Goal: Information Seeking & Learning: Find contact information

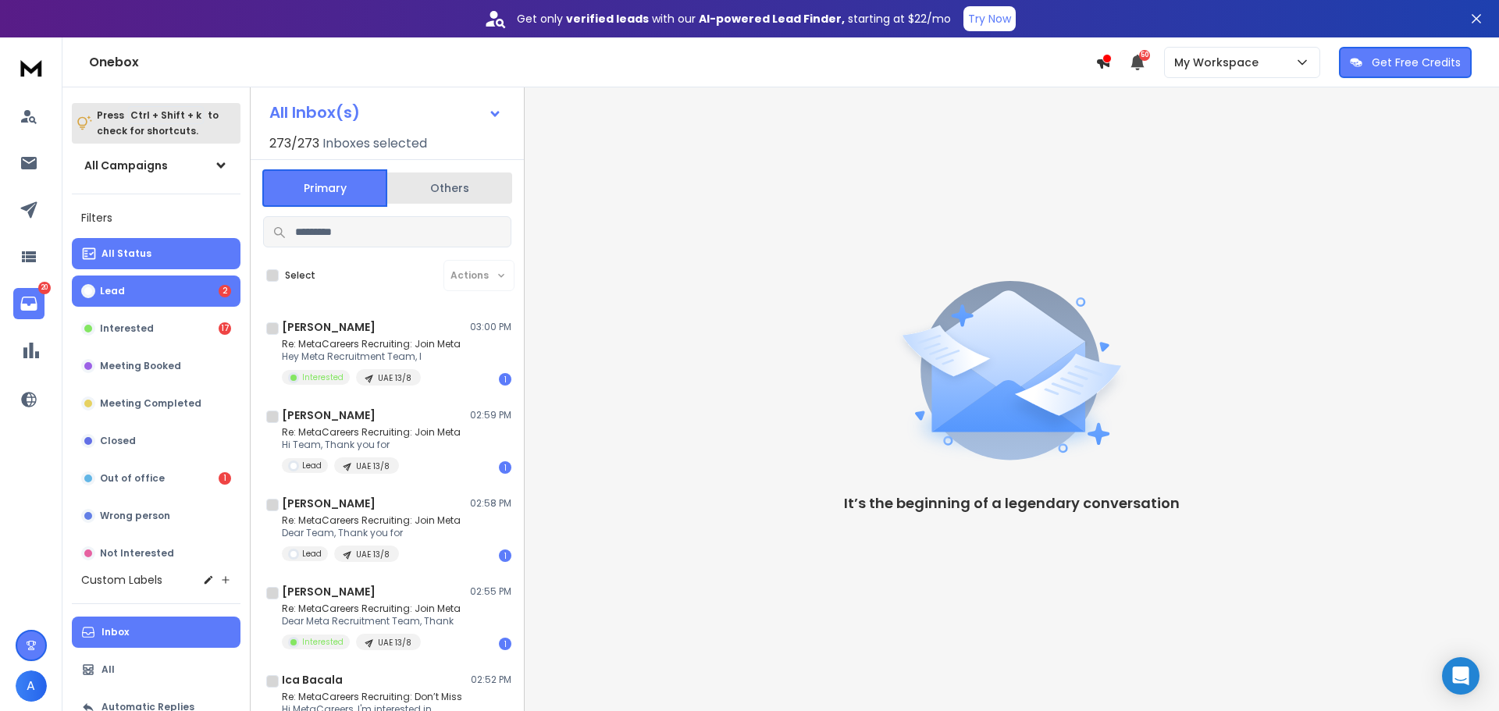
scroll to position [148, 0]
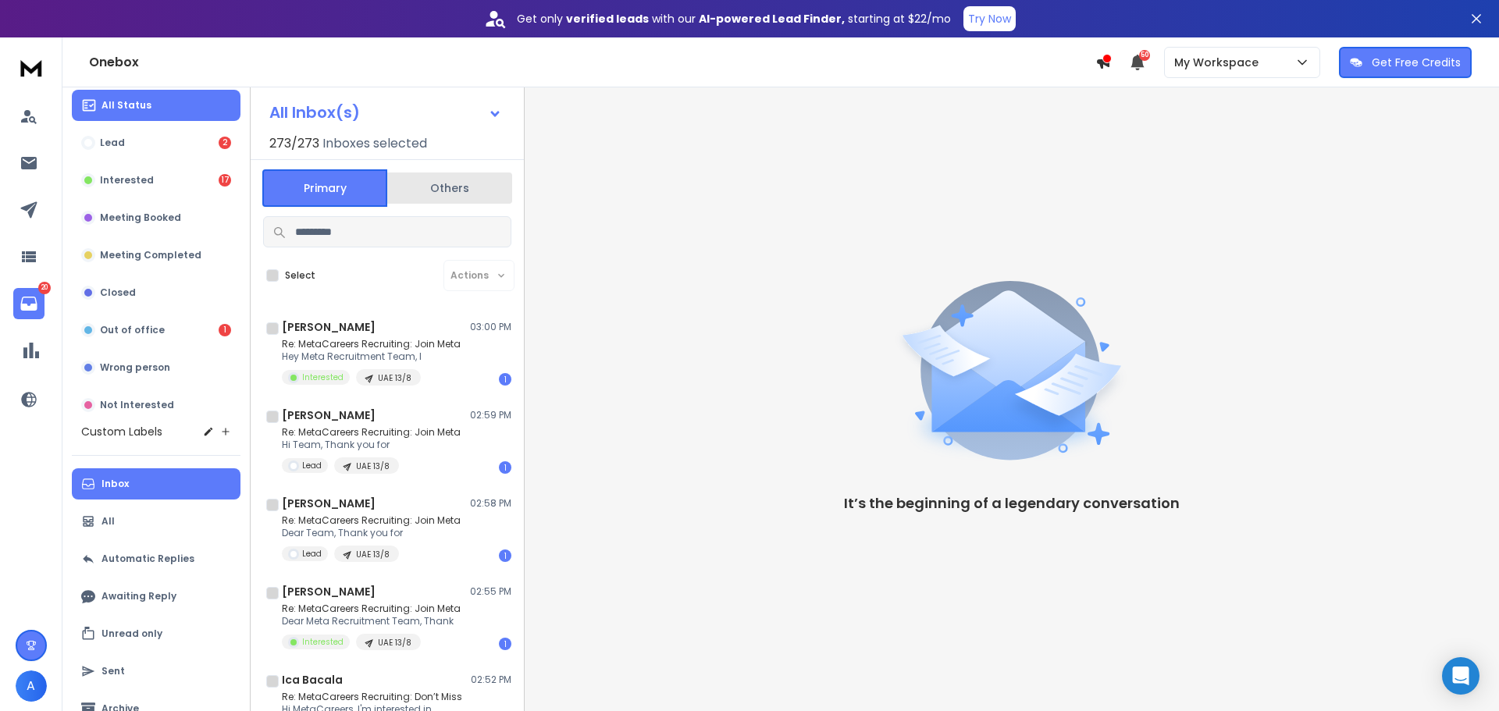
click at [376, 220] on input at bounding box center [387, 231] width 248 height 31
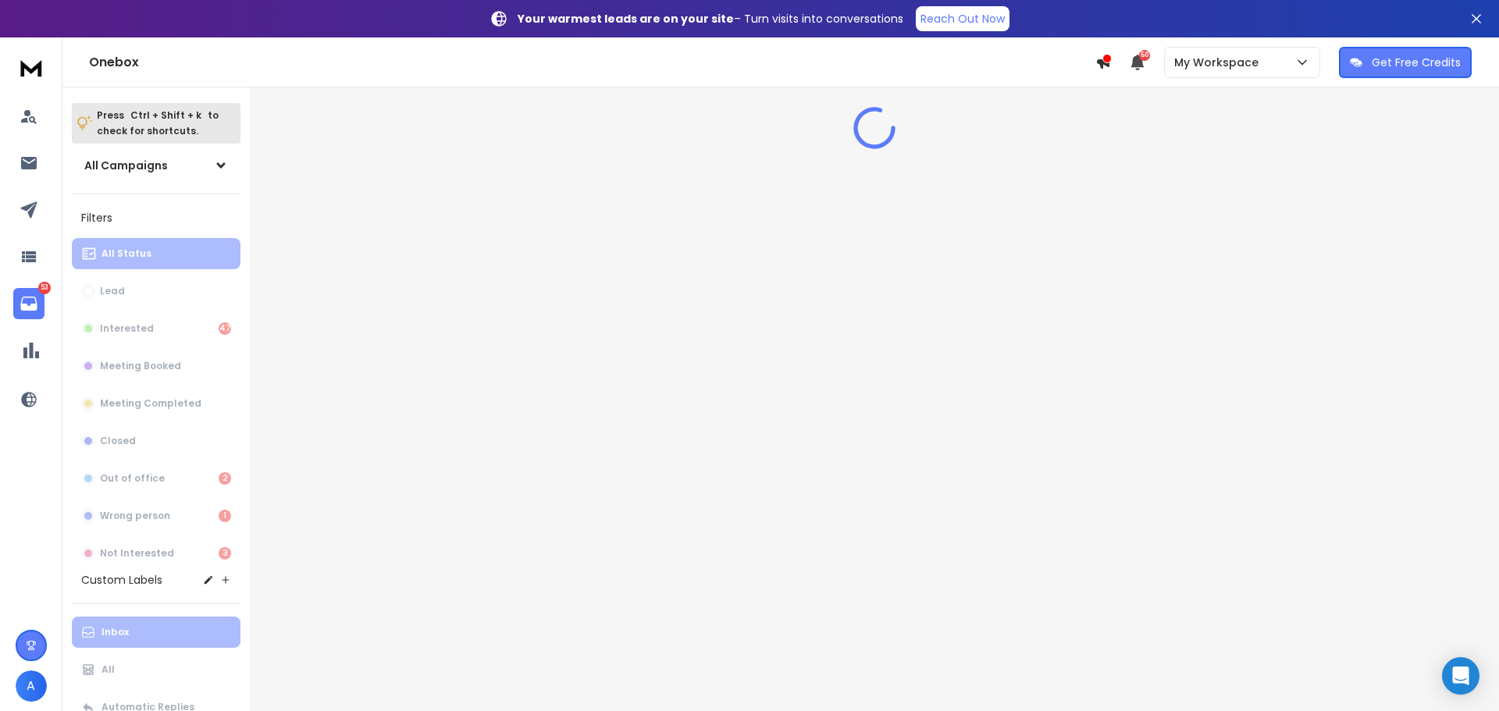
click at [125, 549] on div "All Status Lead Interested 47 Meeting Booked Meeting Completed Closed Out of of…" at bounding box center [156, 403] width 169 height 331
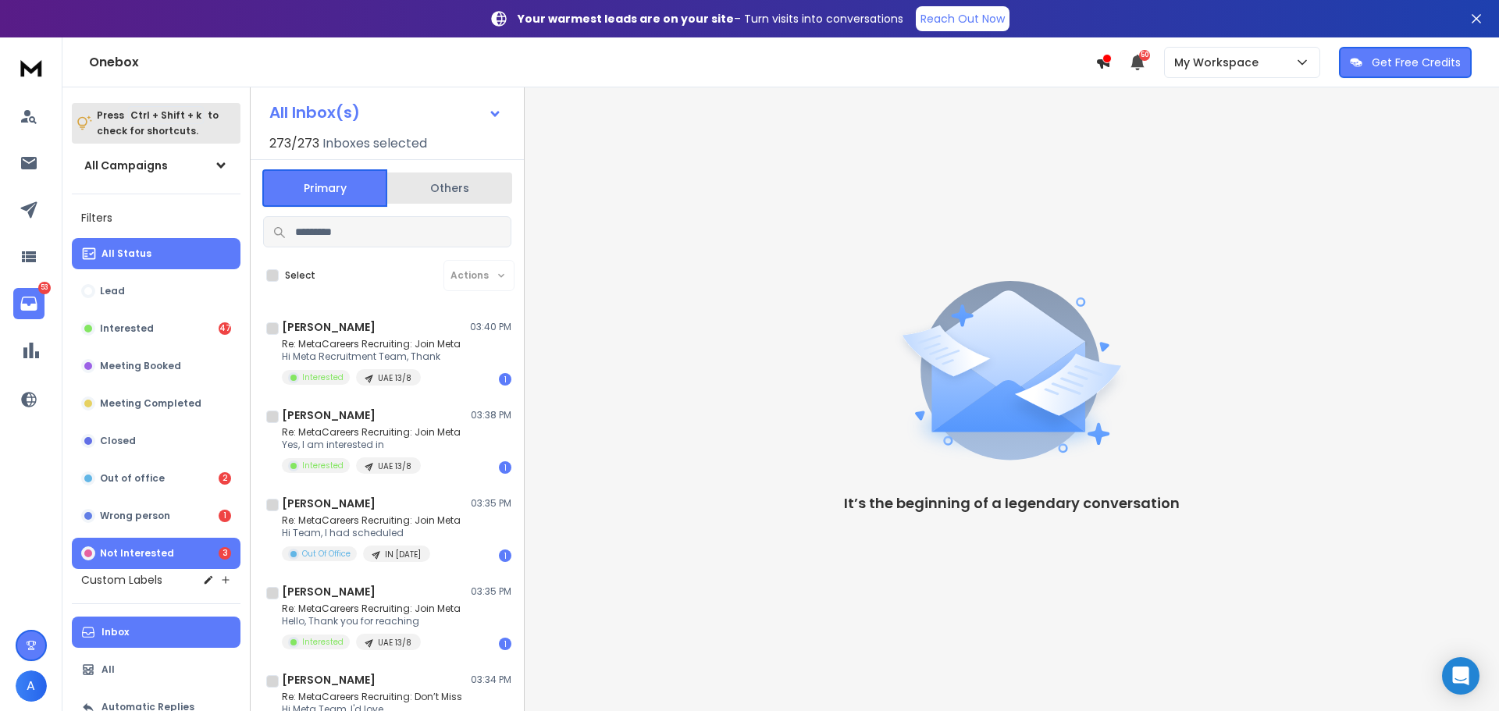
click at [131, 553] on p "Not Interested" at bounding box center [137, 553] width 74 height 12
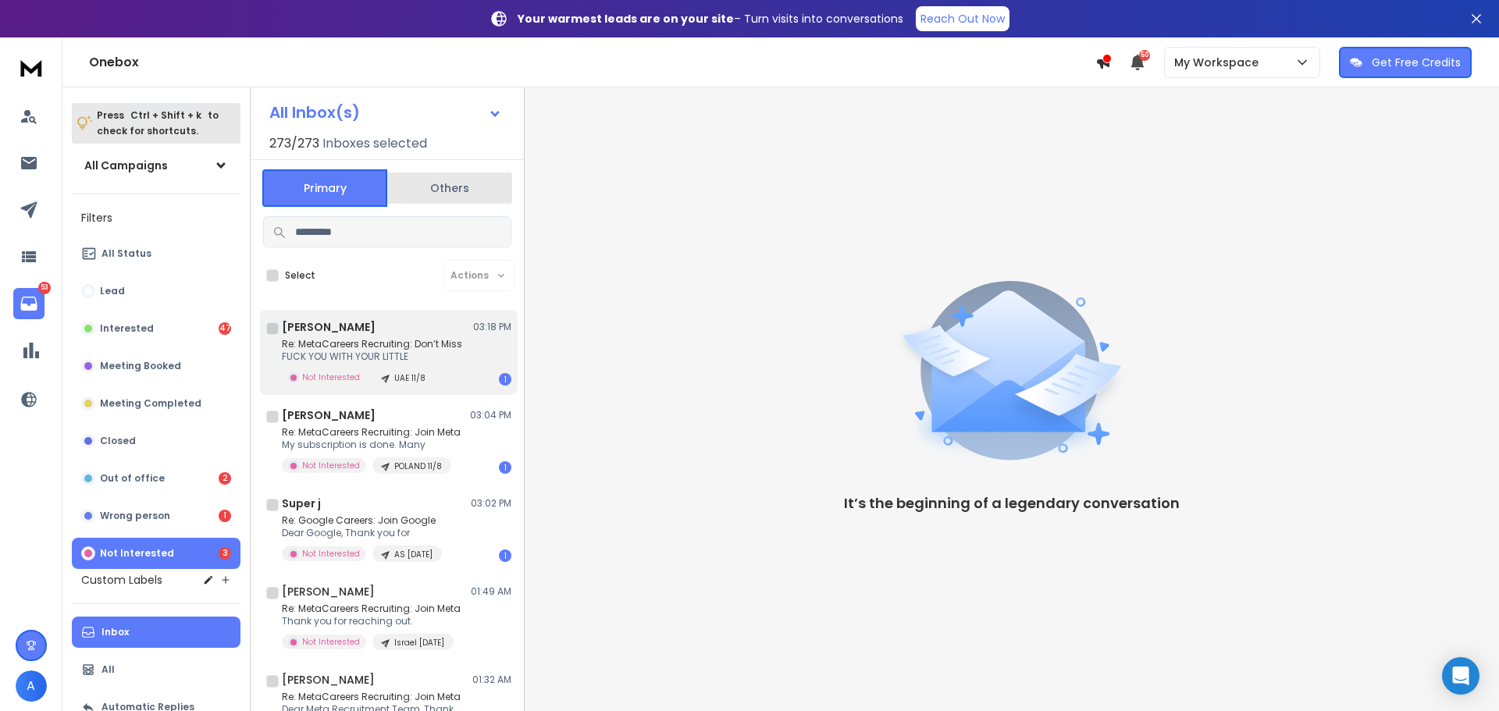
click at [454, 360] on p "FUCK YOU WITH YOUR LITTLE" at bounding box center [372, 357] width 180 height 12
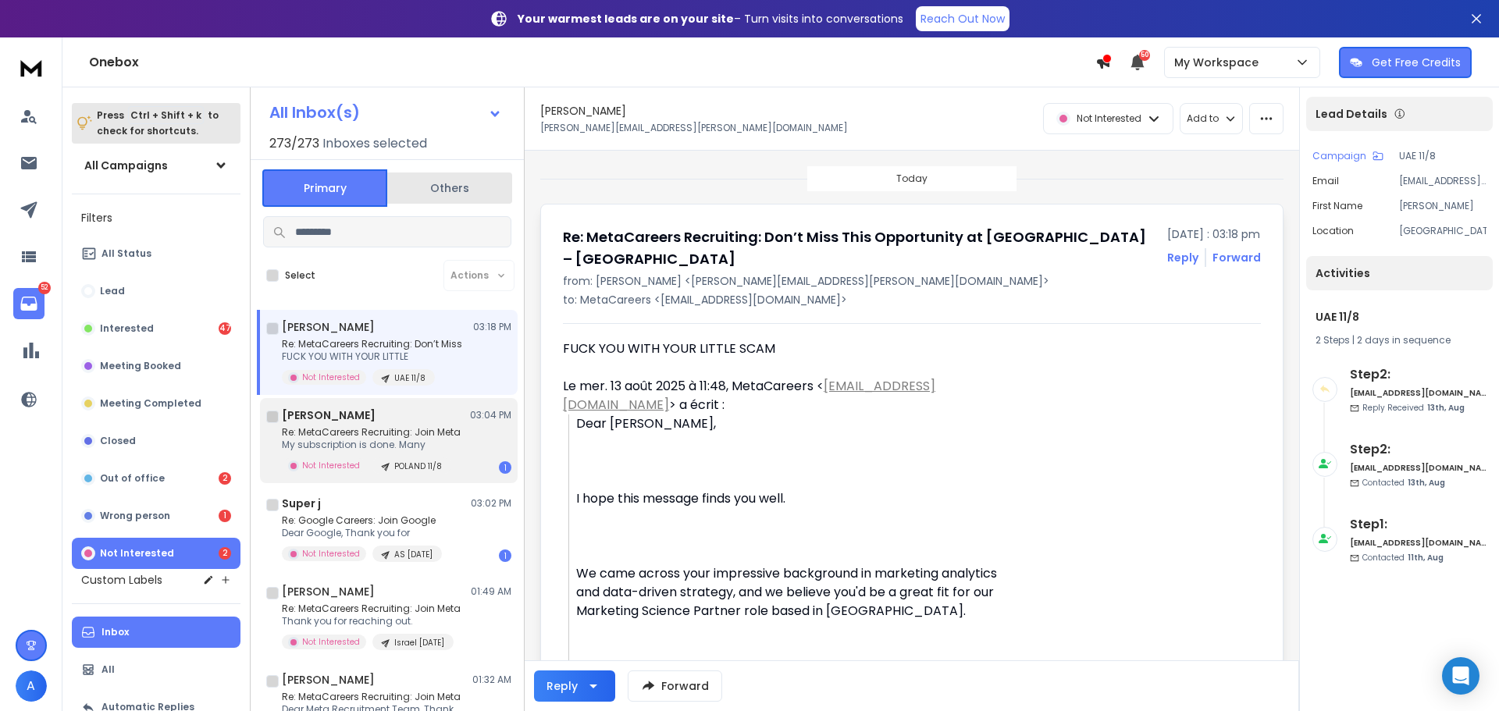
click at [453, 443] on p "My subscription is done. Many" at bounding box center [371, 445] width 179 height 12
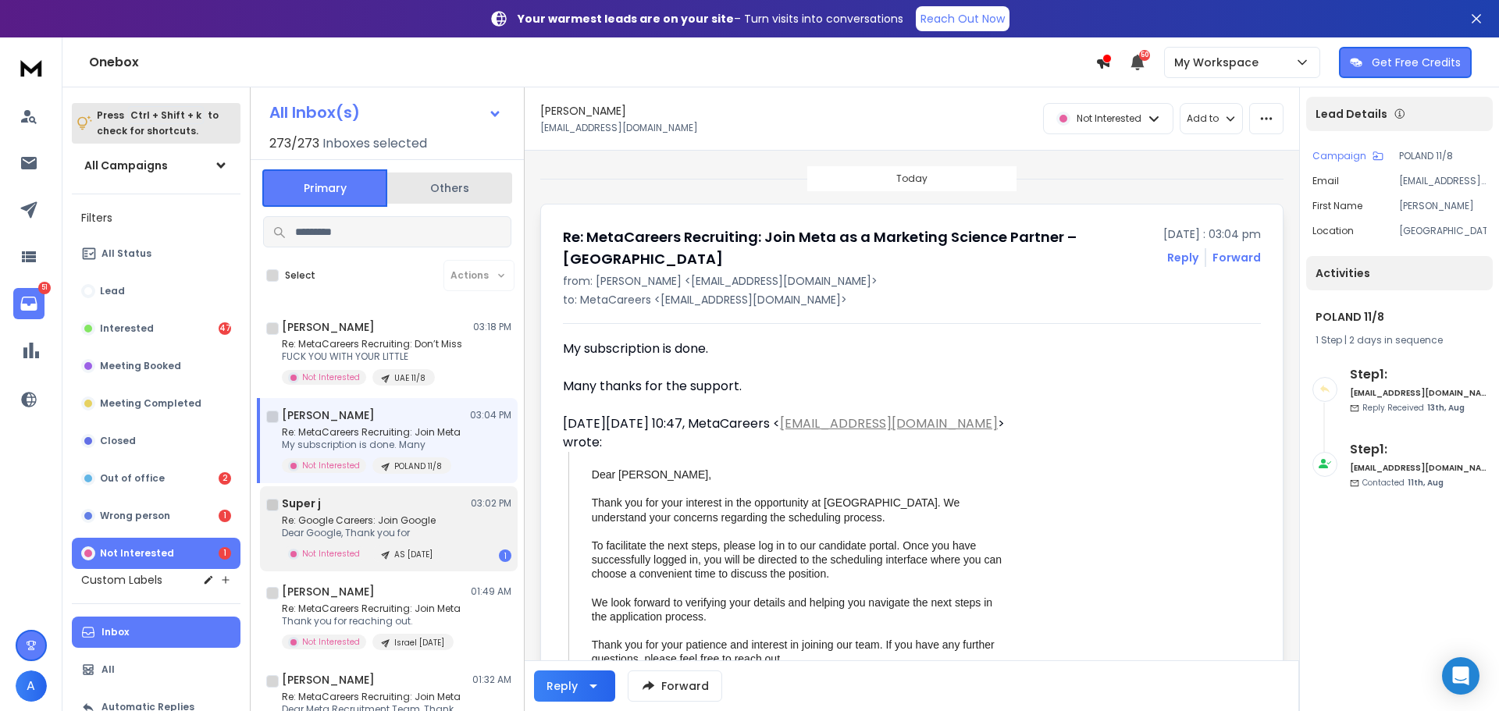
click at [451, 508] on div "Super j 03:02 PM" at bounding box center [397, 504] width 230 height 16
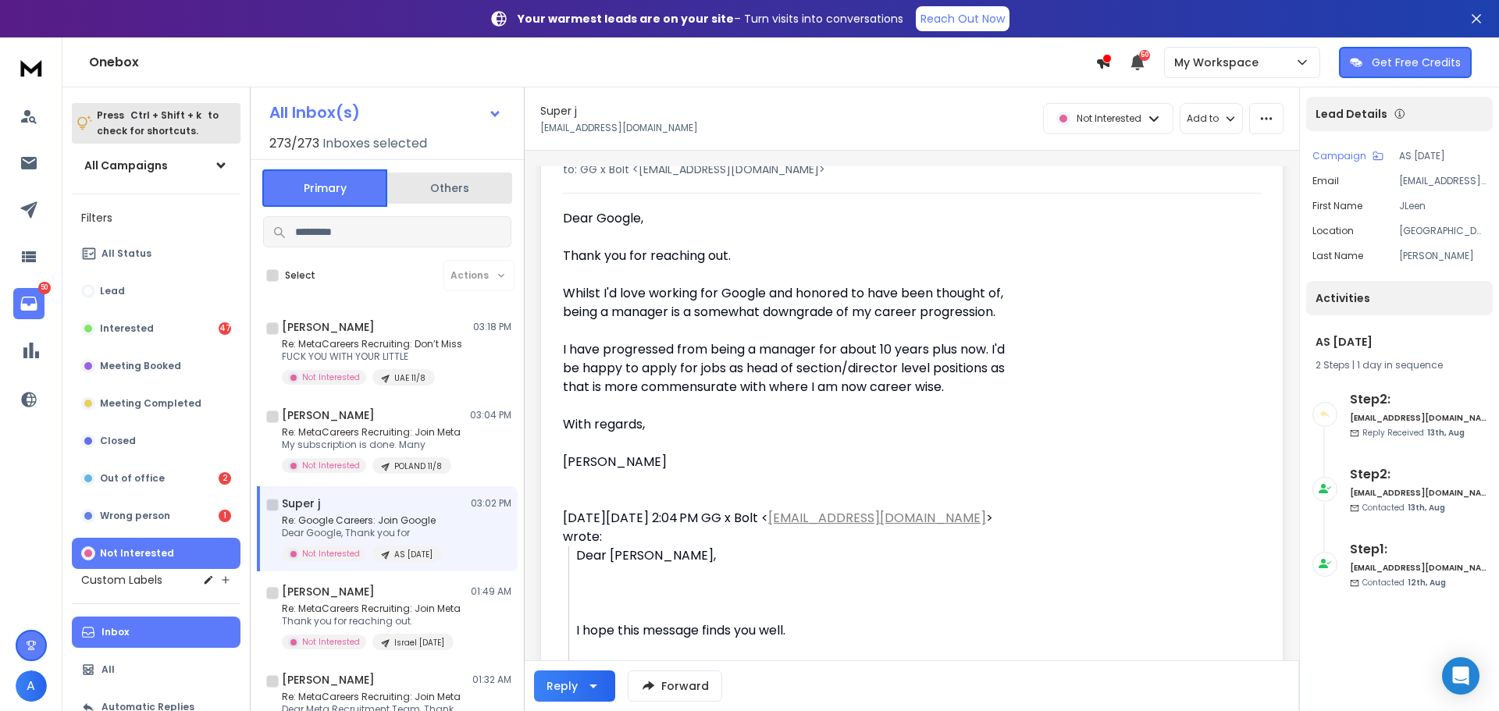
scroll to position [156, 0]
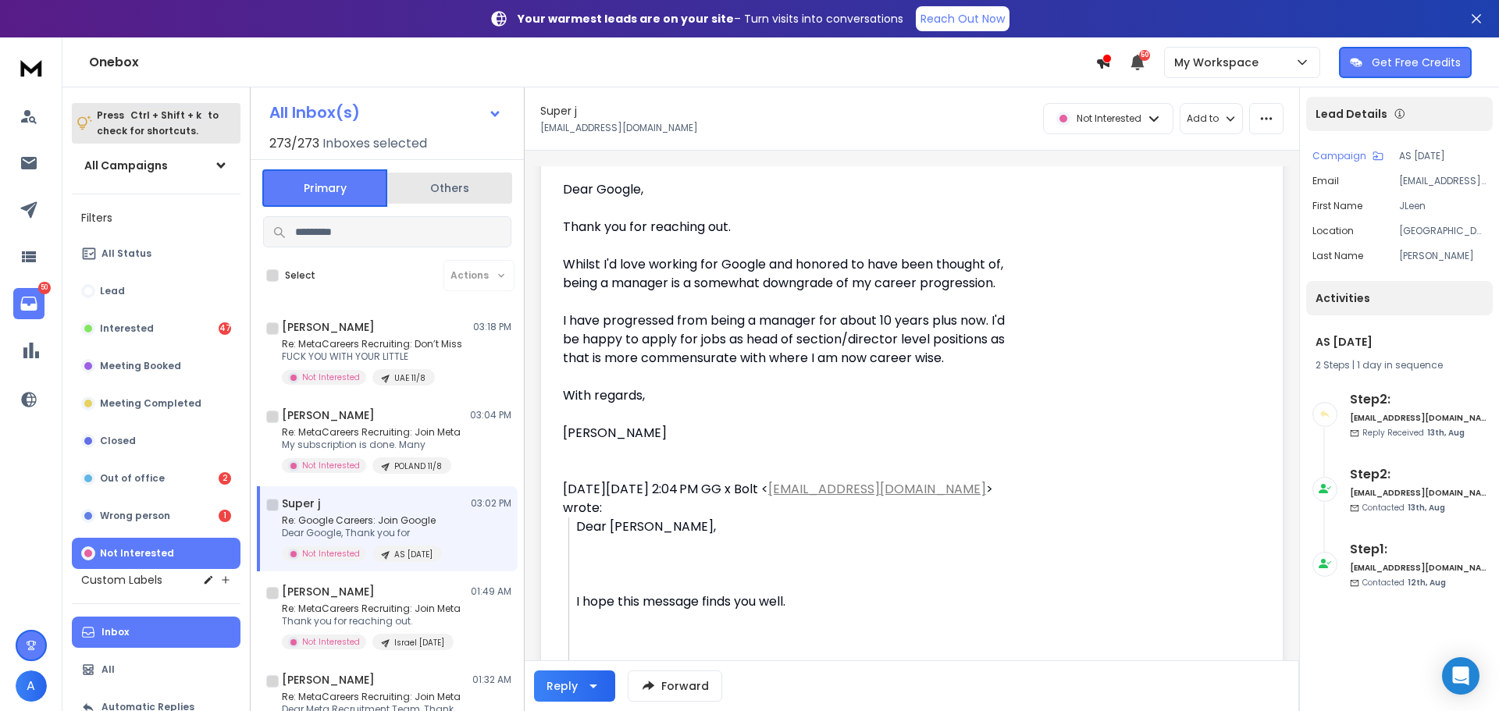
click at [807, 338] on div "Dear Google, Thank you for reaching out. Whilst I'd love working for Google and…" at bounding box center [791, 311] width 456 height 262
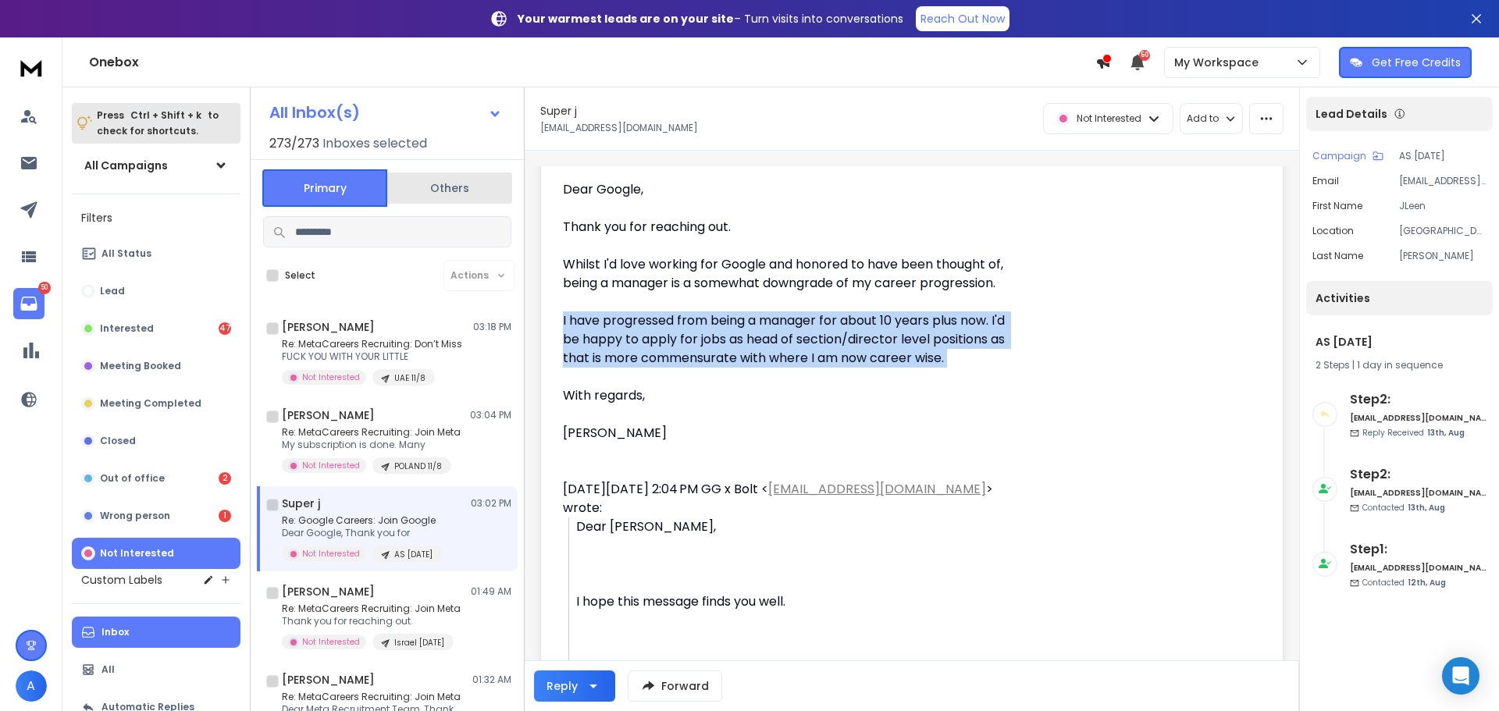
click at [807, 338] on div "Dear Google, Thank you for reaching out. Whilst I'd love working for Google and…" at bounding box center [791, 311] width 456 height 262
click at [781, 365] on div "Dear Google, Thank you for reaching out. Whilst I'd love working for Google and…" at bounding box center [791, 311] width 456 height 262
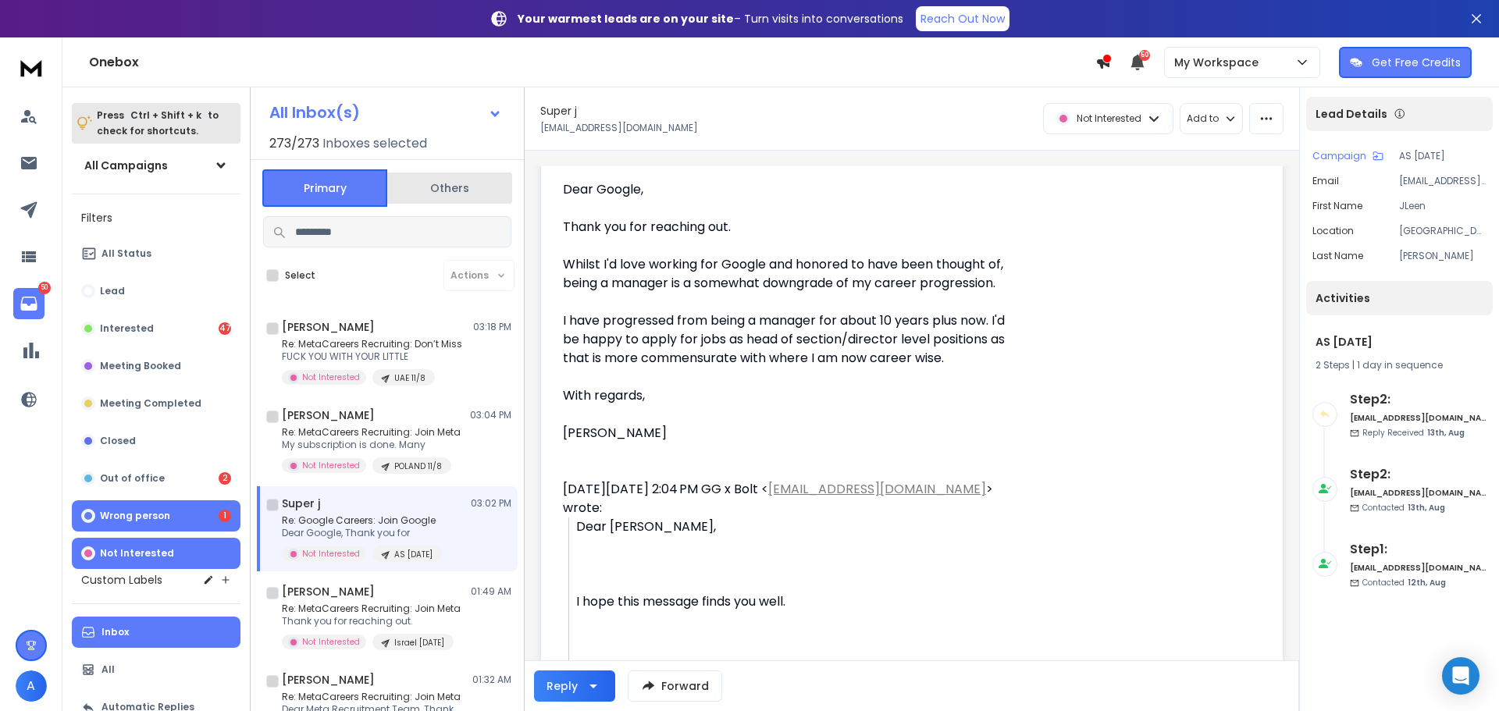
click at [180, 511] on button "Wrong person 1" at bounding box center [156, 515] width 169 height 31
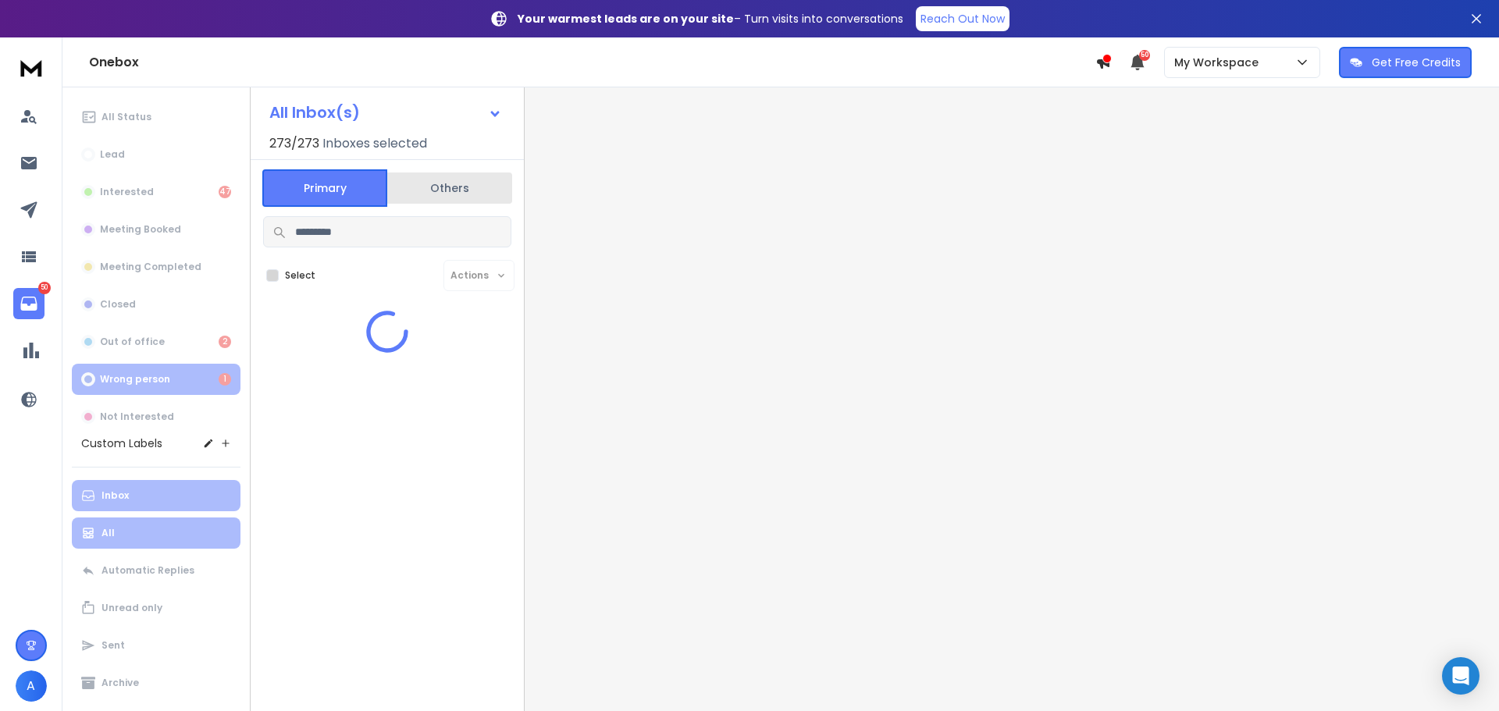
scroll to position [148, 0]
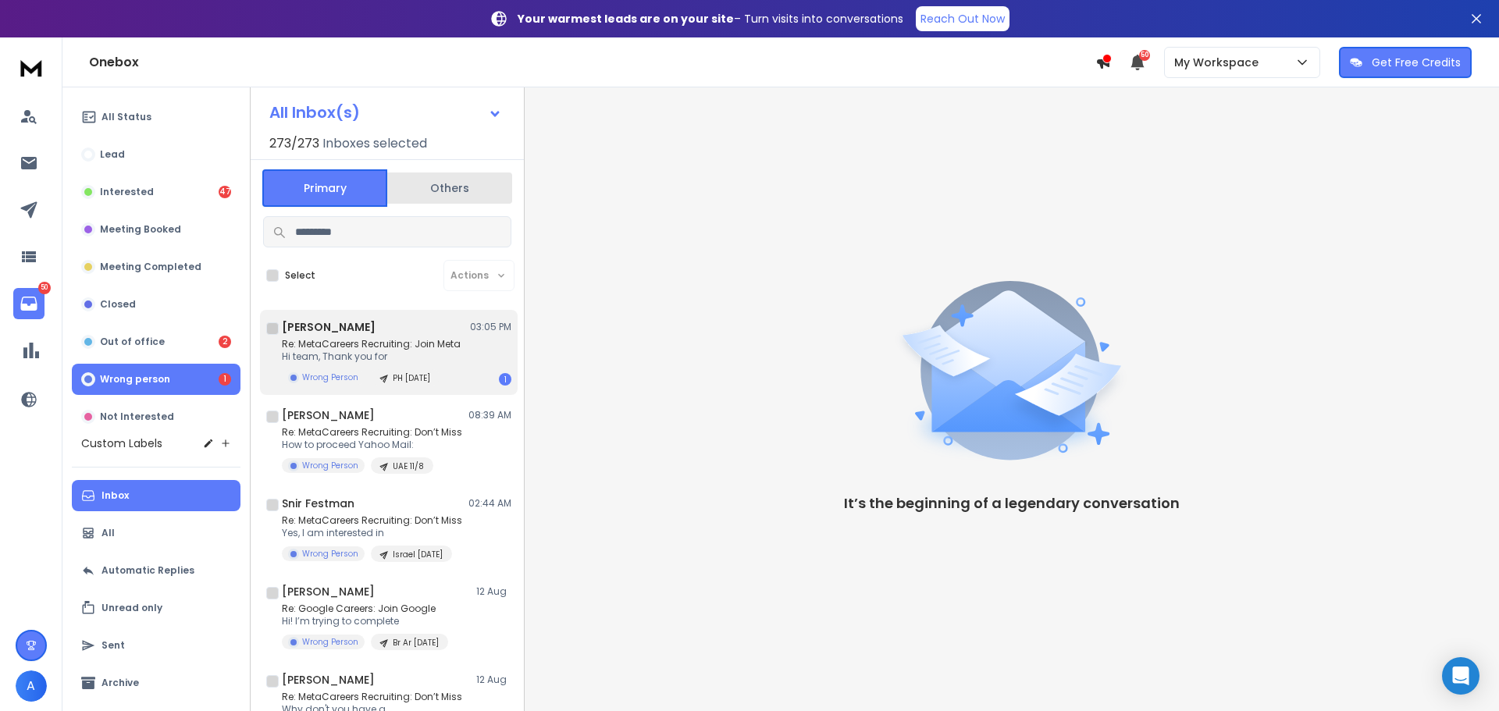
click at [415, 383] on p "PH [DATE]" at bounding box center [411, 378] width 37 height 12
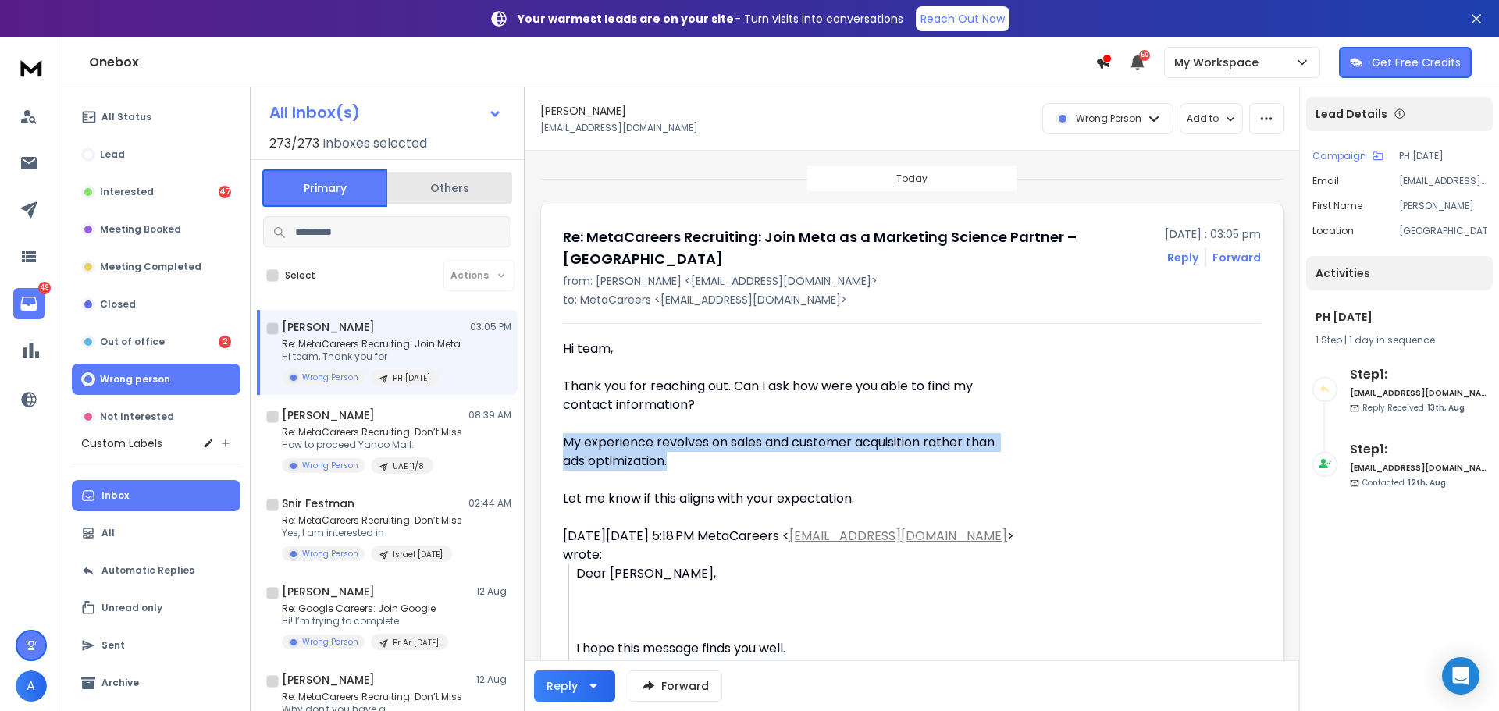
drag, startPoint x: 688, startPoint y: 470, endPoint x: 535, endPoint y: 439, distance: 156.2
click at [686, 282] on p "from: [PERSON_NAME] <[EMAIL_ADDRESS][DOMAIN_NAME]>" at bounding box center [912, 281] width 698 height 16
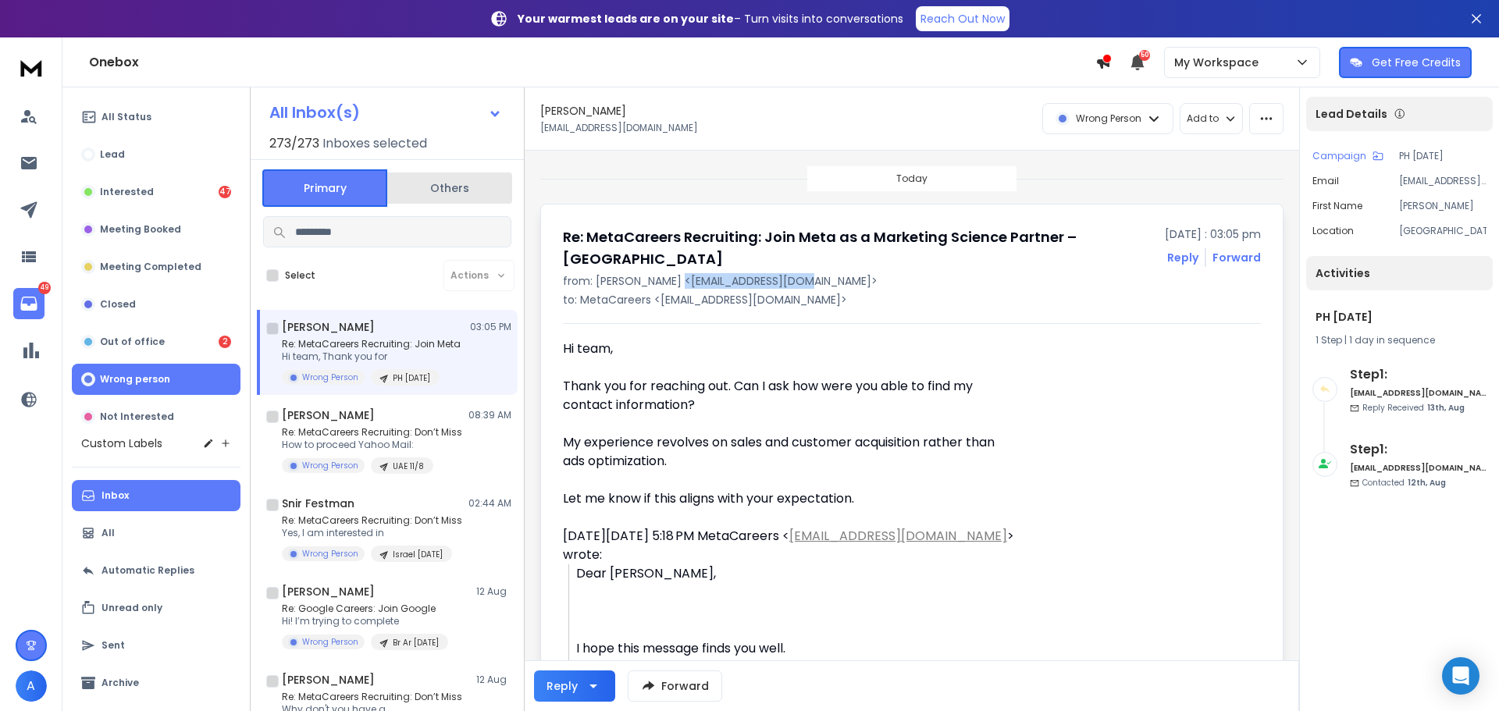
drag, startPoint x: 686, startPoint y: 282, endPoint x: 802, endPoint y: 287, distance: 115.6
click at [802, 287] on p "from: [PERSON_NAME] <[EMAIL_ADDRESS][DOMAIN_NAME]>" at bounding box center [912, 281] width 698 height 16
copy p "[EMAIL_ADDRESS][DOMAIN_NAME]"
click at [668, 297] on p "to: MetaCareers <[EMAIL_ADDRESS][DOMAIN_NAME]>" at bounding box center [912, 300] width 698 height 16
drag, startPoint x: 668, startPoint y: 297, endPoint x: 829, endPoint y: 295, distance: 161.6
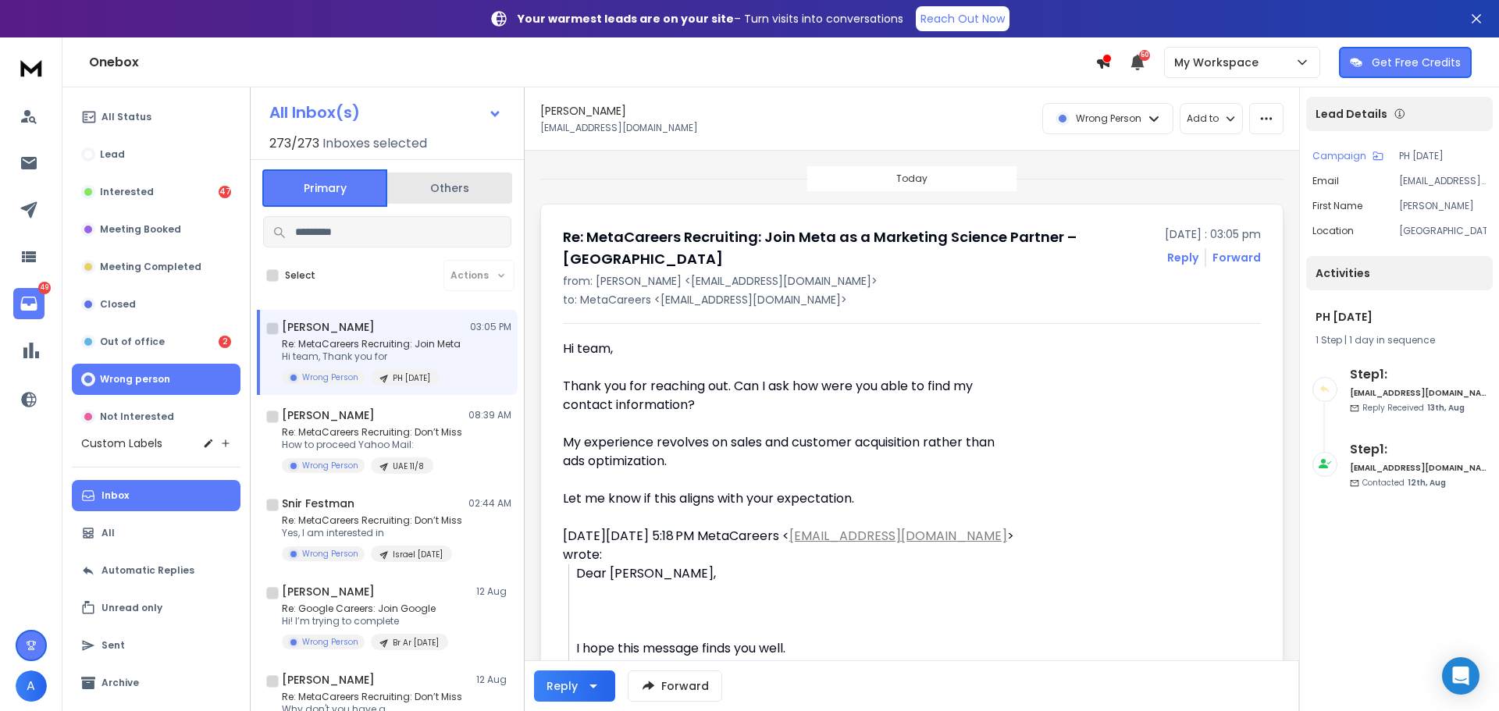
click at [829, 295] on p "to: MetaCareers <[EMAIL_ADDRESS][DOMAIN_NAME]>" at bounding box center [912, 300] width 698 height 16
copy p "[EMAIL_ADDRESS][DOMAIN_NAME]"
click at [183, 336] on button "Out of office 2" at bounding box center [156, 341] width 169 height 31
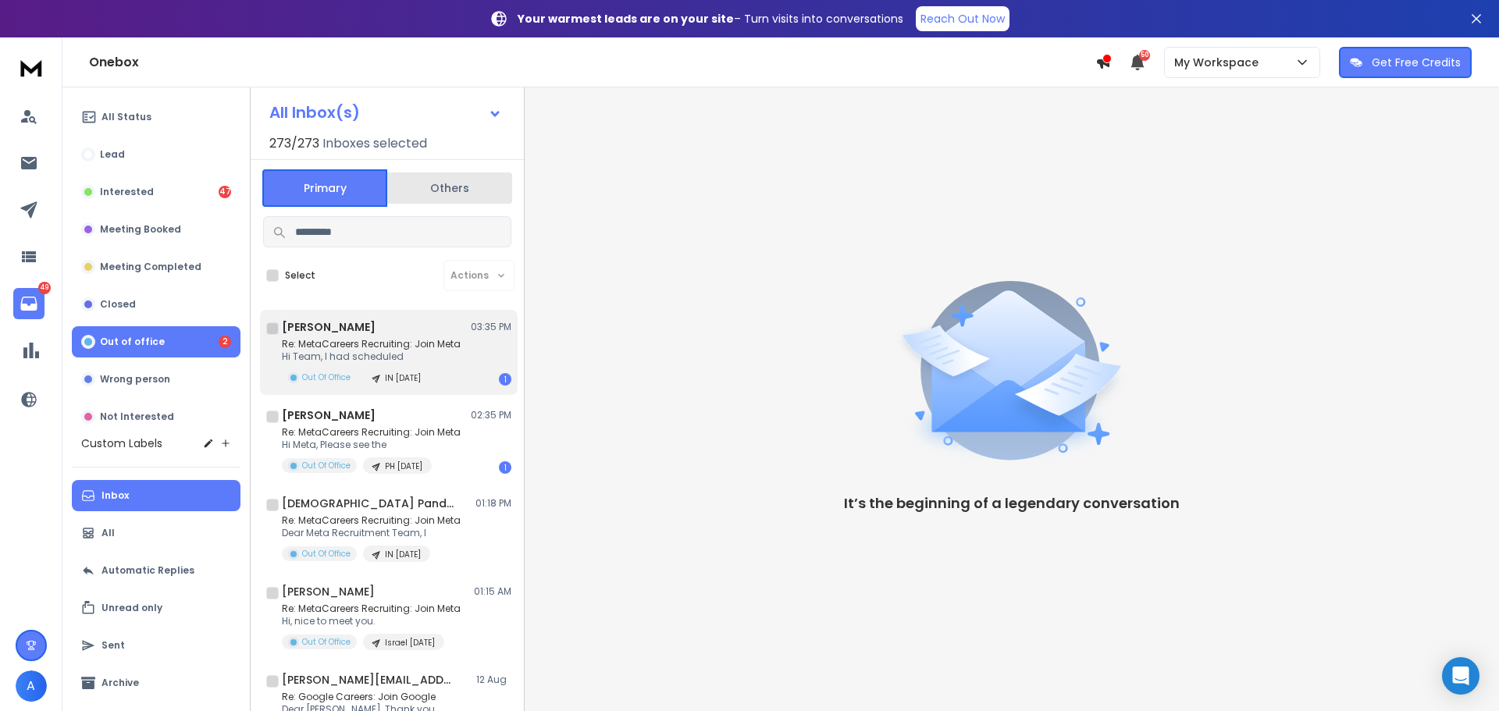
click at [372, 355] on p "Hi Team, I had scheduled" at bounding box center [371, 357] width 179 height 12
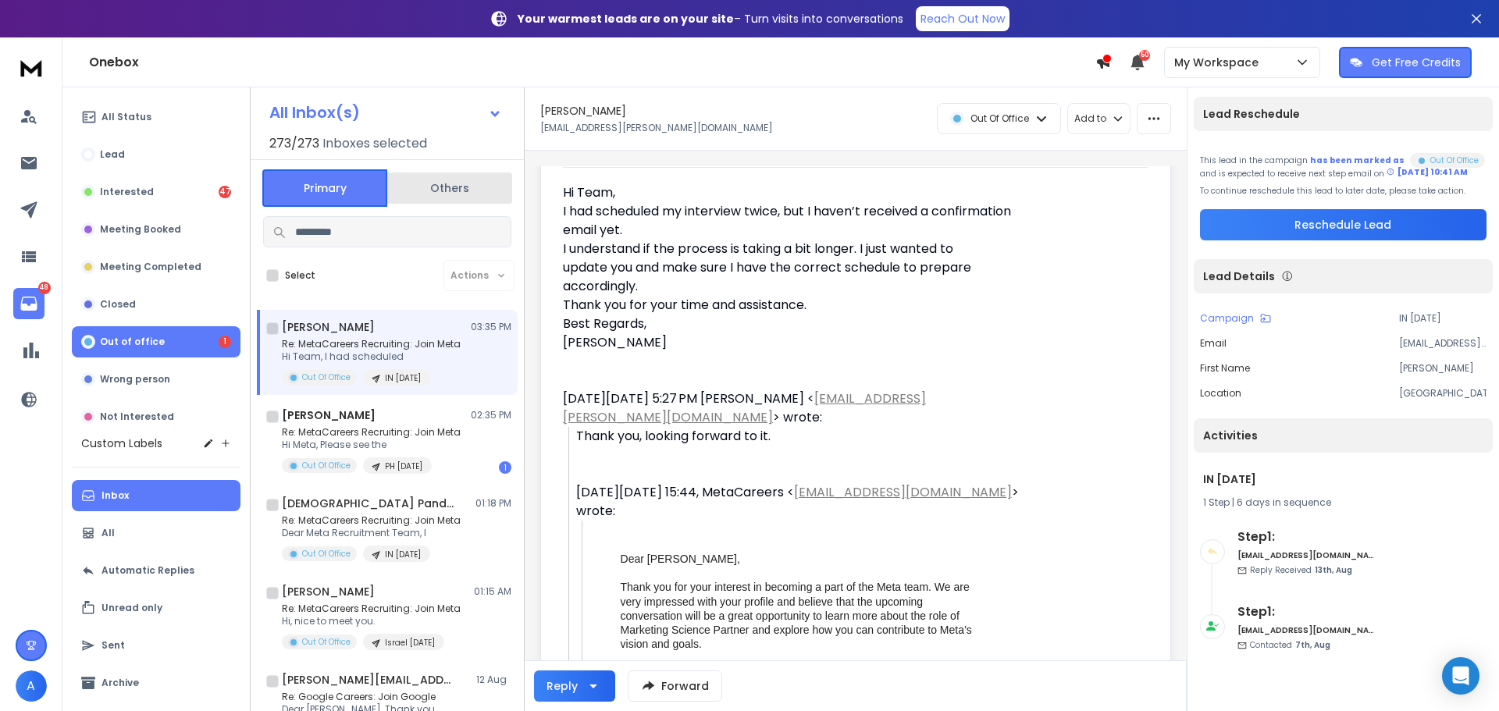
scroll to position [0, 0]
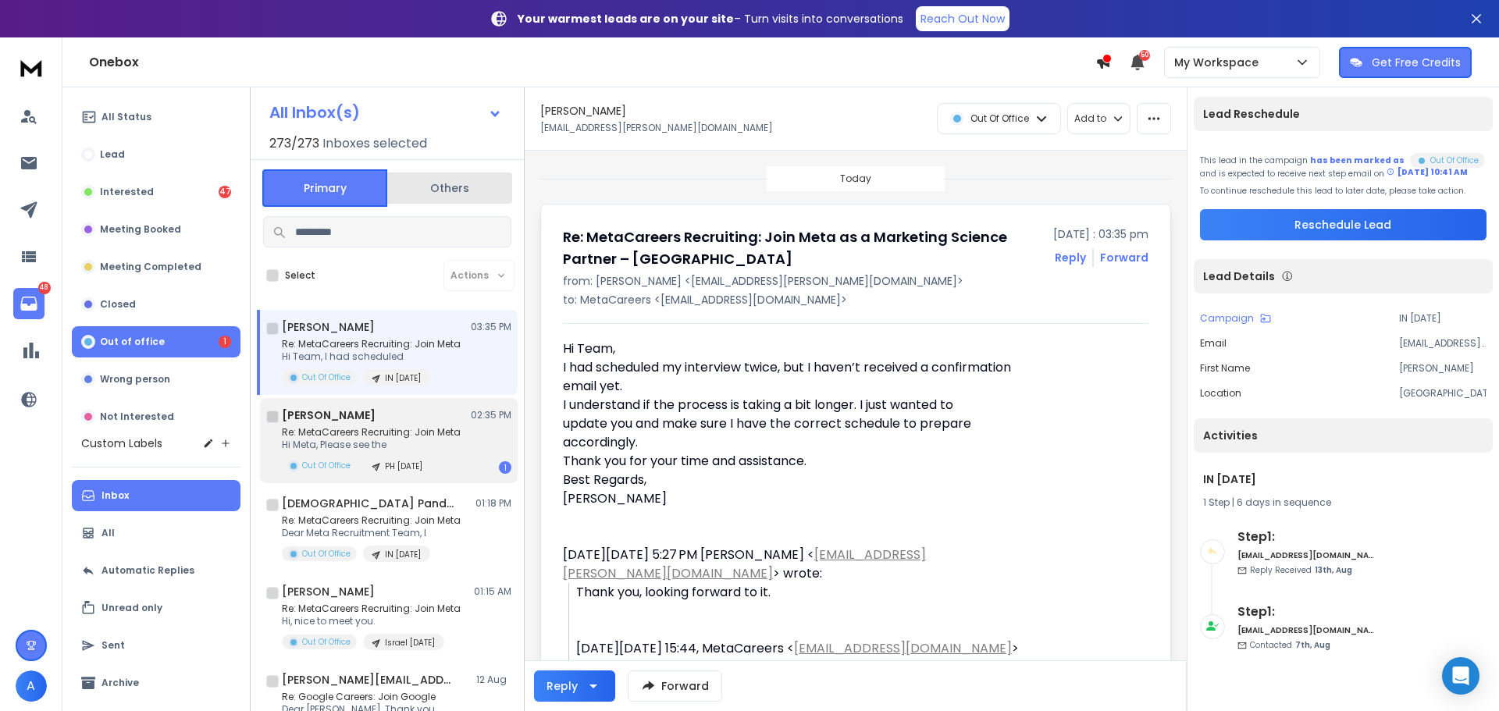
click at [470, 434] on div "Re: MetaCareers Recruiting: Join Meta Hi Meta, Please see the Out Of Office PH …" at bounding box center [397, 450] width 230 height 48
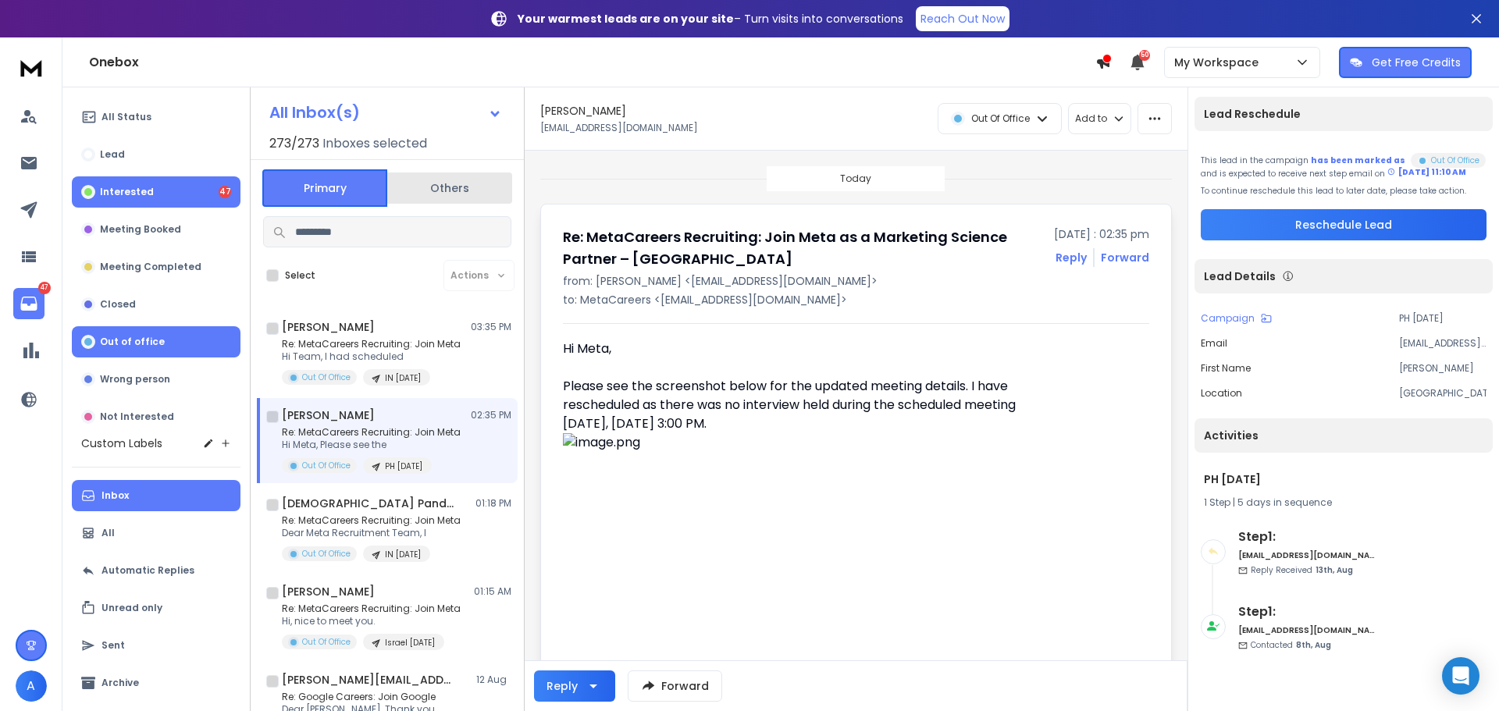
click at [144, 186] on p "Interested" at bounding box center [127, 192] width 54 height 12
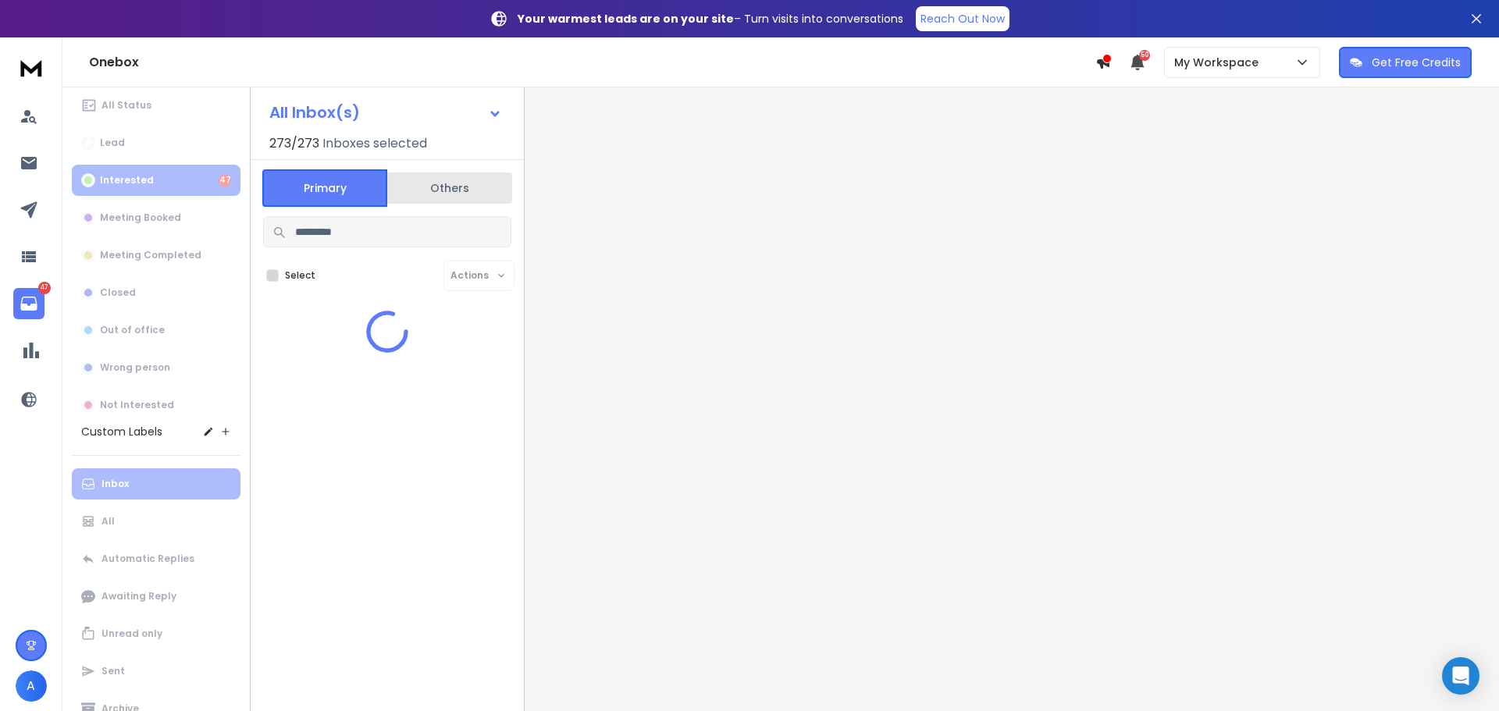
click at [131, 595] on div "Inbox All Automatic Replies Awaiting Reply Unread only Sent Archive" at bounding box center [156, 615] width 169 height 294
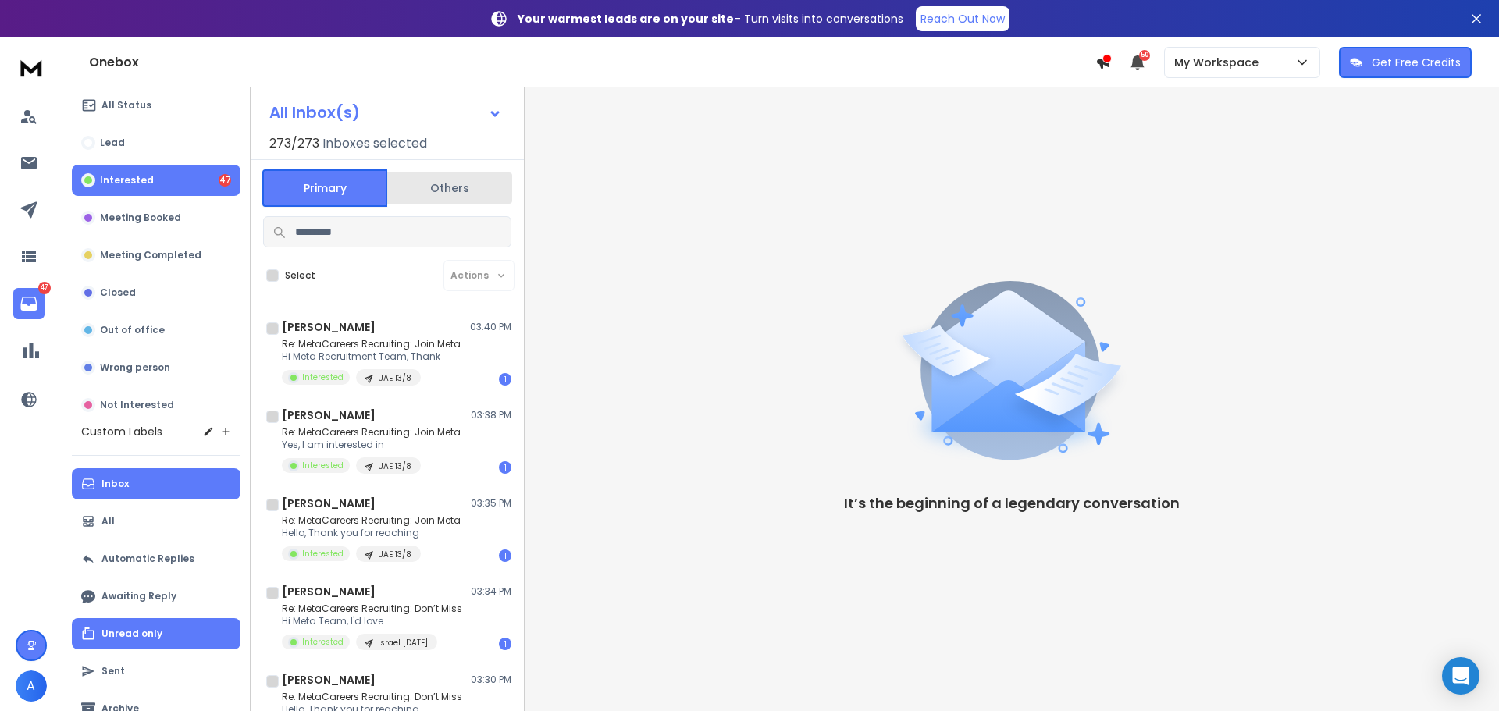
click at [112, 643] on div "Unread only" at bounding box center [121, 634] width 81 height 19
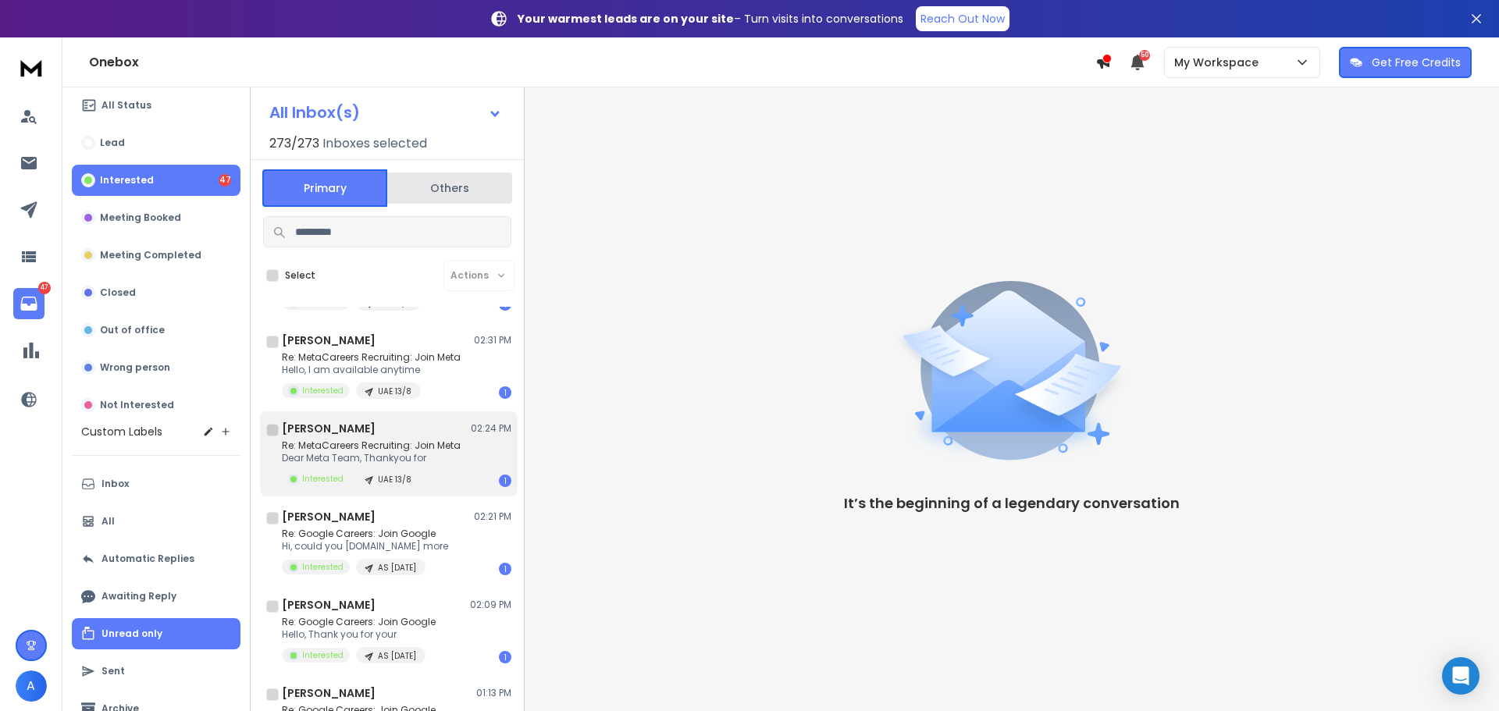
scroll to position [3552, 0]
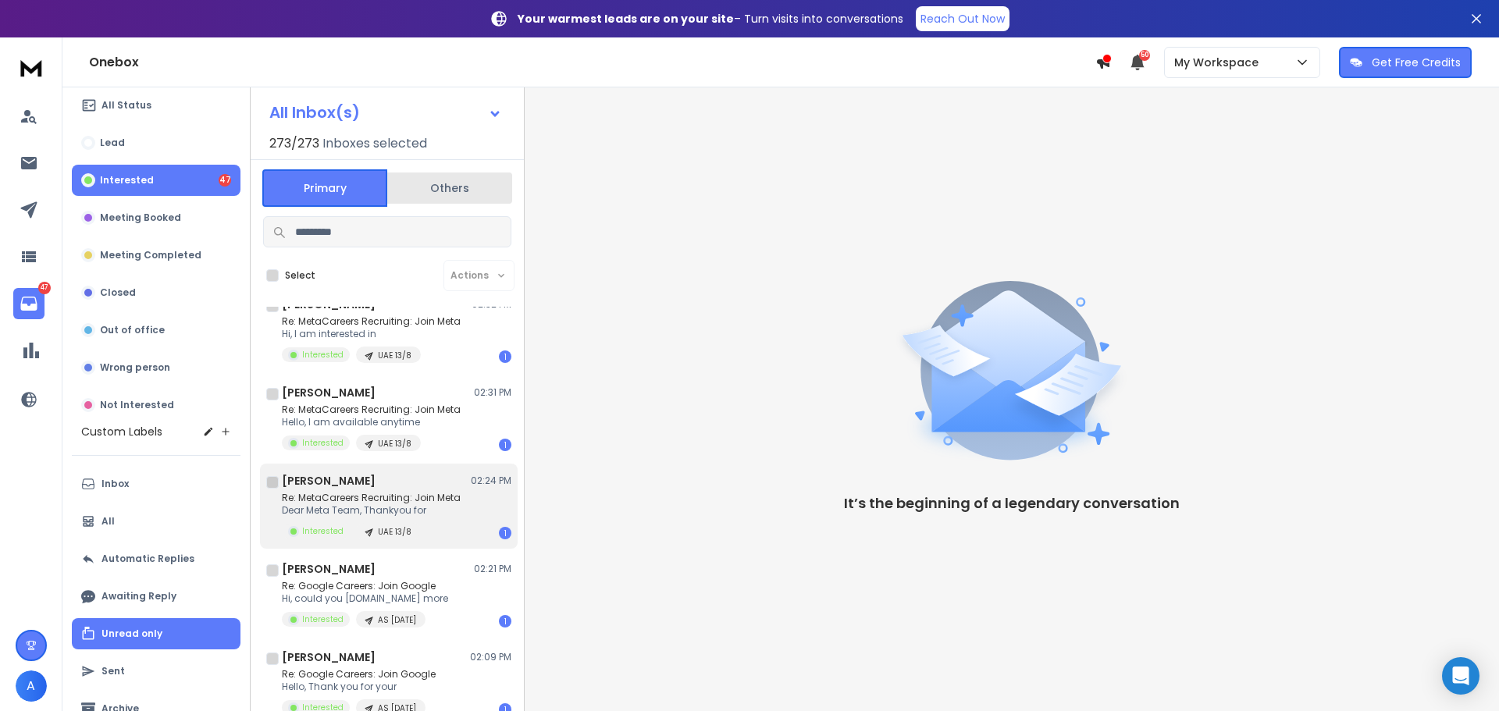
click at [418, 507] on p "Dear Meta Team, Thankyou for" at bounding box center [371, 510] width 179 height 12
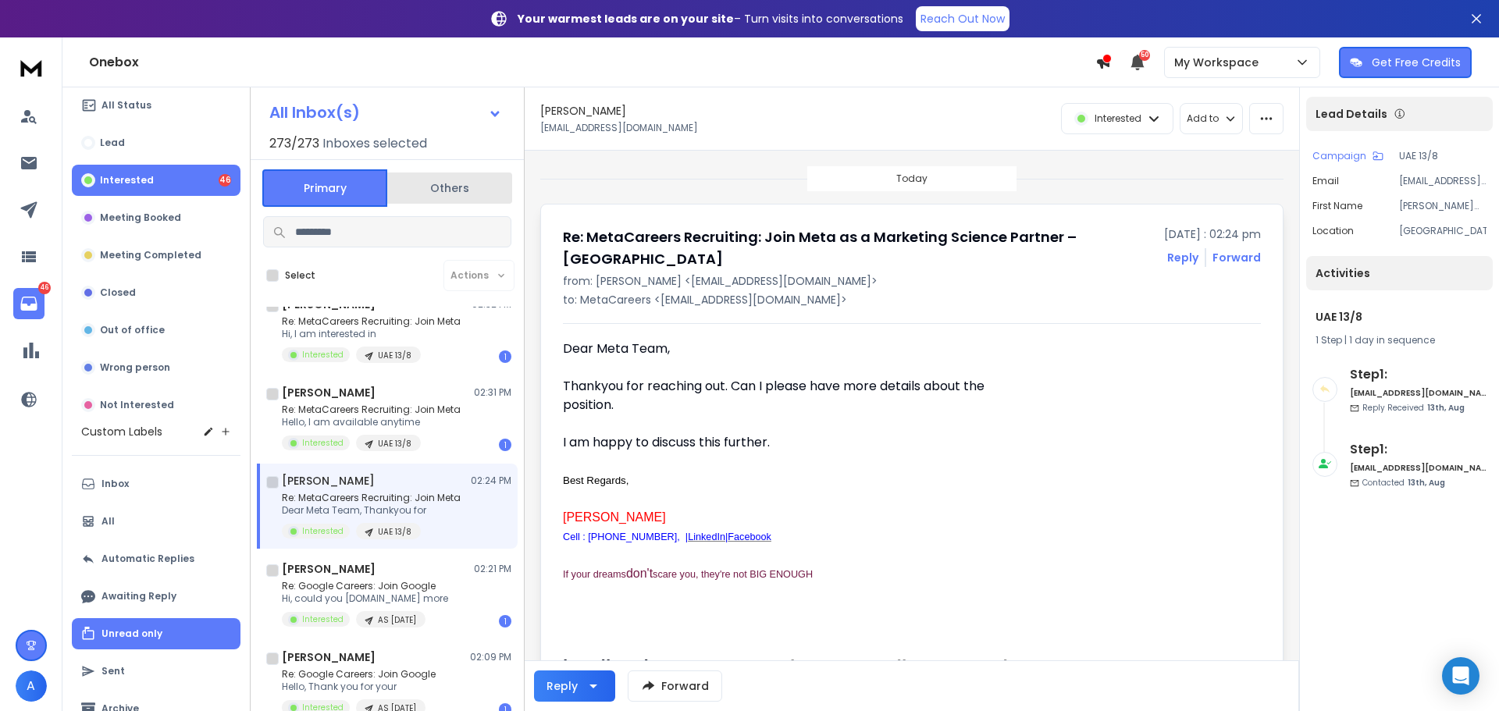
click at [634, 126] on p "[EMAIL_ADDRESS][DOMAIN_NAME]" at bounding box center [619, 128] width 158 height 12
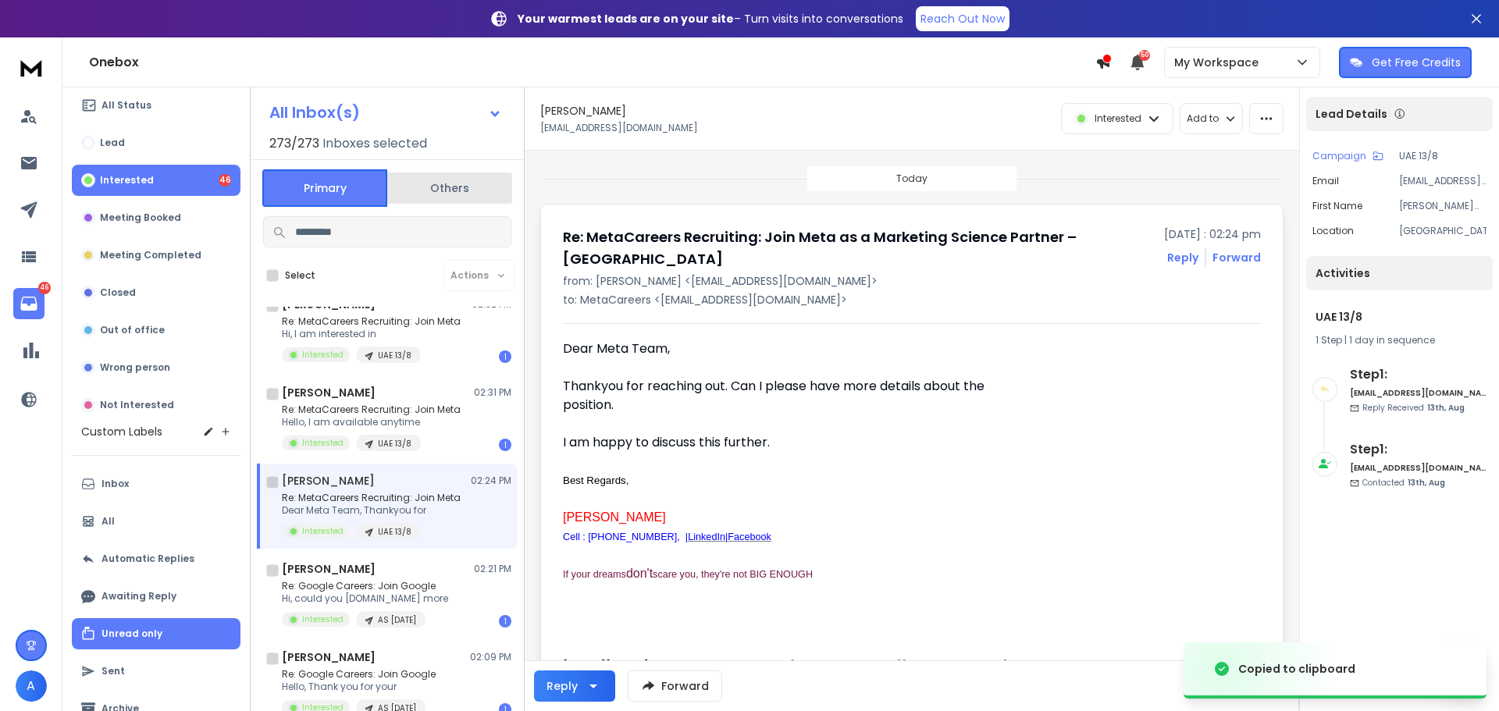
click at [666, 297] on p "to: MetaCareers <[EMAIL_ADDRESS][DOMAIN_NAME]>" at bounding box center [912, 300] width 698 height 16
drag, startPoint x: 666, startPoint y: 297, endPoint x: 810, endPoint y: 302, distance: 144.5
click at [810, 302] on p "to: MetaCareers <[EMAIL_ADDRESS][DOMAIN_NAME]>" at bounding box center [912, 300] width 698 height 16
copy p "[EMAIL_ADDRESS][DOMAIN_NAME]"
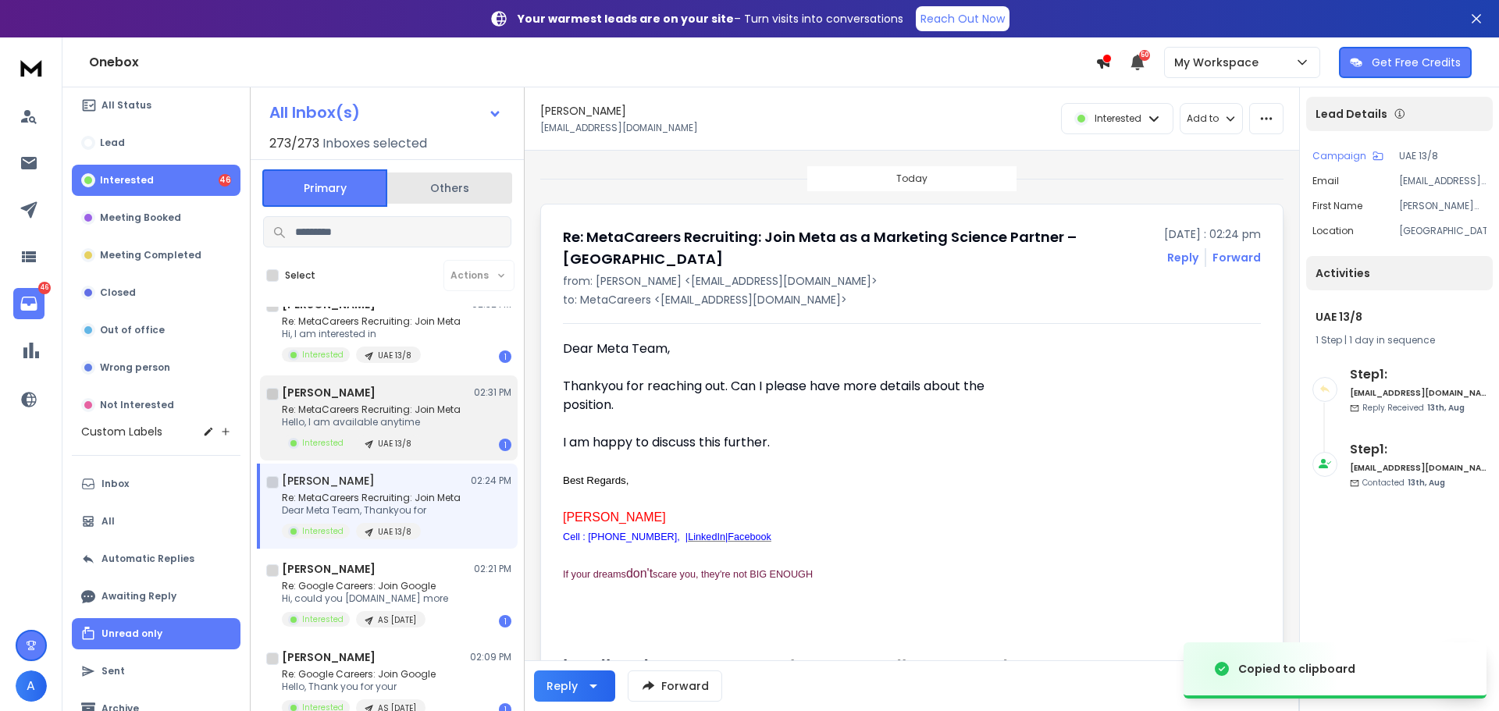
click at [422, 427] on p "Hello, I am available anytime" at bounding box center [371, 422] width 179 height 12
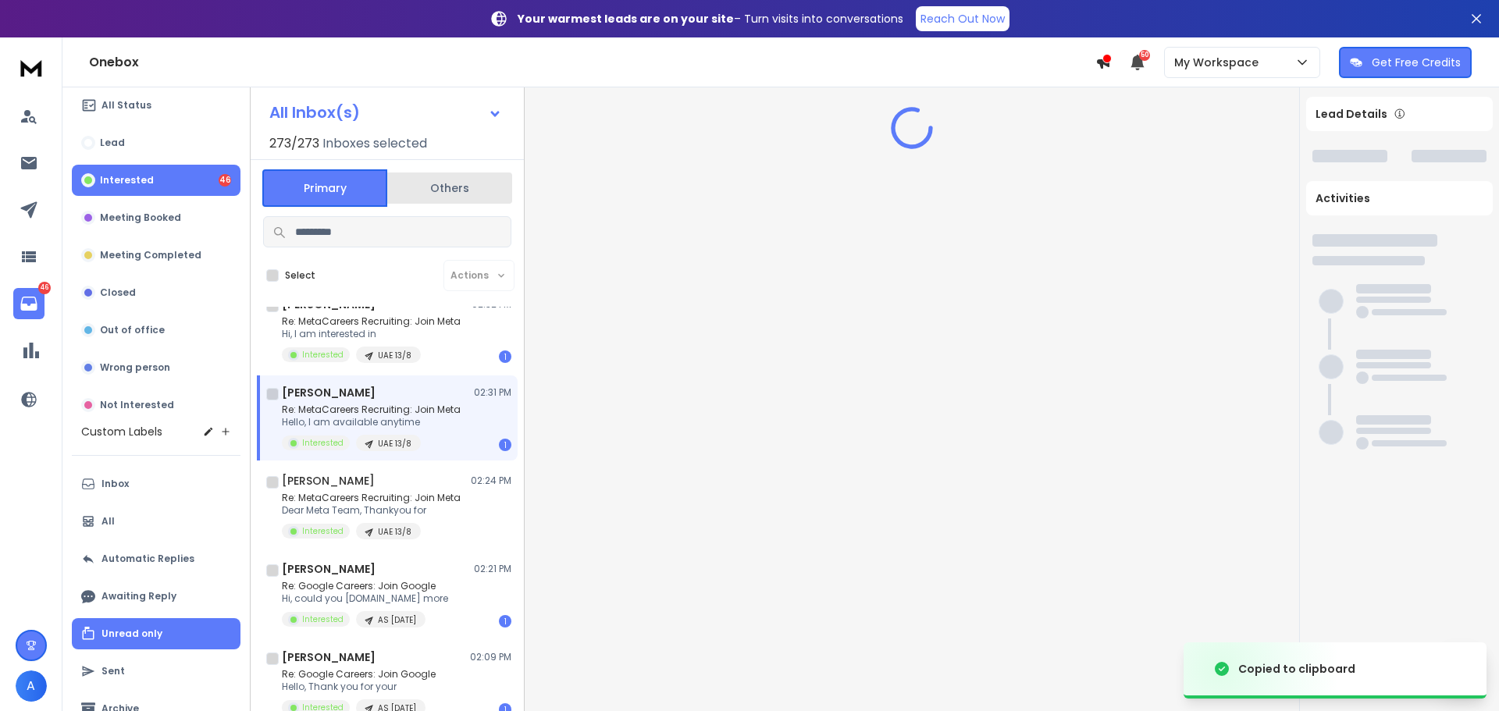
scroll to position [3396, 0]
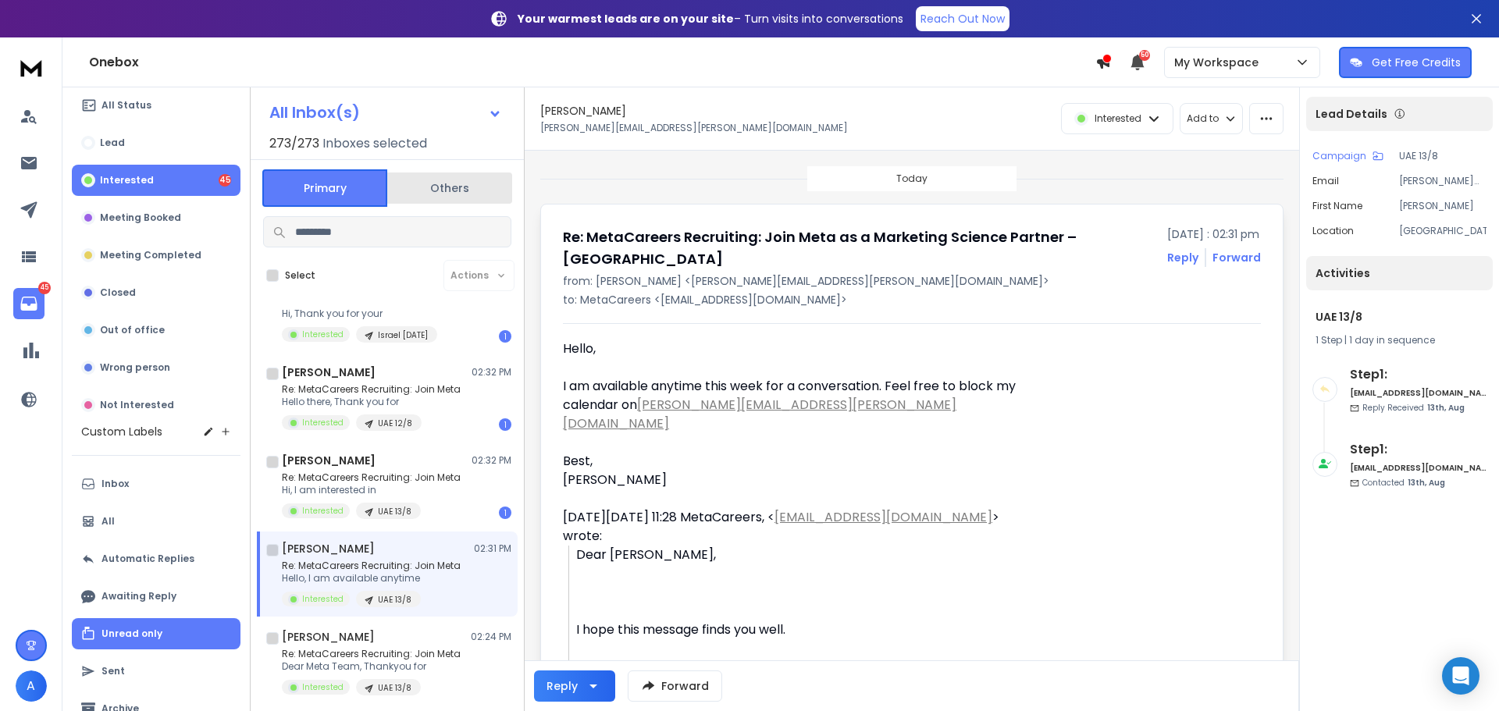
click at [643, 124] on p "[PERSON_NAME][EMAIL_ADDRESS][PERSON_NAME][DOMAIN_NAME]" at bounding box center [694, 128] width 308 height 12
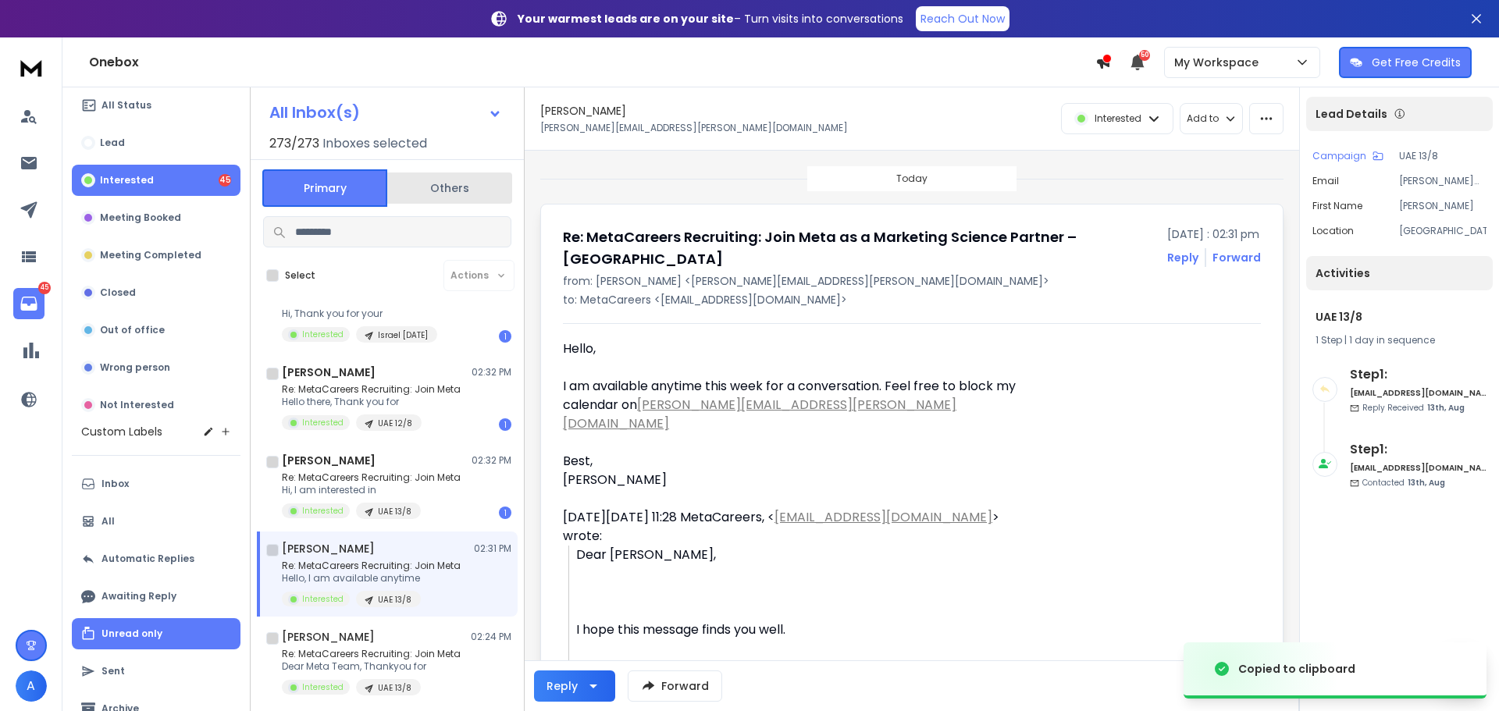
click at [673, 301] on p "to: MetaCareers <[EMAIL_ADDRESS][DOMAIN_NAME]>" at bounding box center [912, 300] width 698 height 16
drag, startPoint x: 673, startPoint y: 301, endPoint x: 827, endPoint y: 303, distance: 153.8
click at [827, 303] on p "to: MetaCareers <[EMAIL_ADDRESS][DOMAIN_NAME]>" at bounding box center [912, 300] width 698 height 16
copy p "[EMAIL_ADDRESS][DOMAIN_NAME]"
click at [397, 474] on p "Re: MetaCareers Recruiting: Join Meta" at bounding box center [371, 478] width 179 height 12
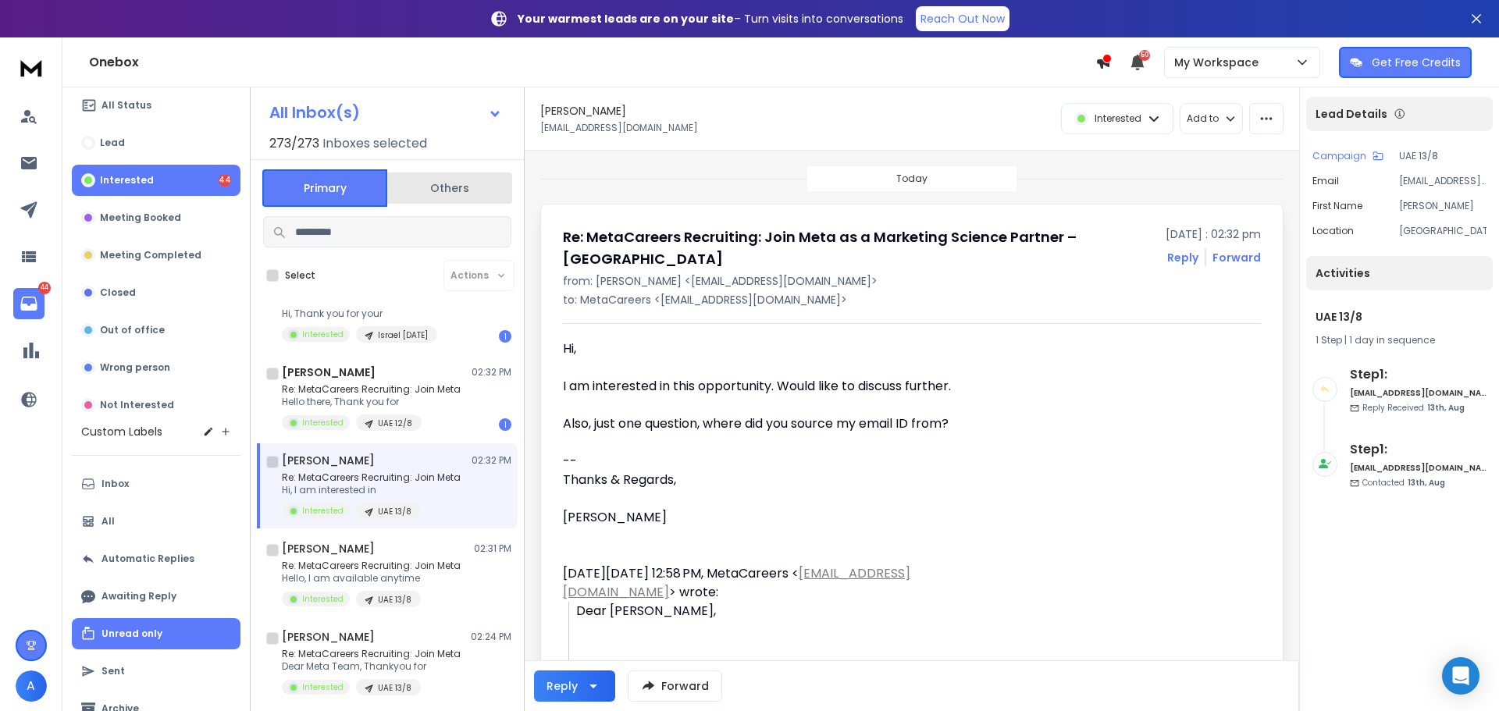
click at [641, 134] on div "[PERSON_NAME] [PERSON_NAME] [EMAIL_ADDRESS][DOMAIN_NAME] Interested Add to Inte…" at bounding box center [912, 118] width 775 height 63
click at [643, 130] on p "[EMAIL_ADDRESS][DOMAIN_NAME]" at bounding box center [619, 128] width 158 height 12
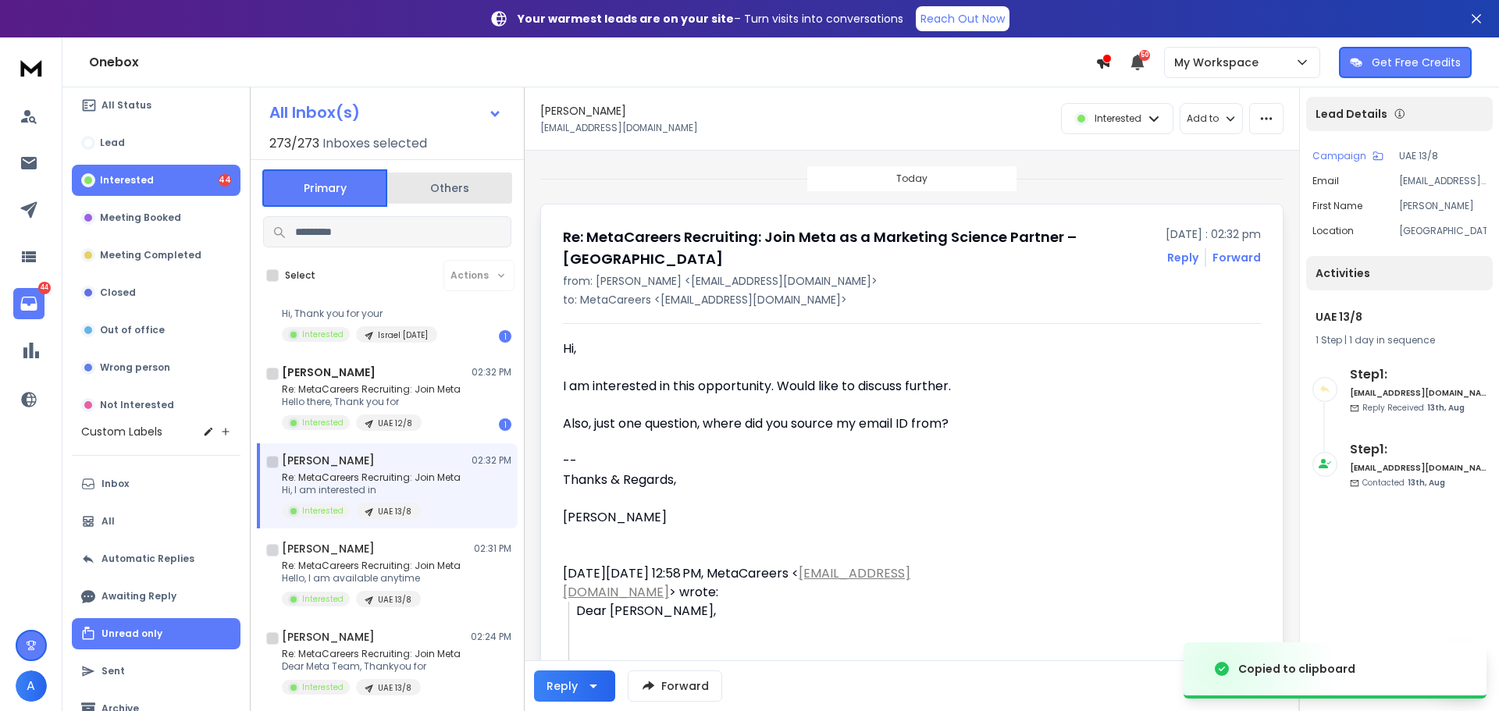
click at [672, 305] on p "to: MetaCareers <[EMAIL_ADDRESS][DOMAIN_NAME]>" at bounding box center [912, 300] width 698 height 16
drag, startPoint x: 672, startPoint y: 305, endPoint x: 836, endPoint y: 301, distance: 164.0
click at [836, 301] on p "to: MetaCareers <[EMAIL_ADDRESS][DOMAIN_NAME]>" at bounding box center [912, 300] width 698 height 16
copy p "[EMAIL_ADDRESS][DOMAIN_NAME]"
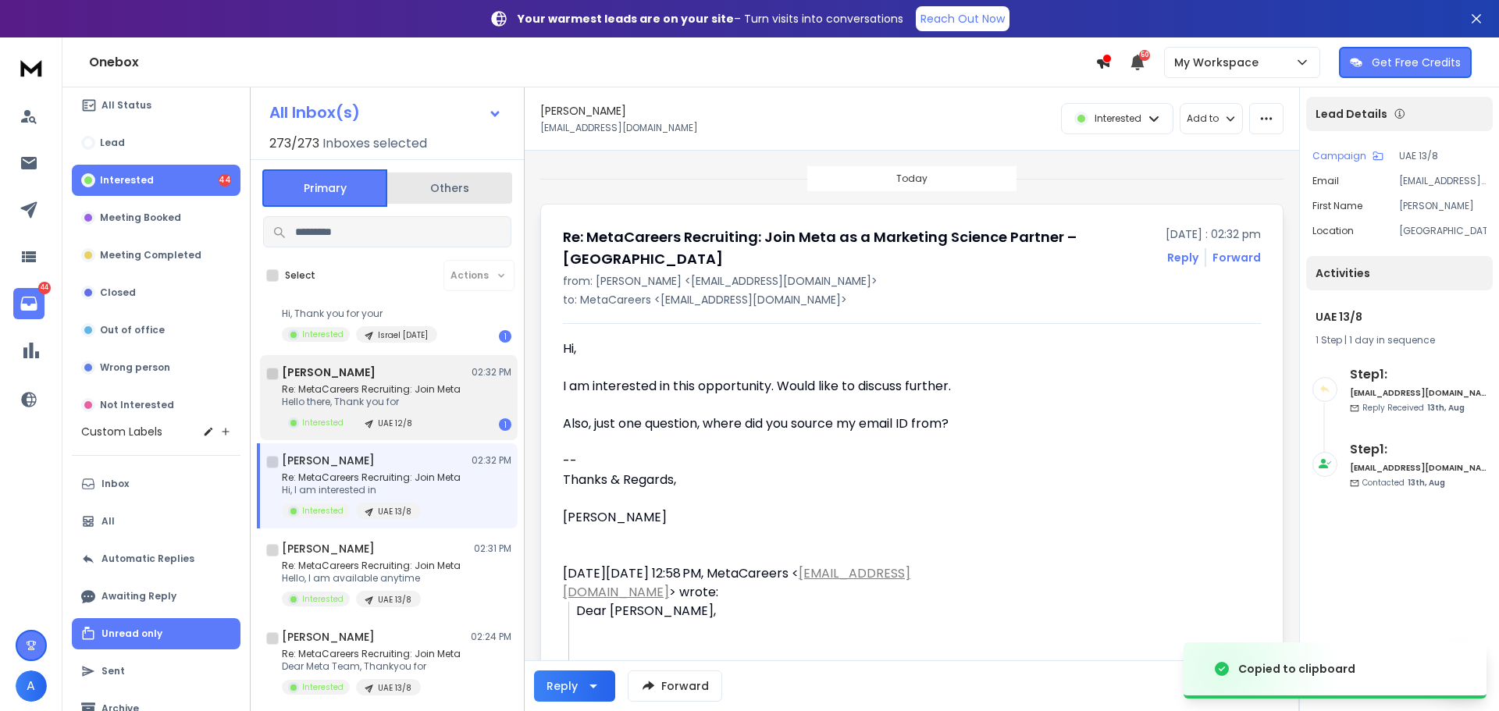
click at [381, 424] on p "UAE 12/8" at bounding box center [395, 424] width 34 height 12
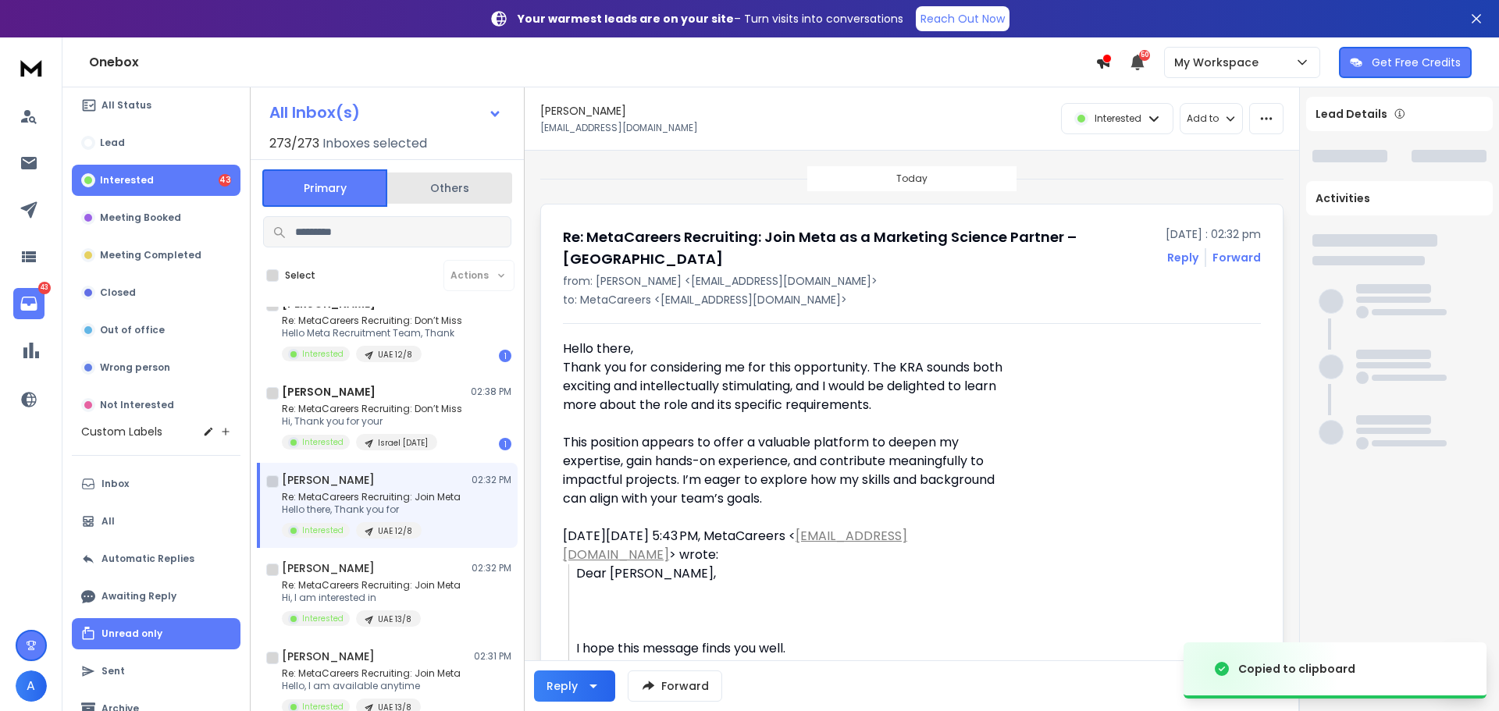
scroll to position [3239, 0]
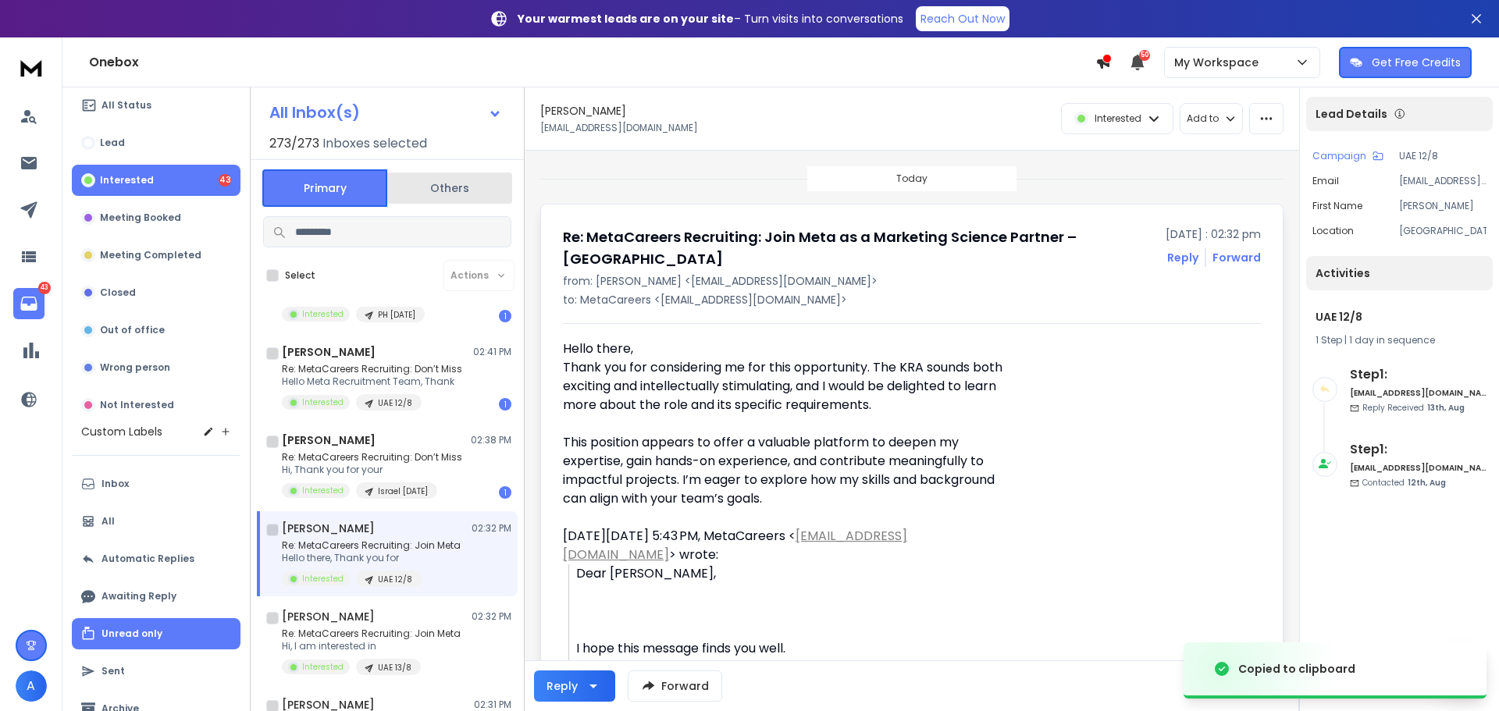
click at [654, 125] on p "[EMAIL_ADDRESS][DOMAIN_NAME]" at bounding box center [619, 128] width 158 height 12
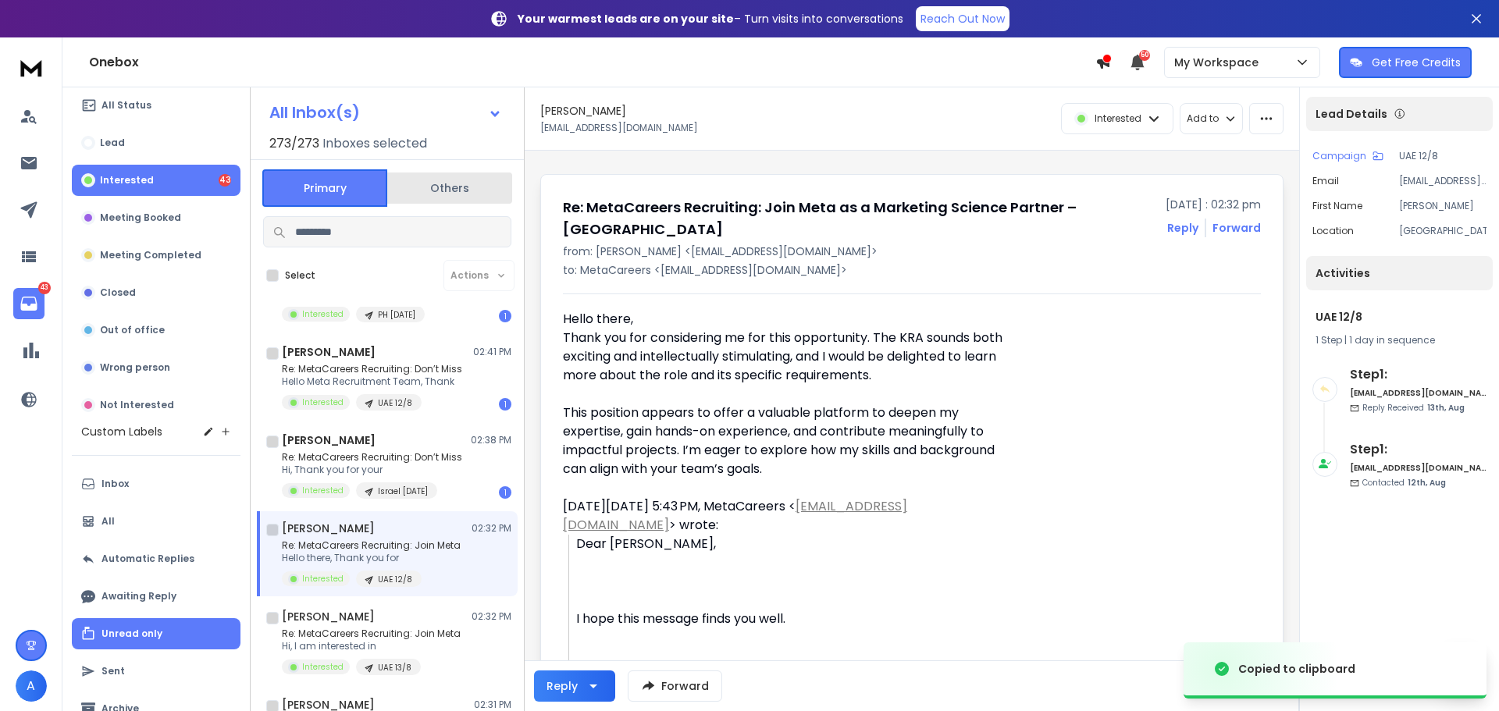
scroll to position [0, 0]
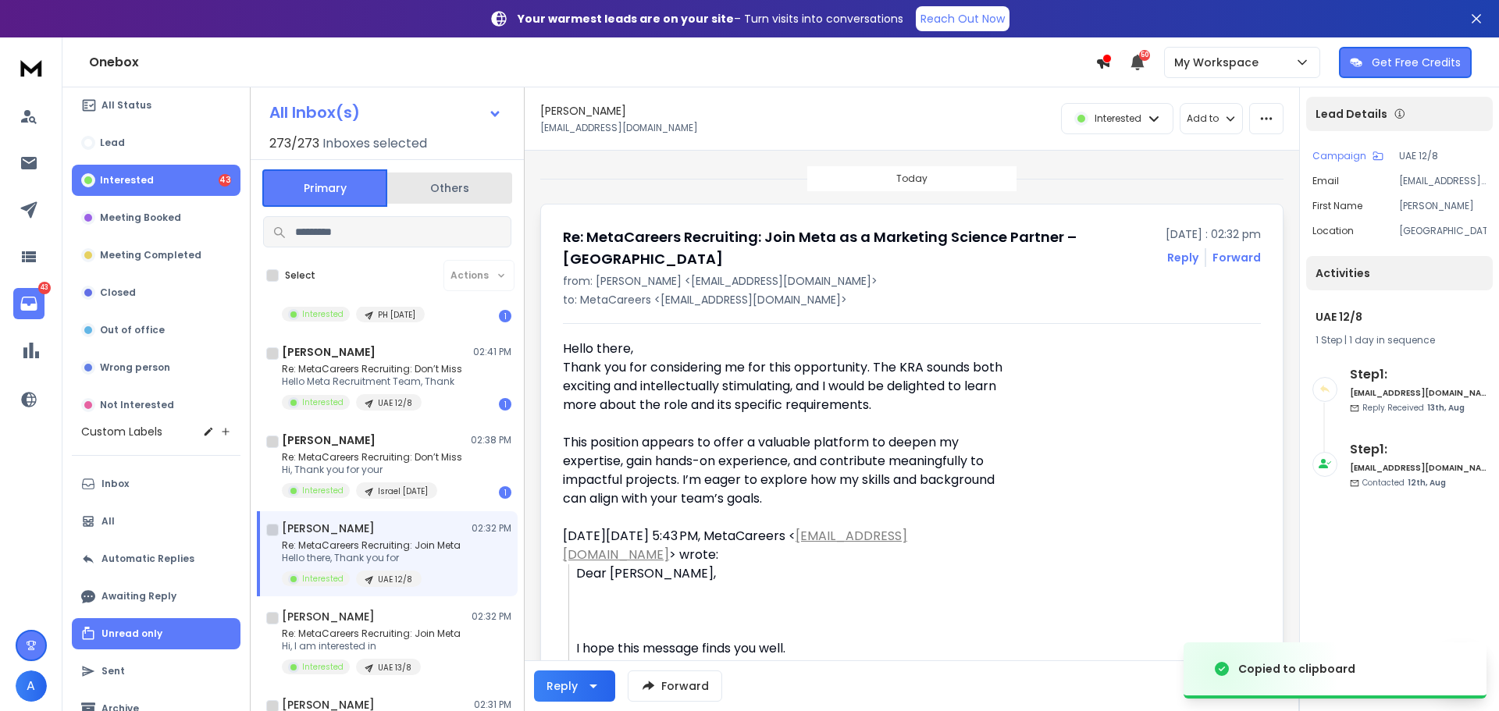
click at [664, 299] on p "to: MetaCareers <[EMAIL_ADDRESS][DOMAIN_NAME]>" at bounding box center [912, 300] width 698 height 16
drag, startPoint x: 664, startPoint y: 299, endPoint x: 829, endPoint y: 303, distance: 165.6
click at [829, 303] on p "to: MetaCareers <[EMAIL_ADDRESS][DOMAIN_NAME]>" at bounding box center [912, 300] width 698 height 16
copy p "[EMAIL_ADDRESS][DOMAIN_NAME]"
click at [395, 469] on p "Hi, Thank you for your" at bounding box center [372, 470] width 180 height 12
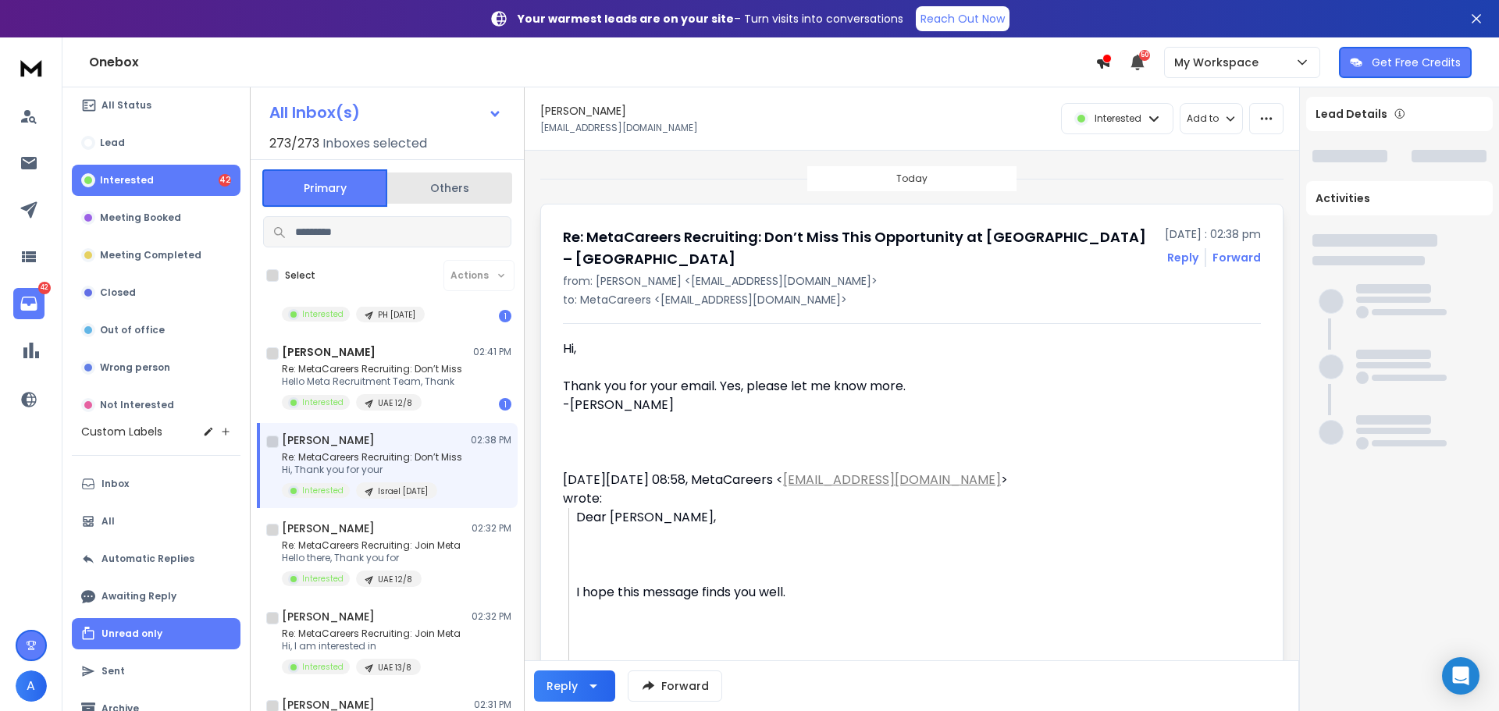
click at [641, 122] on p "[EMAIL_ADDRESS][DOMAIN_NAME]" at bounding box center [619, 128] width 158 height 12
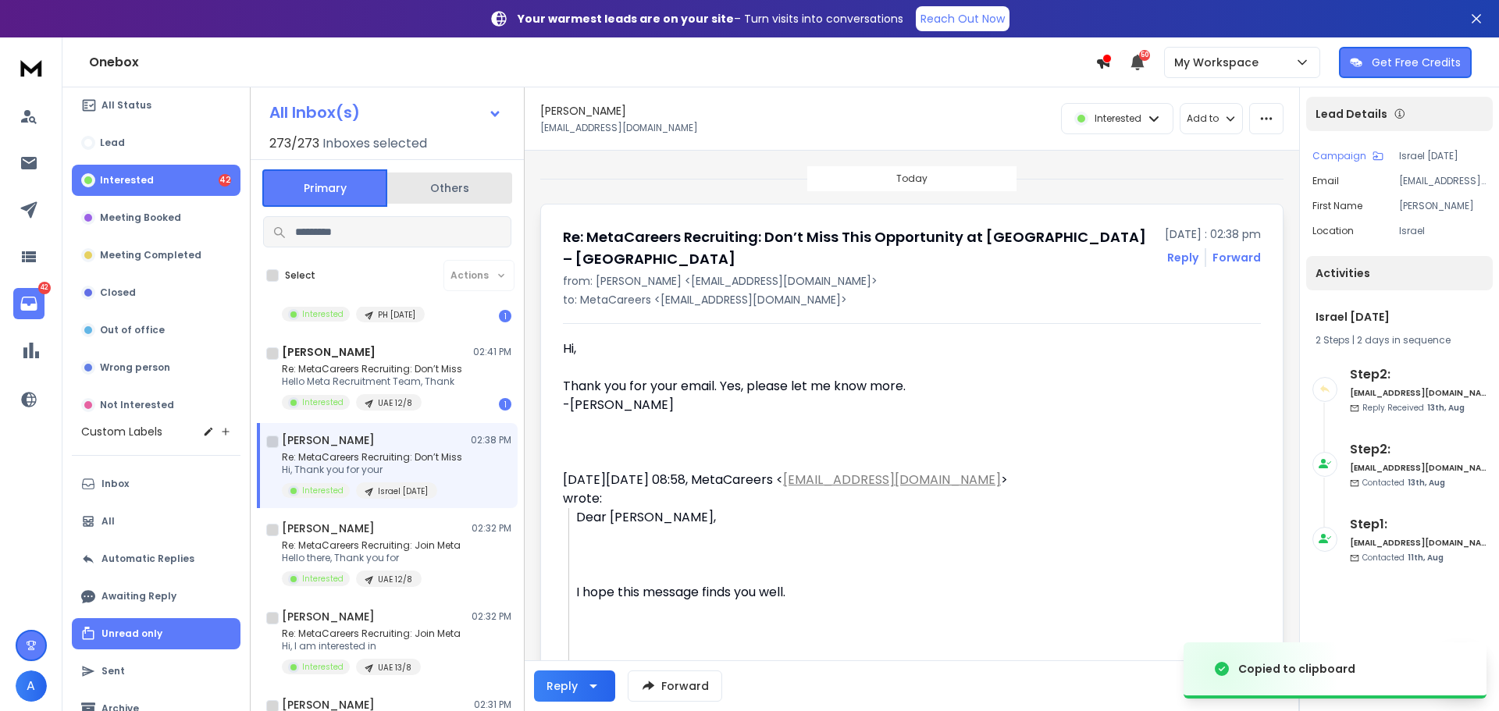
click at [657, 298] on p "to: MetaCareers <[EMAIL_ADDRESS][DOMAIN_NAME]>" at bounding box center [912, 300] width 698 height 16
drag, startPoint x: 657, startPoint y: 298, endPoint x: 809, endPoint y: 300, distance: 151.5
click at [819, 294] on p "to: MetaCareers <[EMAIL_ADDRESS][DOMAIN_NAME]>" at bounding box center [912, 300] width 698 height 16
copy p "[EMAIL_ADDRESS][DOMAIN_NAME]"
click at [452, 376] on p "Hello Meta Recruitment Team, Thank" at bounding box center [372, 382] width 180 height 12
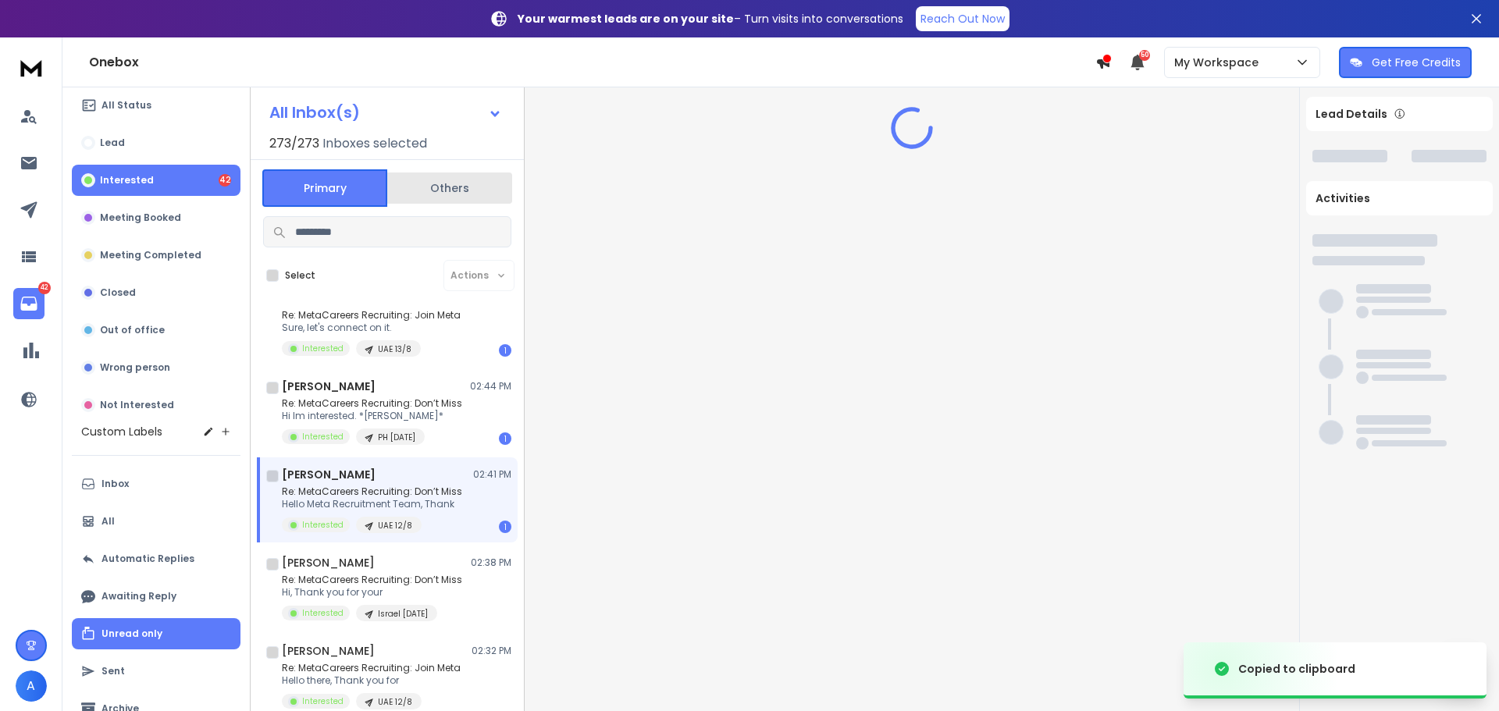
scroll to position [3083, 0]
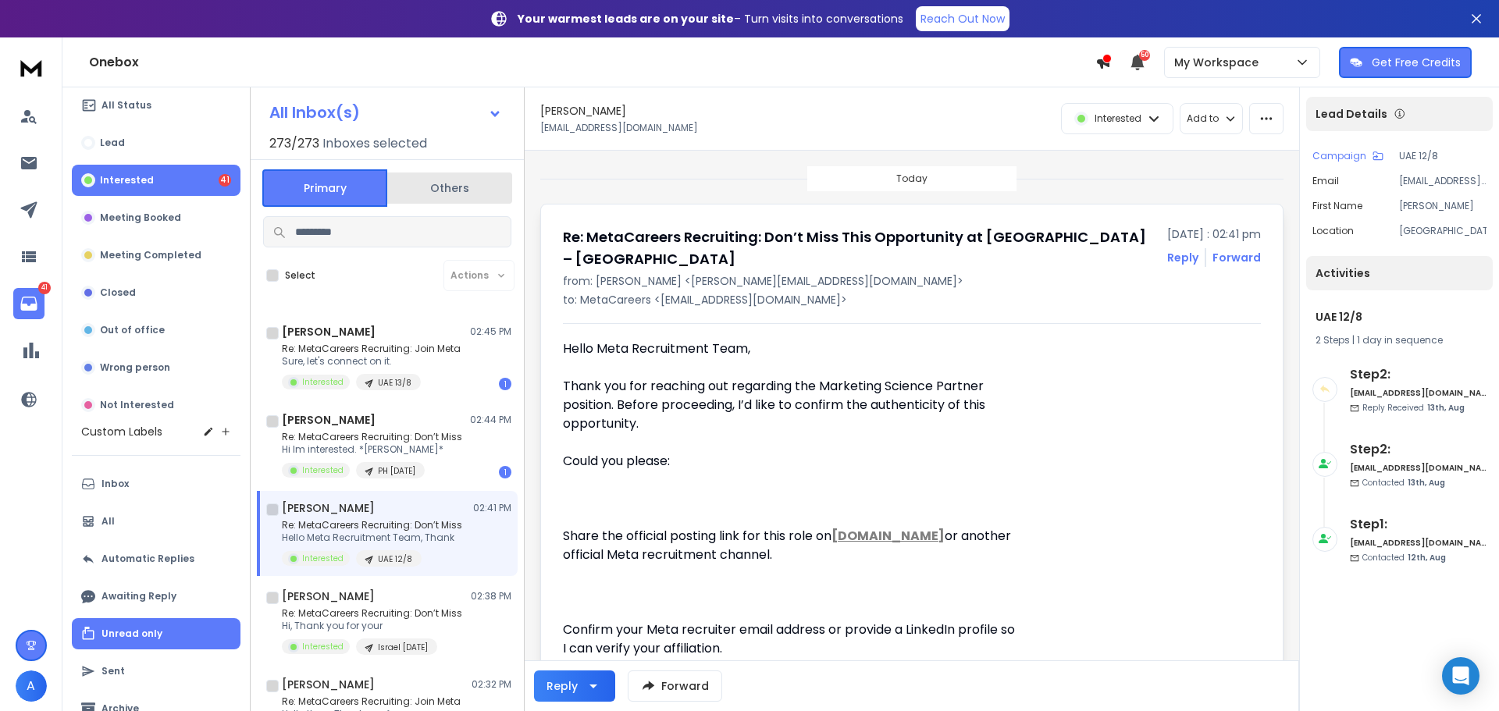
click at [611, 126] on p "[EMAIL_ADDRESS][DOMAIN_NAME]" at bounding box center [619, 128] width 158 height 12
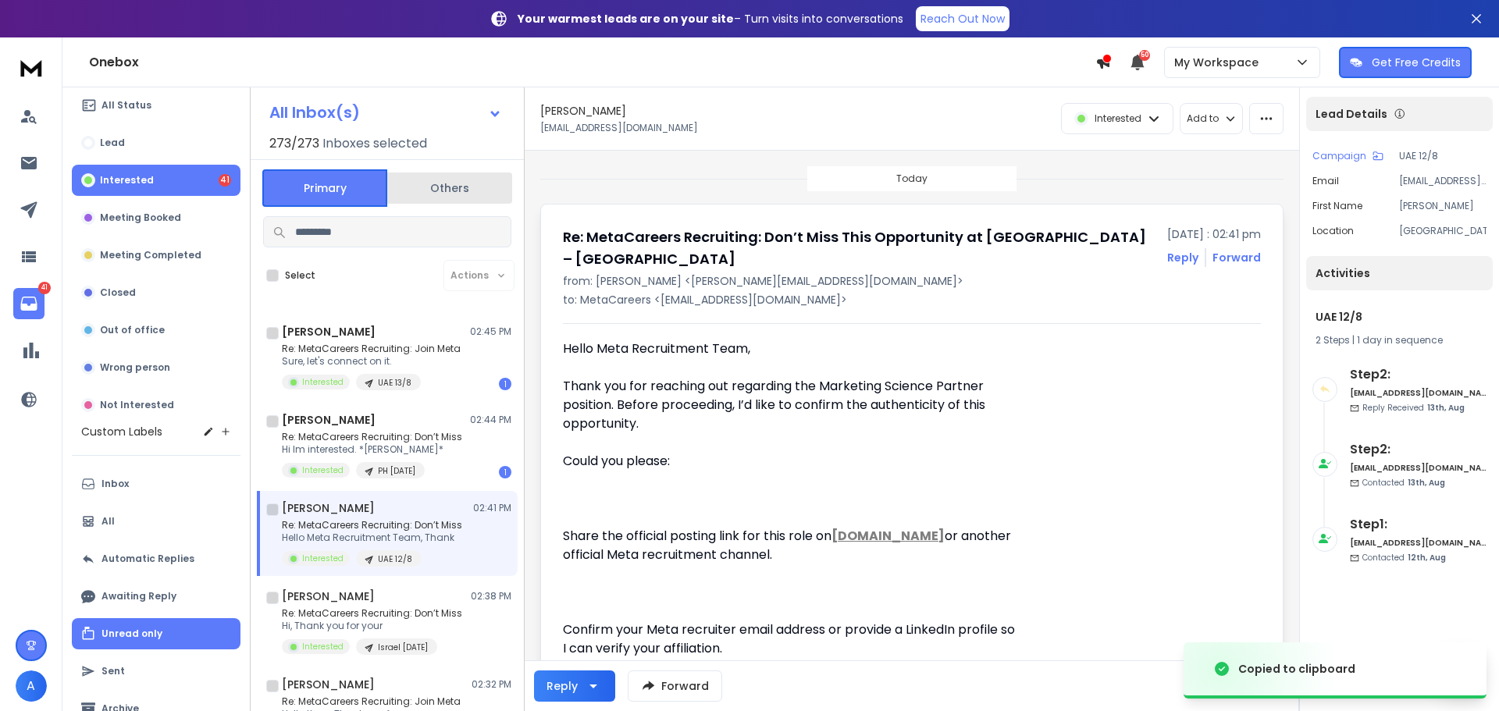
click at [659, 301] on p "to: MetaCareers <[EMAIL_ADDRESS][DOMAIN_NAME]>" at bounding box center [912, 300] width 698 height 16
drag, startPoint x: 659, startPoint y: 301, endPoint x: 846, endPoint y: 297, distance: 187.4
click at [846, 297] on p "to: MetaCareers <[EMAIL_ADDRESS][DOMAIN_NAME]>" at bounding box center [912, 300] width 698 height 16
copy p "[EMAIL_ADDRESS][DOMAIN_NAME]"
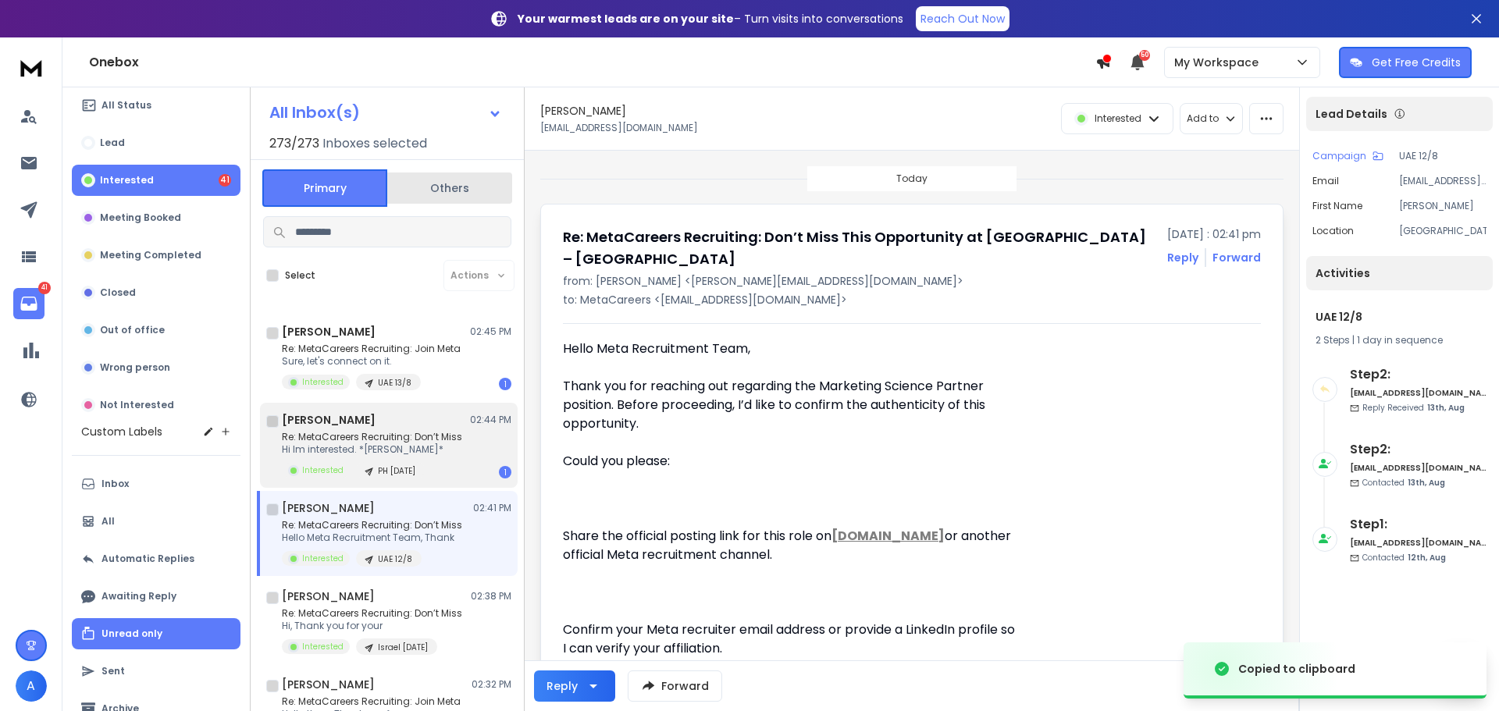
click at [448, 426] on div "[PERSON_NAME] 02:44 PM" at bounding box center [397, 420] width 230 height 16
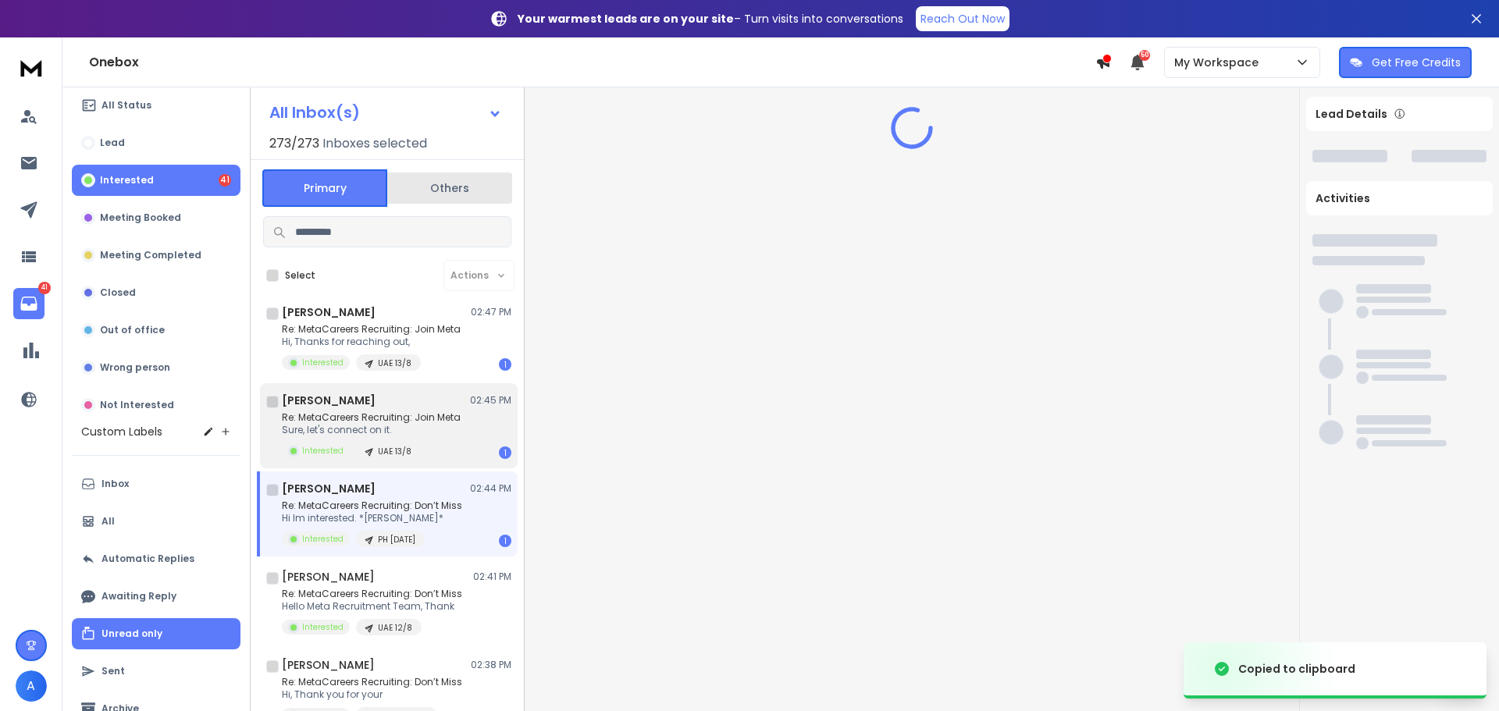
scroll to position [3005, 0]
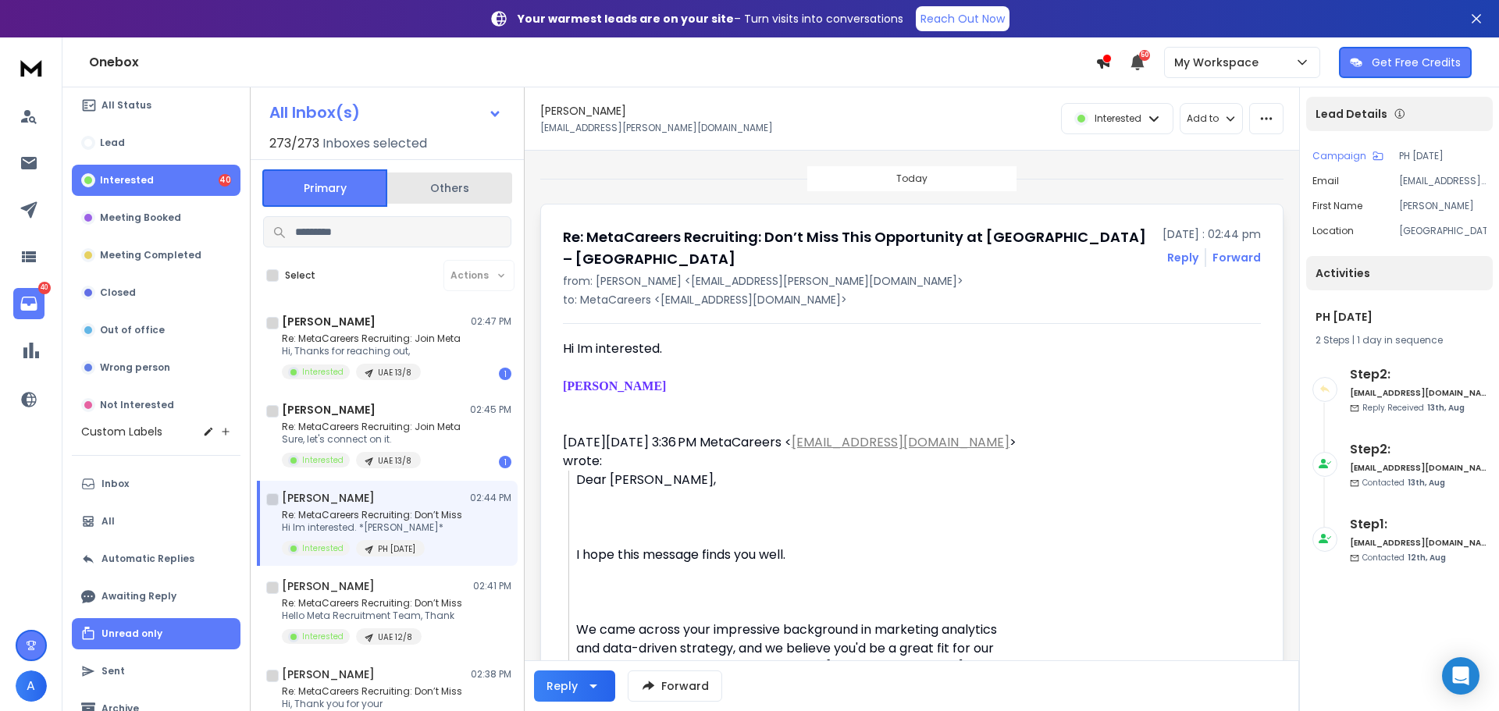
click at [639, 132] on p "[EMAIL_ADDRESS][PERSON_NAME][DOMAIN_NAME]" at bounding box center [656, 128] width 233 height 12
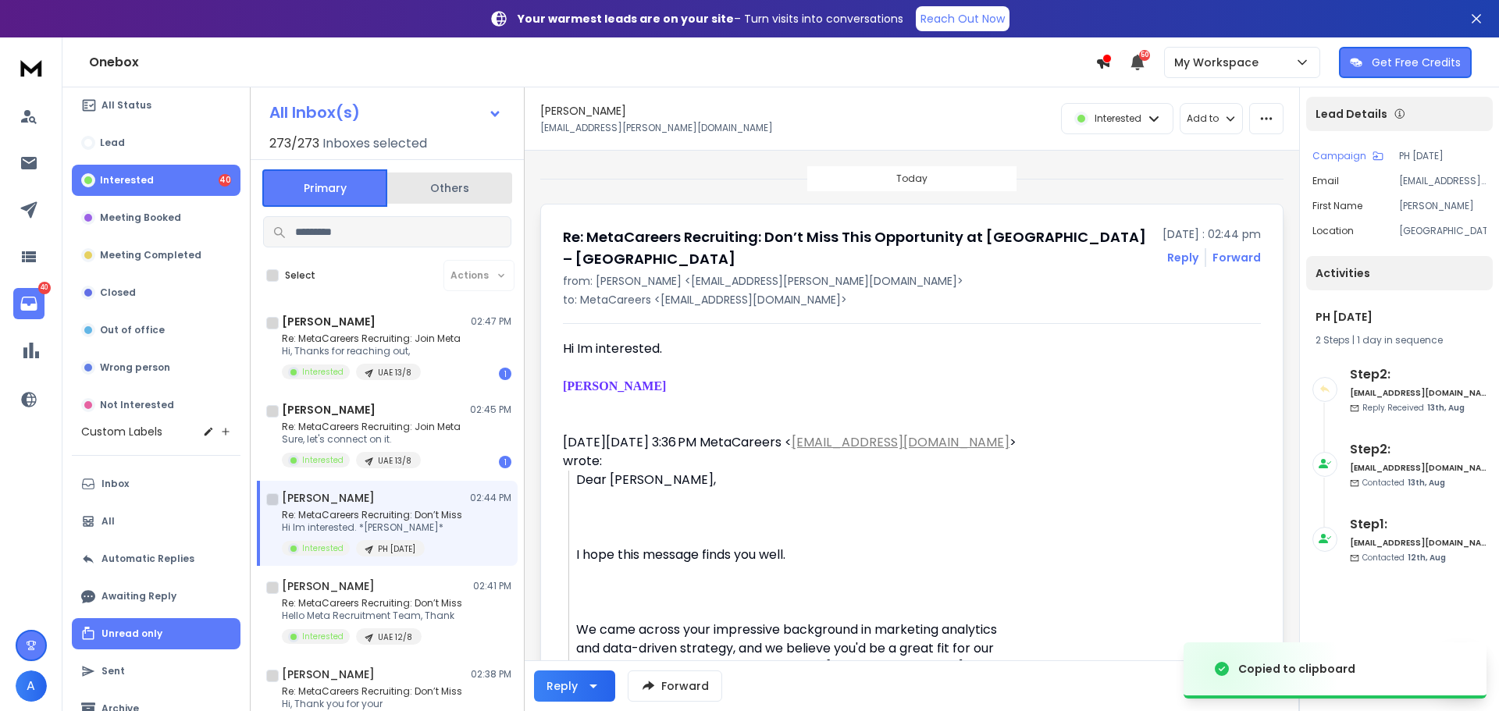
click at [664, 298] on p "to: MetaCareers <[EMAIL_ADDRESS][DOMAIN_NAME]>" at bounding box center [912, 300] width 698 height 16
drag, startPoint x: 664, startPoint y: 298, endPoint x: 849, endPoint y: 294, distance: 185.9
click at [849, 294] on p "to: MetaCareers <[EMAIL_ADDRESS][DOMAIN_NAME]>" at bounding box center [912, 300] width 698 height 16
copy p "[EMAIL_ADDRESS][DOMAIN_NAME]"
click at [383, 427] on p "Re: MetaCareers Recruiting: Join Meta" at bounding box center [371, 427] width 179 height 12
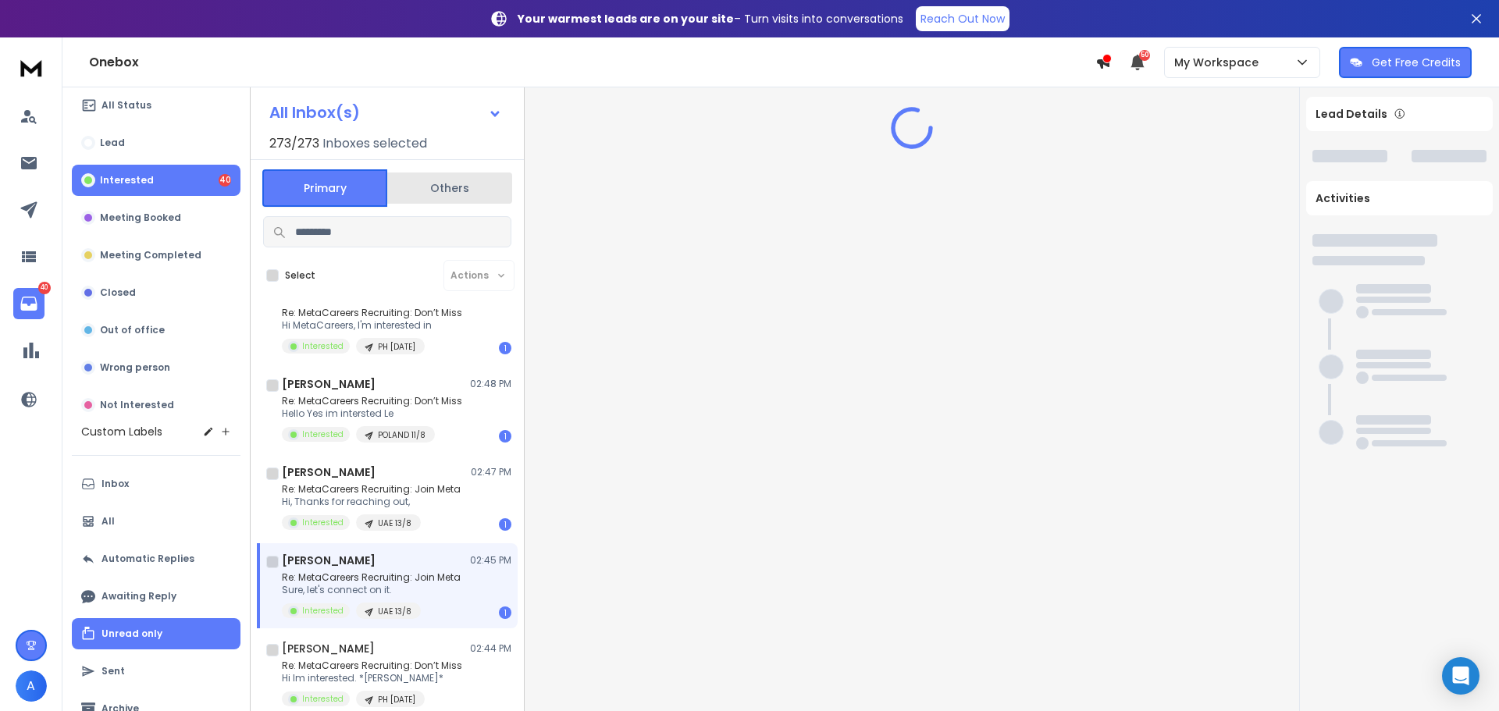
scroll to position [2849, 0]
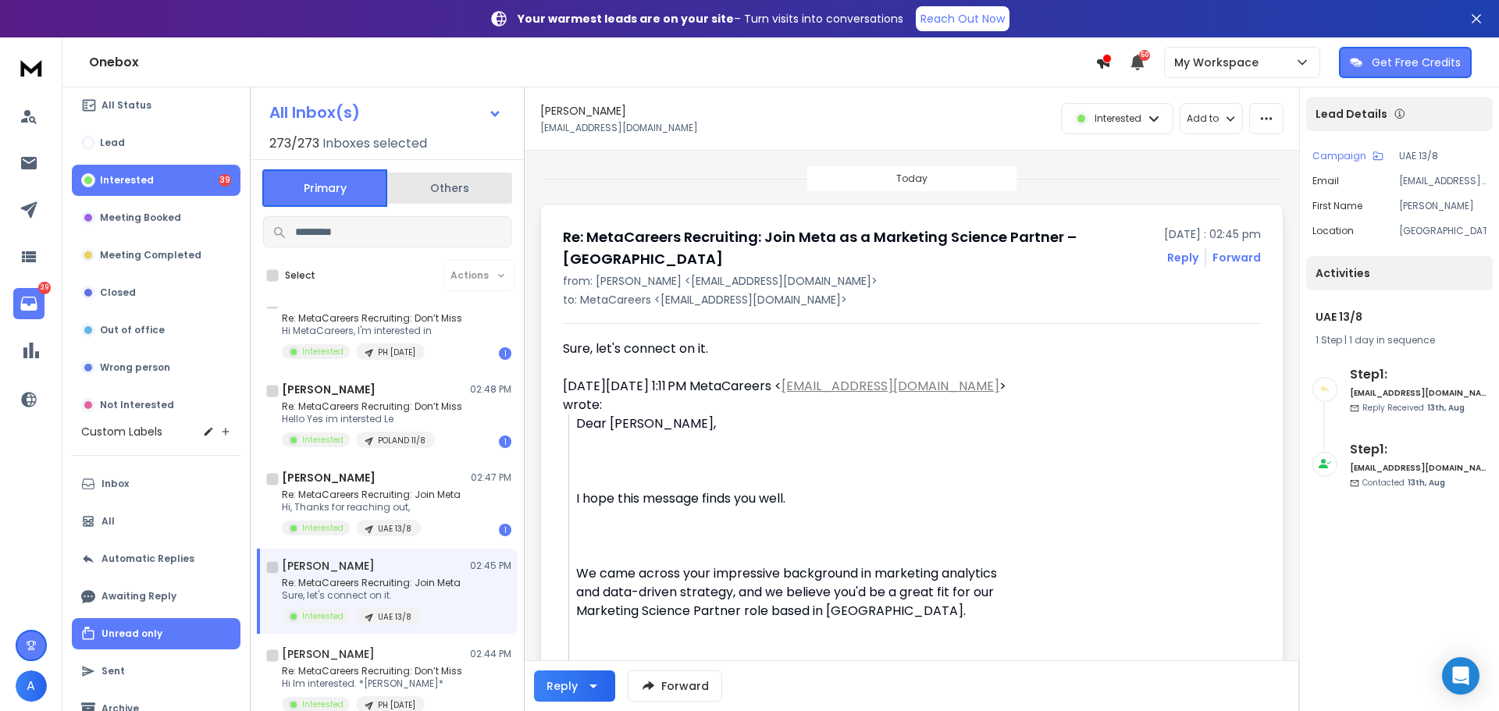
click at [630, 133] on p "[EMAIL_ADDRESS][DOMAIN_NAME]" at bounding box center [619, 128] width 158 height 12
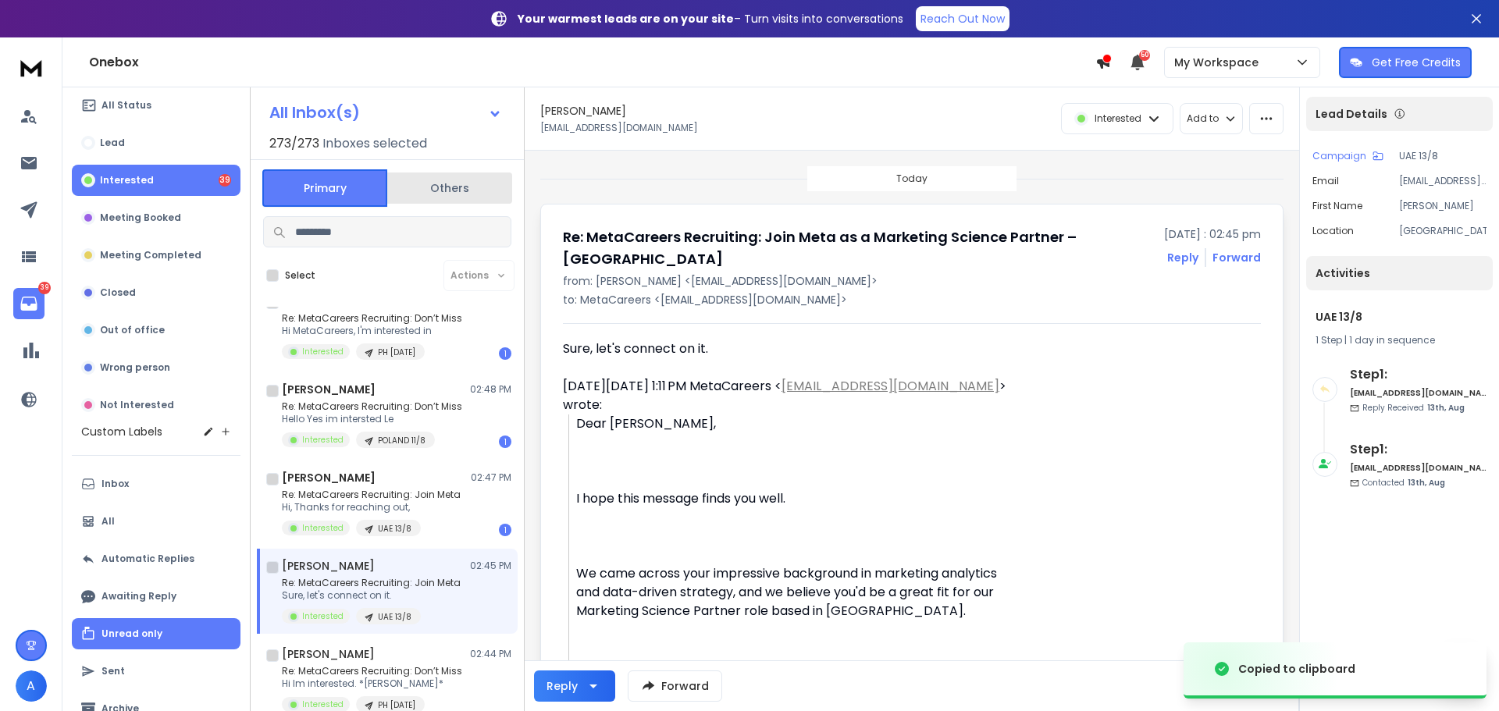
click at [664, 297] on p "to: MetaCareers <[EMAIL_ADDRESS][DOMAIN_NAME]>" at bounding box center [912, 300] width 698 height 16
drag, startPoint x: 664, startPoint y: 297, endPoint x: 828, endPoint y: 301, distance: 163.2
click at [828, 301] on p "to: MetaCareers <[EMAIL_ADDRESS][DOMAIN_NAME]>" at bounding box center [912, 300] width 698 height 16
copy p "[EMAIL_ADDRESS][DOMAIN_NAME]"
click at [401, 493] on p "Re: MetaCareers Recruiting: Join Meta" at bounding box center [371, 495] width 179 height 12
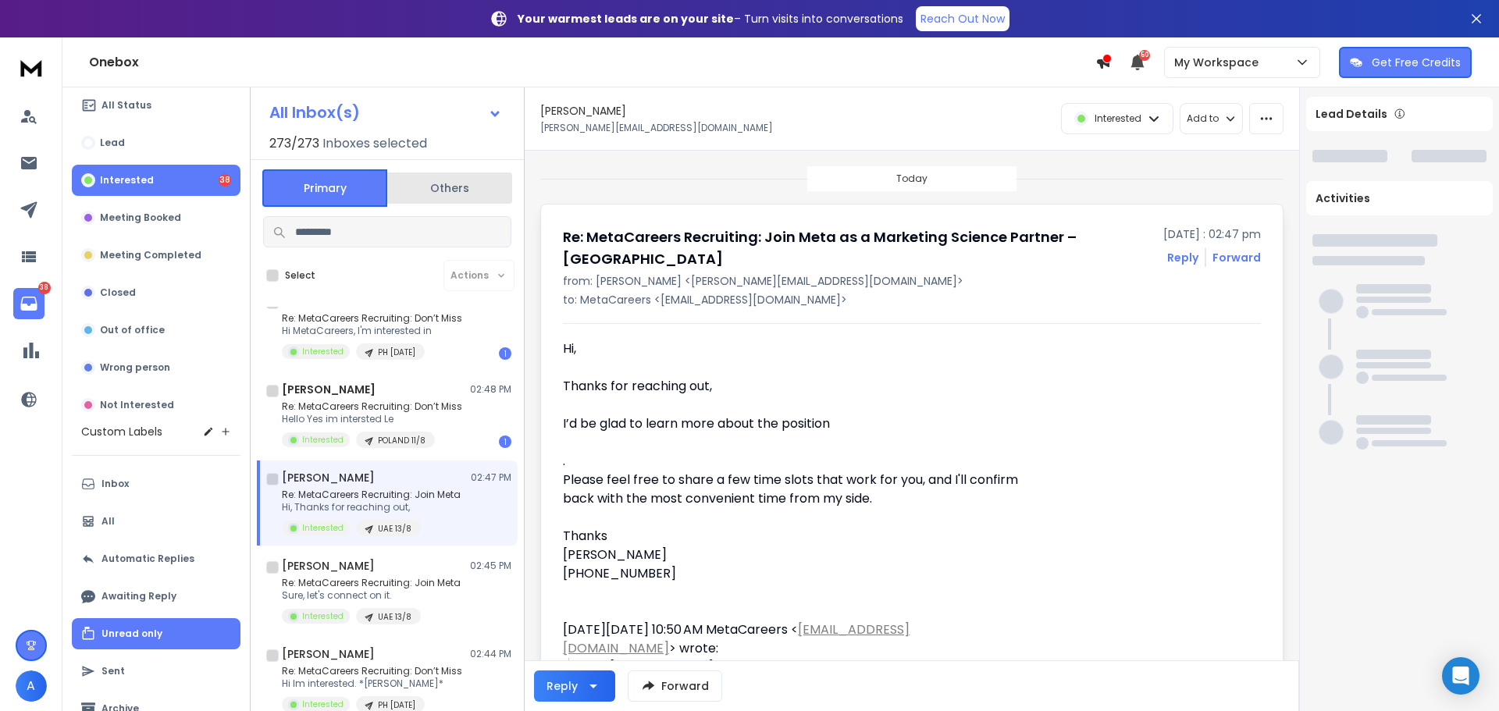
click at [646, 116] on div "[PERSON_NAME] [PERSON_NAME] [PERSON_NAME][EMAIL_ADDRESS][DOMAIN_NAME]" at bounding box center [723, 118] width 367 height 31
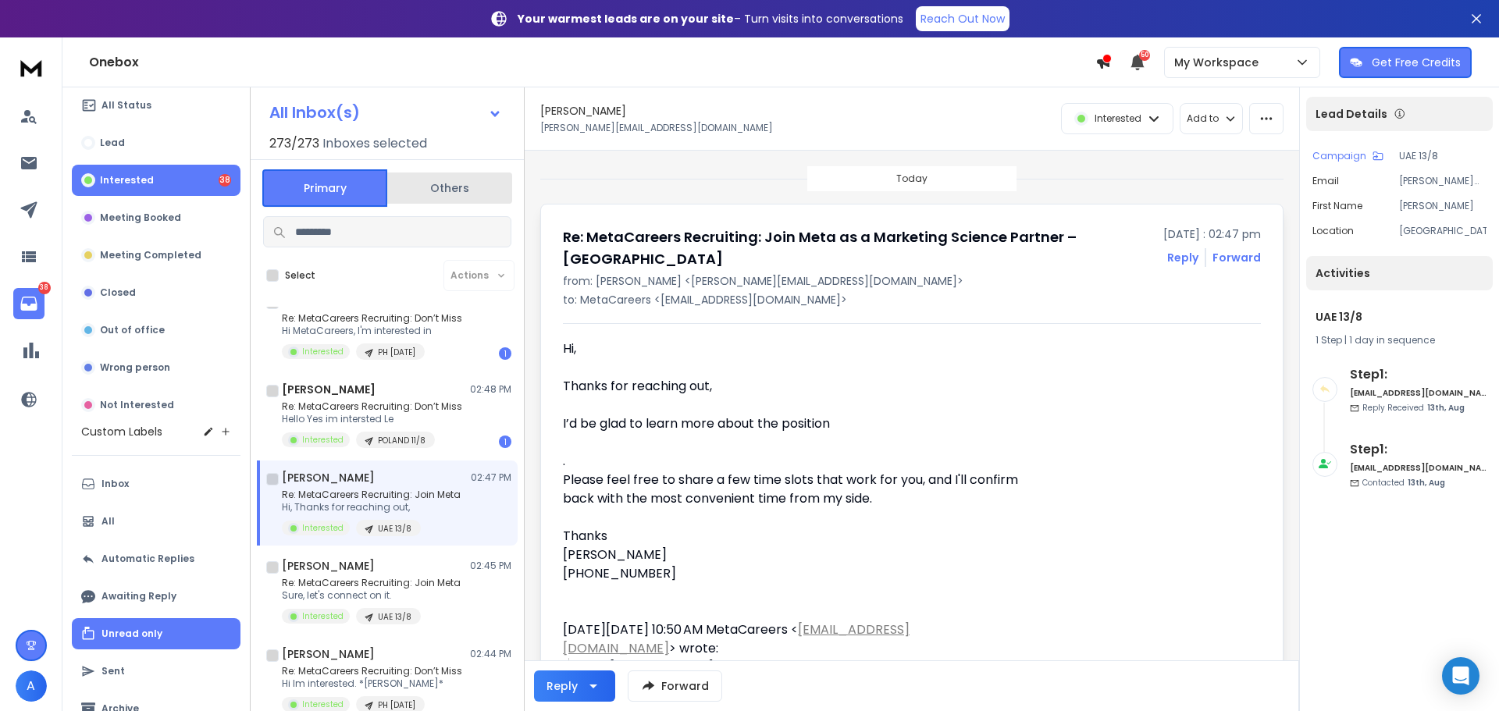
click at [650, 127] on p "[PERSON_NAME][EMAIL_ADDRESS][DOMAIN_NAME]" at bounding box center [656, 128] width 233 height 12
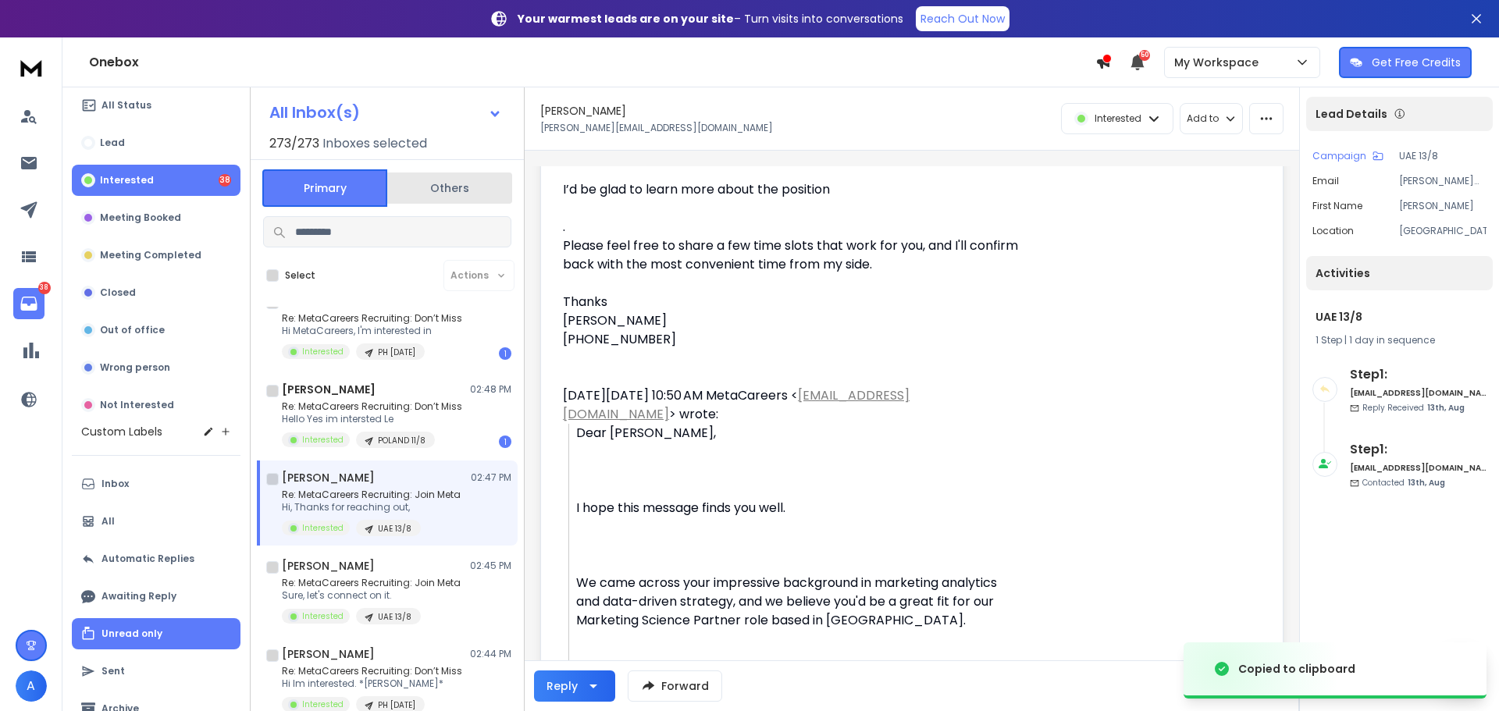
scroll to position [0, 0]
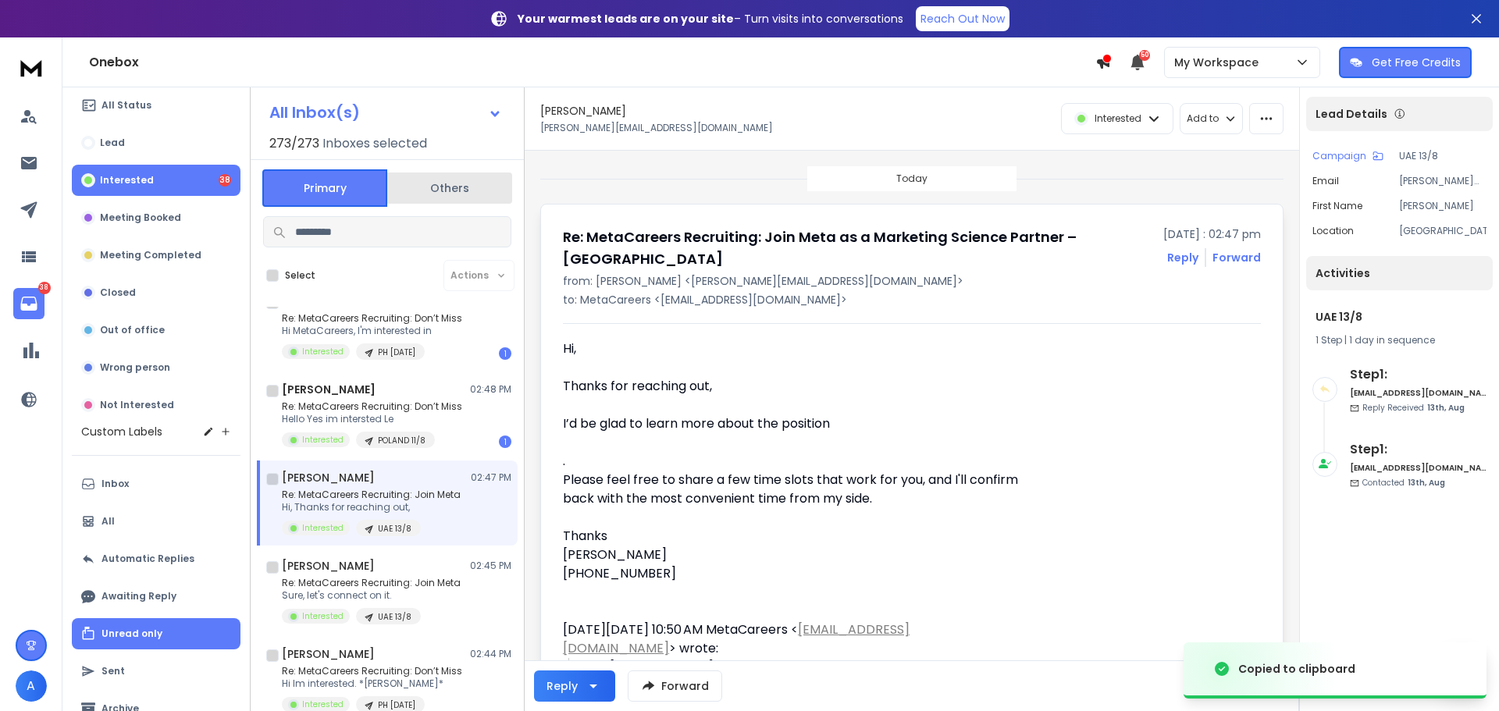
click at [674, 301] on p "to: MetaCareers <[EMAIL_ADDRESS][DOMAIN_NAME]>" at bounding box center [912, 300] width 698 height 16
drag, startPoint x: 674, startPoint y: 301, endPoint x: 860, endPoint y: 297, distance: 185.8
click at [860, 297] on p "to: MetaCareers <[EMAIL_ADDRESS][DOMAIN_NAME]>" at bounding box center [912, 300] width 698 height 16
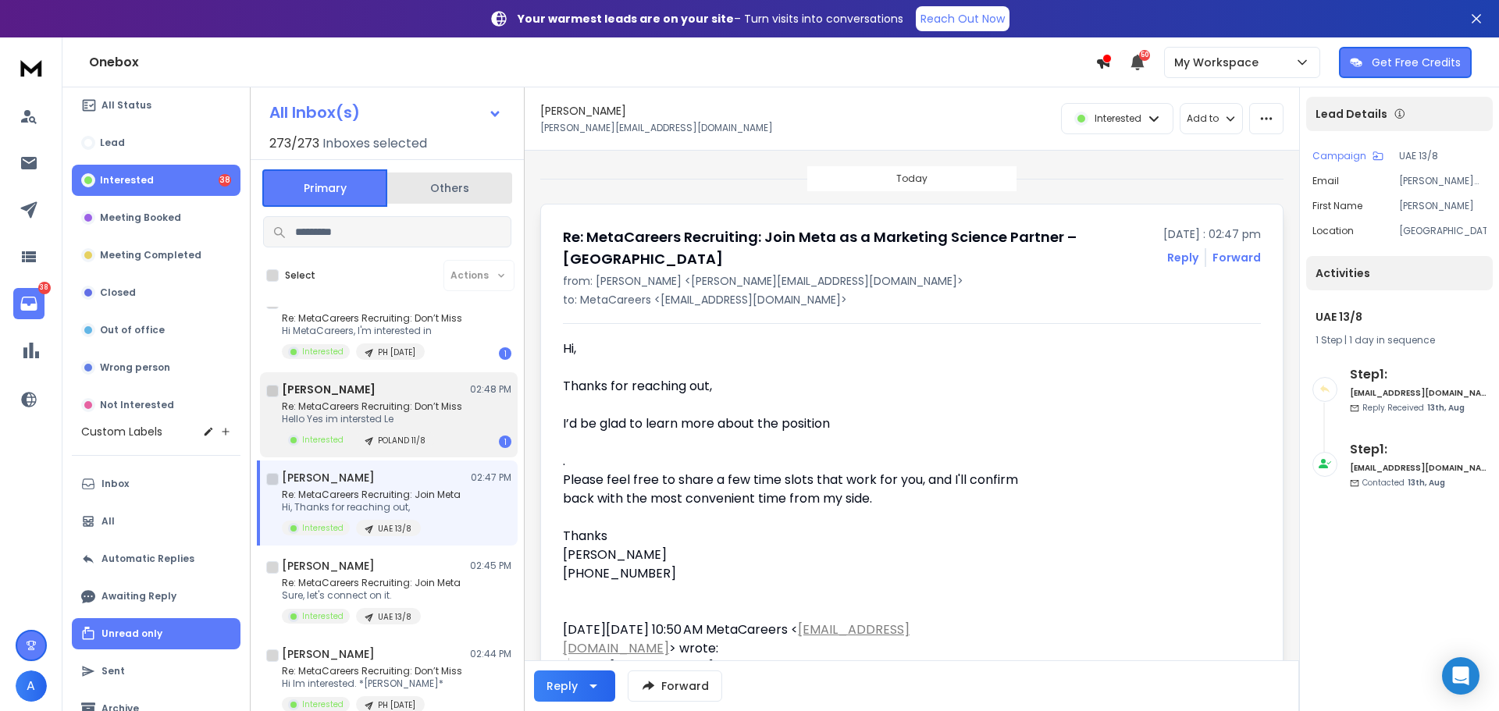
click at [390, 397] on div "[PERSON_NAME] 02:48 PM Re: MetaCareers Recruiting: Don’t Miss Hello Yes im inte…" at bounding box center [397, 415] width 230 height 66
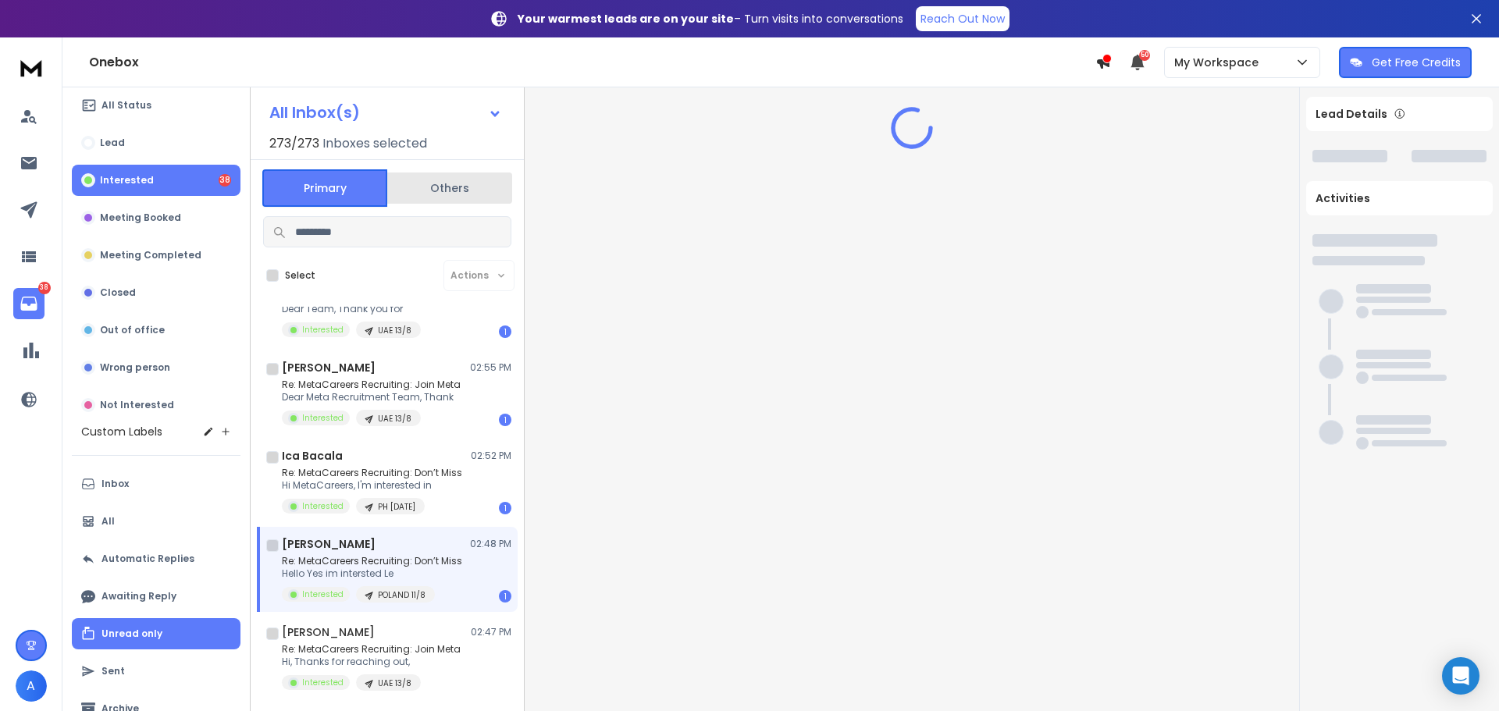
scroll to position [2693, 0]
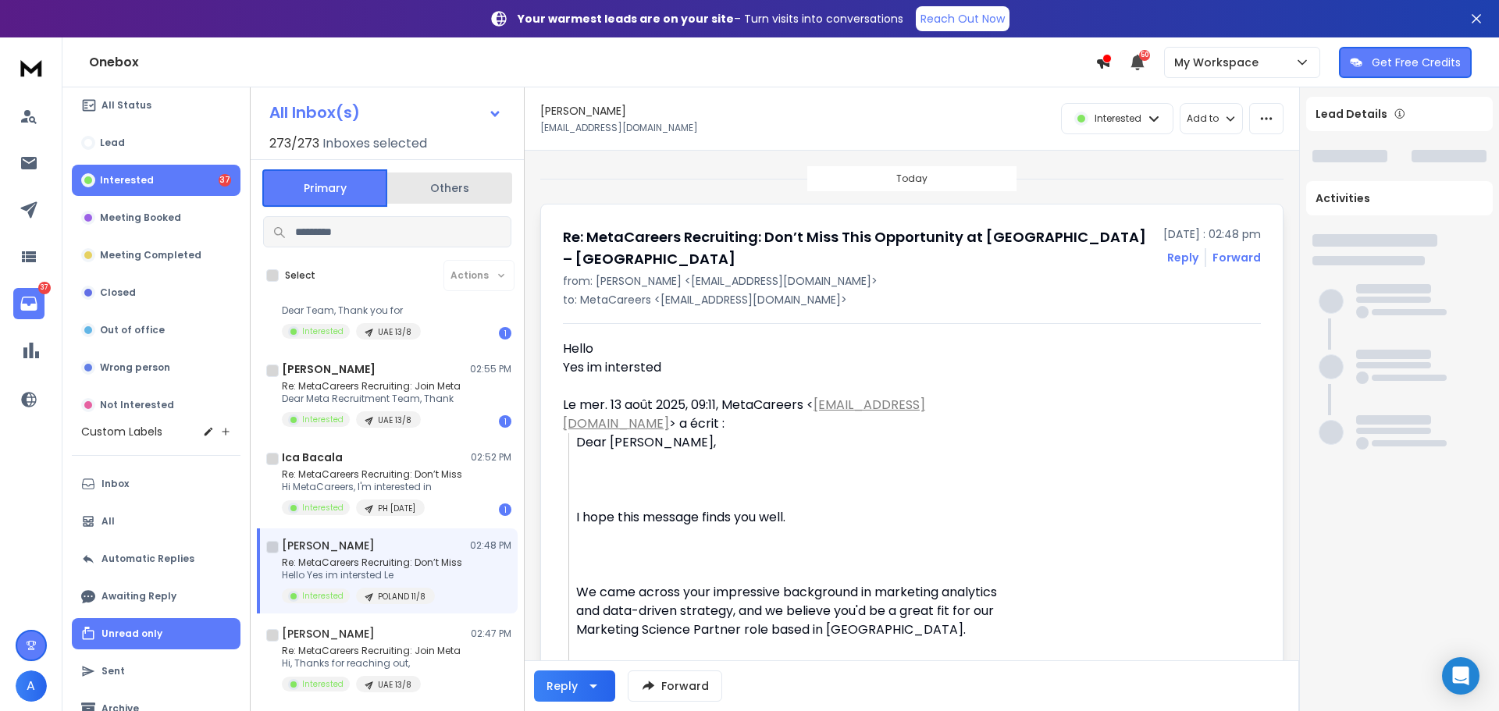
click at [653, 122] on p "[EMAIL_ADDRESS][DOMAIN_NAME]" at bounding box center [619, 128] width 158 height 12
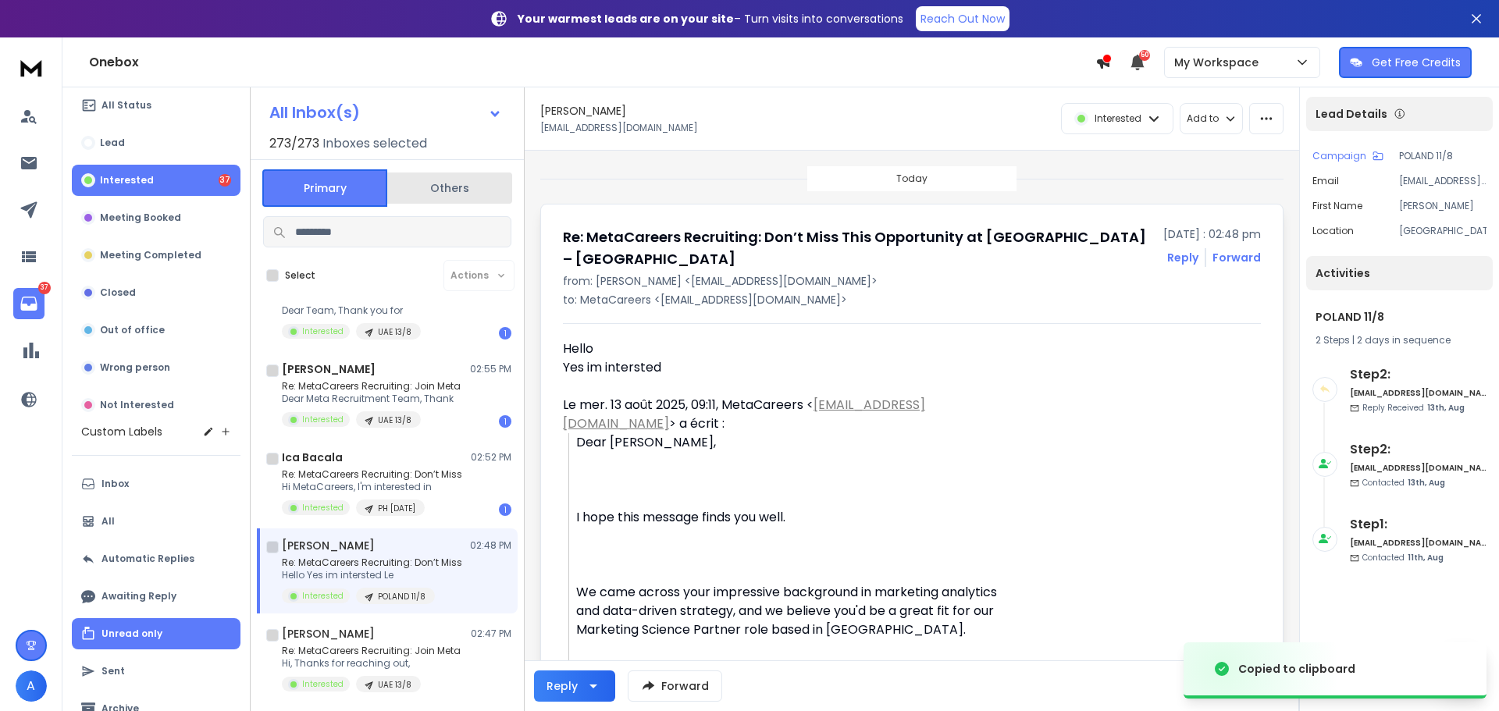
click at [671, 302] on p "to: MetaCareers <[EMAIL_ADDRESS][DOMAIN_NAME]>" at bounding box center [912, 300] width 698 height 16
drag, startPoint x: 671, startPoint y: 302, endPoint x: 894, endPoint y: 303, distance: 222.5
click at [894, 303] on p "to: MetaCareers <[EMAIL_ADDRESS][DOMAIN_NAME]>" at bounding box center [912, 300] width 698 height 16
click at [418, 475] on p "Re: MetaCareers Recruiting: Don’t Miss" at bounding box center [372, 474] width 180 height 12
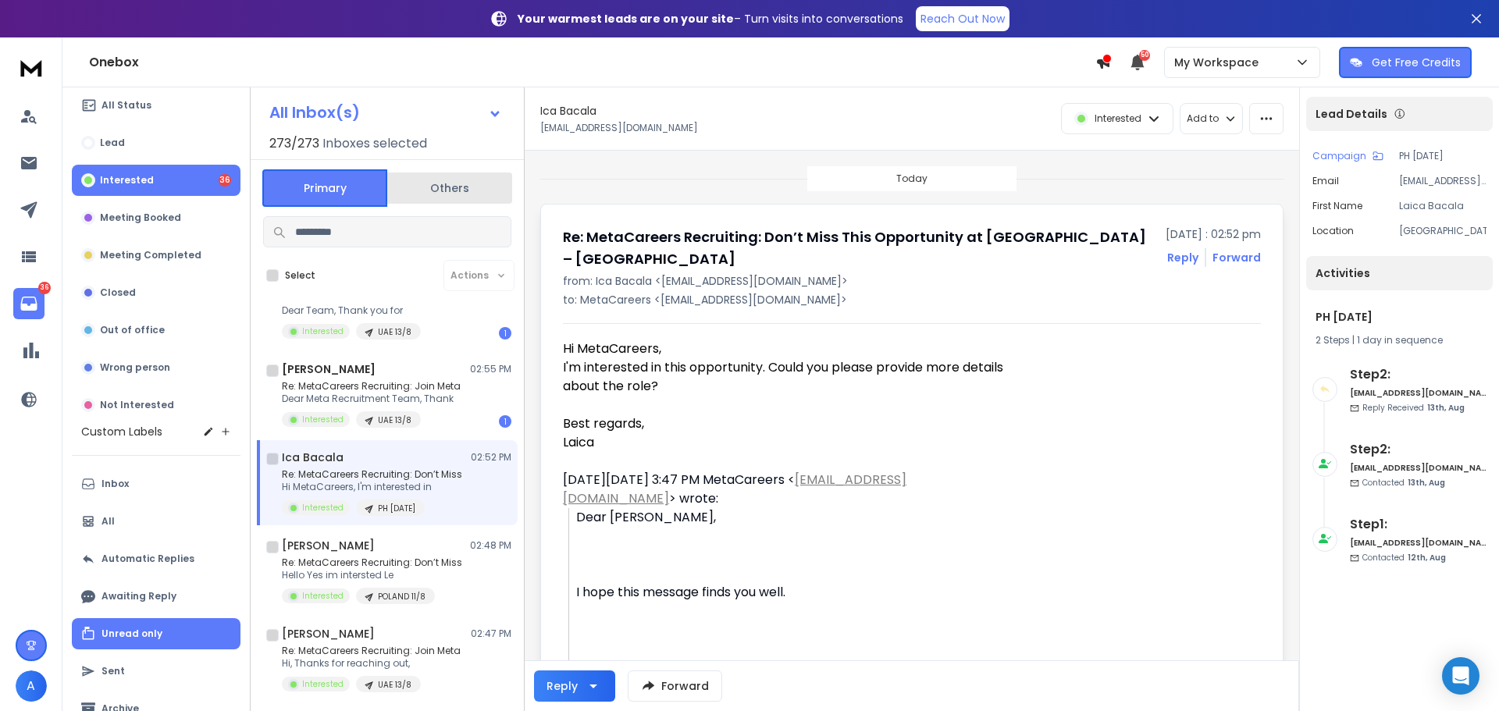
click at [618, 117] on div "Ica Bacala Ica Bacala [EMAIL_ADDRESS][DOMAIN_NAME]" at bounding box center [723, 118] width 367 height 31
click at [629, 141] on div "Ica Bacala Ica Bacala [EMAIL_ADDRESS][DOMAIN_NAME] Interested Add to Interested…" at bounding box center [912, 118] width 775 height 63
click at [630, 131] on p "[EMAIL_ADDRESS][DOMAIN_NAME]" at bounding box center [619, 128] width 158 height 12
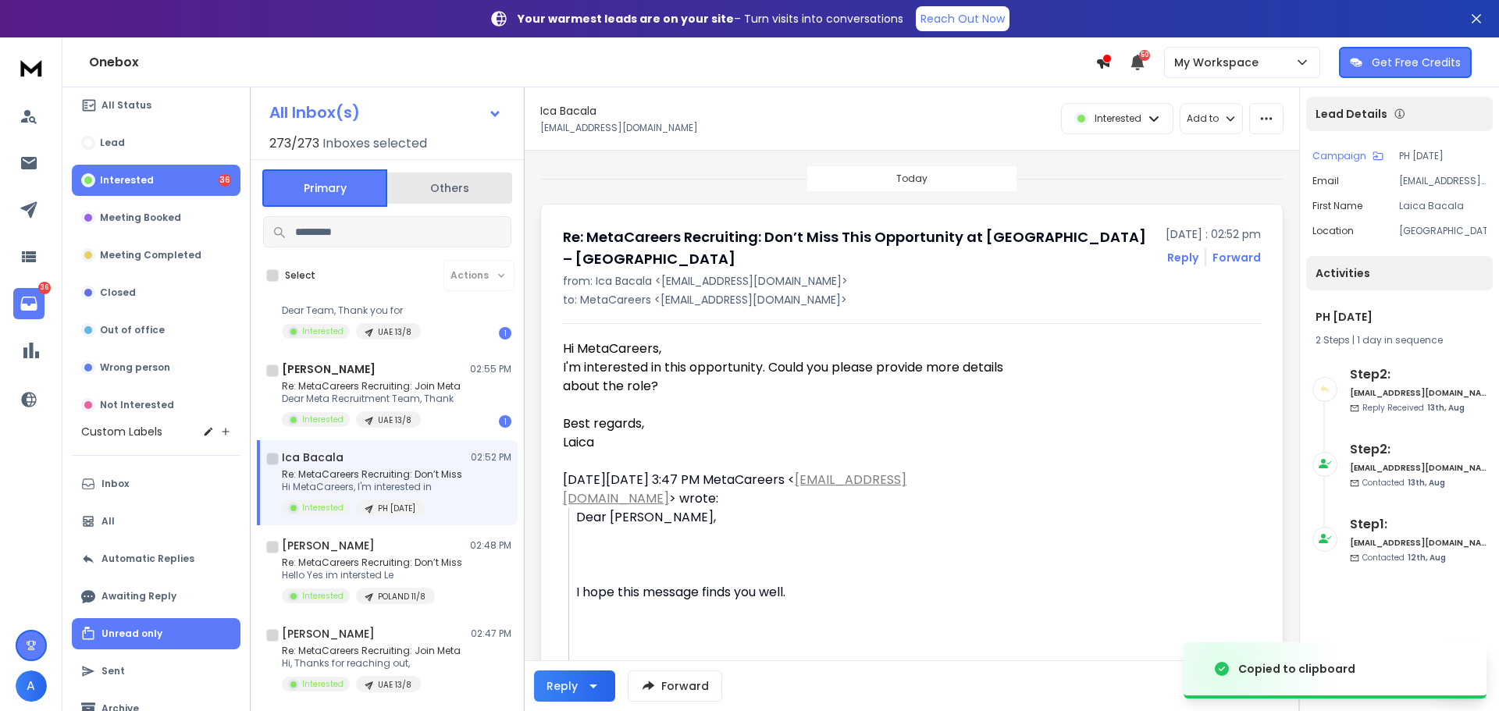
click at [661, 300] on p "to: MetaCareers <[EMAIL_ADDRESS][DOMAIN_NAME]>" at bounding box center [912, 300] width 698 height 16
drag, startPoint x: 661, startPoint y: 300, endPoint x: 873, endPoint y: 301, distance: 212.4
click at [873, 301] on p "to: MetaCareers <[EMAIL_ADDRESS][DOMAIN_NAME]>" at bounding box center [912, 300] width 698 height 16
click at [476, 392] on div "Re: MetaCareers Recruiting: Join Meta Dear Meta Recruitment Team, Thank Interes…" at bounding box center [397, 404] width 230 height 48
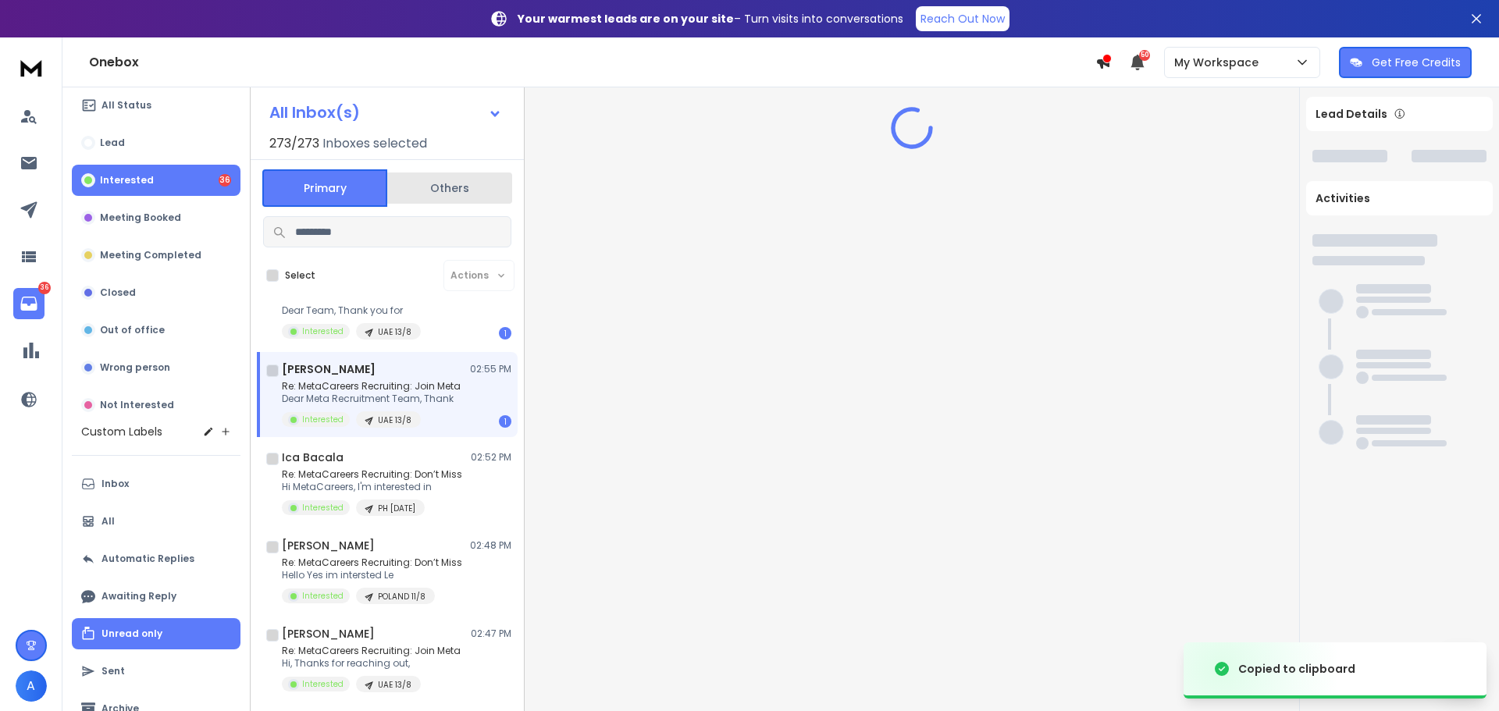
scroll to position [2537, 0]
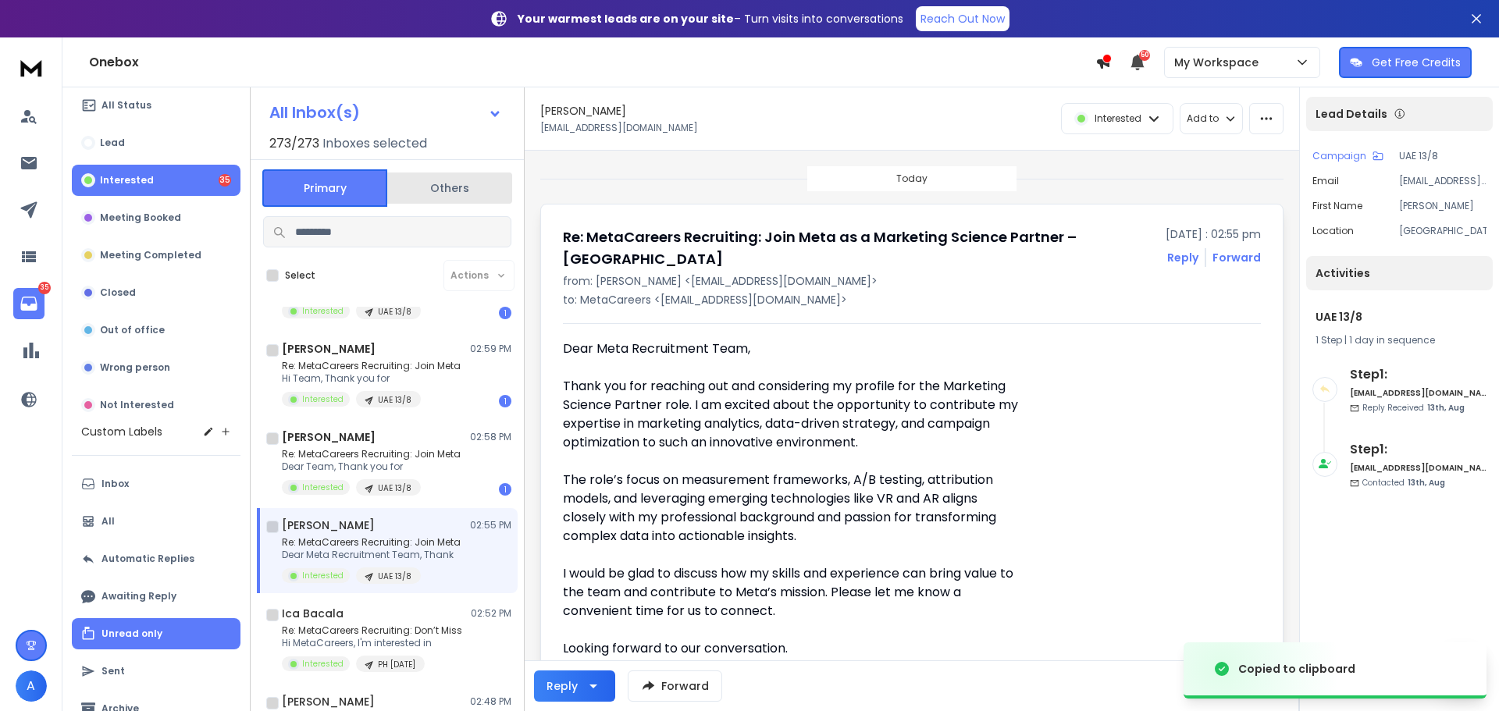
click at [654, 130] on p "[EMAIL_ADDRESS][DOMAIN_NAME]" at bounding box center [619, 128] width 158 height 12
click at [661, 302] on p "to: MetaCareers <[EMAIL_ADDRESS][DOMAIN_NAME]>" at bounding box center [912, 300] width 698 height 16
drag, startPoint x: 661, startPoint y: 302, endPoint x: 829, endPoint y: 300, distance: 168.7
click at [829, 300] on p "to: MetaCareers <[EMAIL_ADDRESS][DOMAIN_NAME]>" at bounding box center [912, 300] width 698 height 16
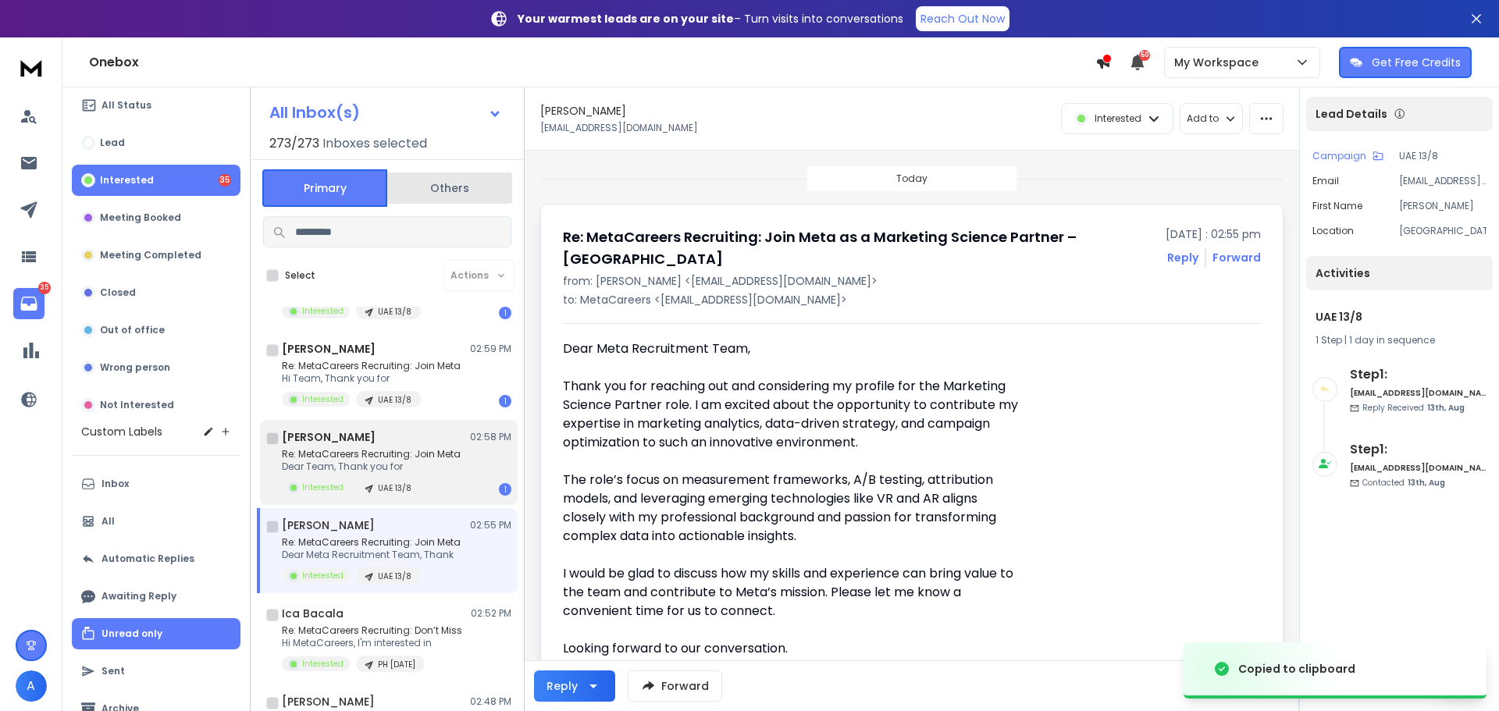
click at [402, 448] on p "Re: MetaCareers Recruiting: Join Meta" at bounding box center [371, 454] width 179 height 12
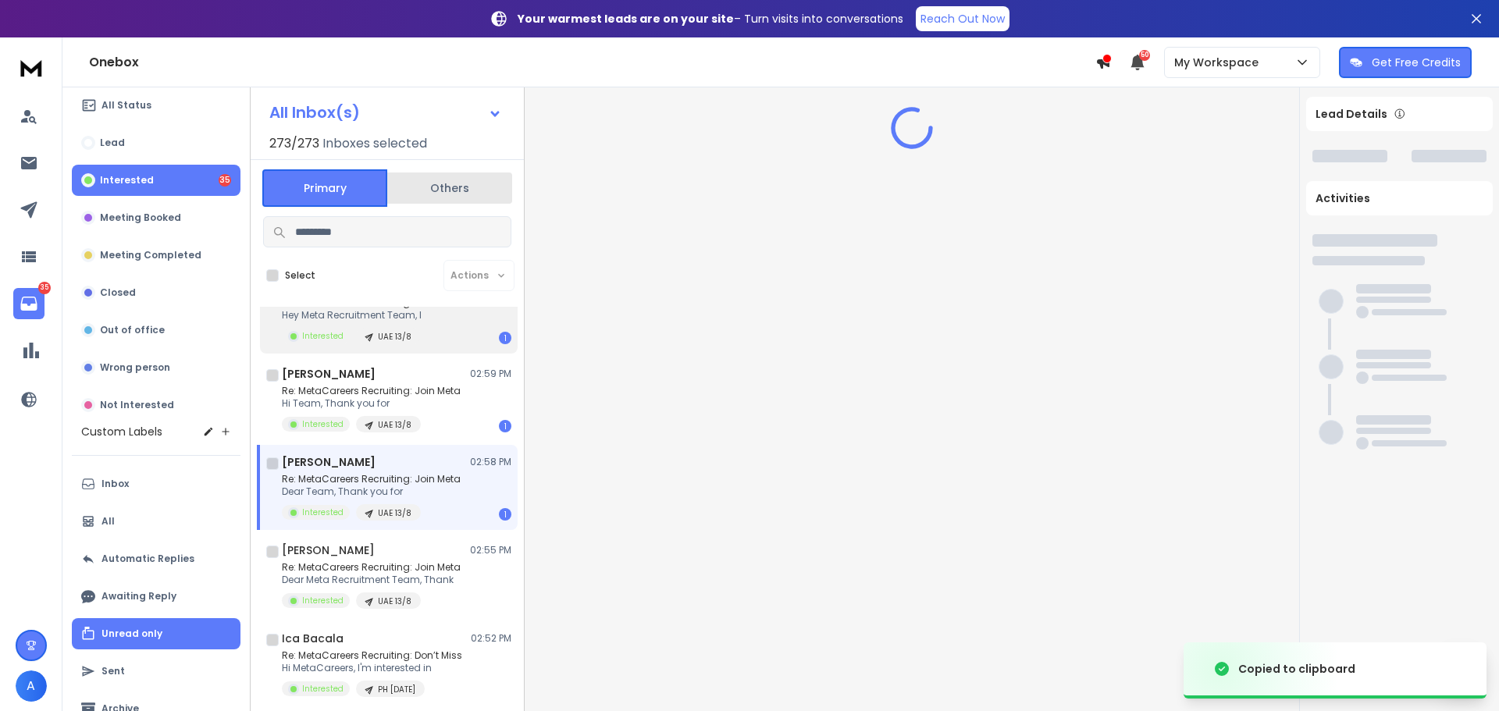
scroll to position [2459, 0]
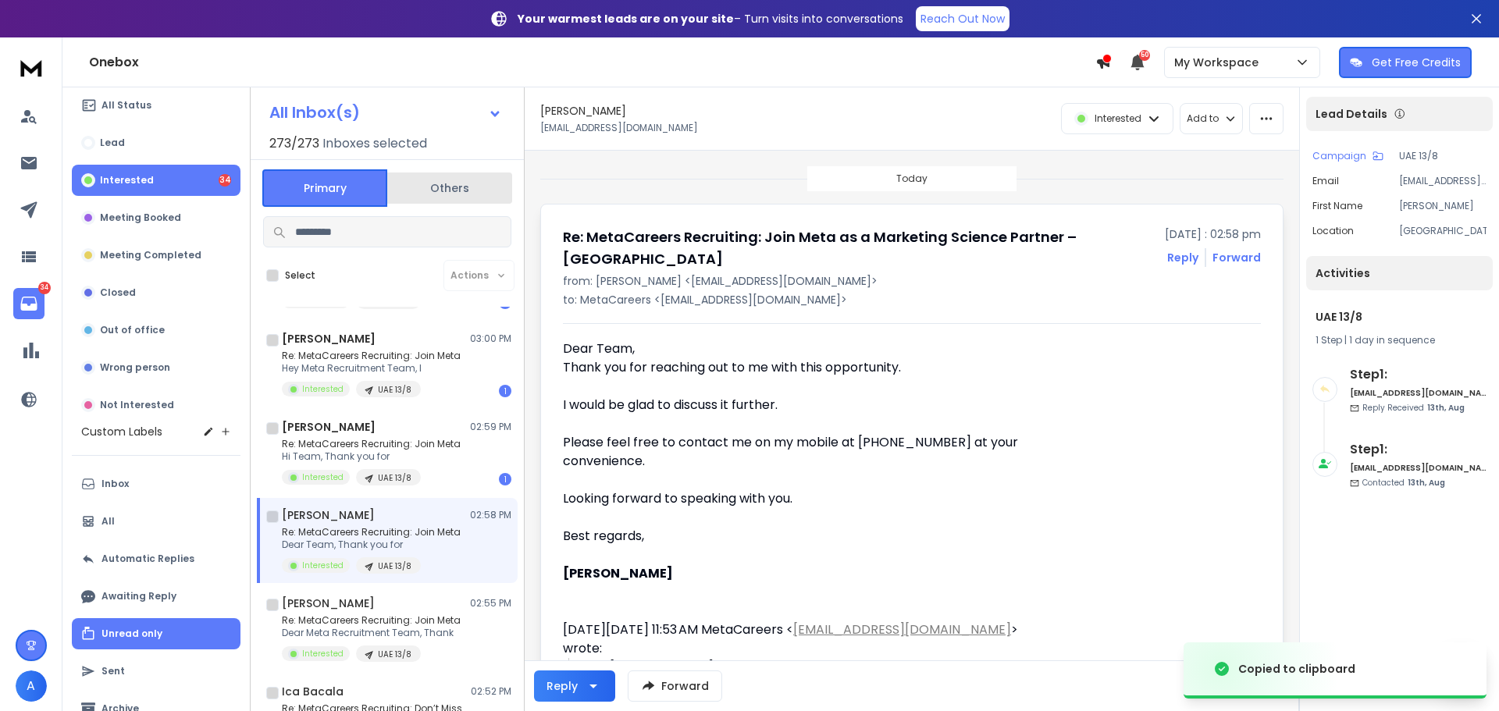
click at [634, 123] on p "[EMAIL_ADDRESS][DOMAIN_NAME]" at bounding box center [619, 128] width 158 height 12
click at [673, 298] on p "to: MetaCareers <[EMAIL_ADDRESS][DOMAIN_NAME]>" at bounding box center [912, 300] width 698 height 16
drag, startPoint x: 673, startPoint y: 298, endPoint x: 814, endPoint y: 297, distance: 140.5
click at [814, 297] on p "to: MetaCareers <[EMAIL_ADDRESS][DOMAIN_NAME]>" at bounding box center [912, 300] width 698 height 16
click at [422, 459] on p "Hi Team, Thank you for" at bounding box center [371, 456] width 179 height 12
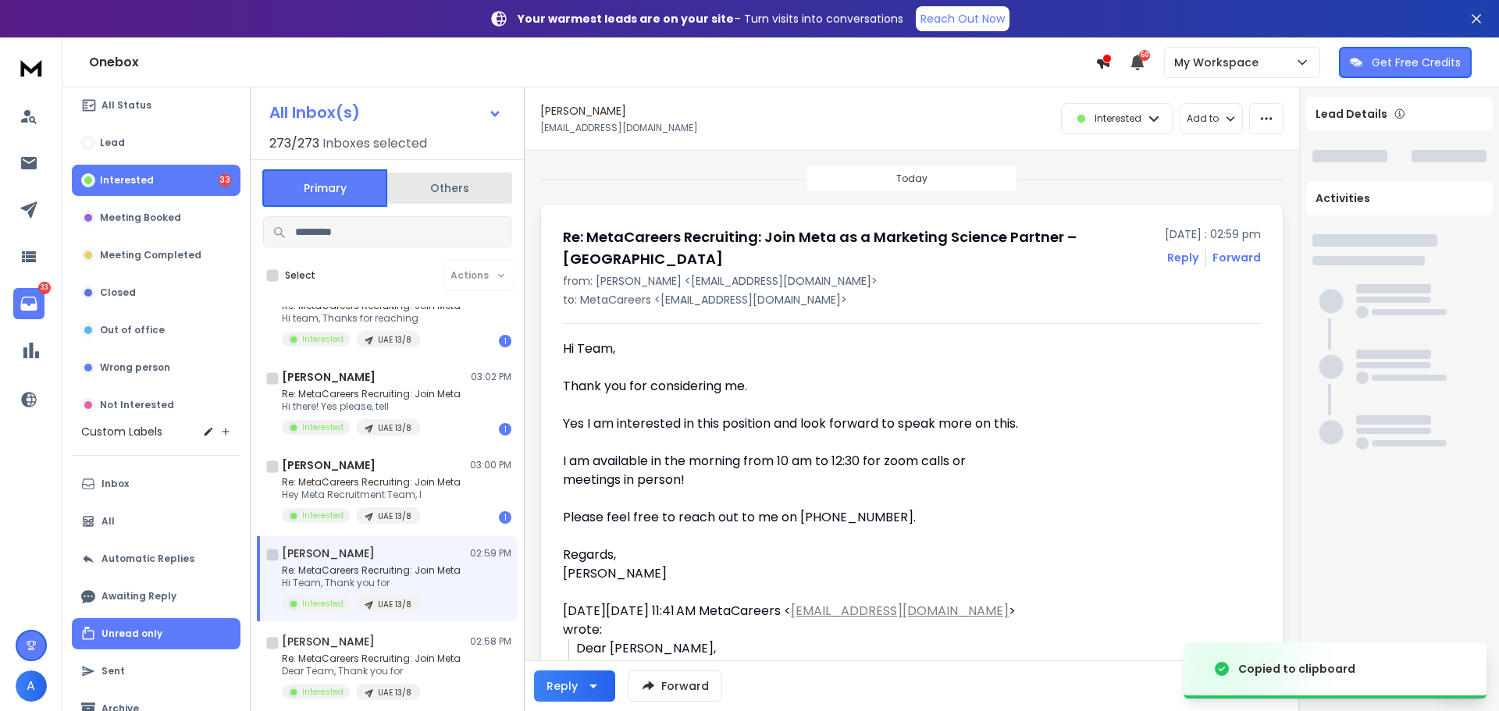
scroll to position [2302, 0]
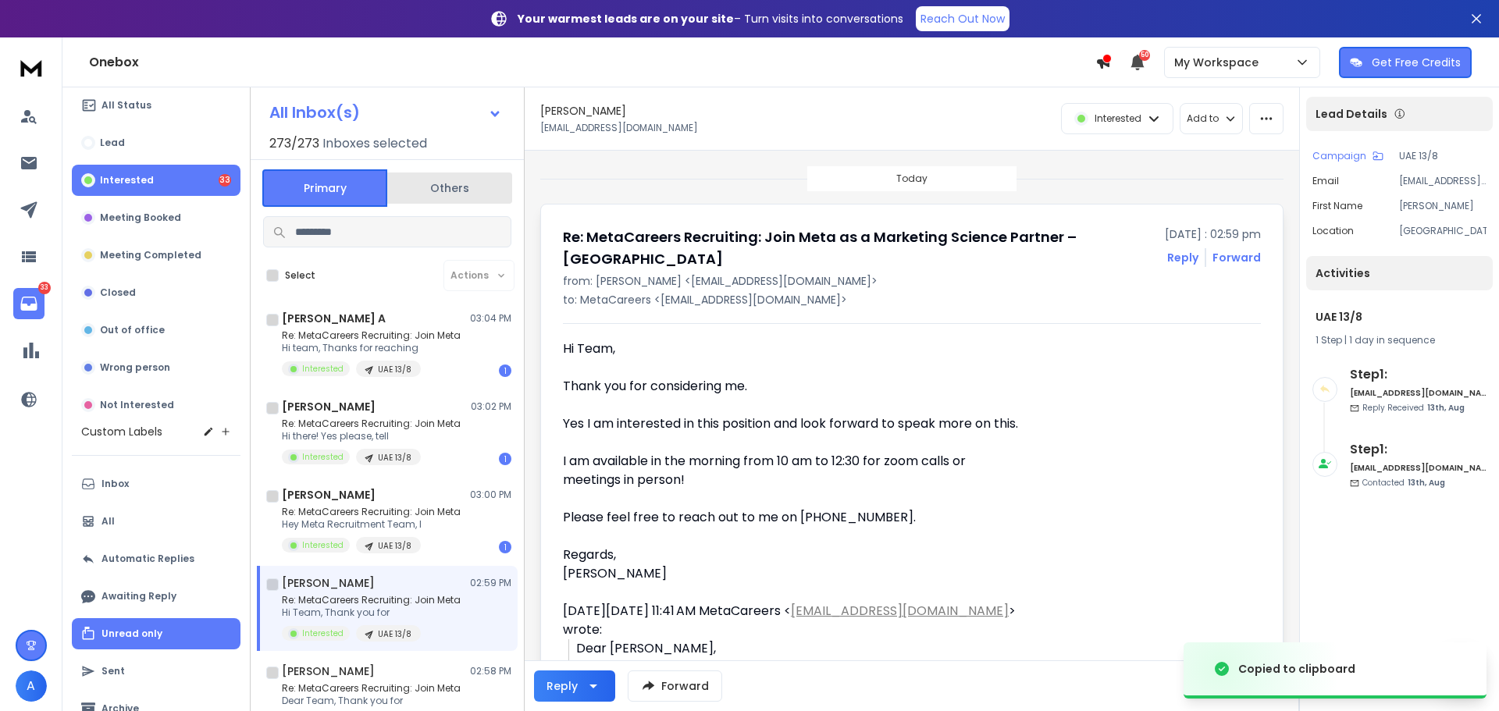
click at [636, 122] on p "[EMAIL_ADDRESS][DOMAIN_NAME]" at bounding box center [619, 128] width 158 height 12
click at [666, 301] on p "to: MetaCareers <[EMAIL_ADDRESS][DOMAIN_NAME]>" at bounding box center [912, 300] width 698 height 16
drag, startPoint x: 666, startPoint y: 301, endPoint x: 852, endPoint y: 300, distance: 185.8
click at [852, 300] on p "to: MetaCareers <[EMAIL_ADDRESS][DOMAIN_NAME]>" at bounding box center [912, 300] width 698 height 16
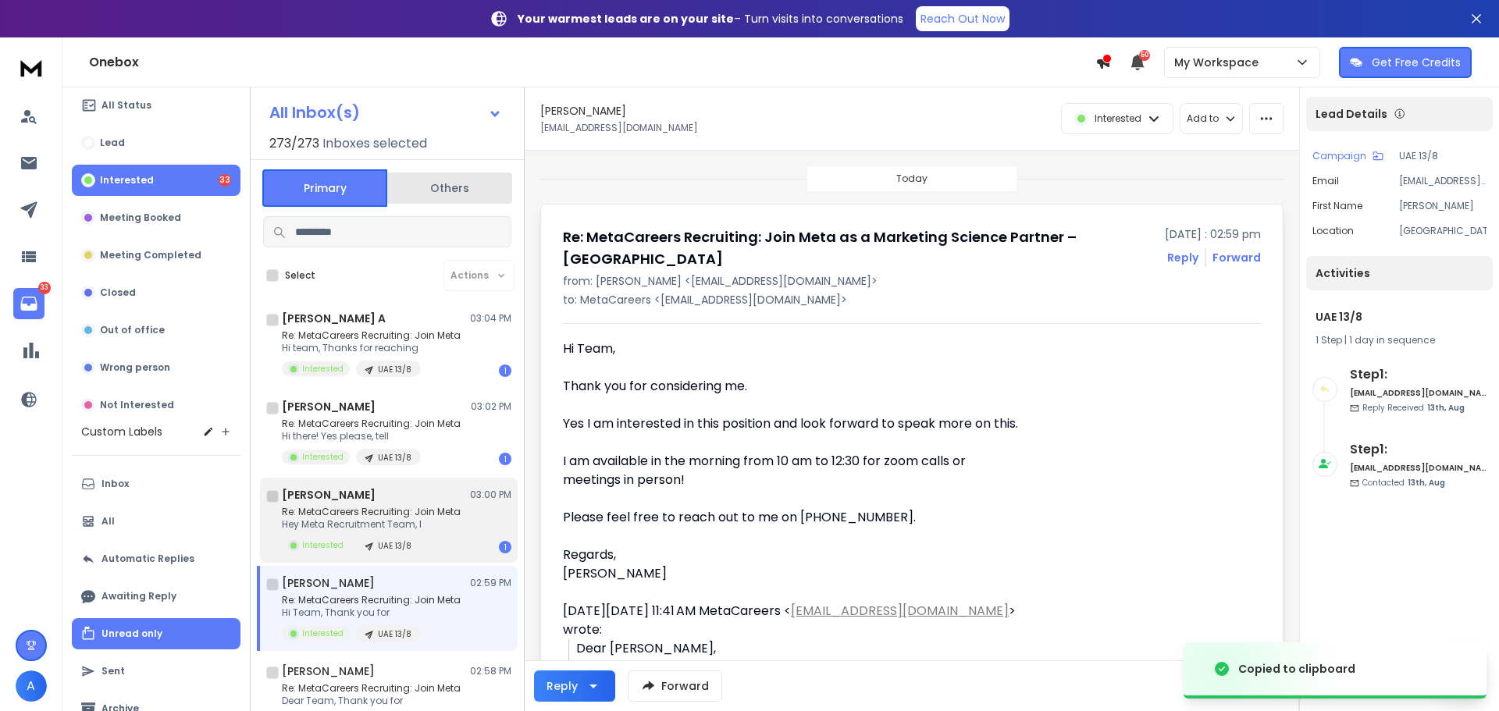
click at [409, 505] on div "Haneen AH 03:00 PM Re: MetaCareers Recruiting: Join Meta Hey Meta Recruitment T…" at bounding box center [397, 520] width 230 height 66
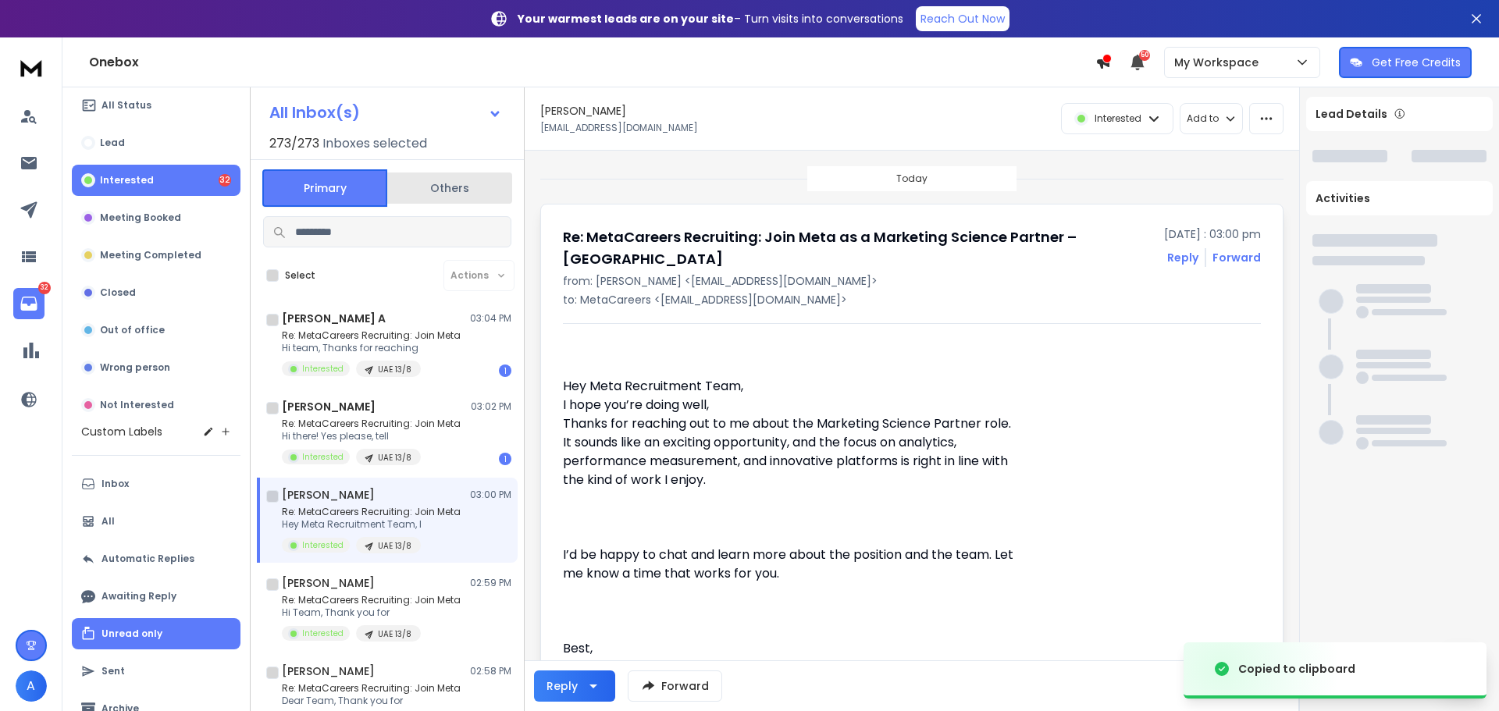
click at [622, 131] on p "[EMAIL_ADDRESS][DOMAIN_NAME]" at bounding box center [619, 128] width 158 height 12
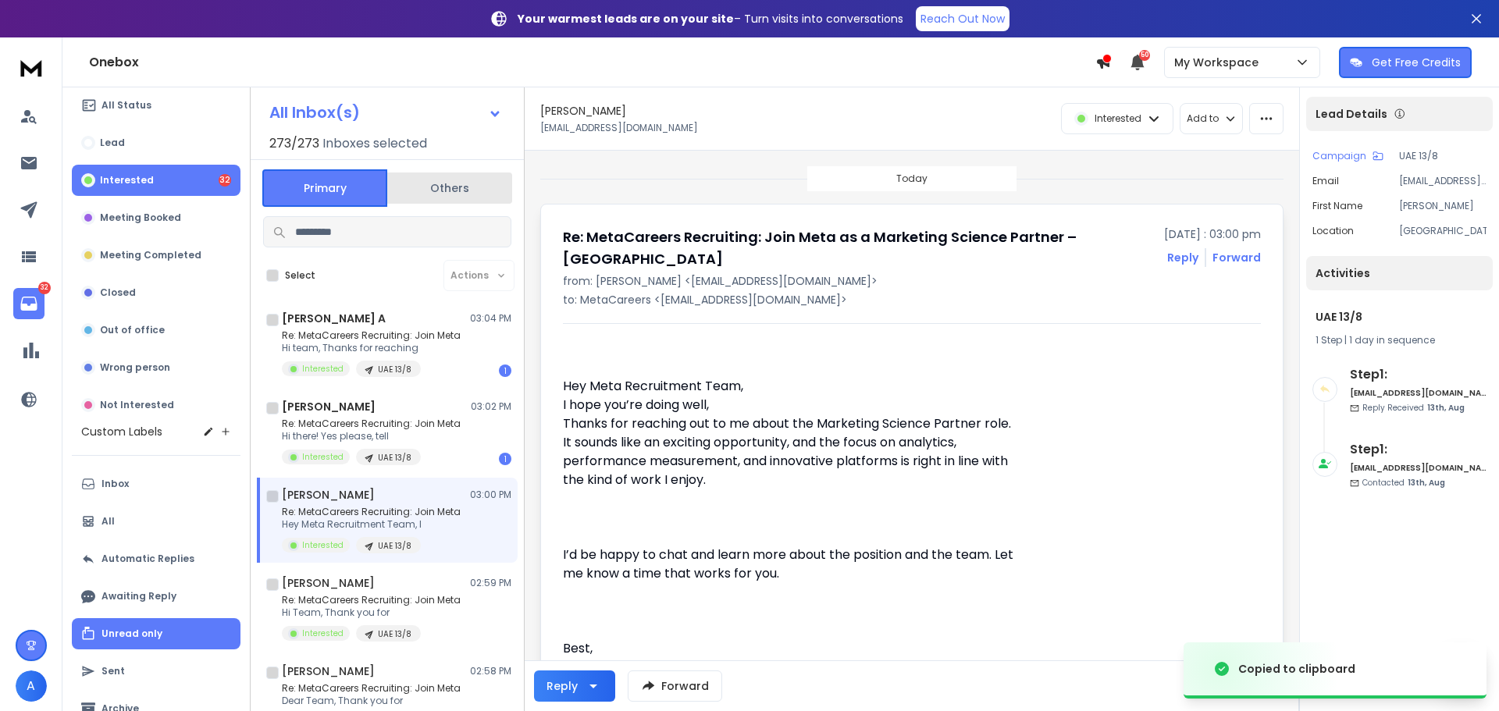
click at [658, 298] on p "to: MetaCareers <[EMAIL_ADDRESS][DOMAIN_NAME]>" at bounding box center [912, 300] width 698 height 16
drag, startPoint x: 658, startPoint y: 298, endPoint x: 878, endPoint y: 298, distance: 219.4
click at [878, 298] on p "to: MetaCareers <[EMAIL_ADDRESS][DOMAIN_NAME]>" at bounding box center [912, 300] width 698 height 16
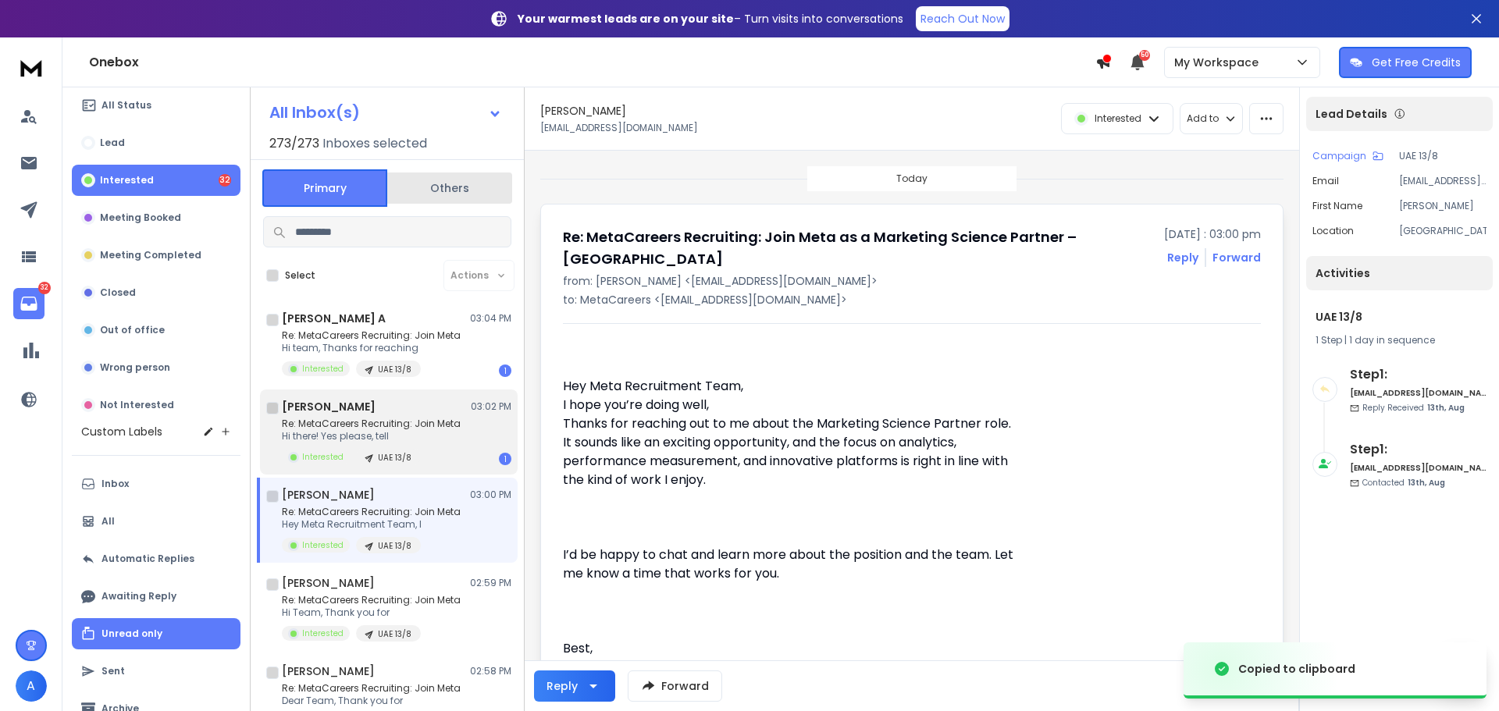
click at [469, 451] on div "Re: MetaCareers Recruiting: Join Meta Hi there! Yes please, tell Interested UAE…" at bounding box center [397, 442] width 230 height 48
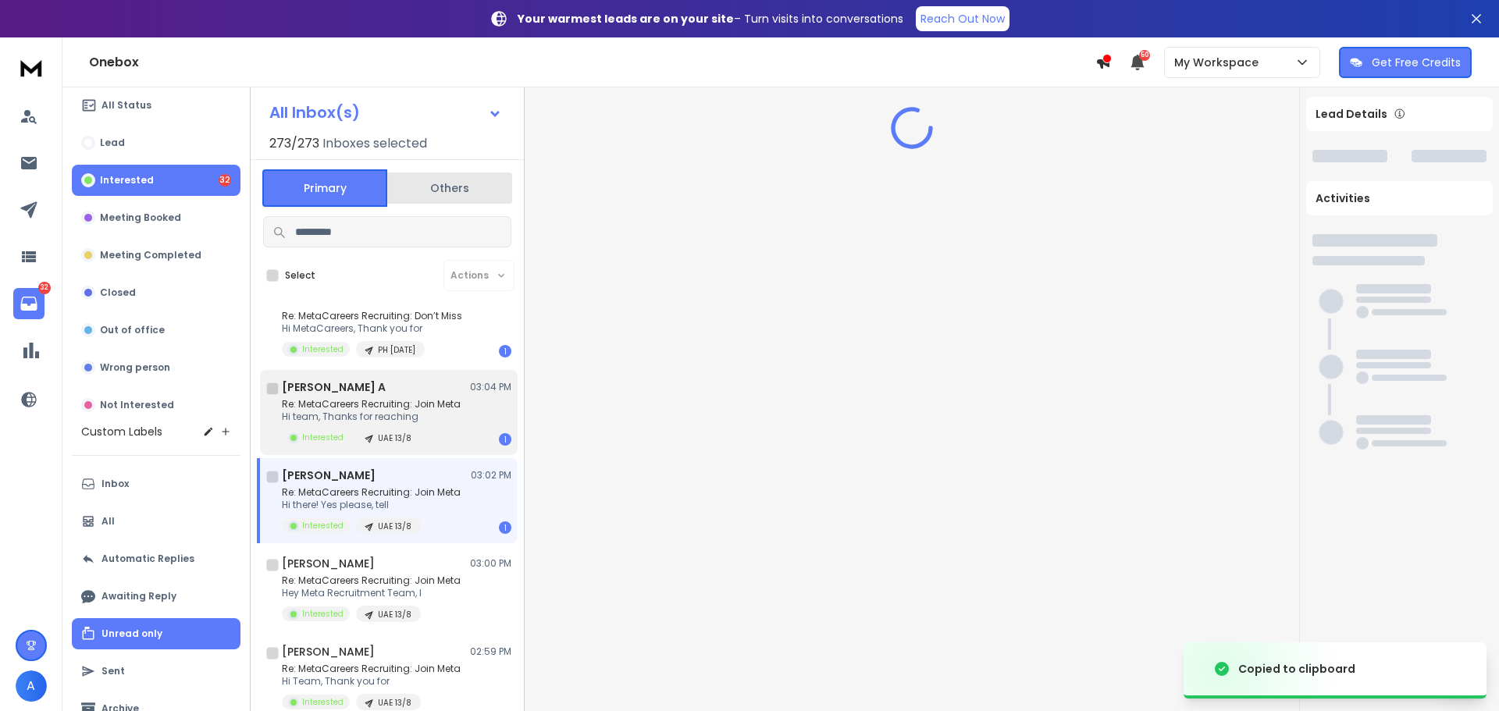
scroll to position [2224, 0]
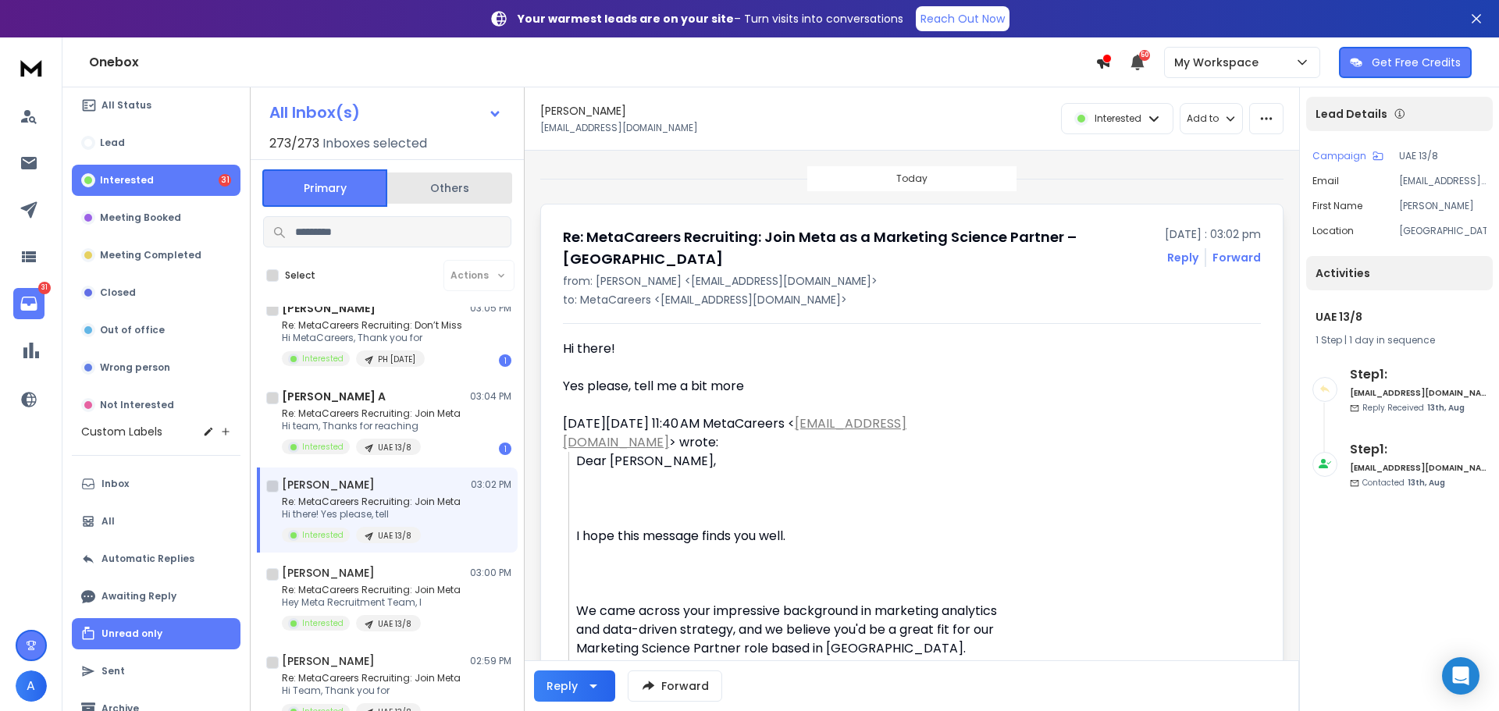
click at [648, 123] on p "[EMAIL_ADDRESS][DOMAIN_NAME]" at bounding box center [619, 128] width 158 height 12
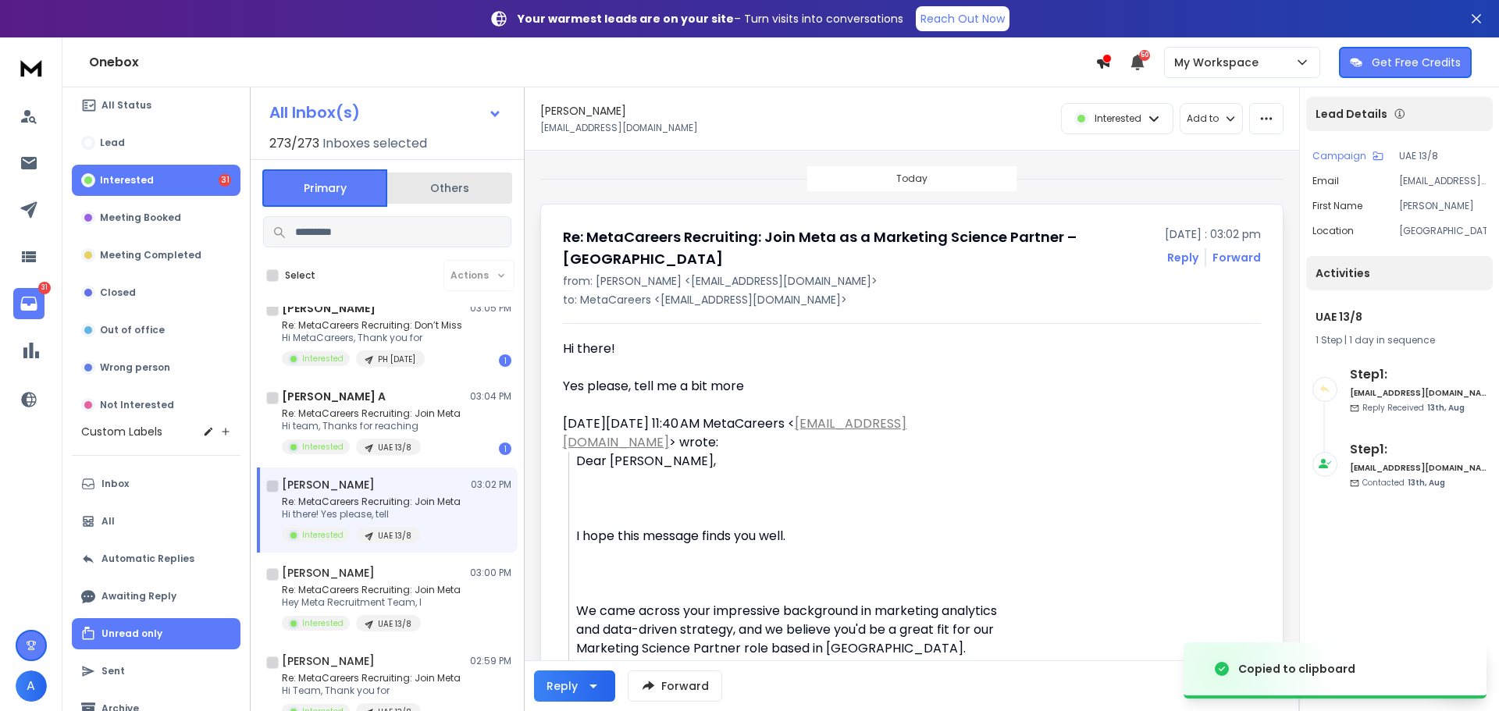
click at [656, 301] on p "to: MetaCareers <[EMAIL_ADDRESS][DOMAIN_NAME]>" at bounding box center [912, 300] width 698 height 16
drag, startPoint x: 656, startPoint y: 301, endPoint x: 817, endPoint y: 299, distance: 161.6
click at [817, 299] on p "to: MetaCareers <[EMAIL_ADDRESS][DOMAIN_NAME]>" at bounding box center [912, 300] width 698 height 16
click at [668, 297] on p "to: MetaCareers <[EMAIL_ADDRESS][DOMAIN_NAME]>" at bounding box center [912, 300] width 698 height 16
drag, startPoint x: 668, startPoint y: 297, endPoint x: 860, endPoint y: 303, distance: 192.1
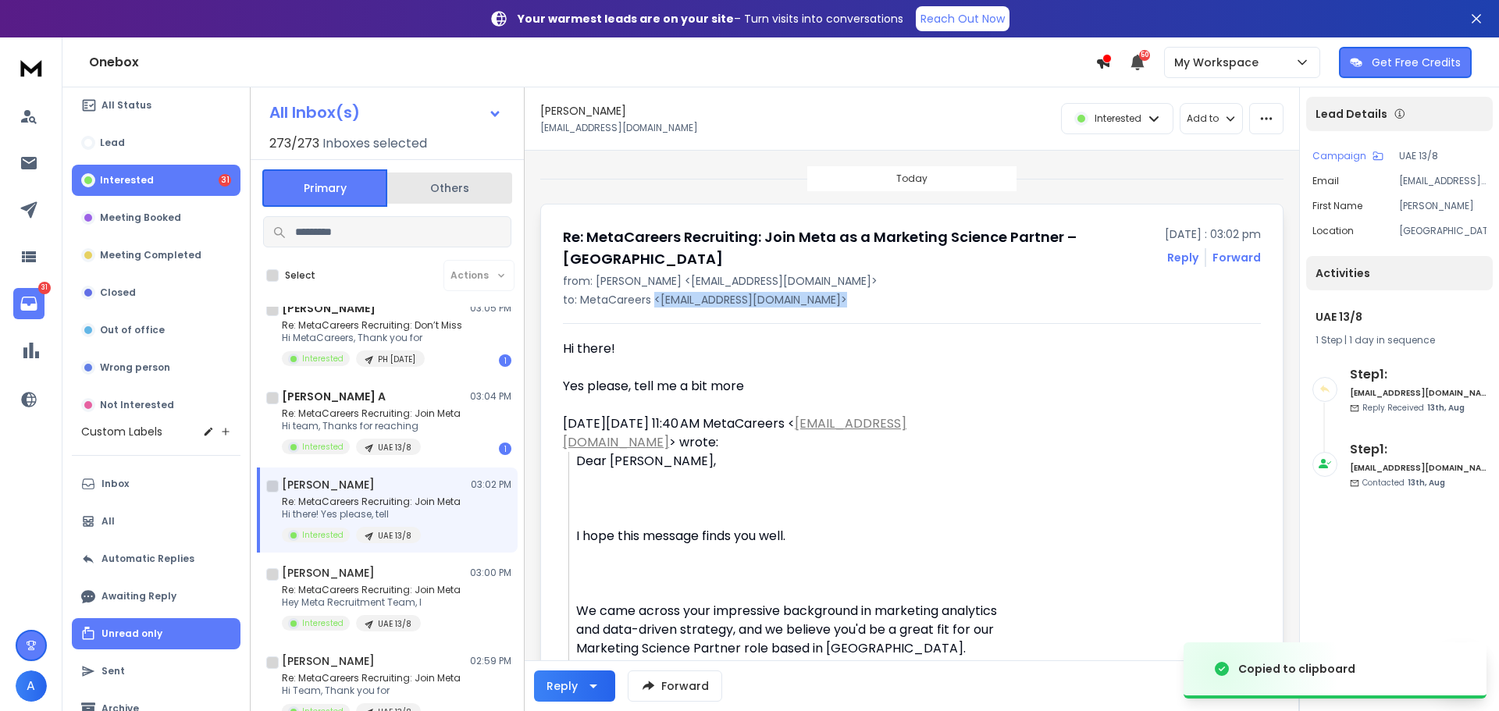
click at [860, 303] on p "to: MetaCareers <[EMAIL_ADDRESS][DOMAIN_NAME]>" at bounding box center [912, 300] width 698 height 16
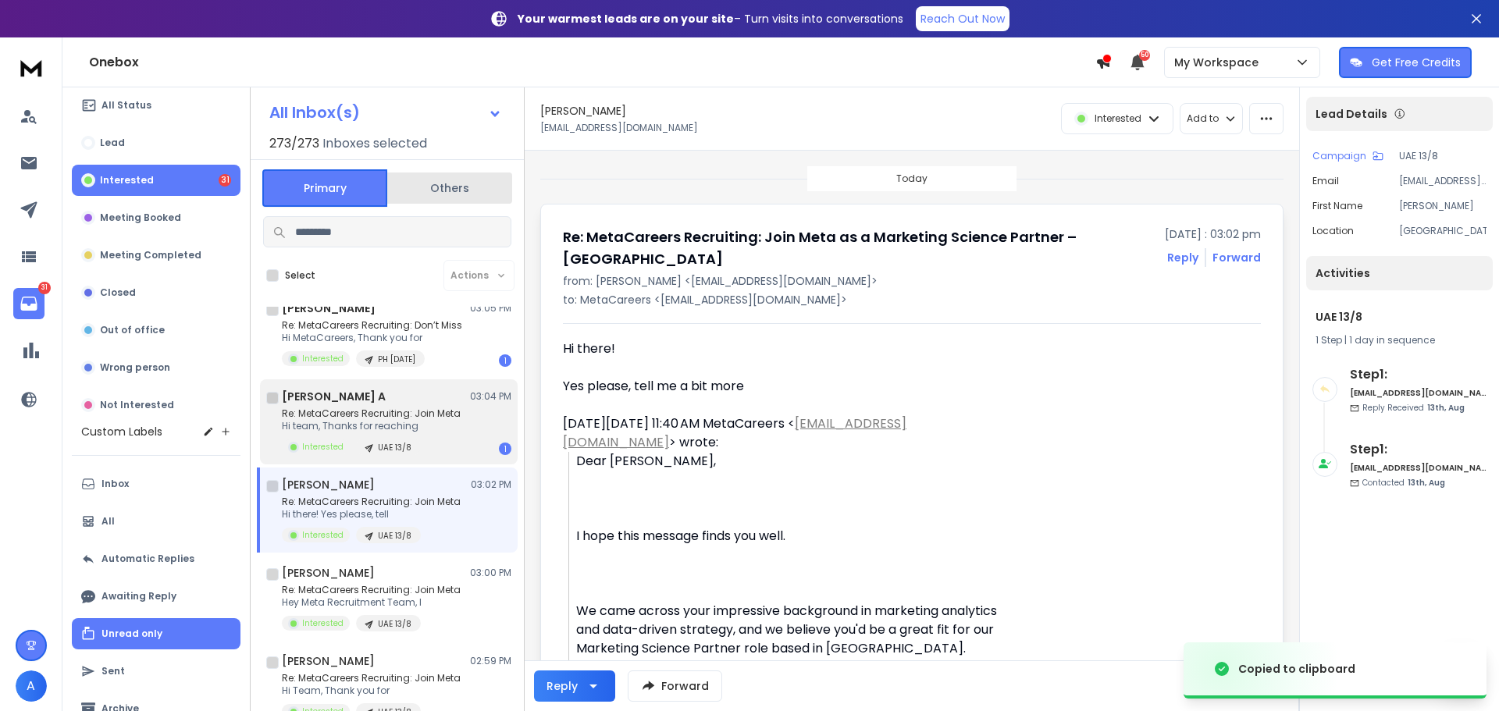
click at [433, 422] on p "Hi team, Thanks for reaching" at bounding box center [371, 426] width 179 height 12
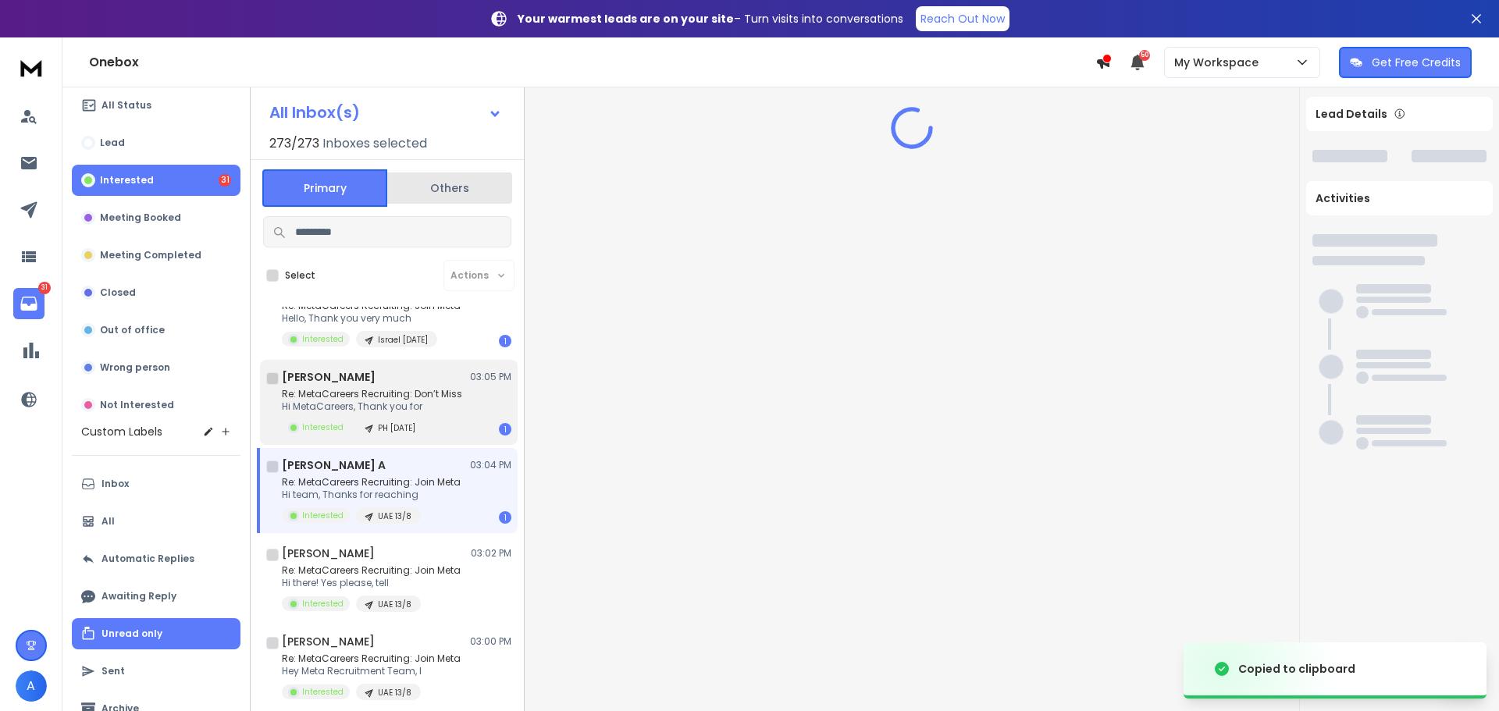
scroll to position [2146, 0]
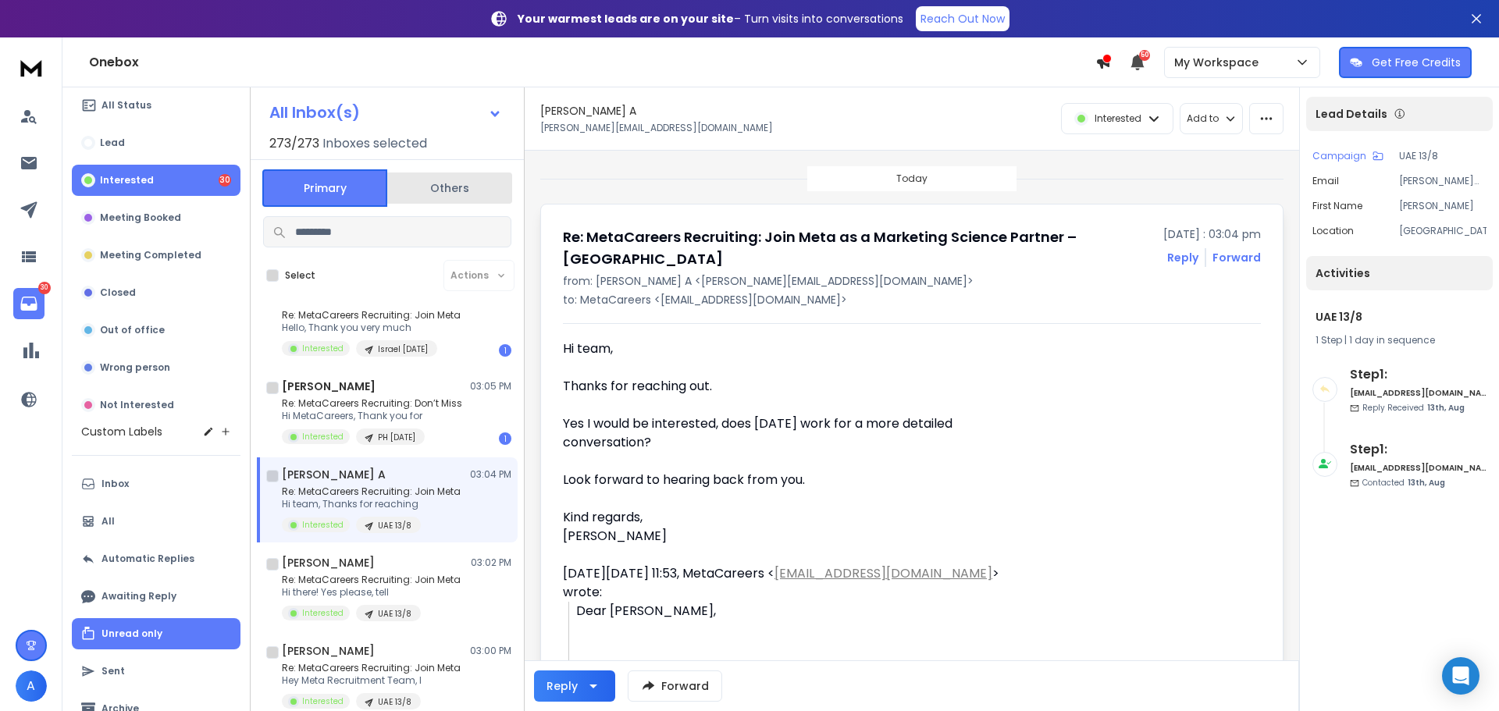
click at [631, 123] on p "[PERSON_NAME][EMAIL_ADDRESS][DOMAIN_NAME]" at bounding box center [656, 128] width 233 height 12
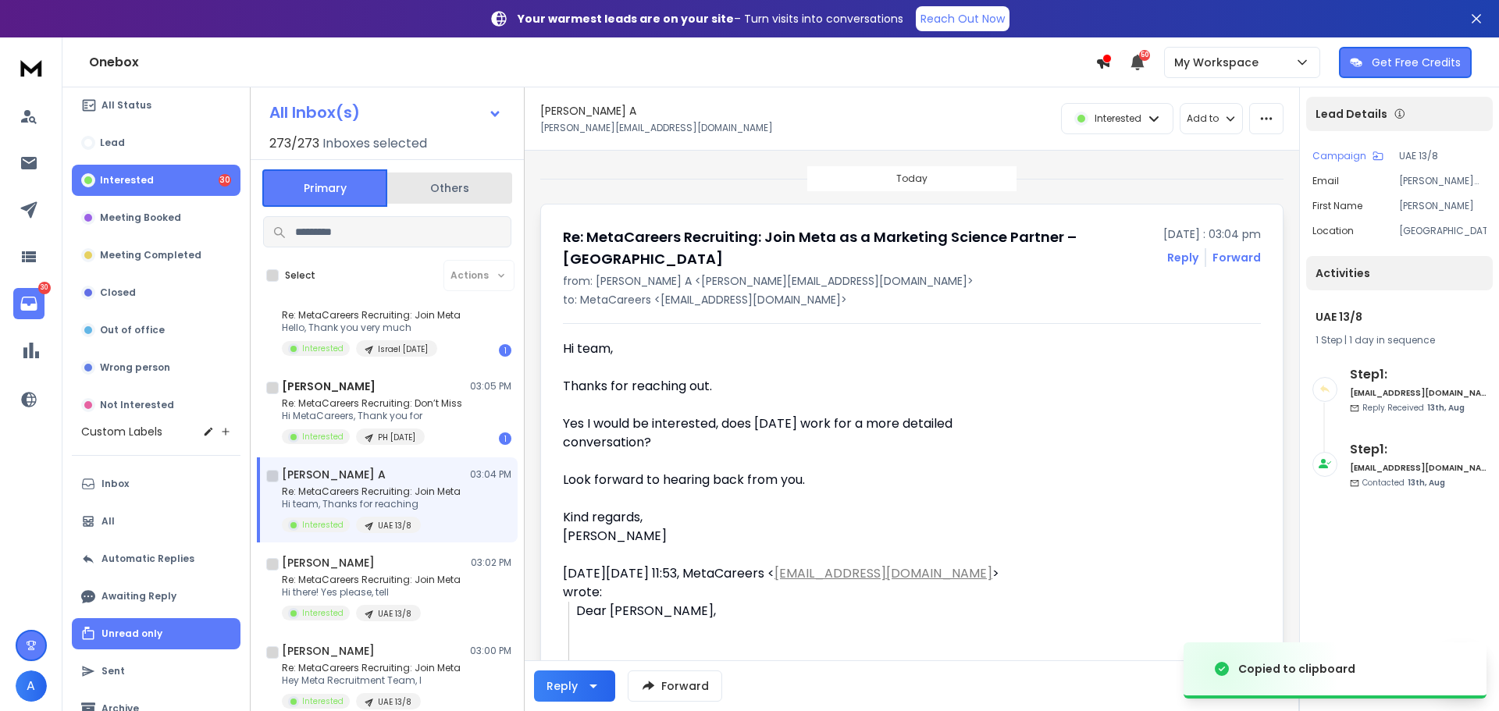
click at [677, 295] on p "to: MetaCareers <[EMAIL_ADDRESS][DOMAIN_NAME]>" at bounding box center [912, 300] width 698 height 16
drag, startPoint x: 677, startPoint y: 295, endPoint x: 879, endPoint y: 297, distance: 202.2
click at [879, 297] on p "to: MetaCareers <[EMAIL_ADDRESS][DOMAIN_NAME]>" at bounding box center [912, 300] width 698 height 16
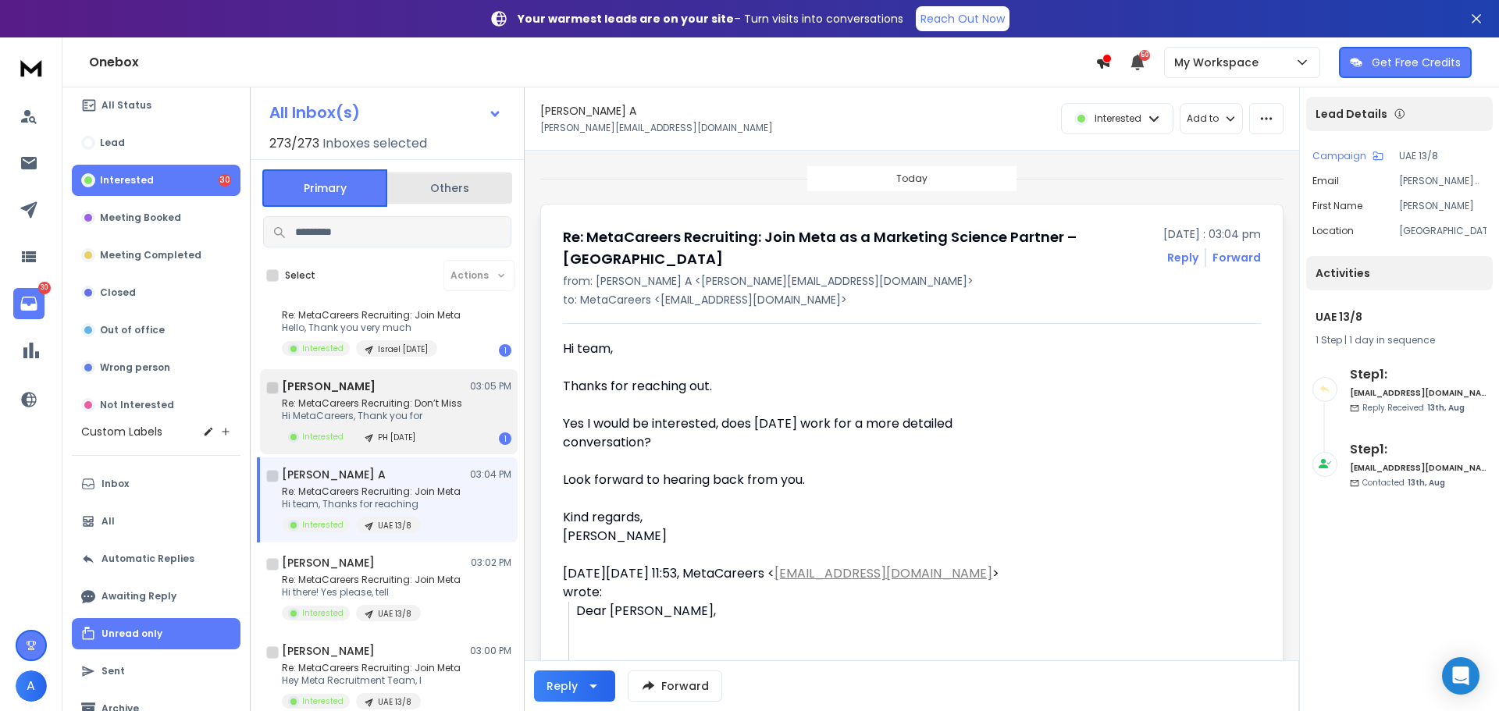
click at [408, 418] on p "Hi MetaCareers, Thank you for" at bounding box center [372, 416] width 180 height 12
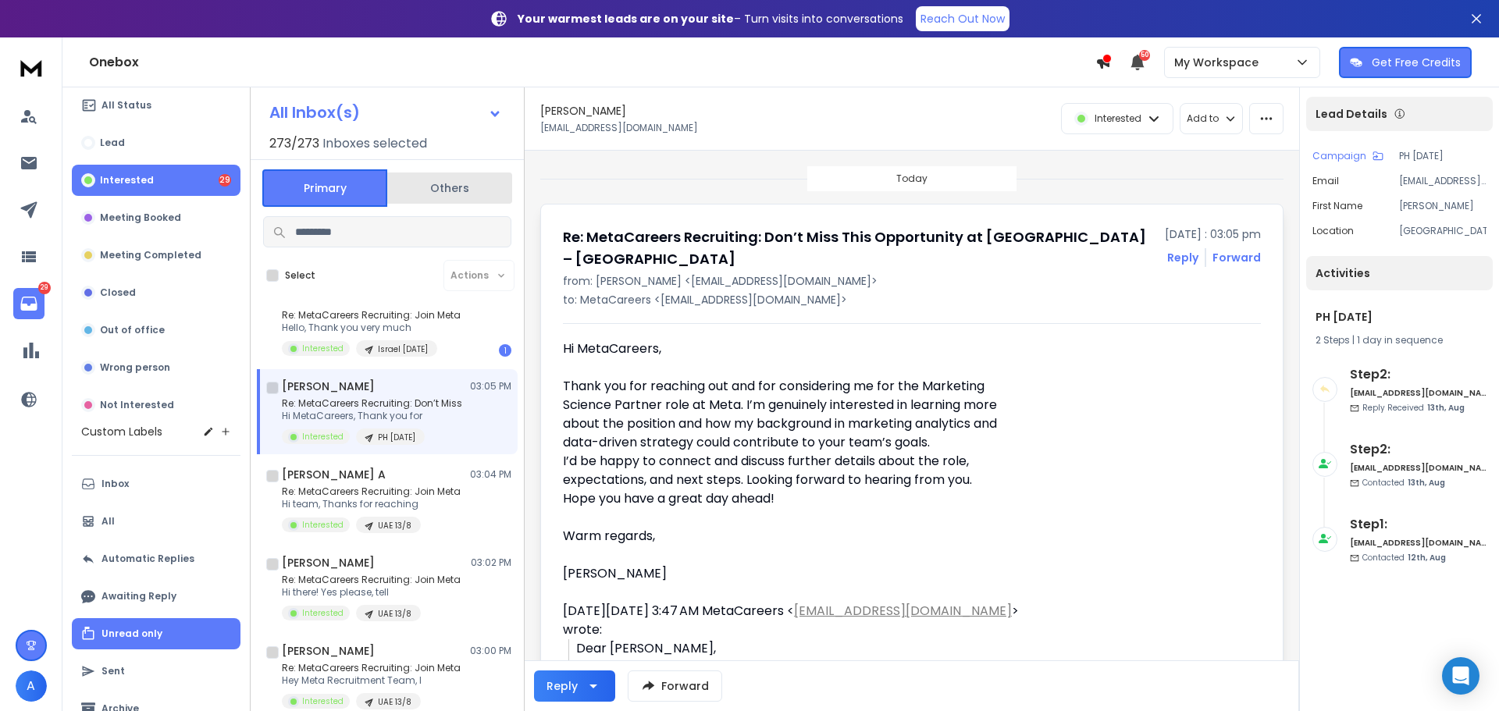
click at [631, 126] on p "[EMAIL_ADDRESS][DOMAIN_NAME]" at bounding box center [619, 128] width 158 height 12
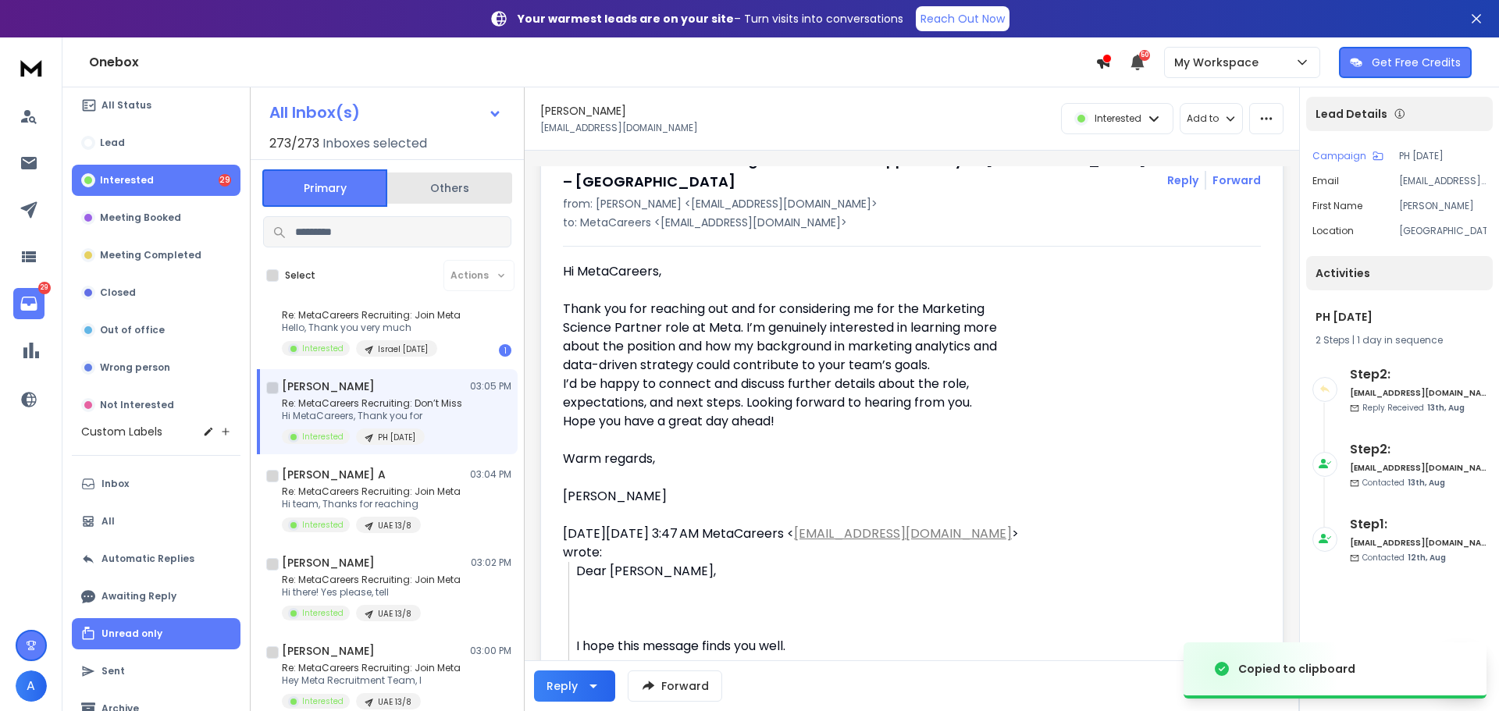
scroll to position [0, 0]
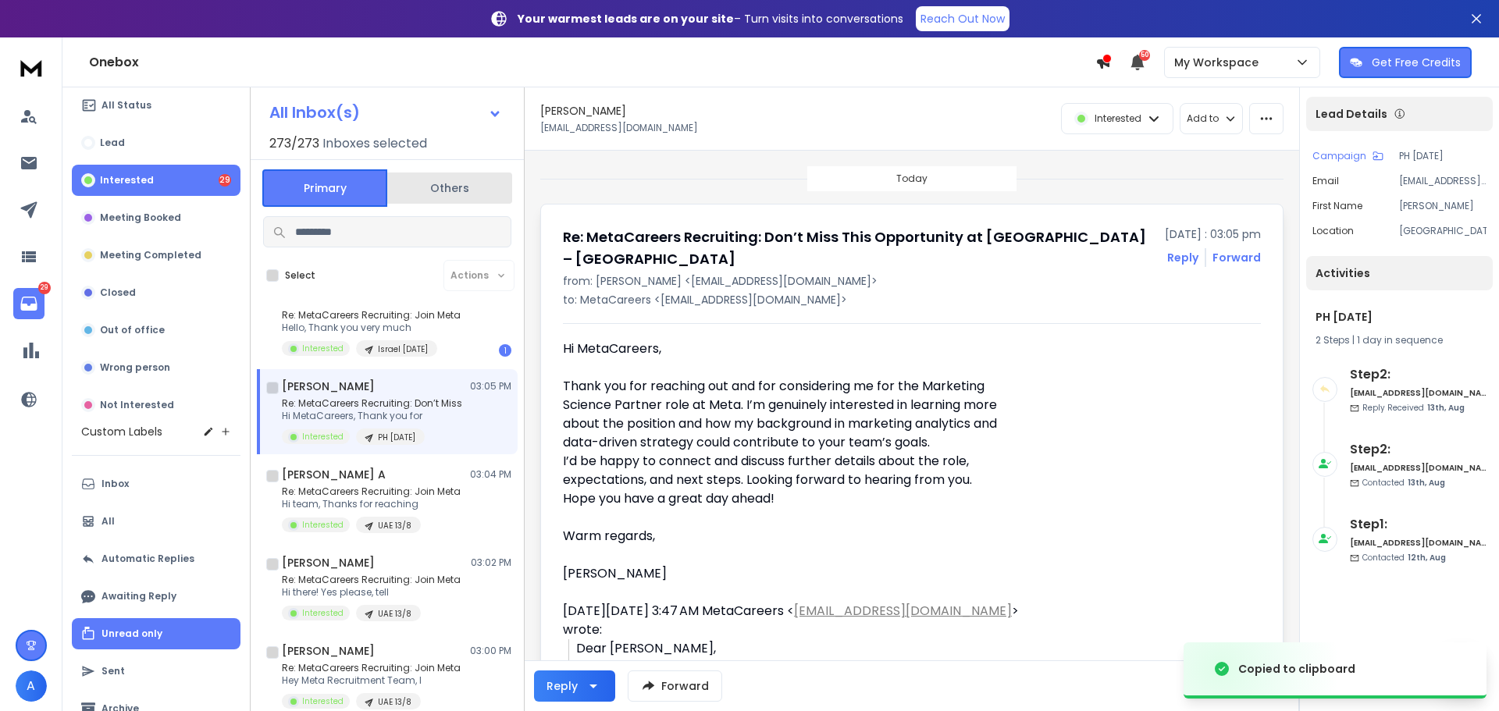
click at [668, 298] on p "to: MetaCareers <[EMAIL_ADDRESS][DOMAIN_NAME]>" at bounding box center [912, 300] width 698 height 16
drag, startPoint x: 668, startPoint y: 298, endPoint x: 838, endPoint y: 297, distance: 170.2
click at [838, 297] on p "to: MetaCareers <[EMAIL_ADDRESS][DOMAIN_NAME]>" at bounding box center [912, 300] width 698 height 16
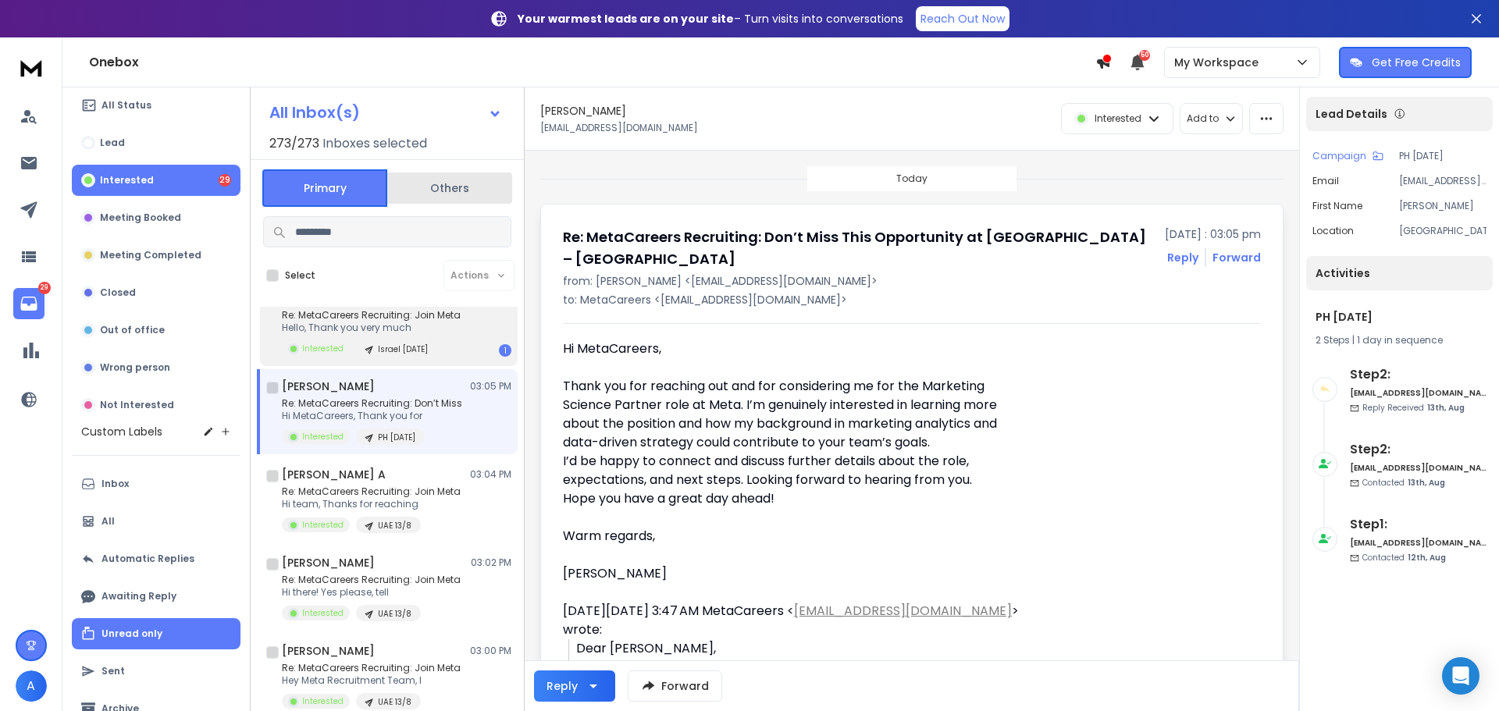
click at [422, 333] on p "Hello, Thank you very much" at bounding box center [371, 328] width 179 height 12
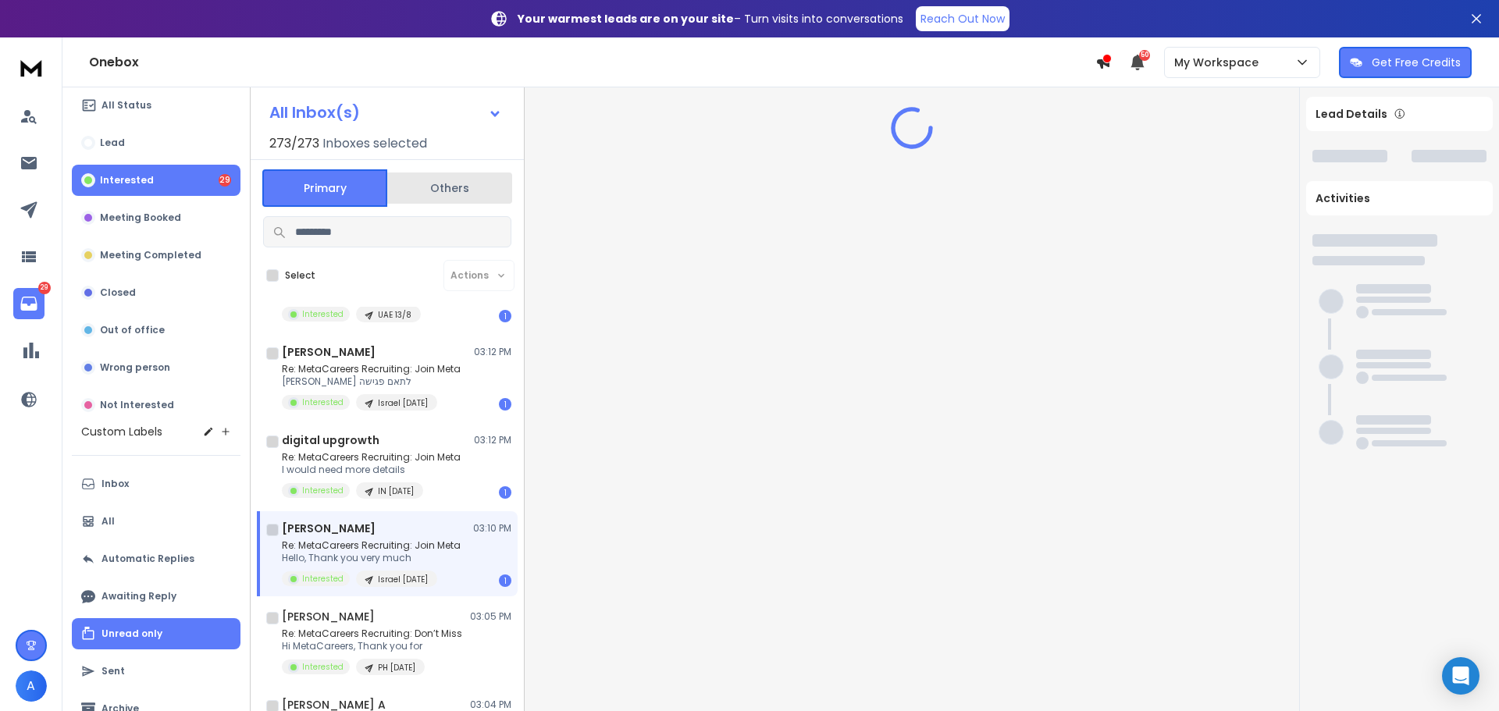
scroll to position [1912, 0]
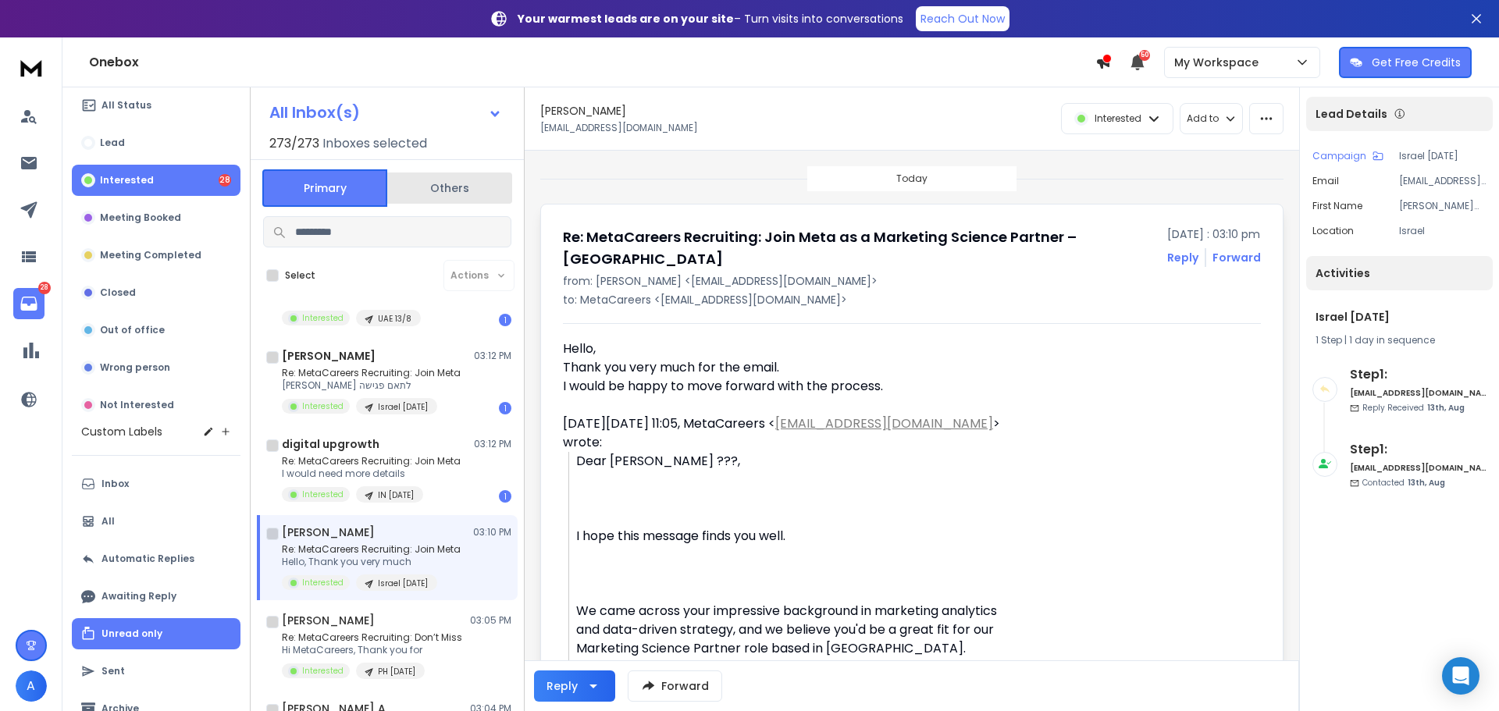
click at [625, 129] on p "[EMAIL_ADDRESS][DOMAIN_NAME]" at bounding box center [619, 128] width 158 height 12
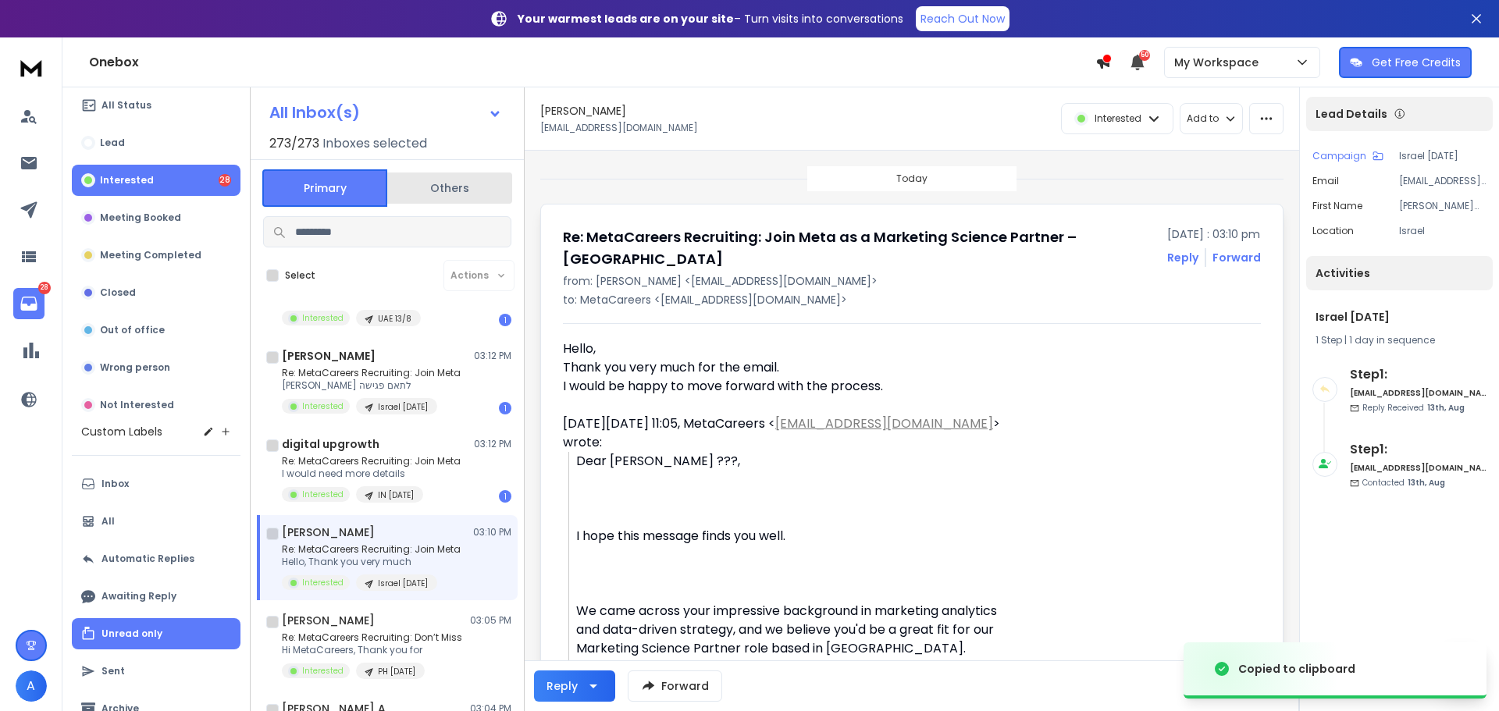
click at [660, 298] on p "to: MetaCareers <[EMAIL_ADDRESS][DOMAIN_NAME]>" at bounding box center [912, 300] width 698 height 16
drag, startPoint x: 660, startPoint y: 298, endPoint x: 817, endPoint y: 294, distance: 157.8
click at [817, 294] on p "to: MetaCareers <[EMAIL_ADDRESS][DOMAIN_NAME]>" at bounding box center [912, 300] width 698 height 16
click at [384, 458] on p "Re: MetaCareers Recruiting: Join Meta" at bounding box center [371, 461] width 179 height 12
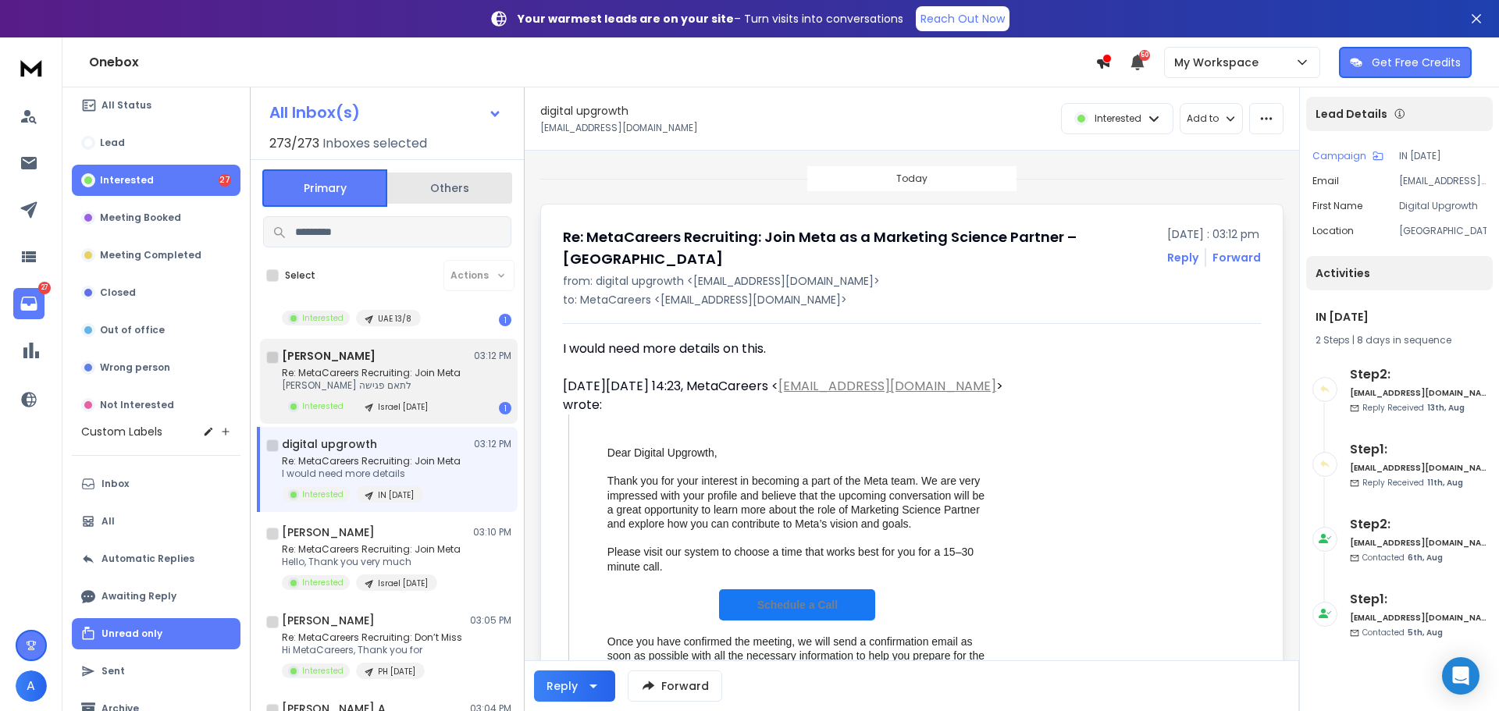
click at [399, 404] on p "Israel [DATE]" at bounding box center [403, 407] width 50 height 12
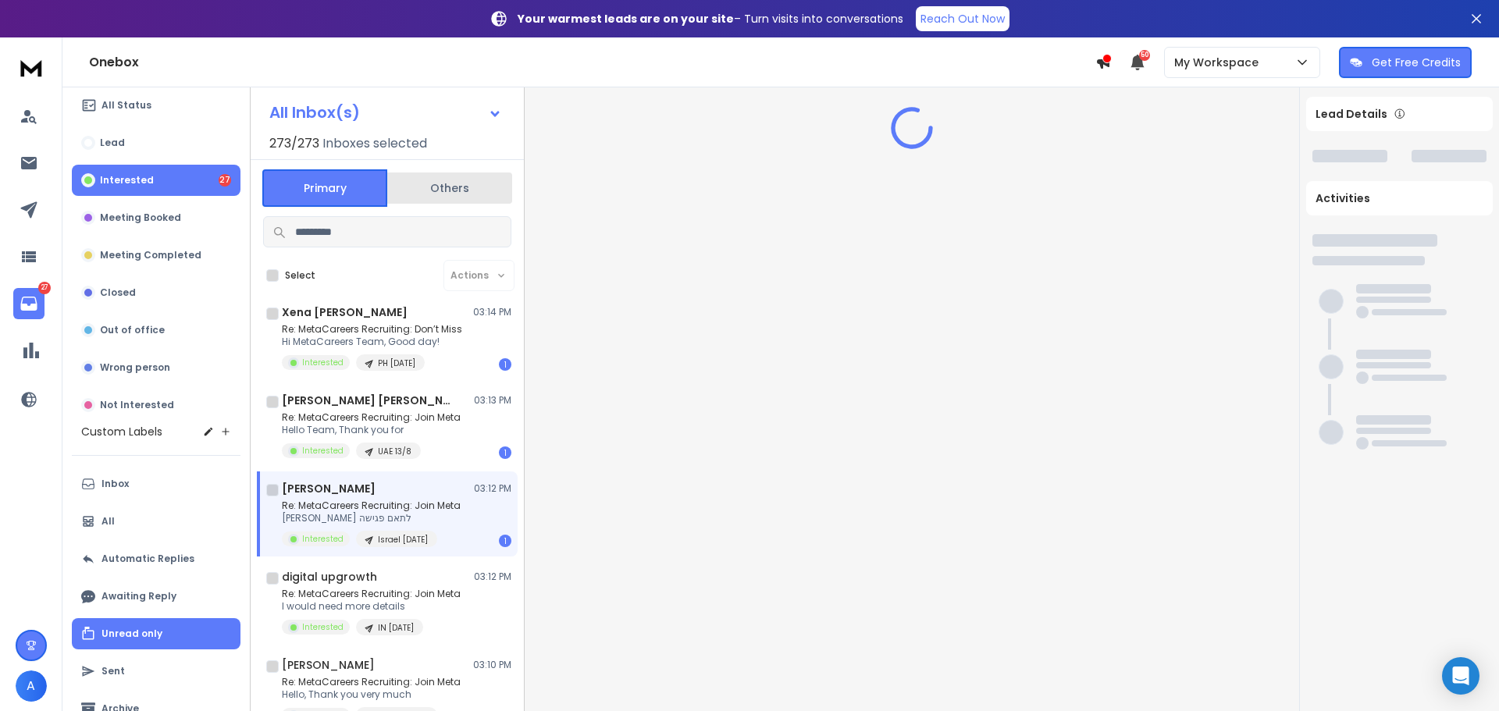
scroll to position [1756, 0]
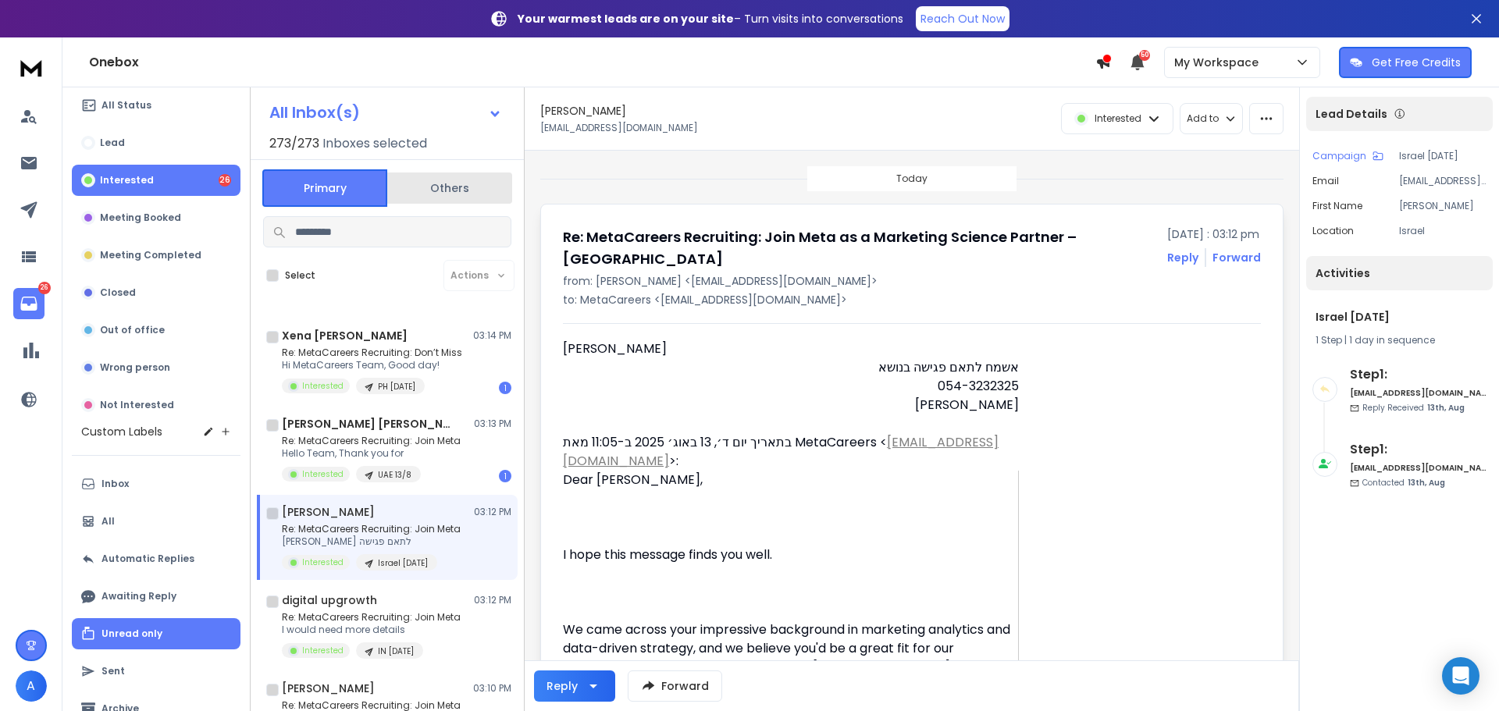
click at [619, 127] on p "[EMAIL_ADDRESS][DOMAIN_NAME]" at bounding box center [619, 128] width 158 height 12
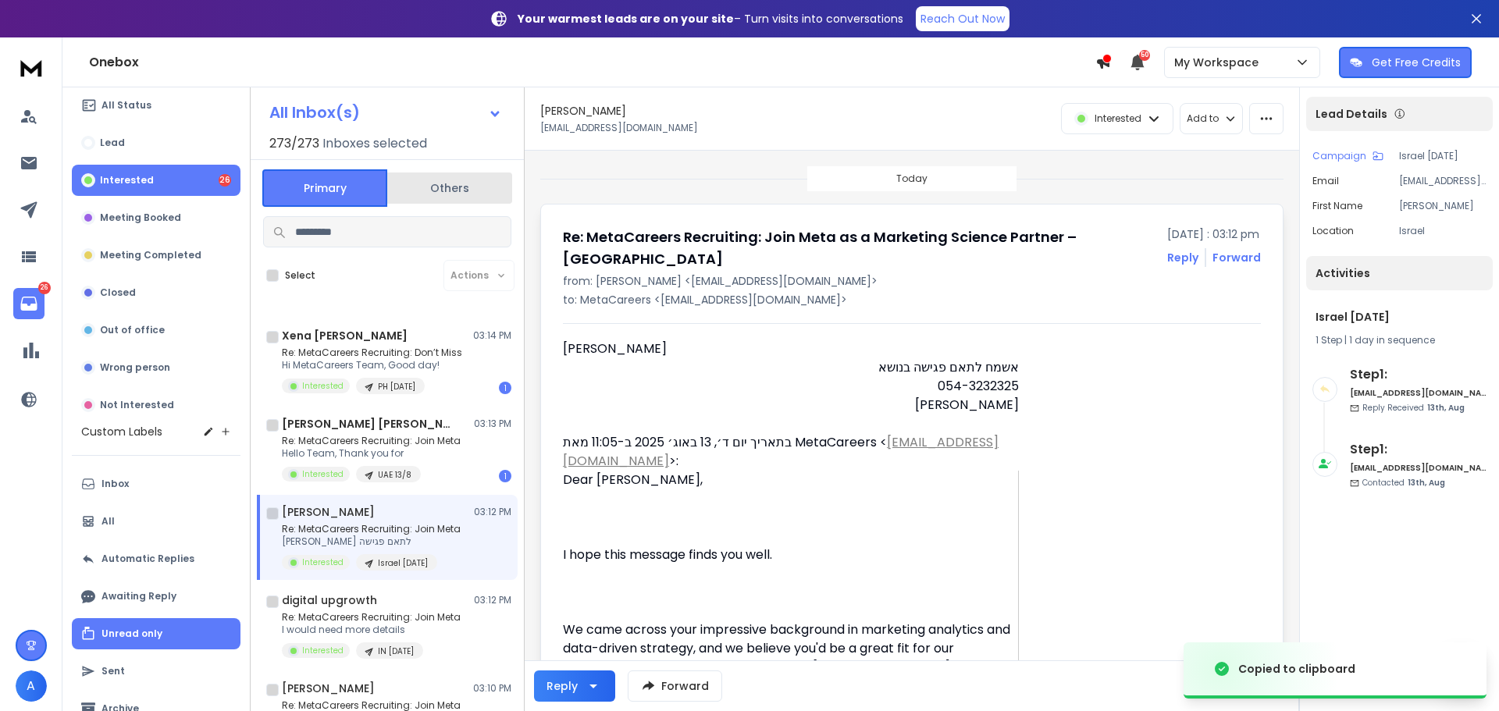
click at [674, 297] on p "to: MetaCareers <[EMAIL_ADDRESS][DOMAIN_NAME]>" at bounding box center [912, 300] width 698 height 16
drag, startPoint x: 674, startPoint y: 297, endPoint x: 838, endPoint y: 297, distance: 164.0
click at [838, 297] on p "to: MetaCareers <[EMAIL_ADDRESS][DOMAIN_NAME]>" at bounding box center [912, 300] width 698 height 16
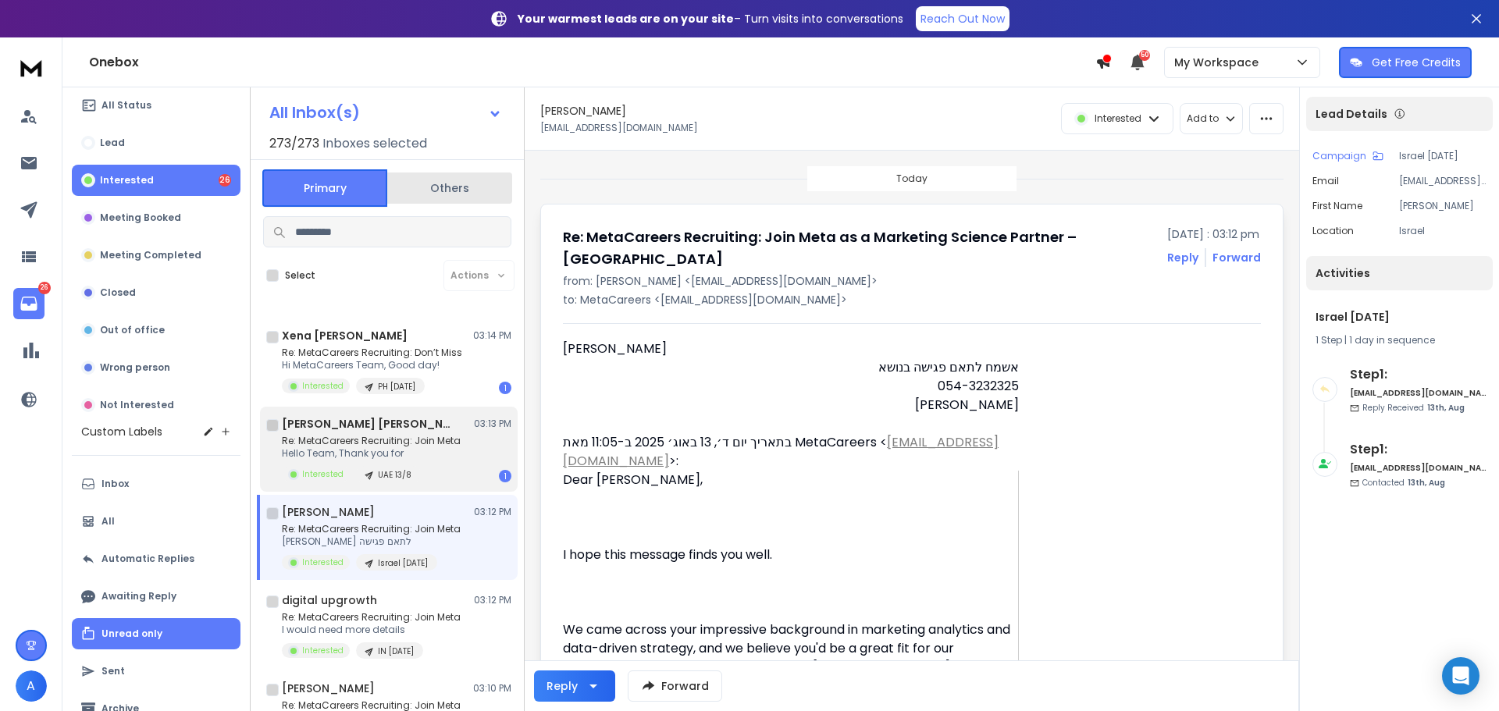
click at [428, 437] on p "Re: MetaCareers Recruiting: Join Meta" at bounding box center [371, 441] width 179 height 12
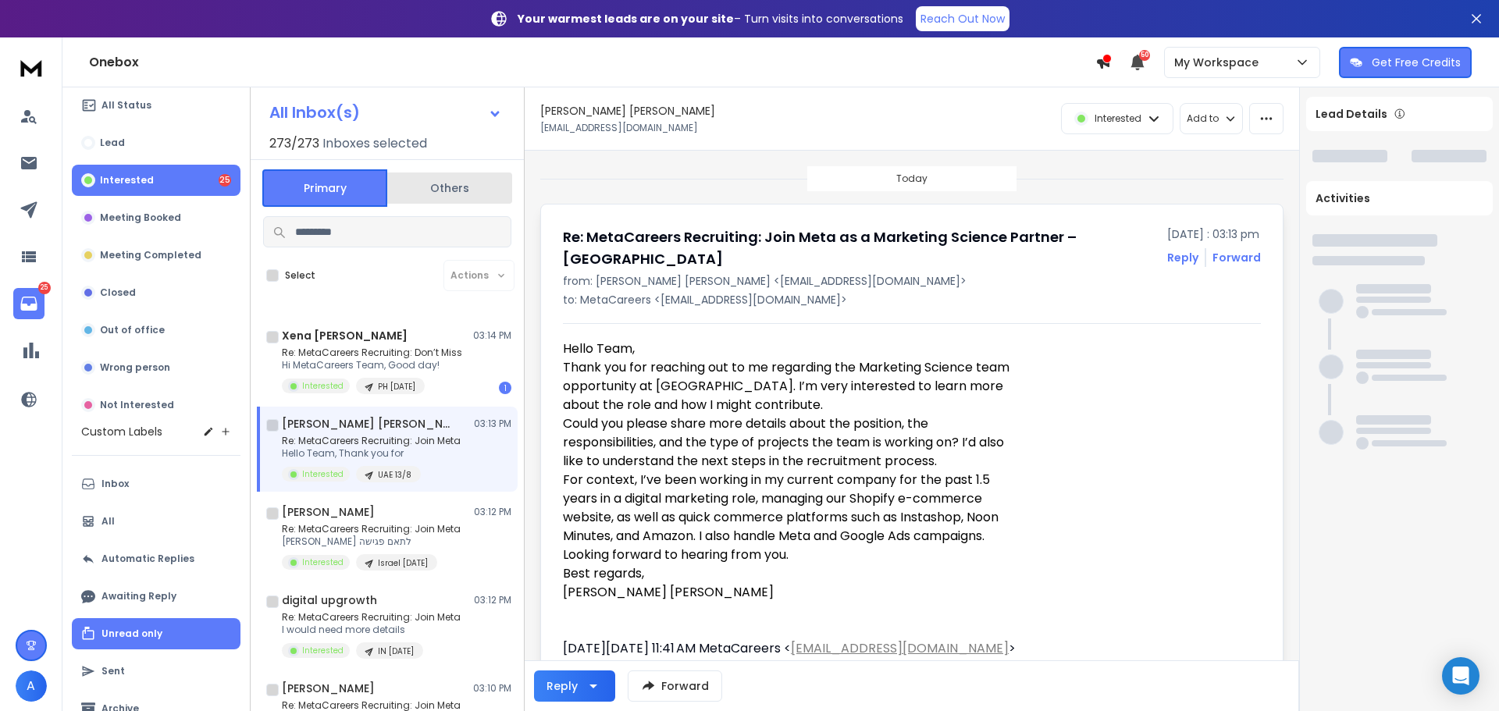
click at [657, 131] on p "[EMAIL_ADDRESS][DOMAIN_NAME]" at bounding box center [619, 128] width 158 height 12
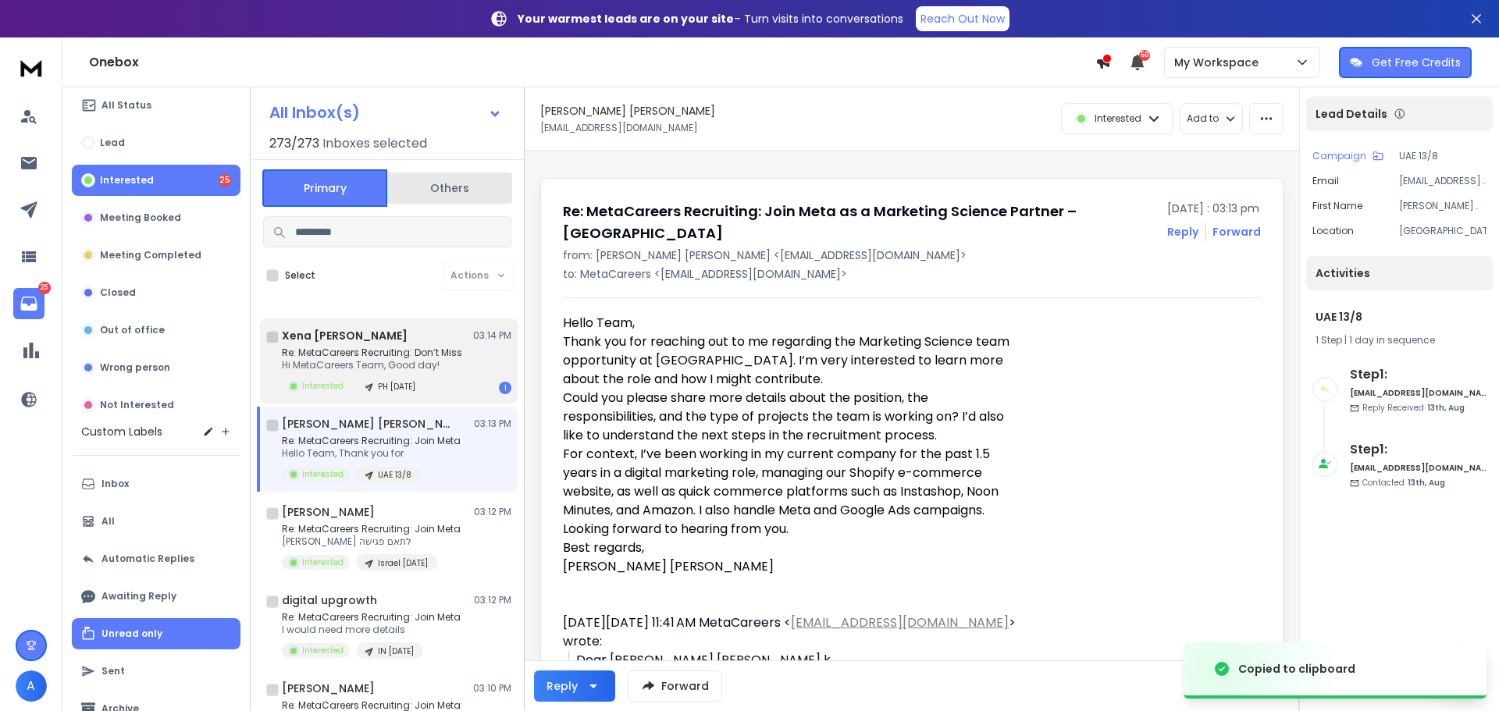
scroll to position [0, 0]
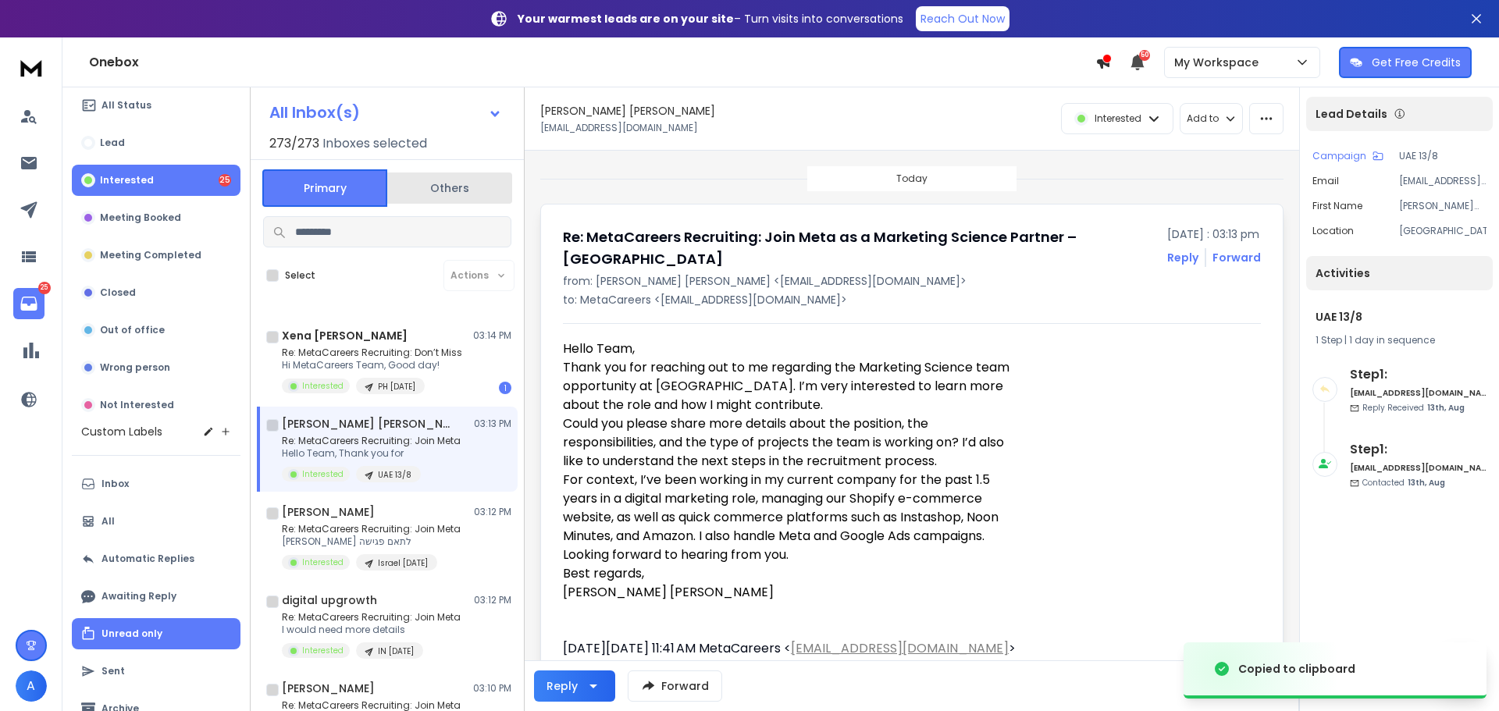
click at [661, 301] on p "to: MetaCareers <[EMAIL_ADDRESS][DOMAIN_NAME]>" at bounding box center [912, 300] width 698 height 16
drag, startPoint x: 661, startPoint y: 301, endPoint x: 855, endPoint y: 303, distance: 193.6
click at [855, 303] on p "to: MetaCareers <[EMAIL_ADDRESS][DOMAIN_NAME]>" at bounding box center [912, 300] width 698 height 16
click at [444, 364] on p "Hi MetaCareers Team, Good day!" at bounding box center [372, 365] width 180 height 12
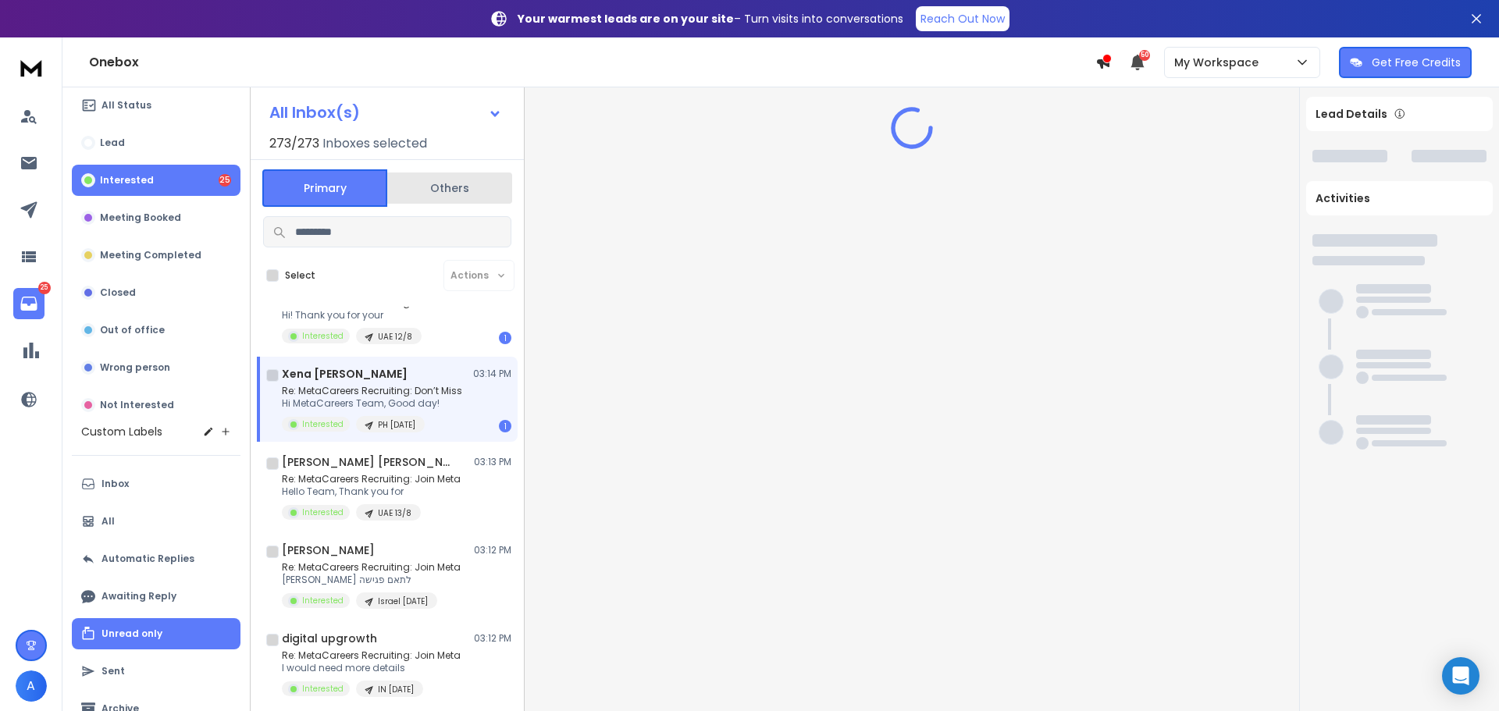
scroll to position [1522, 0]
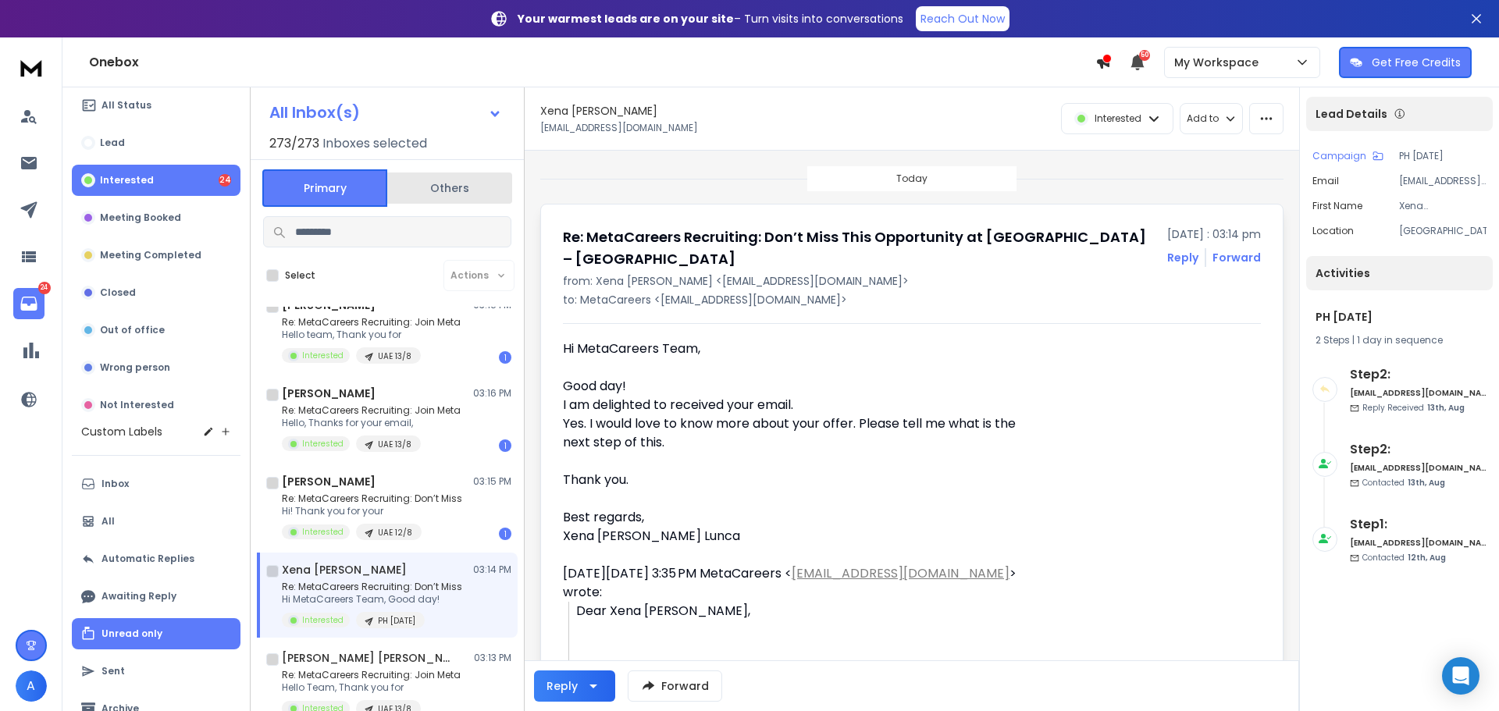
click at [654, 125] on p "[EMAIL_ADDRESS][DOMAIN_NAME]" at bounding box center [619, 128] width 158 height 12
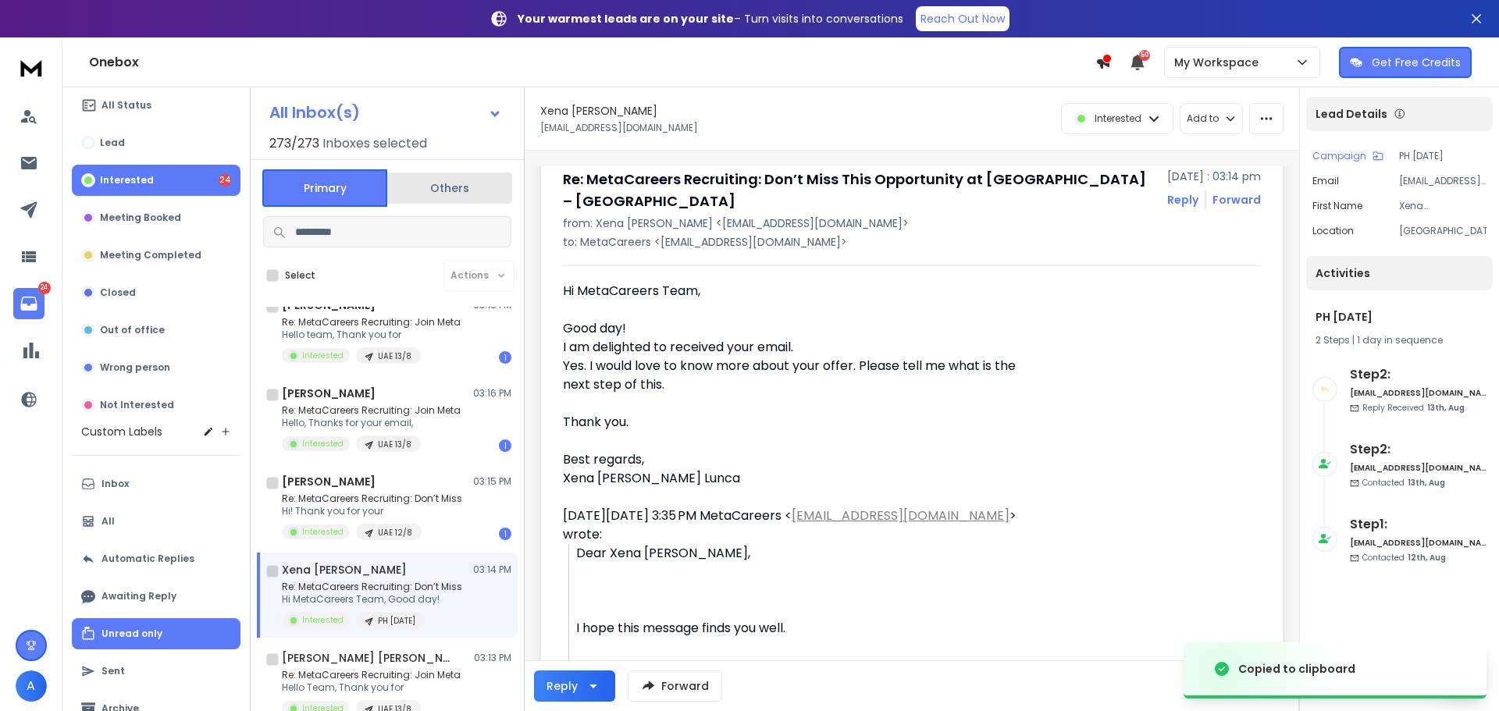
scroll to position [0, 0]
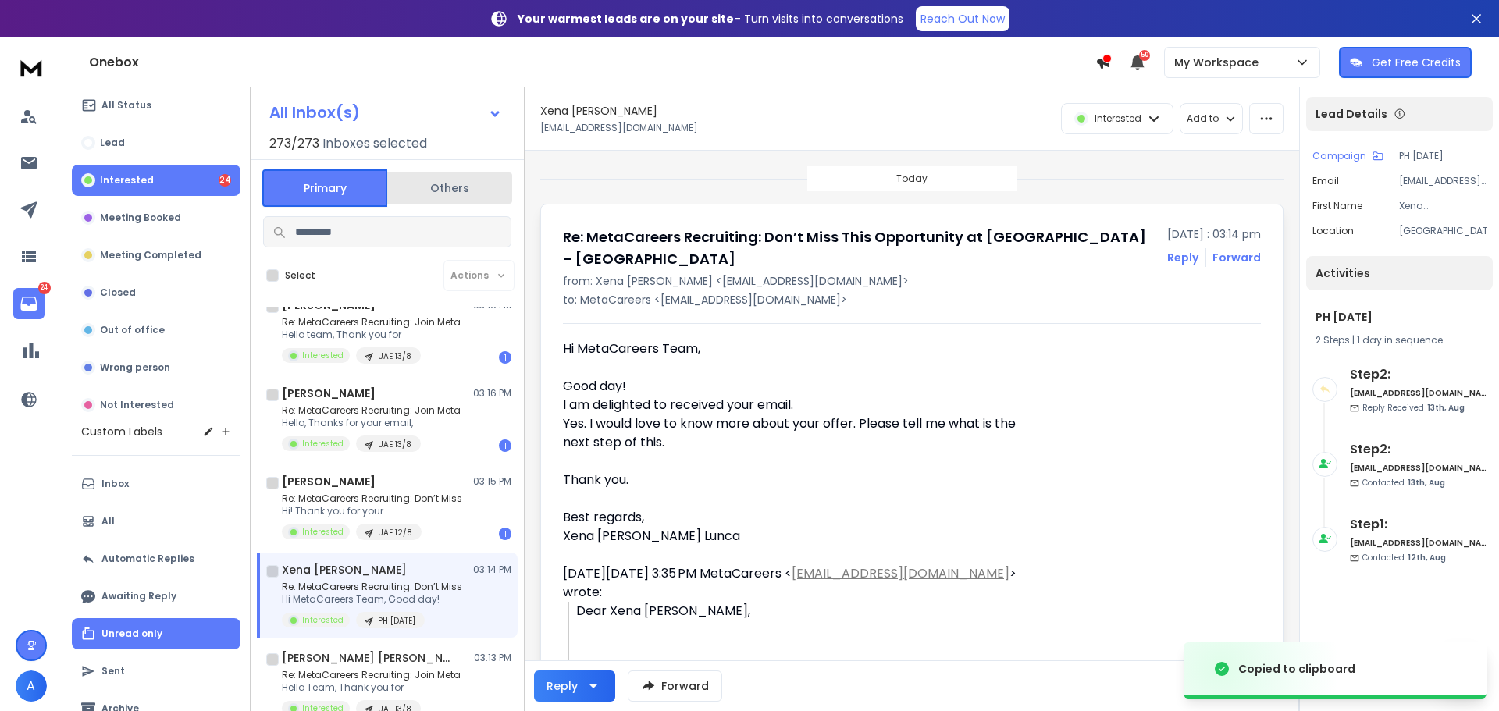
click at [661, 301] on p "to: MetaCareers <[EMAIL_ADDRESS][DOMAIN_NAME]>" at bounding box center [912, 300] width 698 height 16
drag, startPoint x: 661, startPoint y: 301, endPoint x: 844, endPoint y: 297, distance: 183.5
click at [844, 297] on p "to: MetaCareers <[EMAIL_ADDRESS][DOMAIN_NAME]>" at bounding box center [912, 300] width 698 height 16
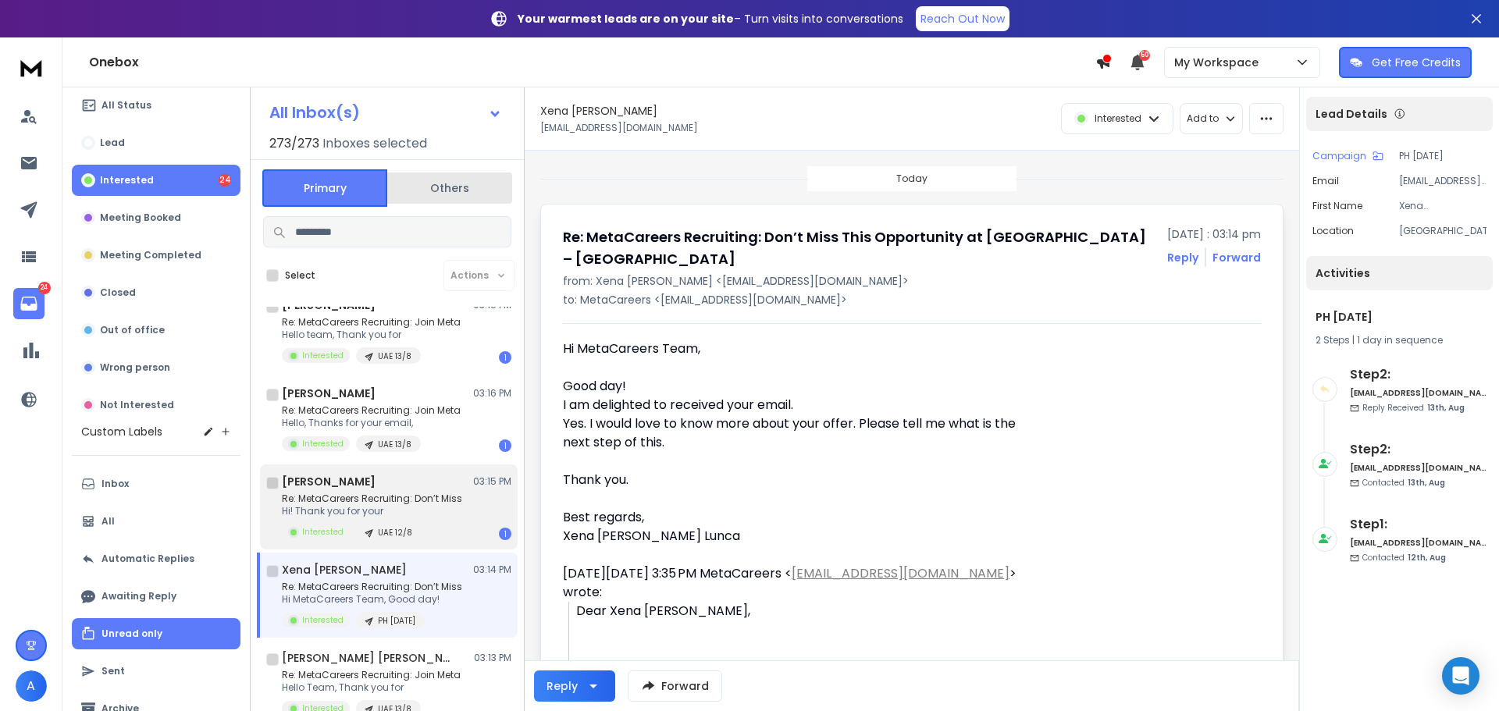
click at [415, 500] on p "Re: MetaCareers Recruiting: Don’t Miss" at bounding box center [372, 499] width 180 height 12
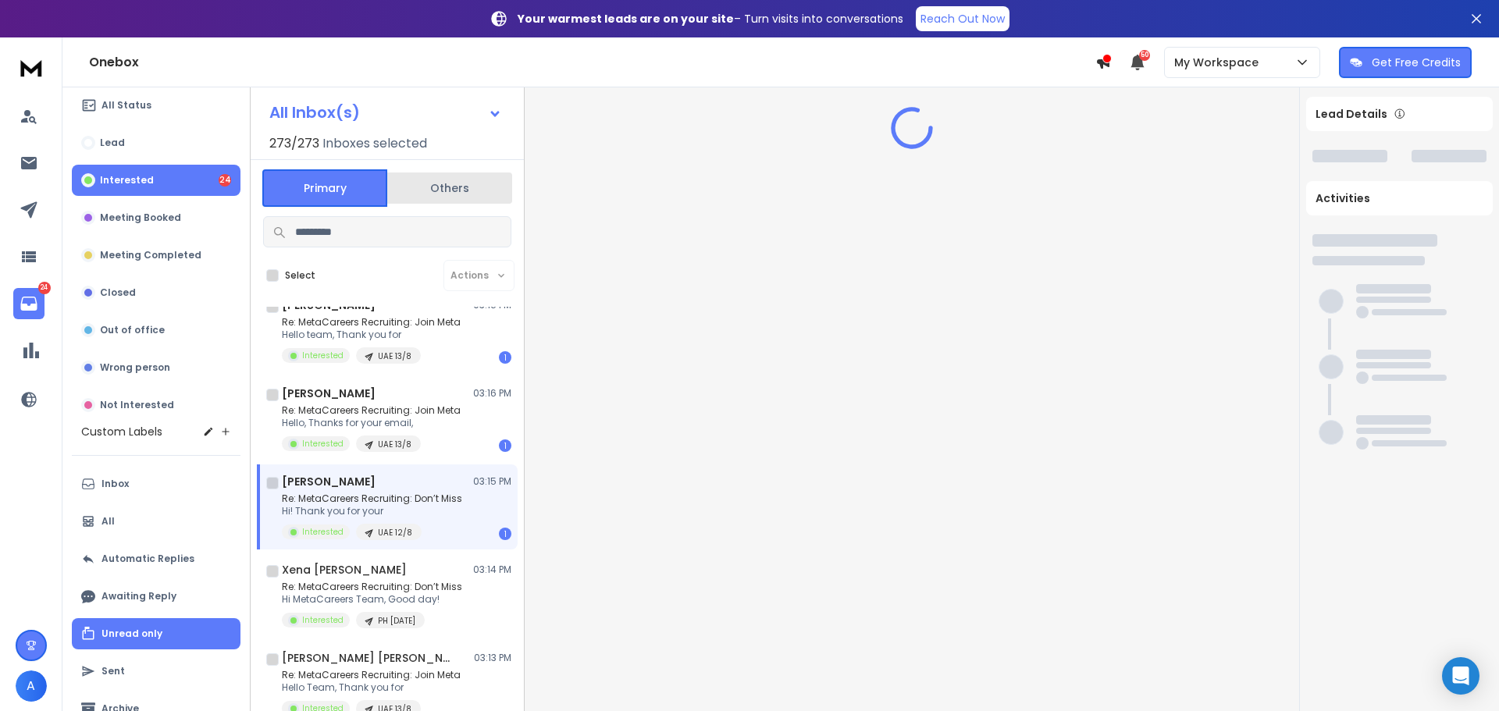
scroll to position [1444, 0]
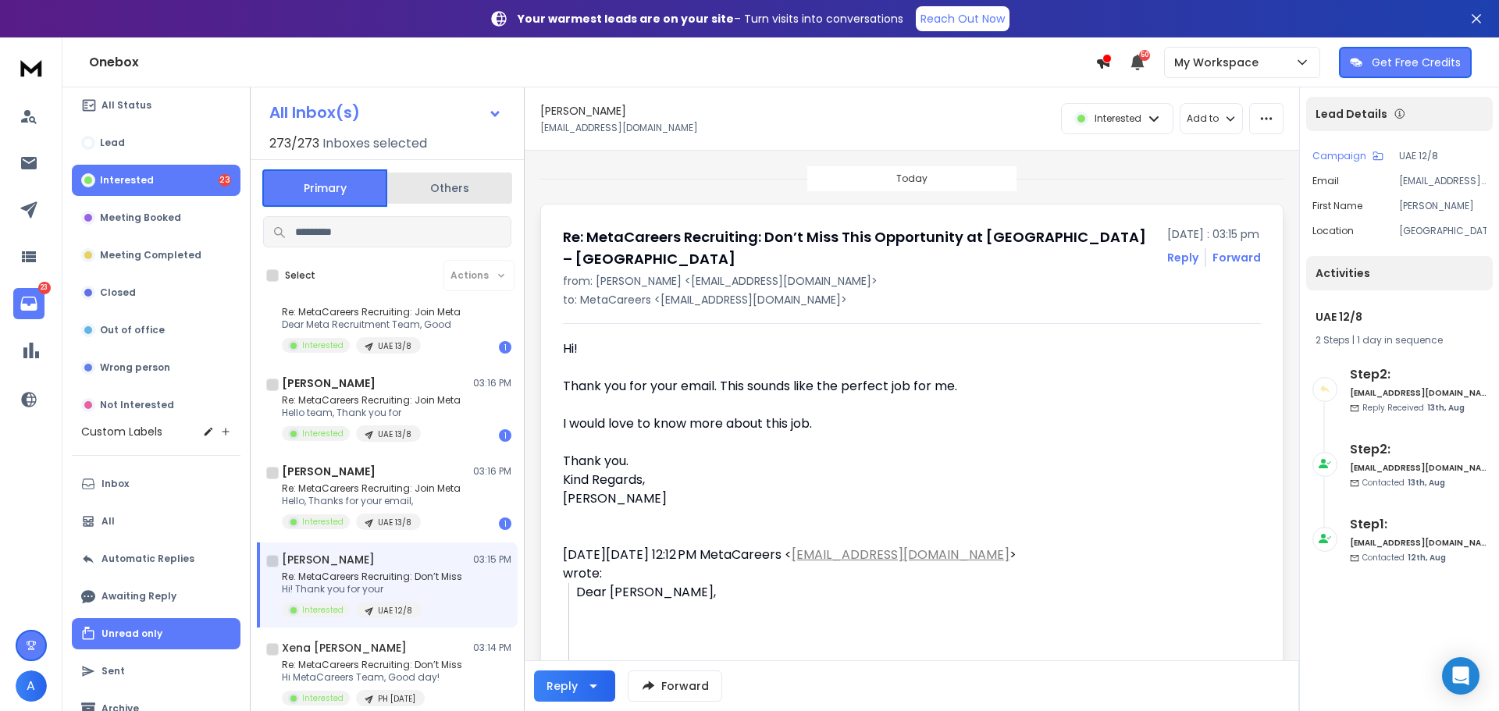
click at [627, 125] on p "[EMAIL_ADDRESS][DOMAIN_NAME]" at bounding box center [619, 128] width 158 height 12
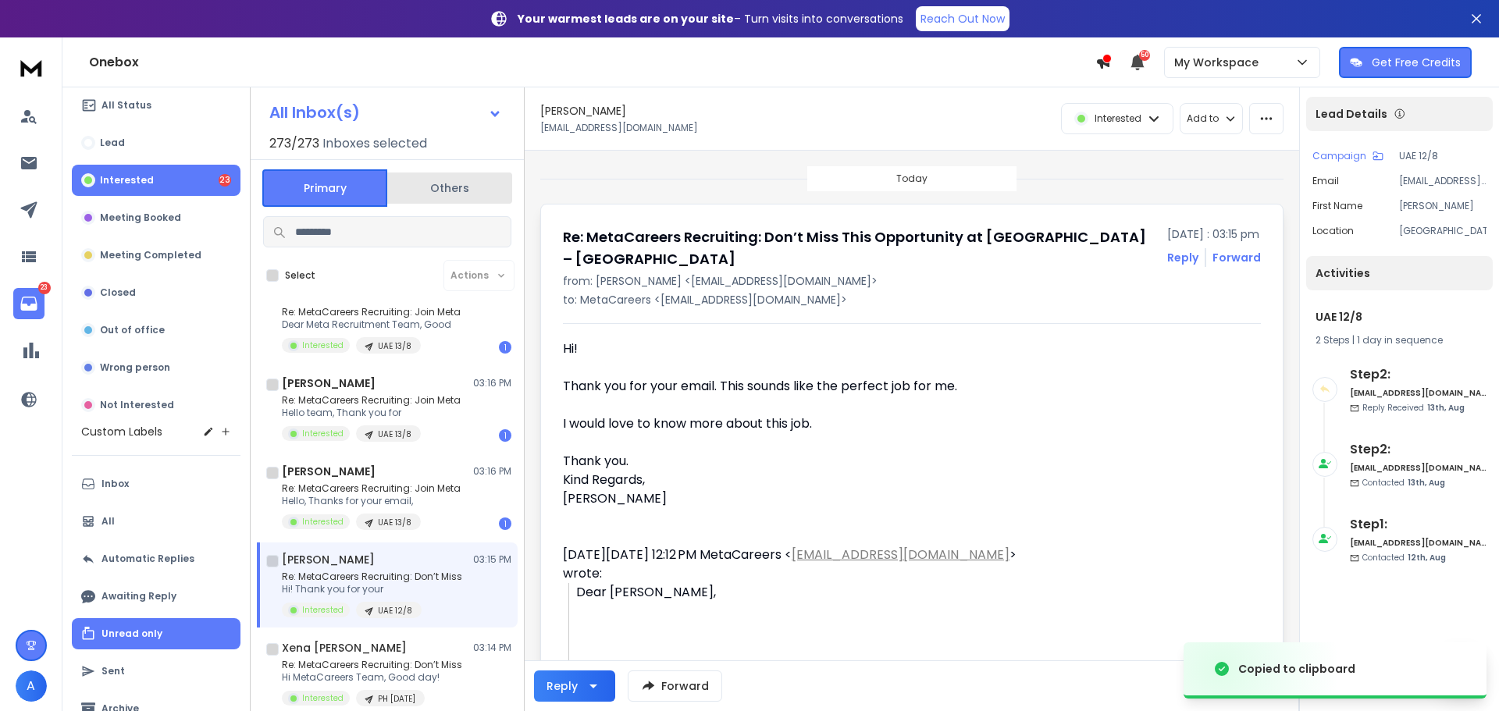
click at [664, 298] on p "to: MetaCareers <[EMAIL_ADDRESS][DOMAIN_NAME]>" at bounding box center [912, 300] width 698 height 16
drag, startPoint x: 664, startPoint y: 298, endPoint x: 839, endPoint y: 300, distance: 174.9
click at [839, 300] on p "to: MetaCareers <[EMAIL_ADDRESS][DOMAIN_NAME]>" at bounding box center [912, 300] width 698 height 16
click at [402, 461] on div "[PERSON_NAME] 03:16 PM Re: MetaCareers Recruiting: Join Meta Hello, Thanks for …" at bounding box center [389, 496] width 258 height 85
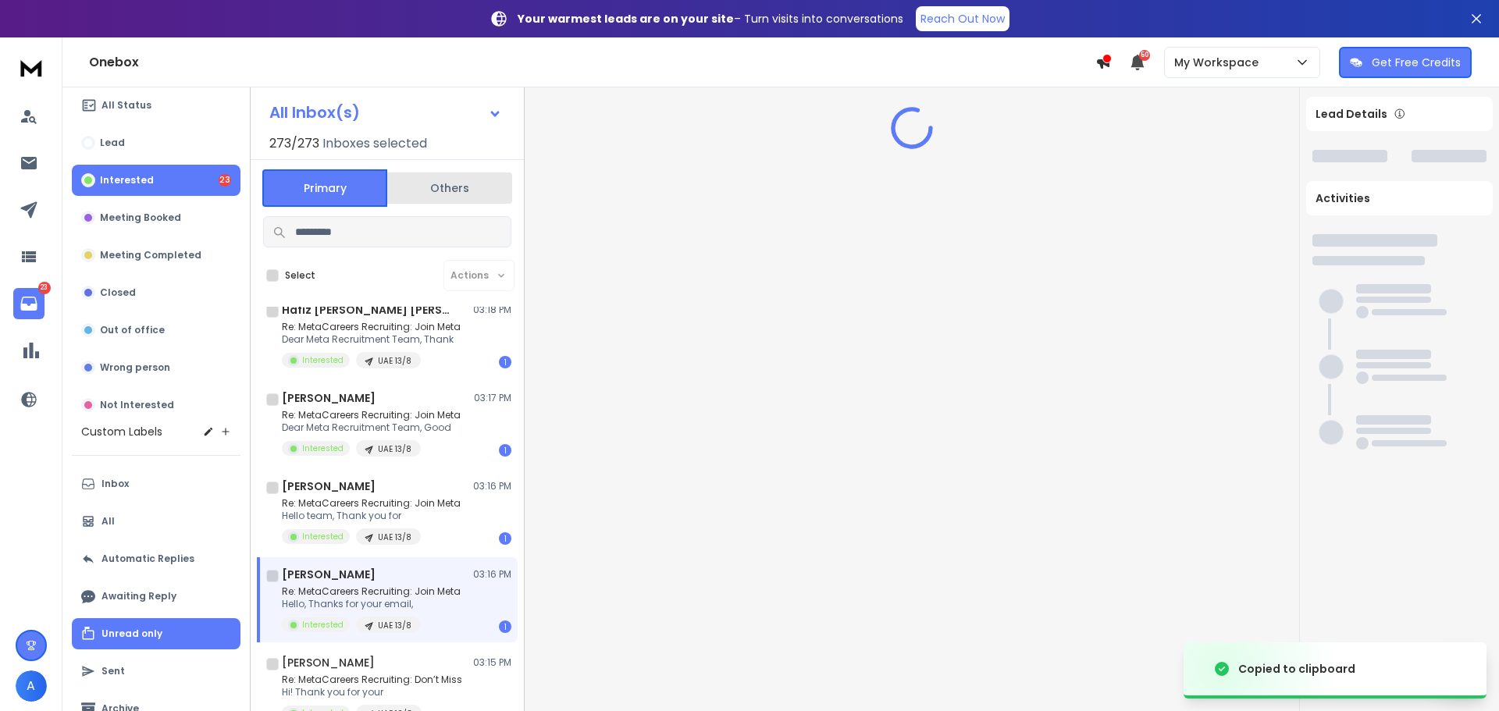
scroll to position [1287, 0]
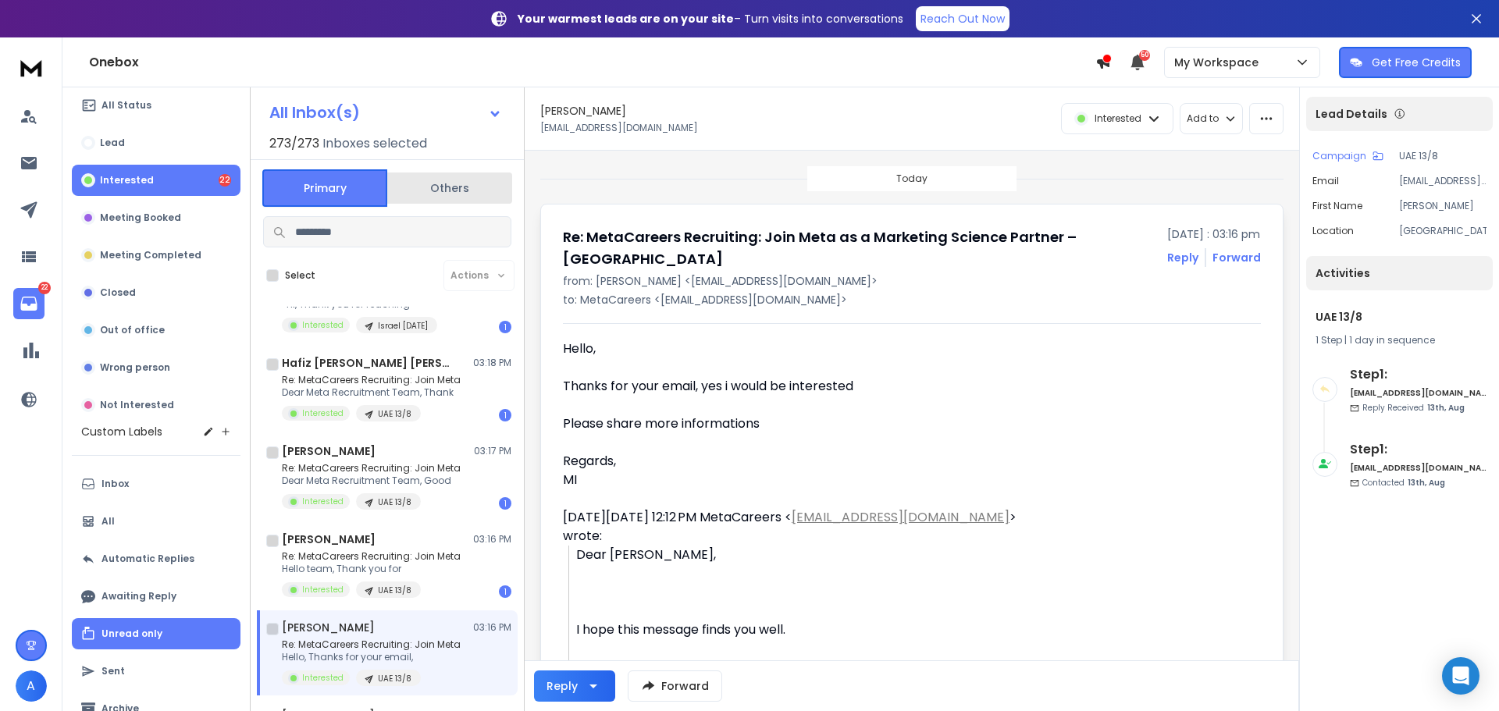
click at [620, 122] on p "[EMAIL_ADDRESS][DOMAIN_NAME]" at bounding box center [619, 128] width 158 height 12
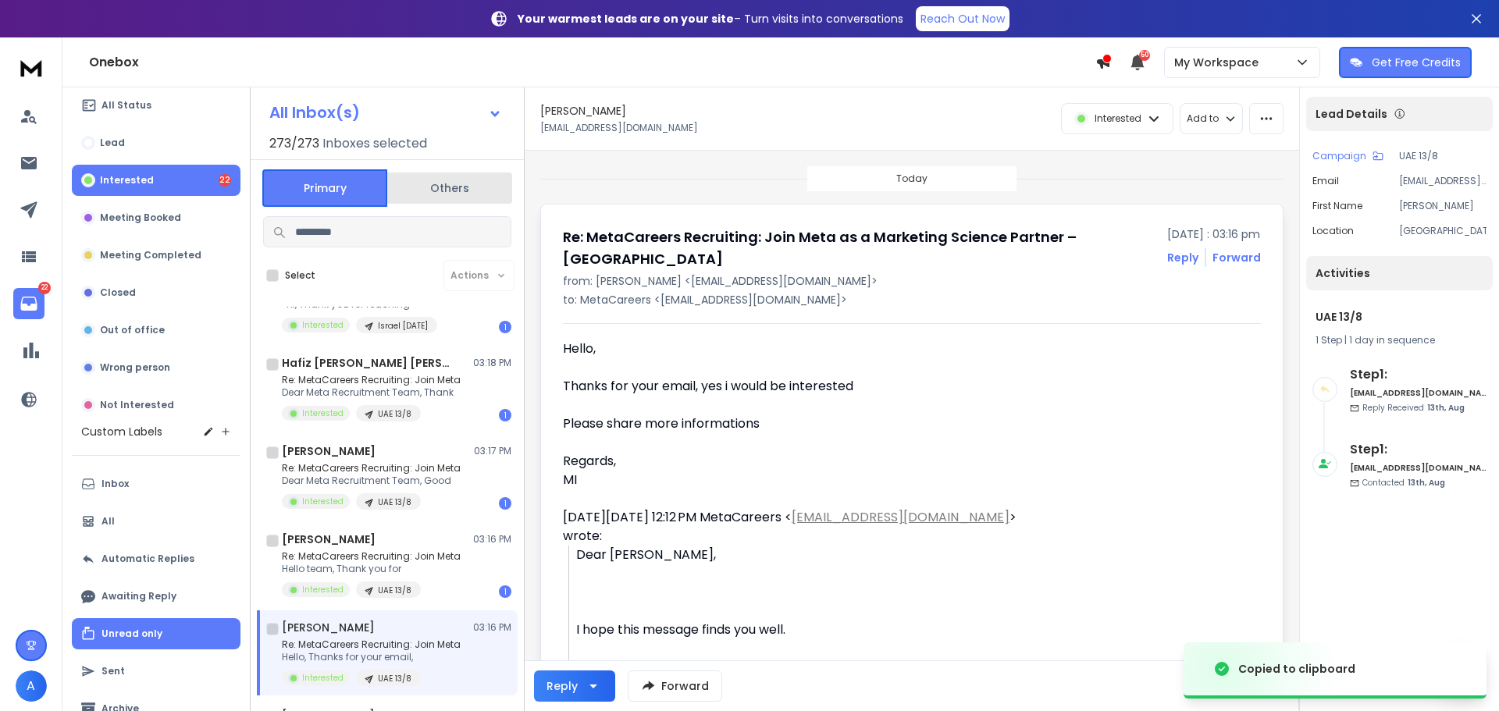
click at [674, 302] on p "to: MetaCareers <[EMAIL_ADDRESS][DOMAIN_NAME]>" at bounding box center [912, 300] width 698 height 16
drag, startPoint x: 674, startPoint y: 302, endPoint x: 837, endPoint y: 292, distance: 163.5
click at [837, 292] on p "to: MetaCareers <[EMAIL_ADDRESS][DOMAIN_NAME]>" at bounding box center [912, 300] width 698 height 16
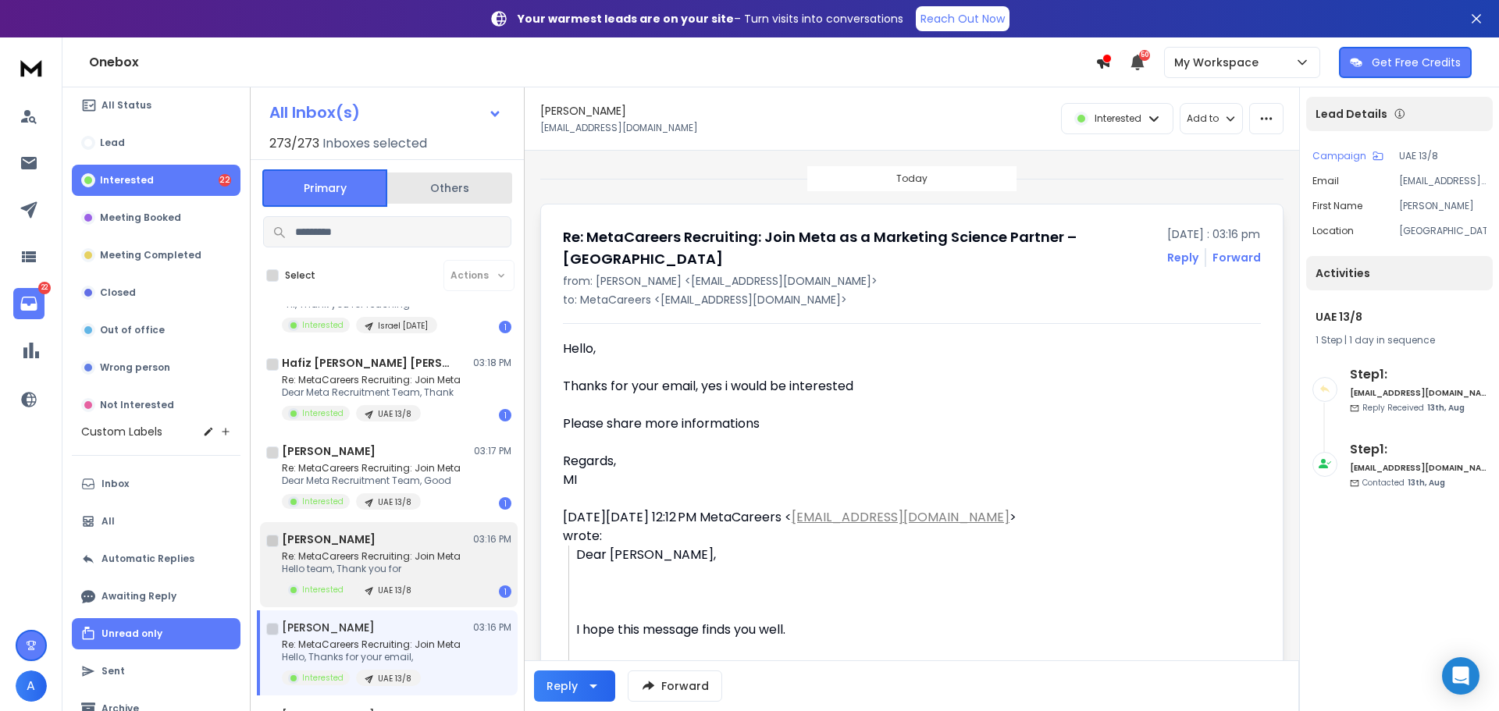
click at [472, 557] on div "Re: MetaCareers Recruiting: Join Meta Hello team, Thank you for Interested UAE …" at bounding box center [397, 574] width 230 height 48
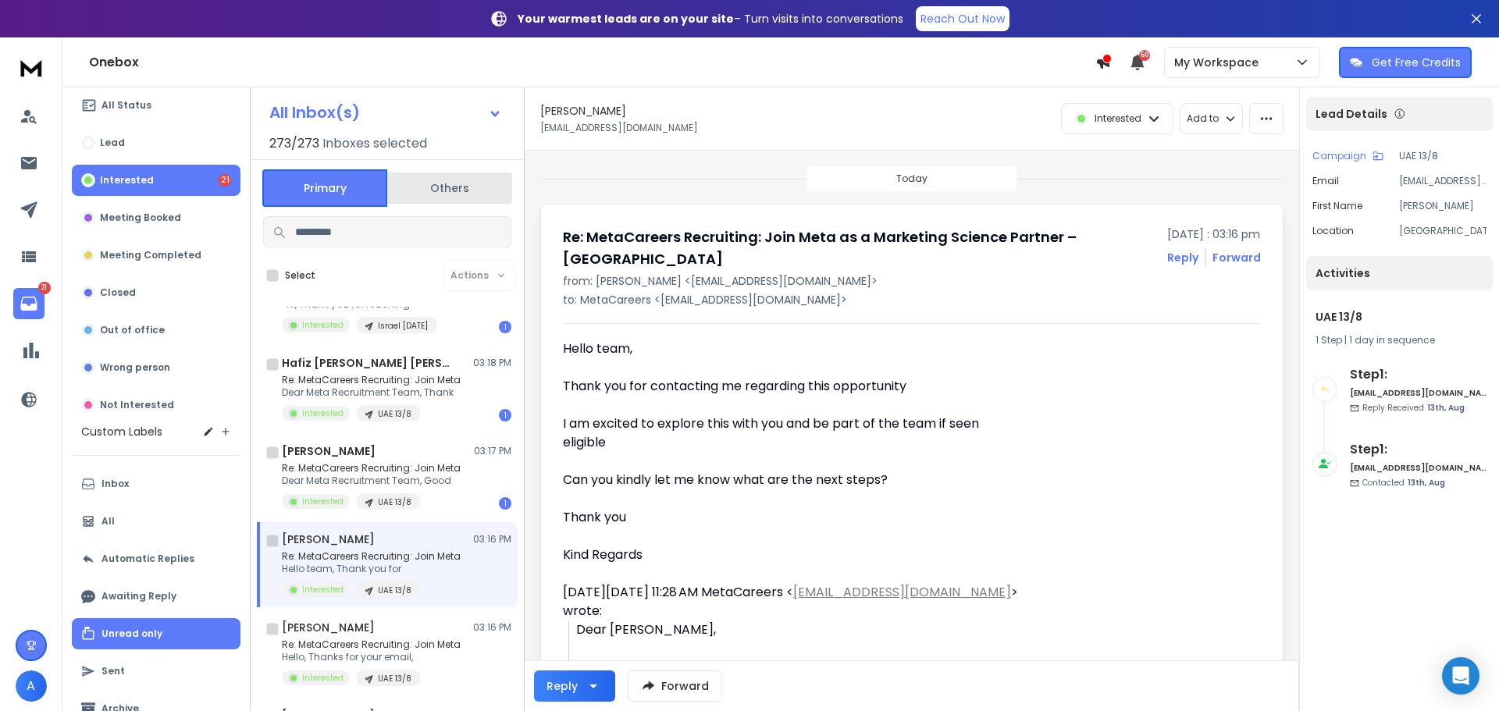
click at [638, 127] on p "[EMAIL_ADDRESS][DOMAIN_NAME]" at bounding box center [619, 128] width 158 height 12
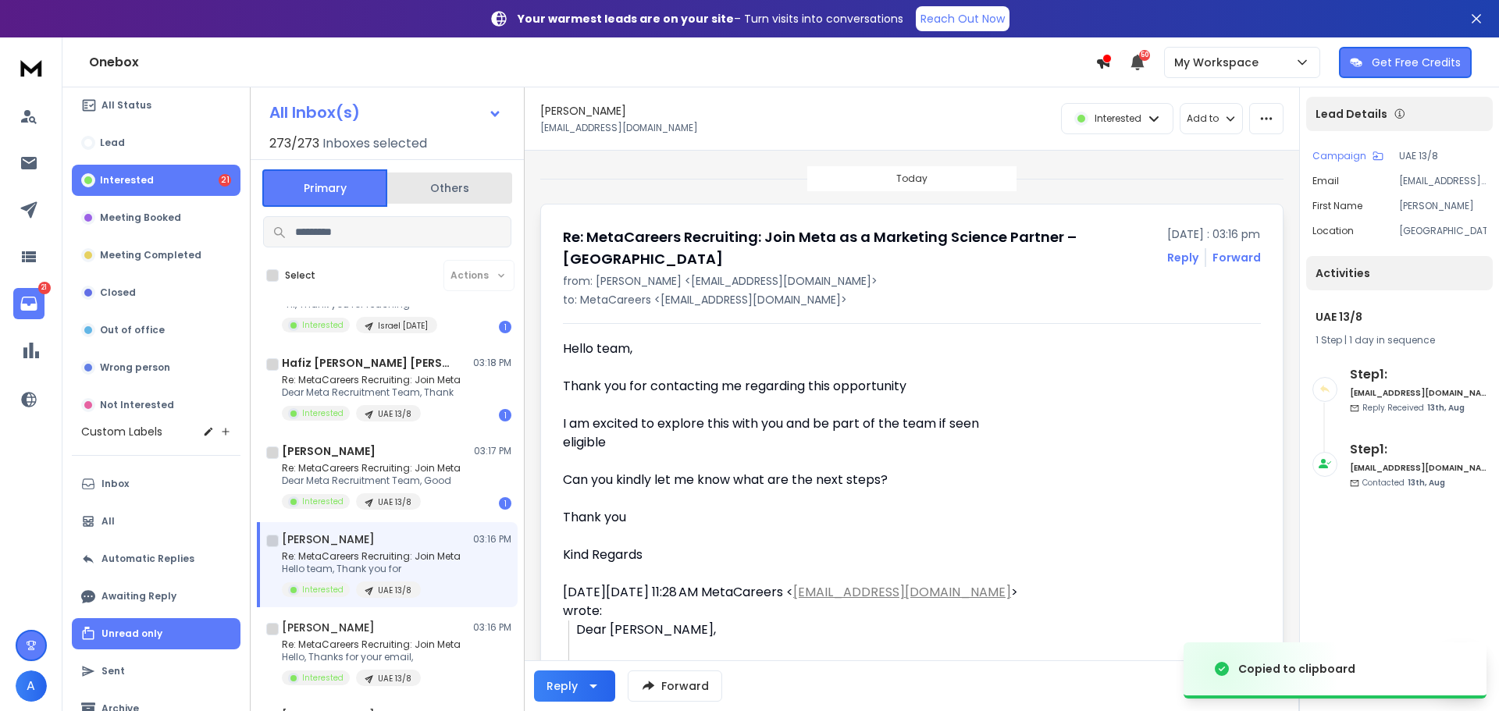
click at [668, 299] on p "to: MetaCareers <[EMAIL_ADDRESS][DOMAIN_NAME]>" at bounding box center [912, 300] width 698 height 16
drag, startPoint x: 668, startPoint y: 299, endPoint x: 855, endPoint y: 298, distance: 186.6
click at [855, 298] on p "to: MetaCareers <[EMAIL_ADDRESS][DOMAIN_NAME]>" at bounding box center [912, 300] width 698 height 16
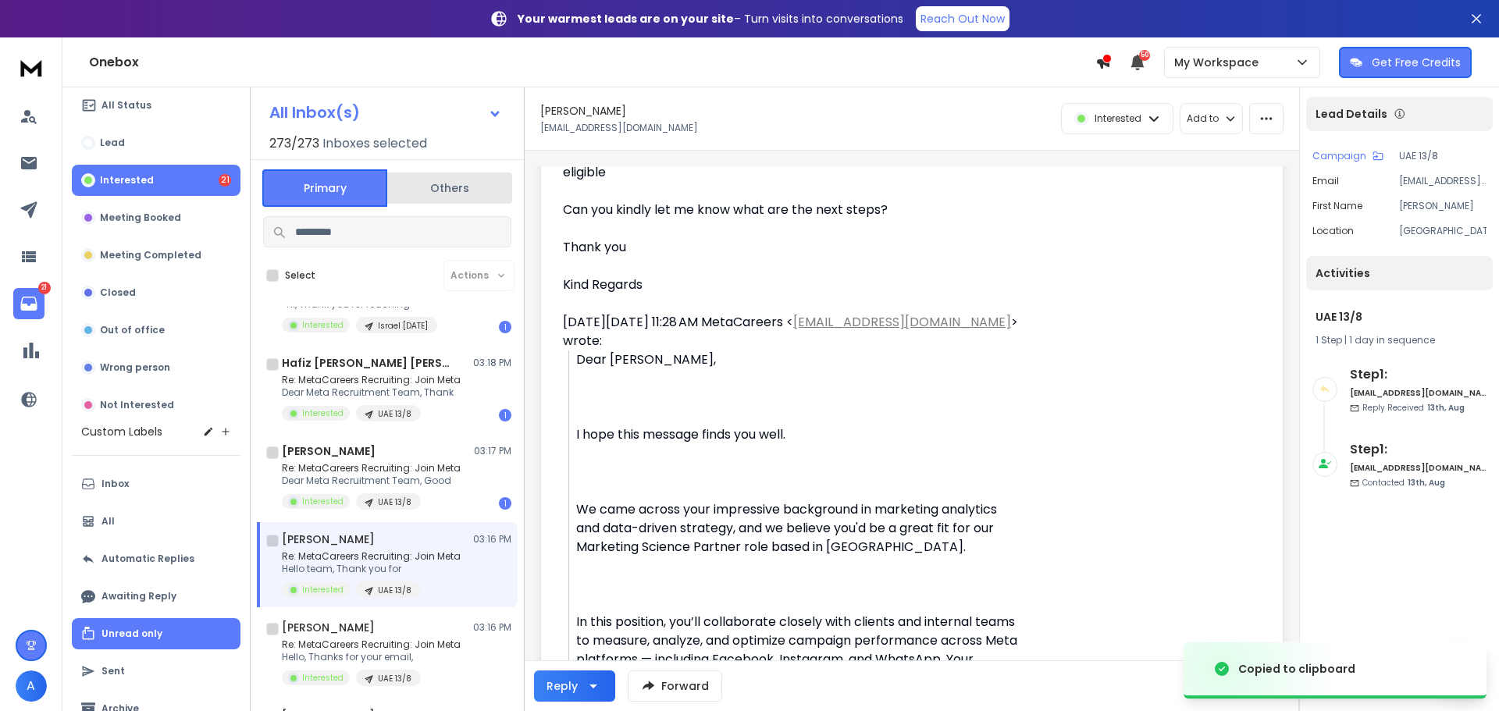
scroll to position [0, 0]
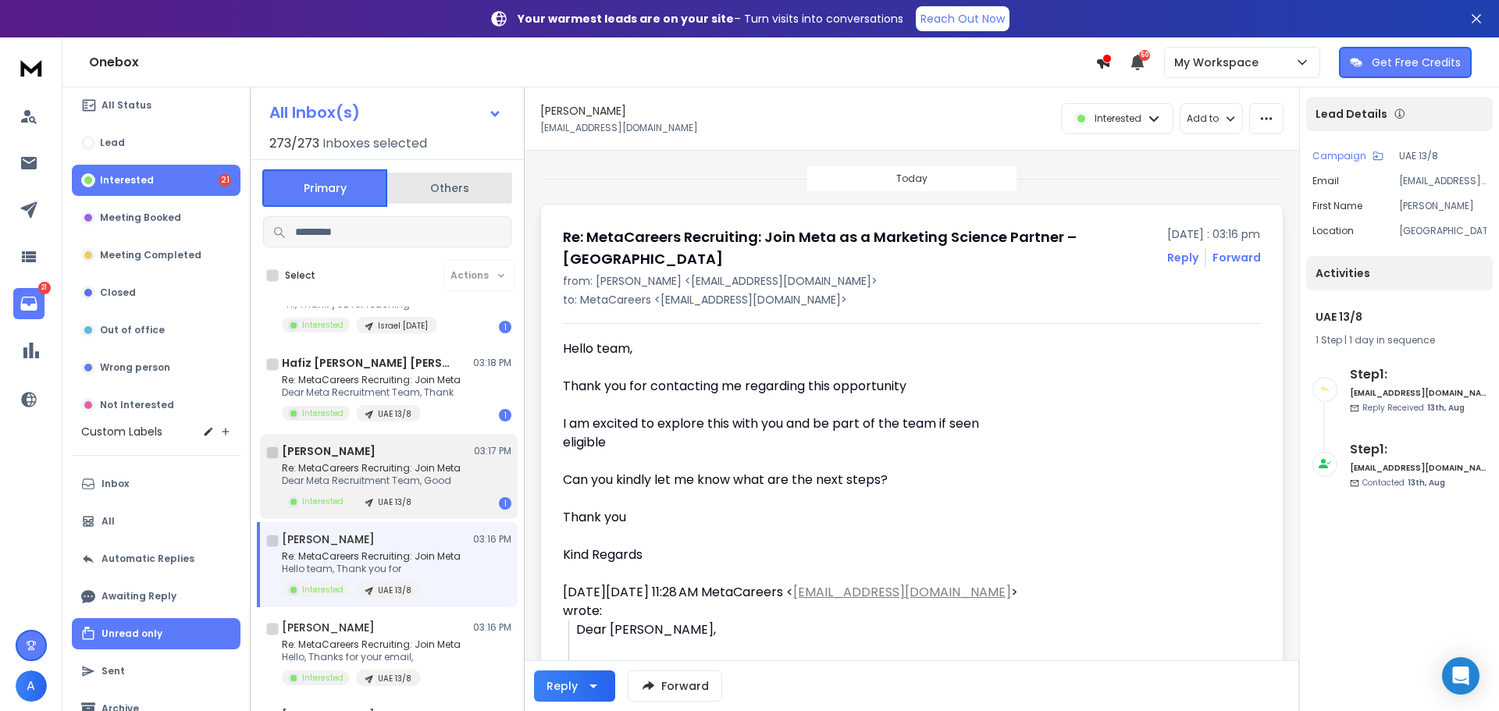
click at [411, 478] on p "Dear Meta Recruitment Team, Good" at bounding box center [371, 481] width 179 height 12
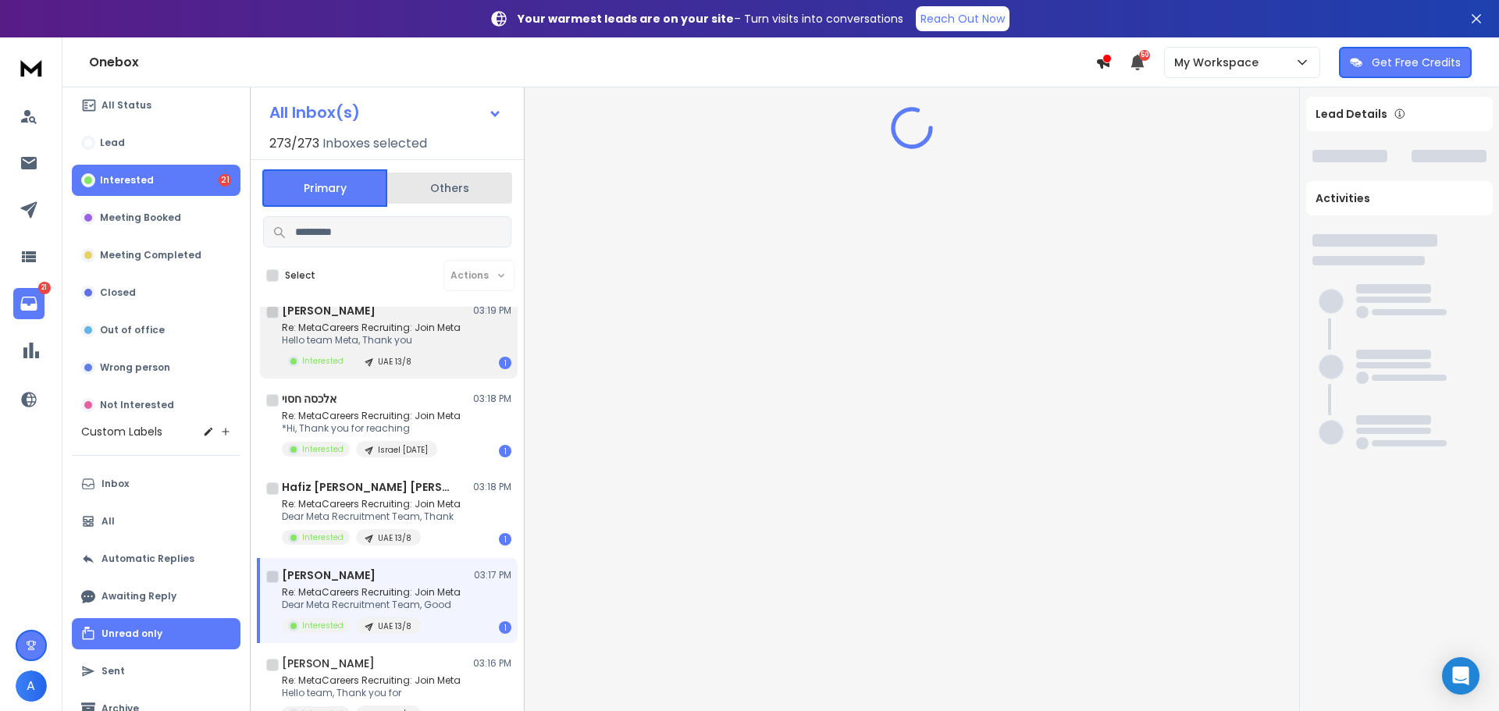
scroll to position [1131, 0]
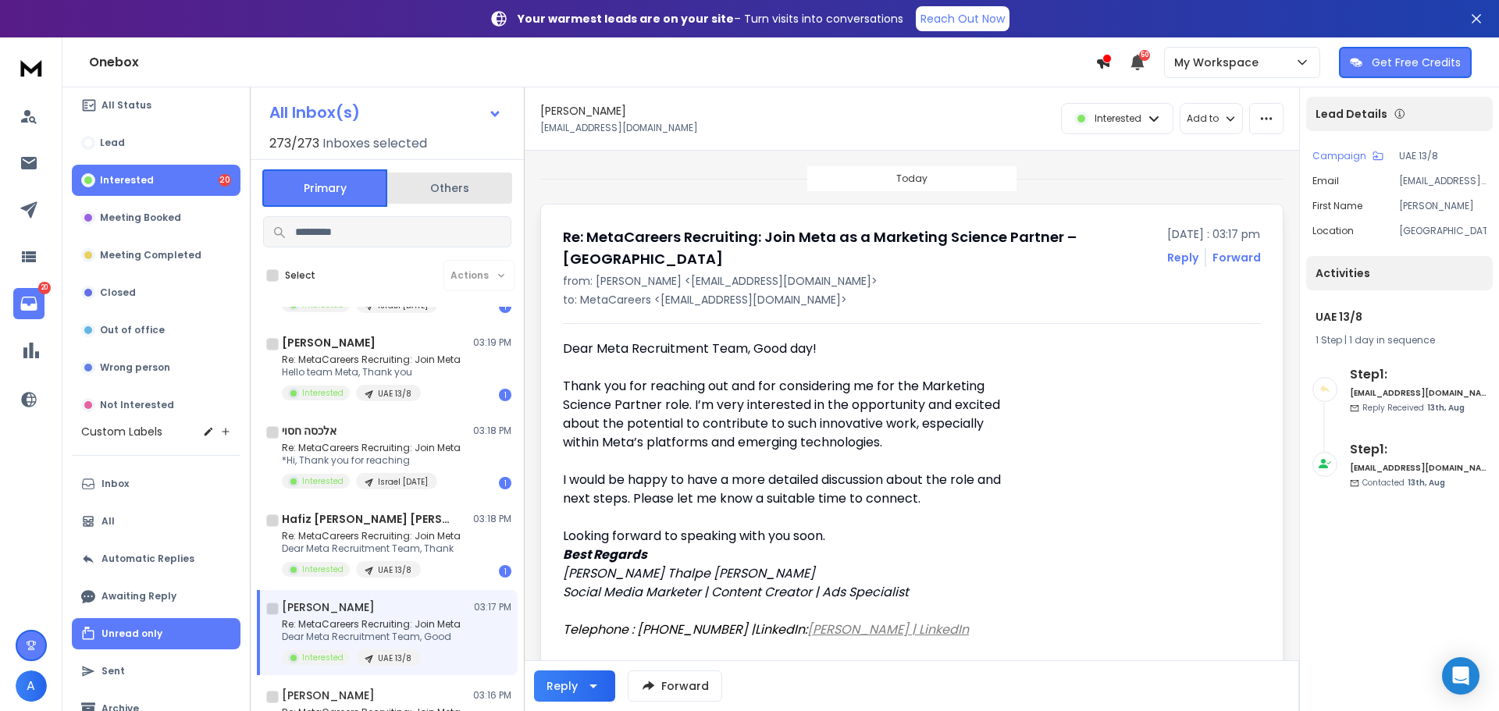
click at [653, 117] on div "[PERSON_NAME] [PERSON_NAME] [EMAIL_ADDRESS][DOMAIN_NAME]" at bounding box center [723, 118] width 367 height 31
click at [653, 131] on p "[EMAIL_ADDRESS][DOMAIN_NAME]" at bounding box center [619, 128] width 158 height 12
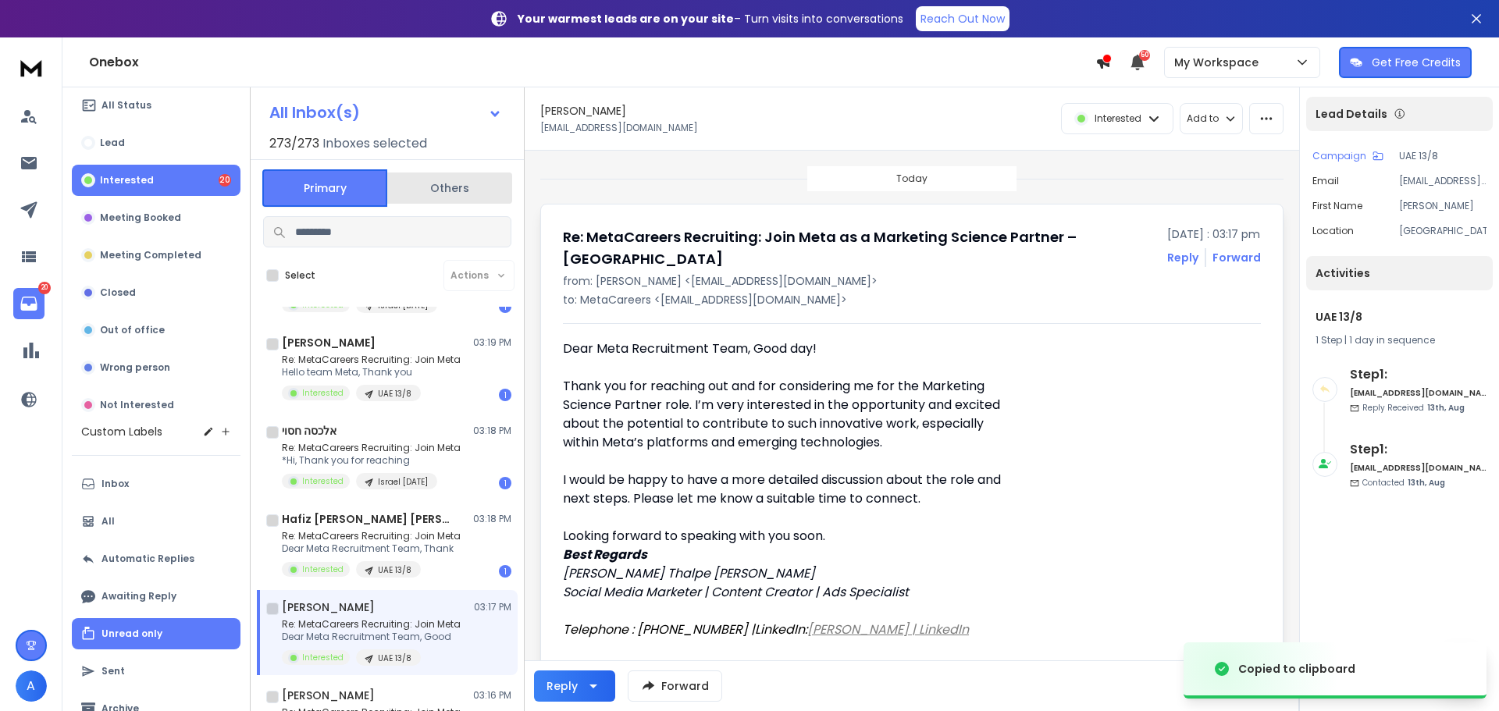
click at [686, 303] on p "to: MetaCareers <[EMAIL_ADDRESS][DOMAIN_NAME]>" at bounding box center [912, 300] width 698 height 16
drag, startPoint x: 686, startPoint y: 303, endPoint x: 881, endPoint y: 297, distance: 195.3
click at [881, 297] on p "to: MetaCareers <[EMAIL_ADDRESS][DOMAIN_NAME]>" at bounding box center [912, 300] width 698 height 16
click at [422, 540] on p "Re: MetaCareers Recruiting: Join Meta" at bounding box center [371, 536] width 179 height 12
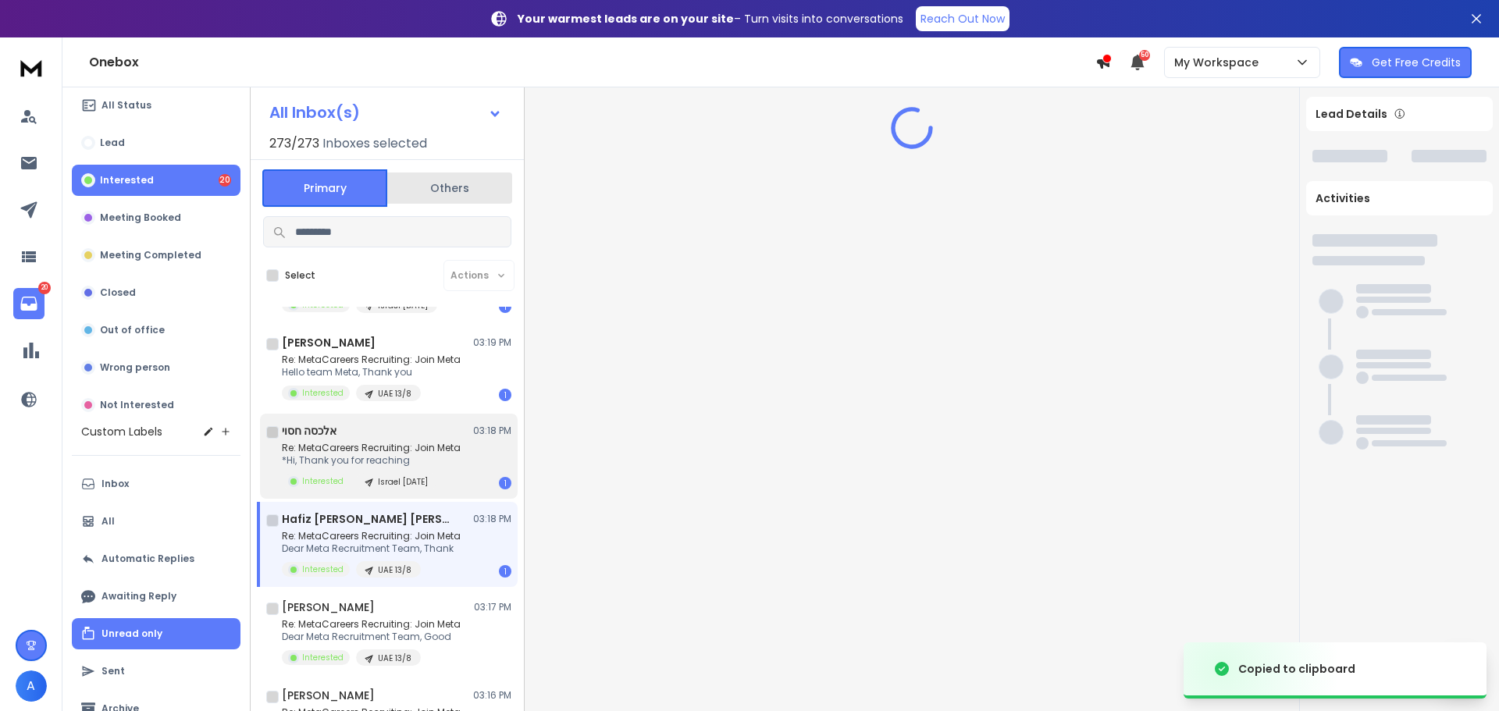
scroll to position [1053, 0]
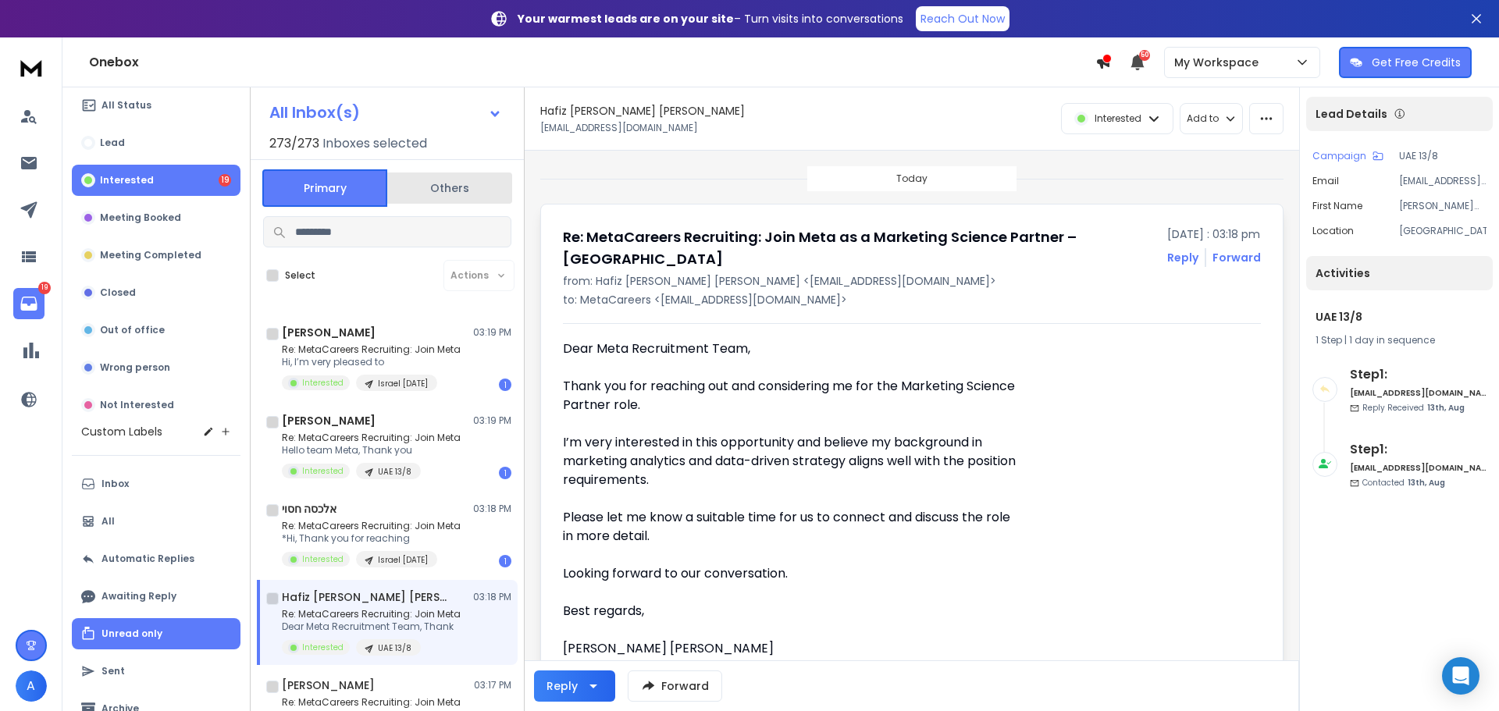
click at [657, 129] on p "[EMAIL_ADDRESS][DOMAIN_NAME]" at bounding box center [619, 128] width 158 height 12
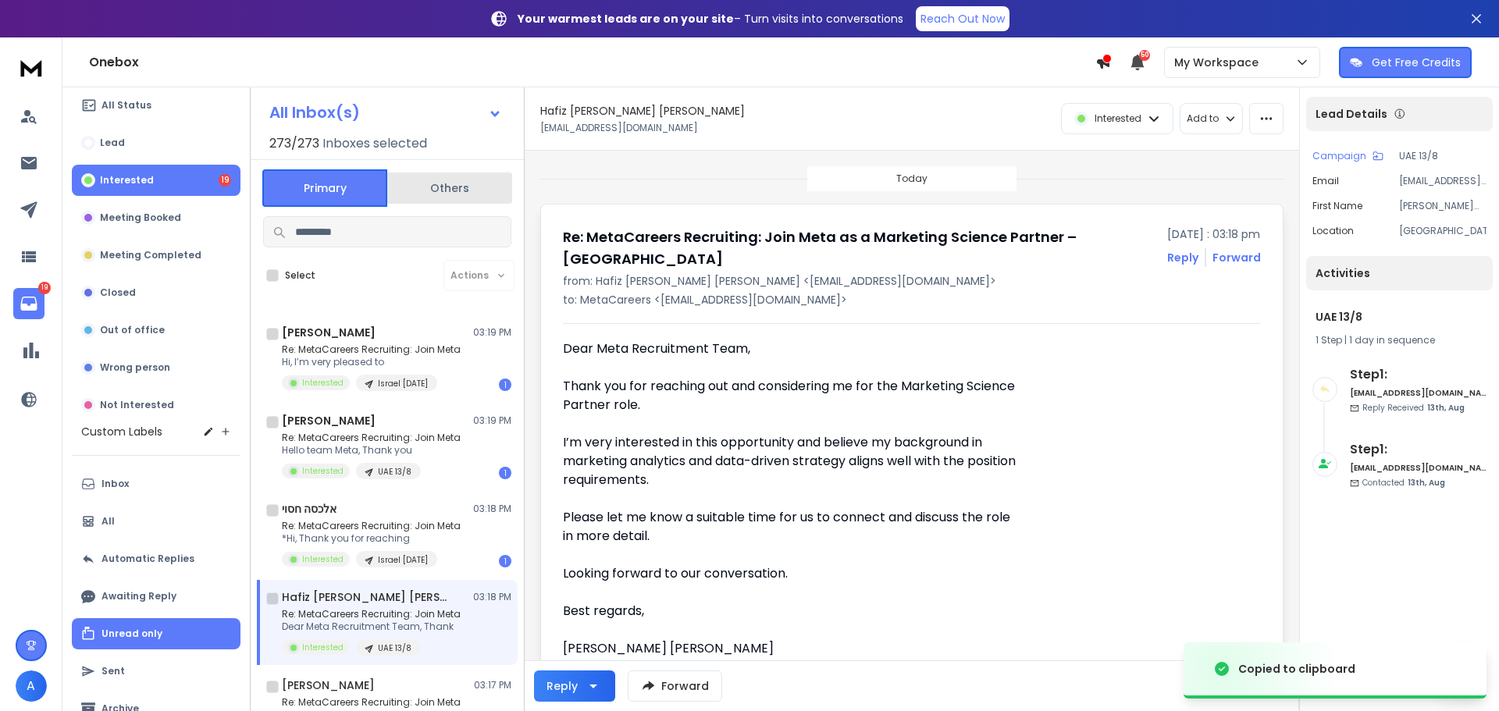
click at [669, 300] on p "to: MetaCareers <[EMAIL_ADDRESS][DOMAIN_NAME]>" at bounding box center [912, 300] width 698 height 16
drag, startPoint x: 669, startPoint y: 300, endPoint x: 817, endPoint y: 297, distance: 148.4
click at [817, 297] on p "to: MetaCareers <[EMAIL_ADDRESS][DOMAIN_NAME]>" at bounding box center [912, 300] width 698 height 16
click at [378, 511] on div "אלכסה חסוי 03:18 PM" at bounding box center [397, 509] width 230 height 16
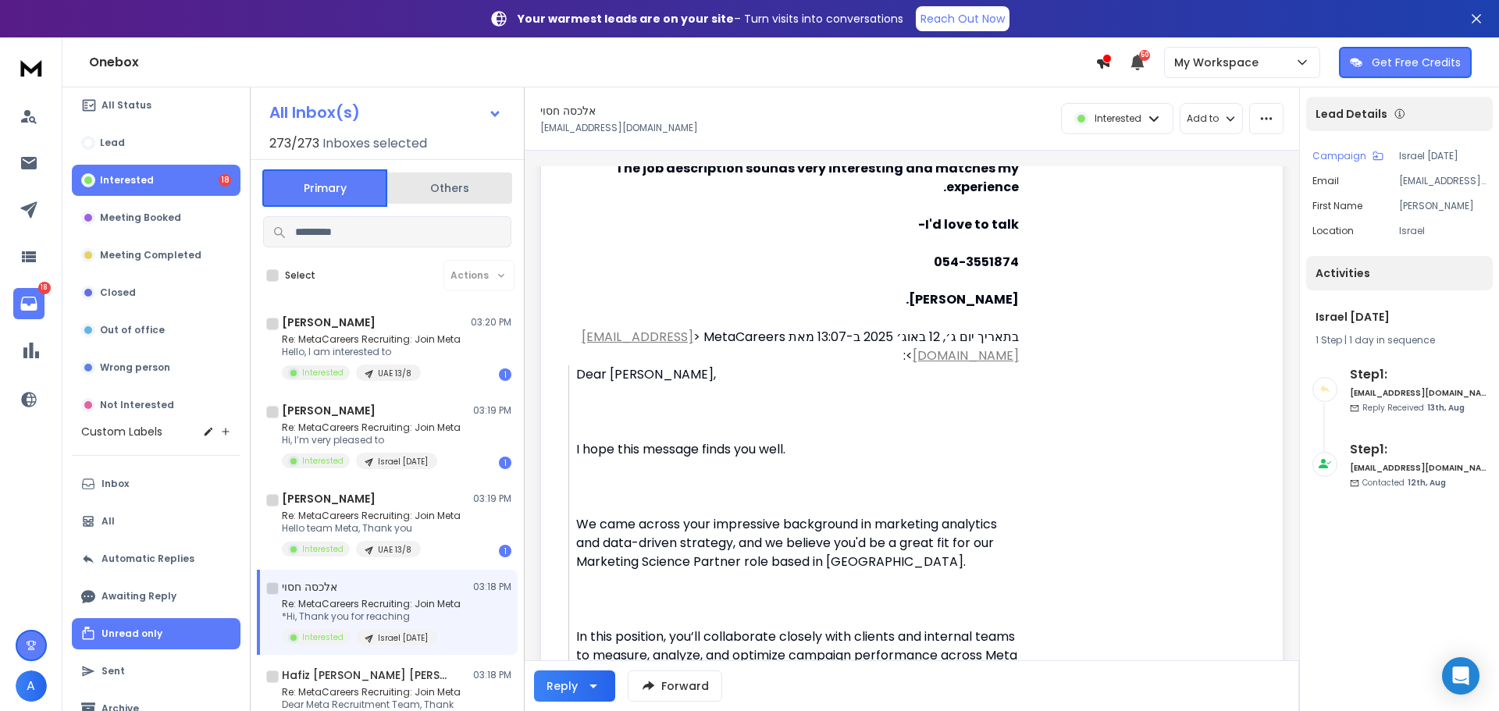
scroll to position [0, 0]
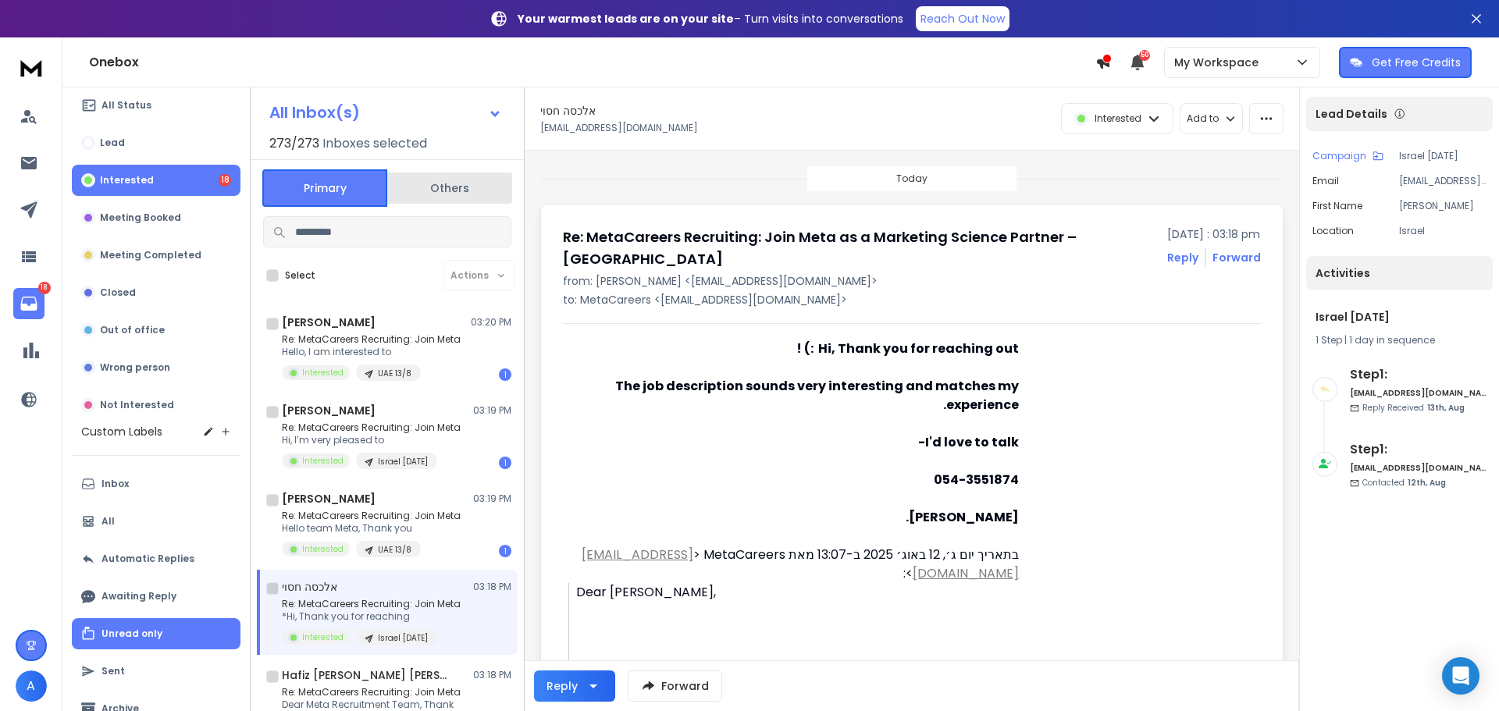
click at [602, 135] on div "אלכסה חסוי אלכסה חסוי [EMAIL_ADDRESS][DOMAIN_NAME] Interested Add to Interested…" at bounding box center [912, 118] width 775 height 63
click at [604, 128] on p "[EMAIL_ADDRESS][DOMAIN_NAME]" at bounding box center [619, 128] width 158 height 12
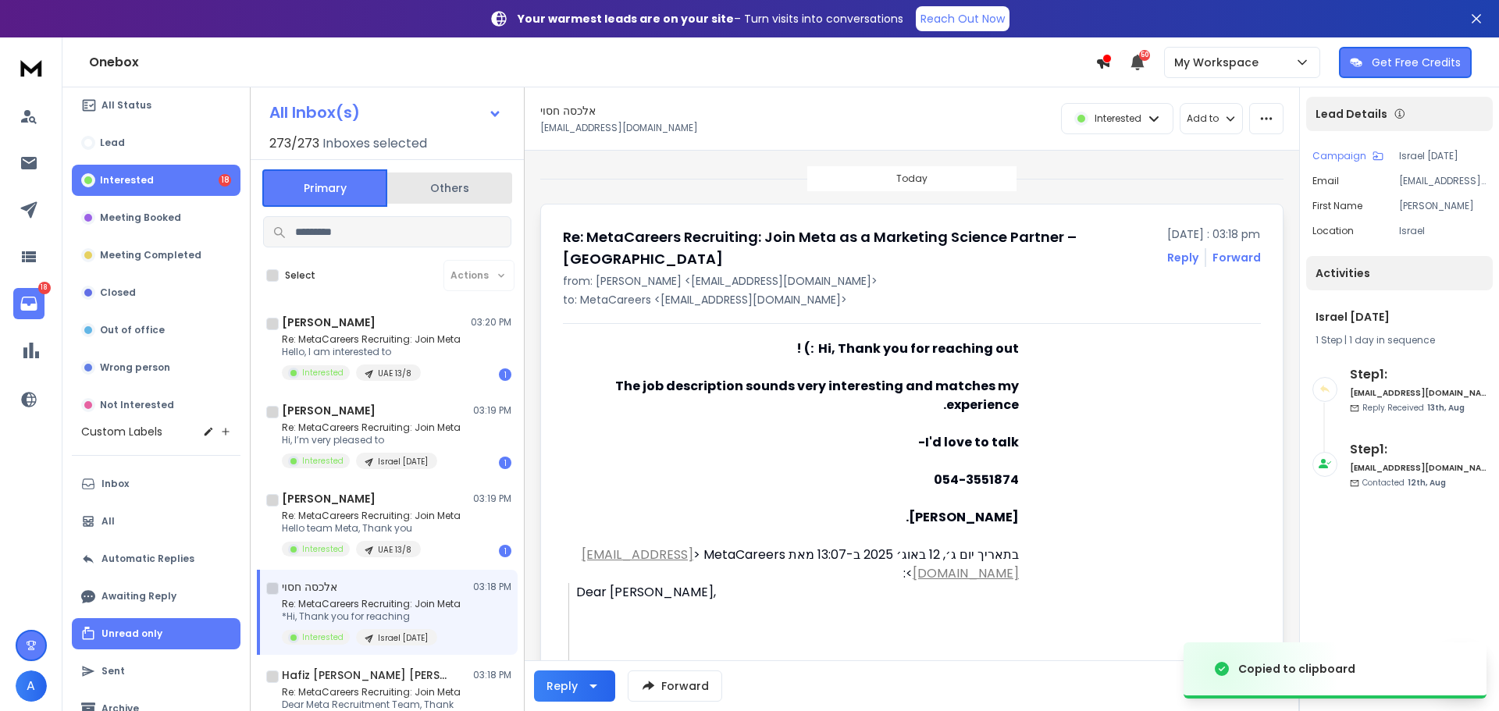
click at [677, 304] on p "to: MetaCareers <[EMAIL_ADDRESS][DOMAIN_NAME]>" at bounding box center [912, 300] width 698 height 16
click at [668, 303] on p "to: MetaCareers <[EMAIL_ADDRESS][DOMAIN_NAME]>" at bounding box center [912, 300] width 698 height 16
click at [665, 302] on p "to: MetaCareers <[EMAIL_ADDRESS][DOMAIN_NAME]>" at bounding box center [912, 300] width 698 height 16
drag, startPoint x: 665, startPoint y: 302, endPoint x: 831, endPoint y: 301, distance: 165.5
click at [831, 301] on p "to: MetaCareers <[EMAIL_ADDRESS][DOMAIN_NAME]>" at bounding box center [912, 300] width 698 height 16
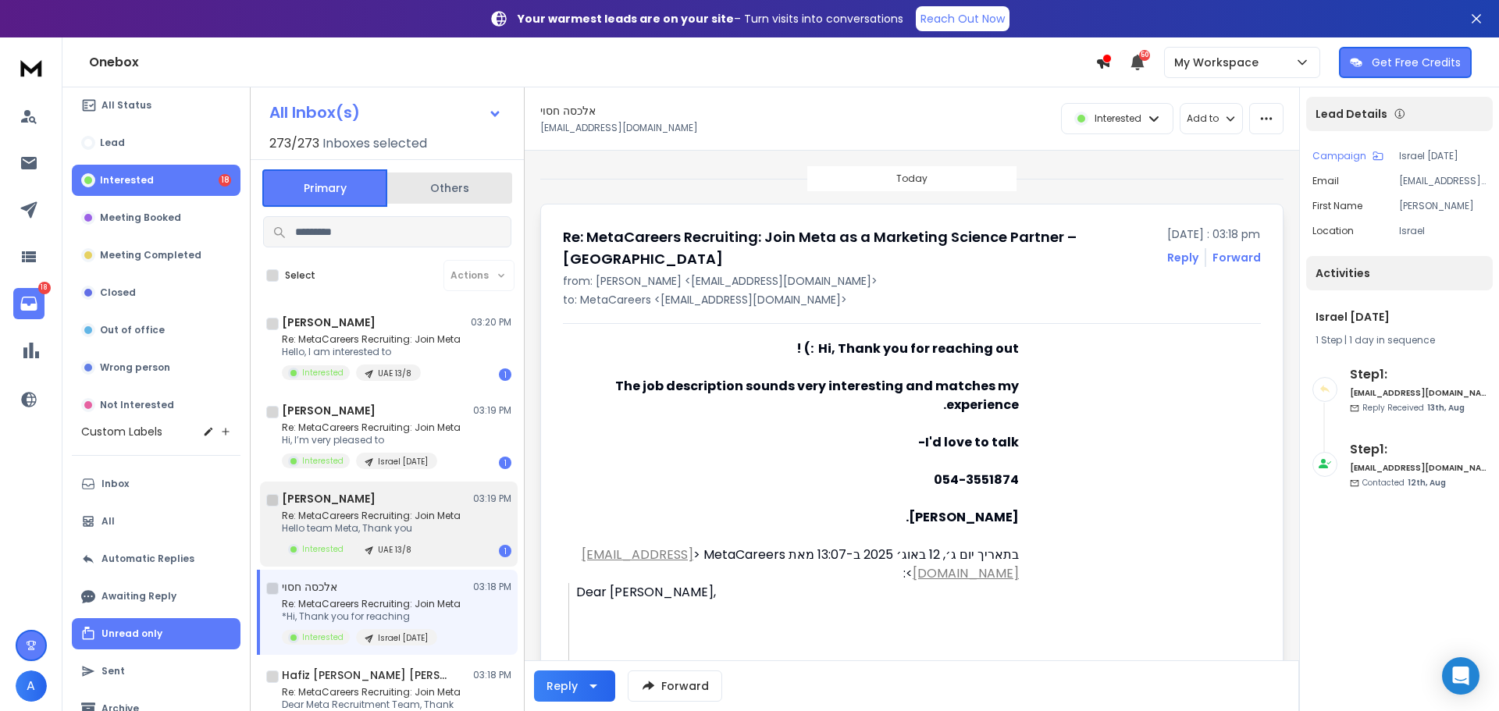
click at [415, 529] on p "Hello team Meta, Thank you" at bounding box center [371, 528] width 179 height 12
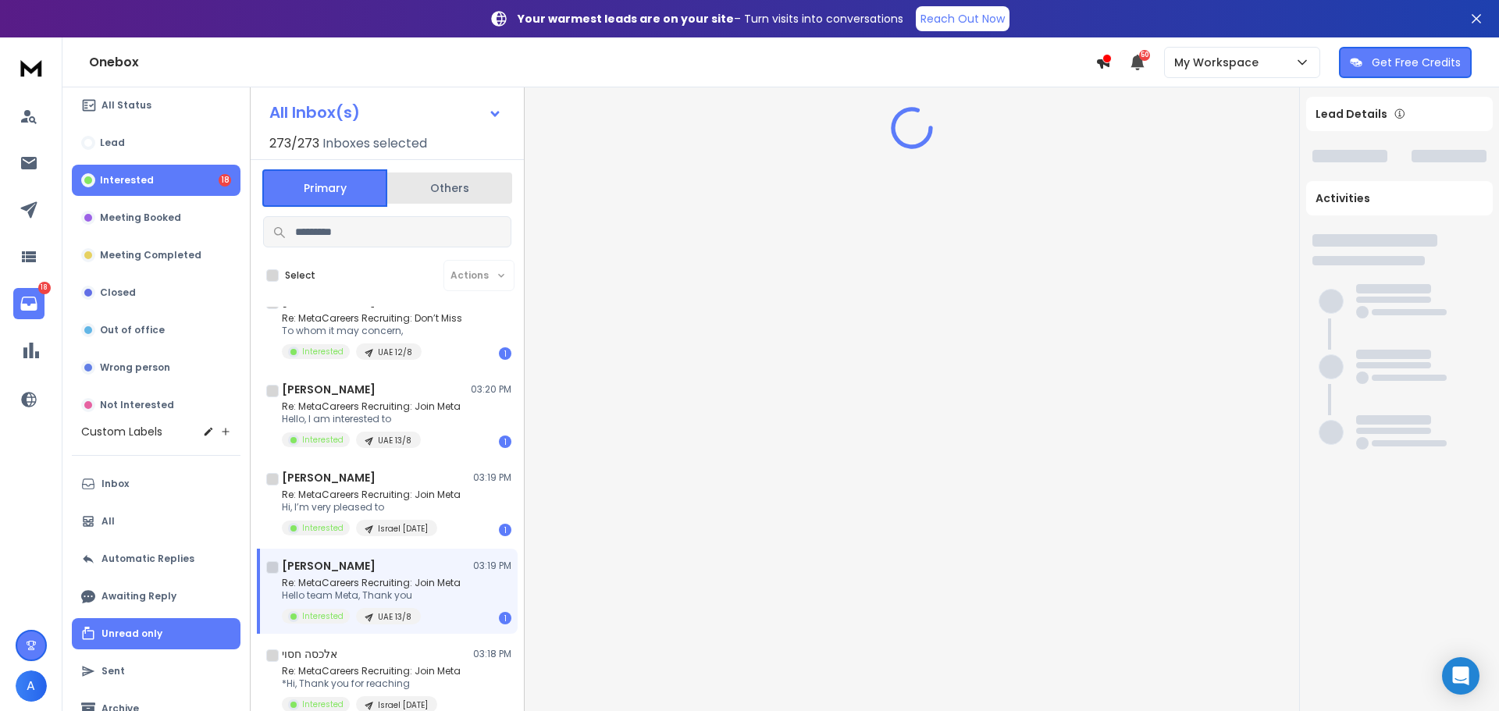
scroll to position [897, 0]
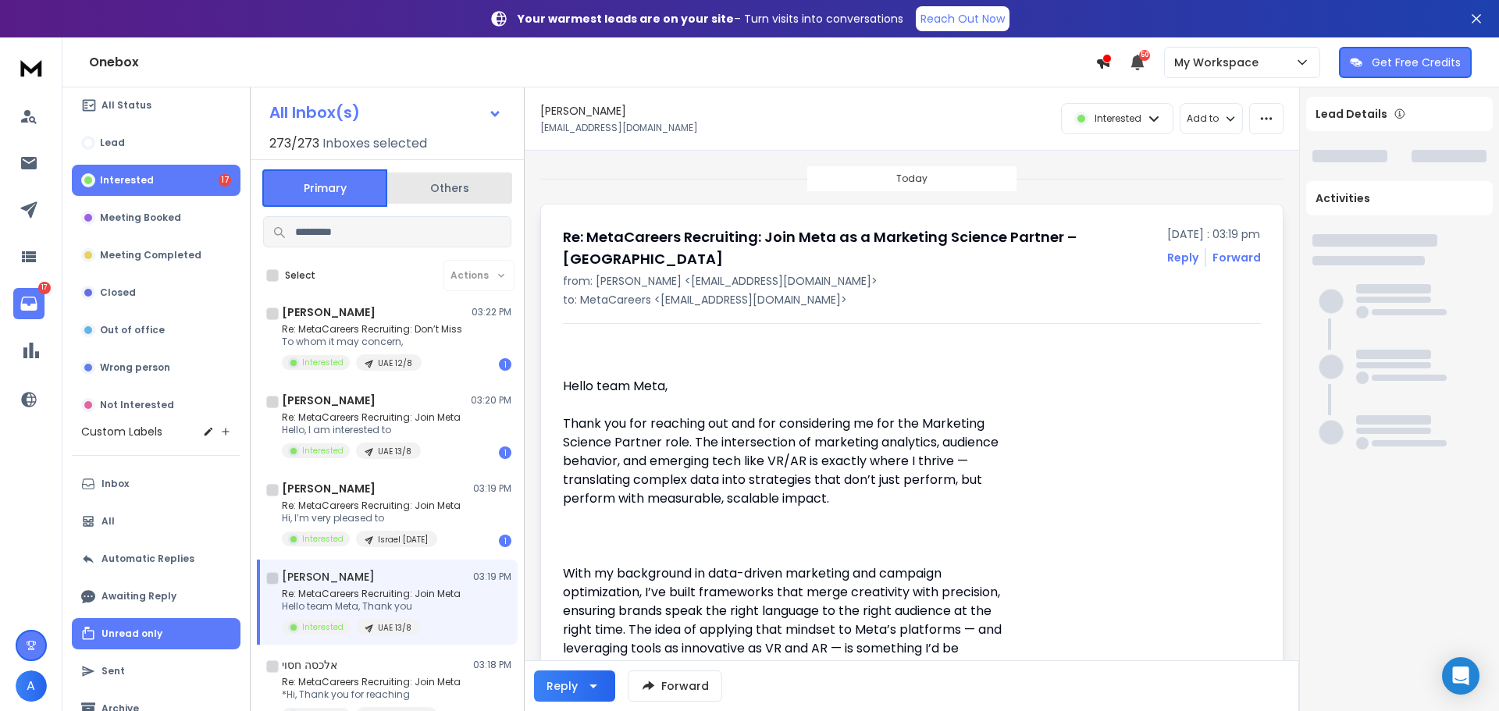
click at [656, 123] on p "[EMAIL_ADDRESS][DOMAIN_NAME]" at bounding box center [619, 128] width 158 height 12
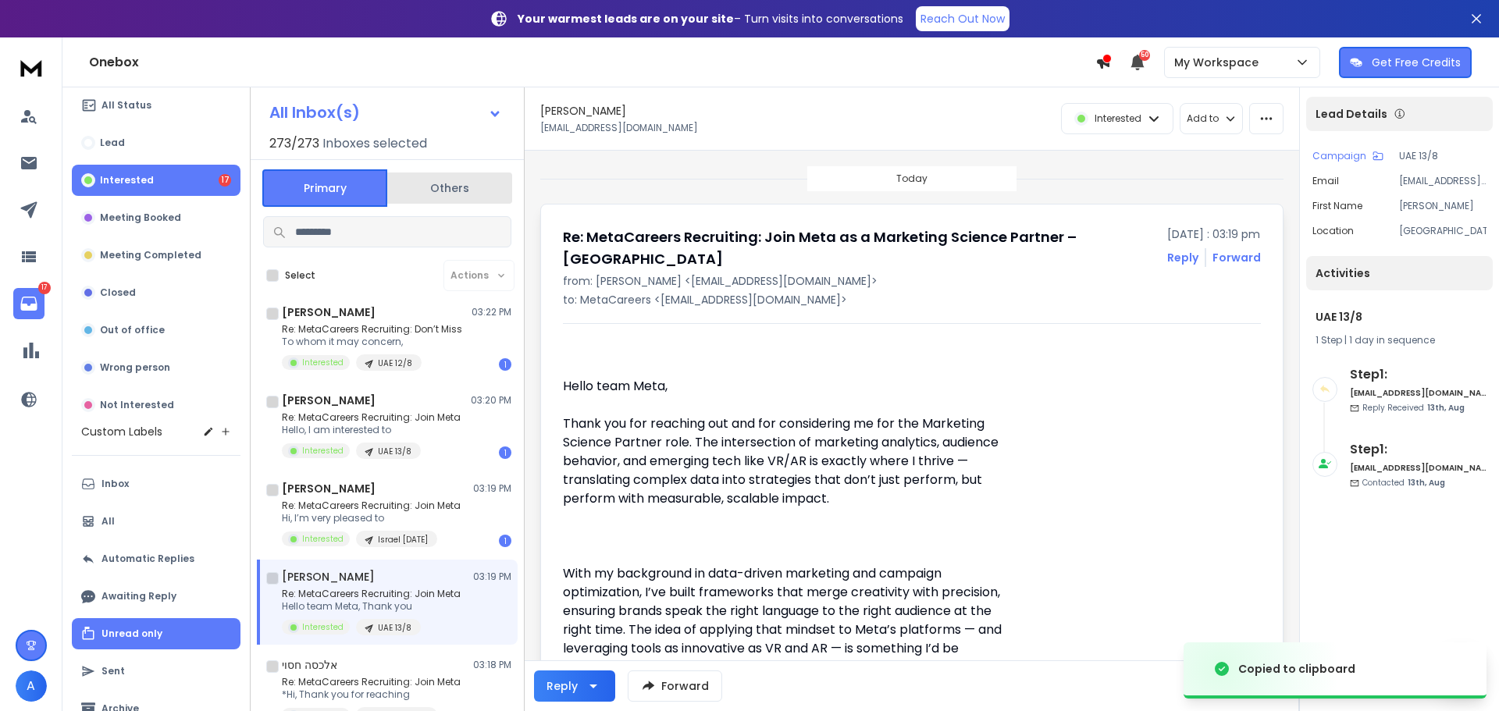
click at [689, 294] on p "to: MetaCareers <[EMAIL_ADDRESS][DOMAIN_NAME]>" at bounding box center [912, 300] width 698 height 16
drag, startPoint x: 689, startPoint y: 294, endPoint x: 849, endPoint y: 298, distance: 160.1
click at [849, 298] on p "to: MetaCareers <[EMAIL_ADDRESS][DOMAIN_NAME]>" at bounding box center [912, 300] width 698 height 16
click at [410, 512] on p "Hi, I’m very pleased to" at bounding box center [371, 518] width 179 height 12
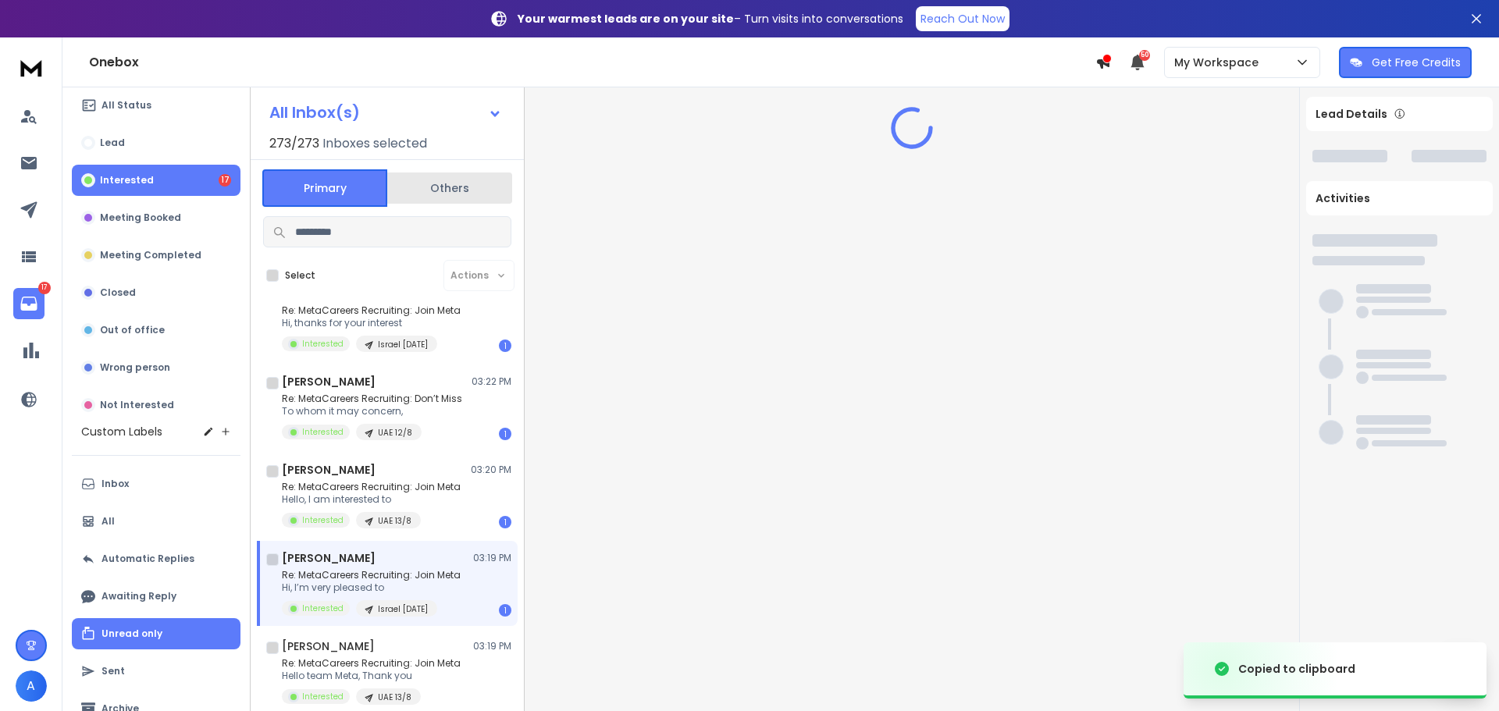
scroll to position [819, 0]
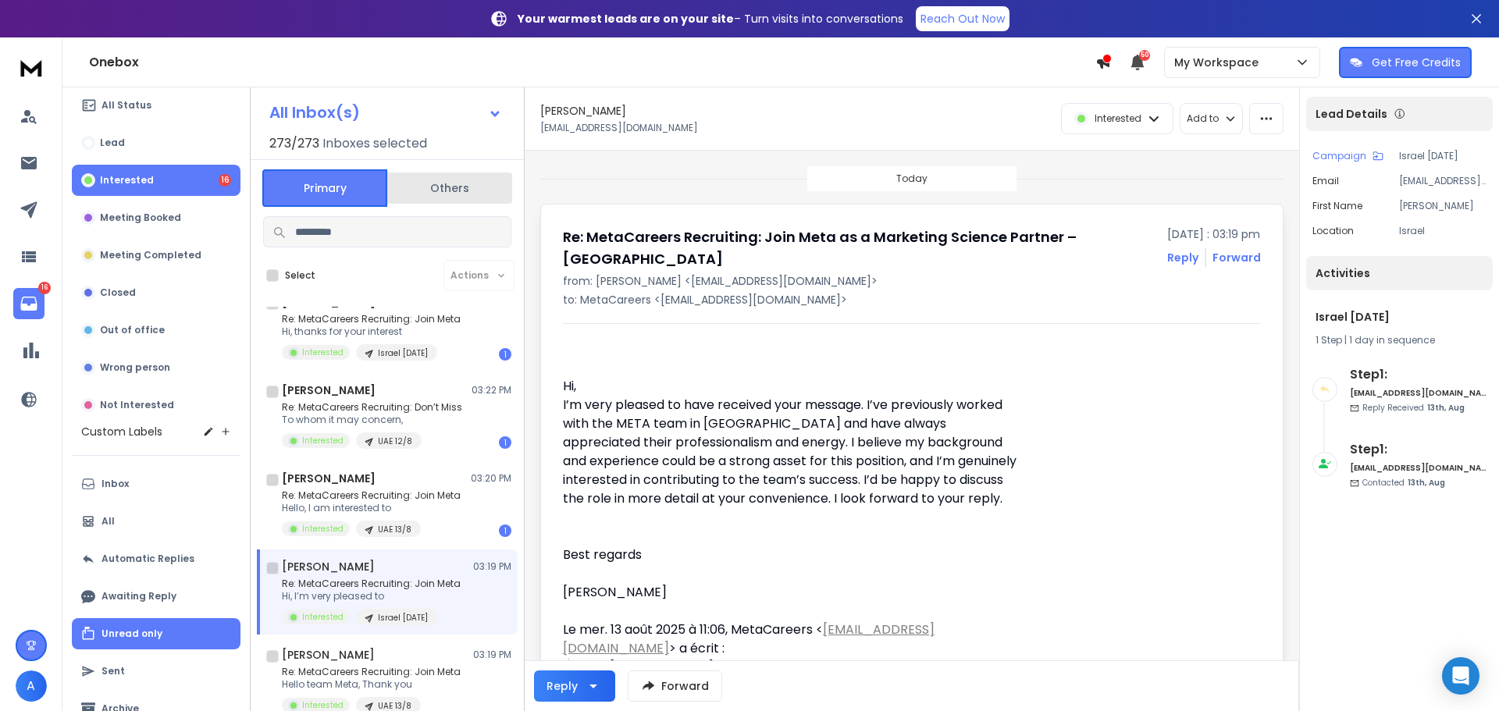
click at [650, 135] on div "[PERSON_NAME] [PERSON_NAME] [EMAIL_ADDRESS][DOMAIN_NAME] Interested Add to Inte…" at bounding box center [912, 118] width 775 height 63
click at [650, 129] on p "[EMAIL_ADDRESS][DOMAIN_NAME]" at bounding box center [619, 128] width 158 height 12
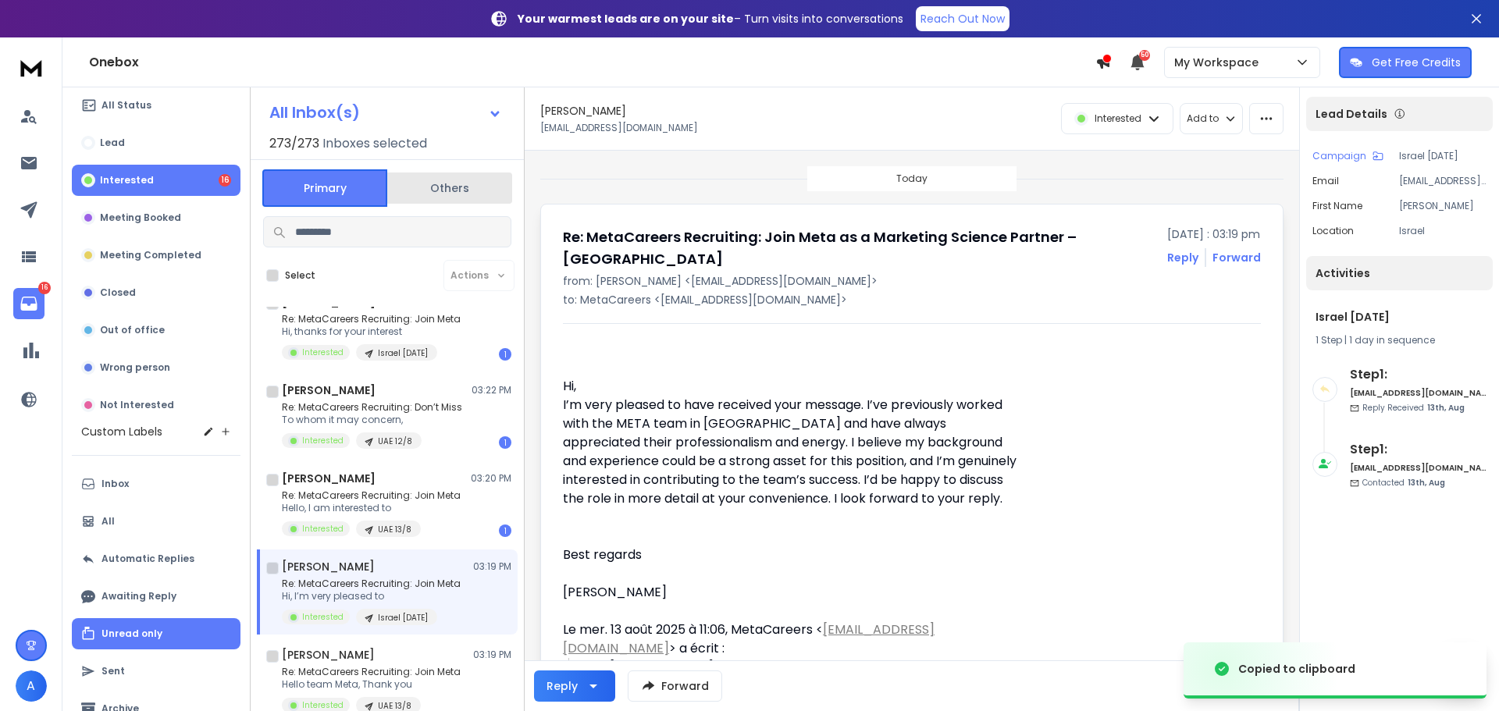
click at [670, 294] on p "to: MetaCareers <[EMAIL_ADDRESS][DOMAIN_NAME]>" at bounding box center [912, 300] width 698 height 16
click at [659, 299] on p "to: MetaCareers <[EMAIL_ADDRESS][DOMAIN_NAME]>" at bounding box center [912, 300] width 698 height 16
drag, startPoint x: 659, startPoint y: 299, endPoint x: 818, endPoint y: 295, distance: 159.3
click at [818, 295] on p "to: MetaCareers <[EMAIL_ADDRESS][DOMAIN_NAME]>" at bounding box center [912, 300] width 698 height 16
click at [406, 507] on p "Hello, I am interested to" at bounding box center [371, 508] width 179 height 12
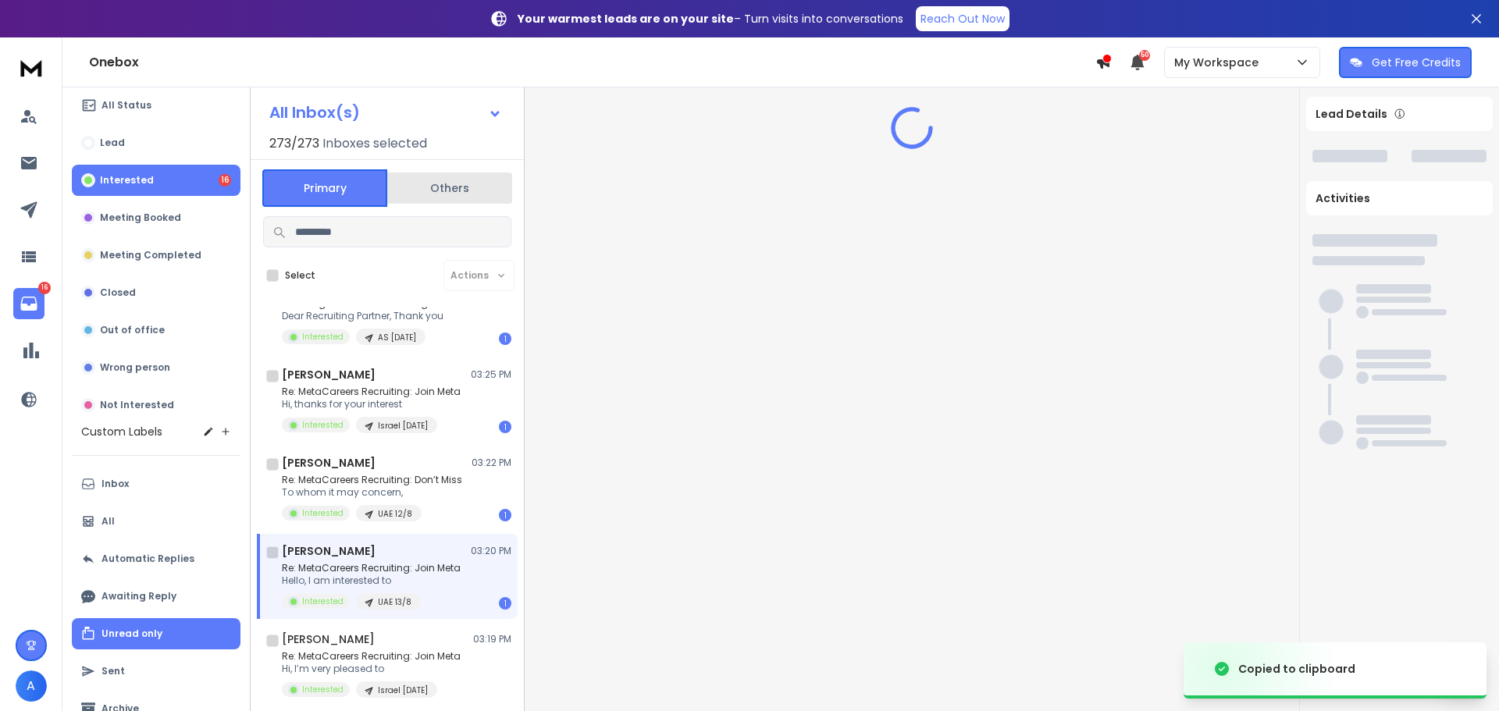
scroll to position [663, 0]
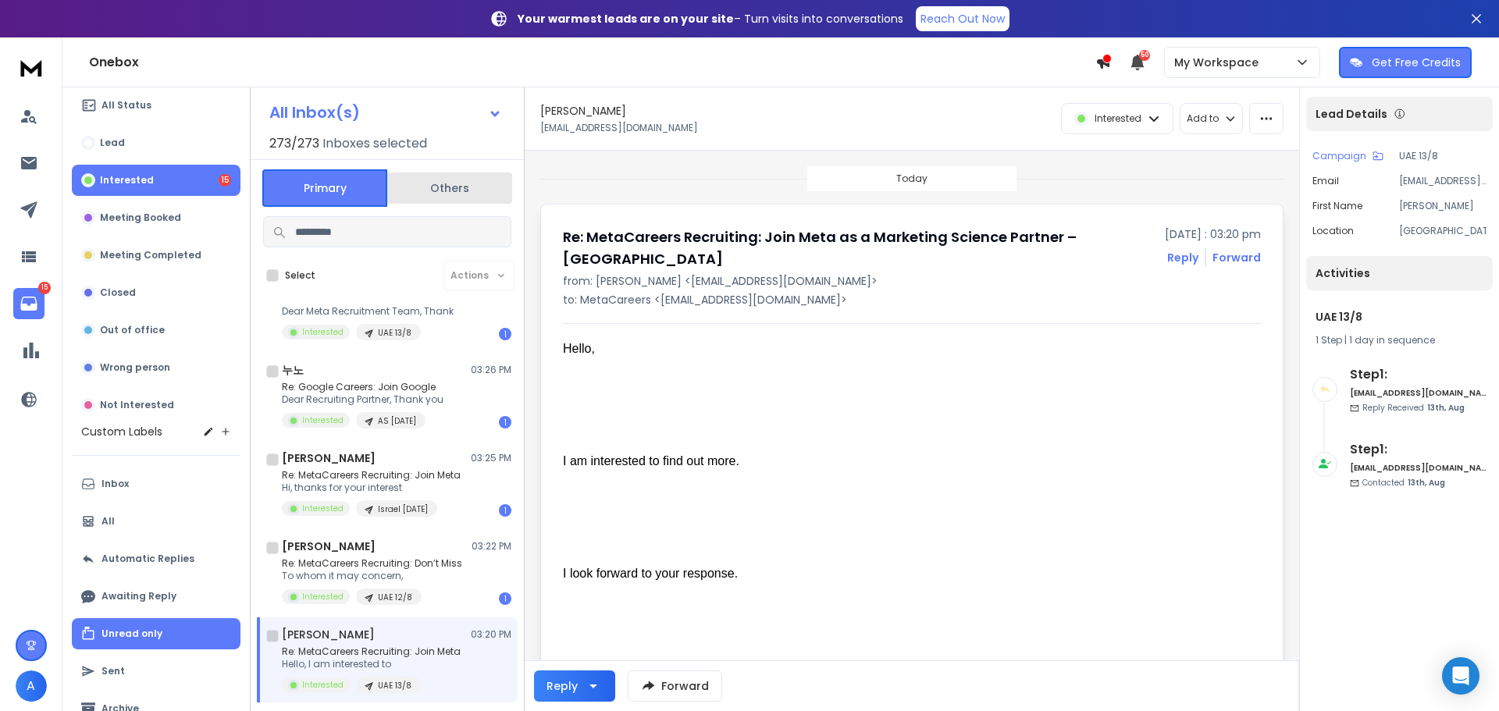
click at [639, 123] on p "[EMAIL_ADDRESS][DOMAIN_NAME]" at bounding box center [619, 128] width 158 height 12
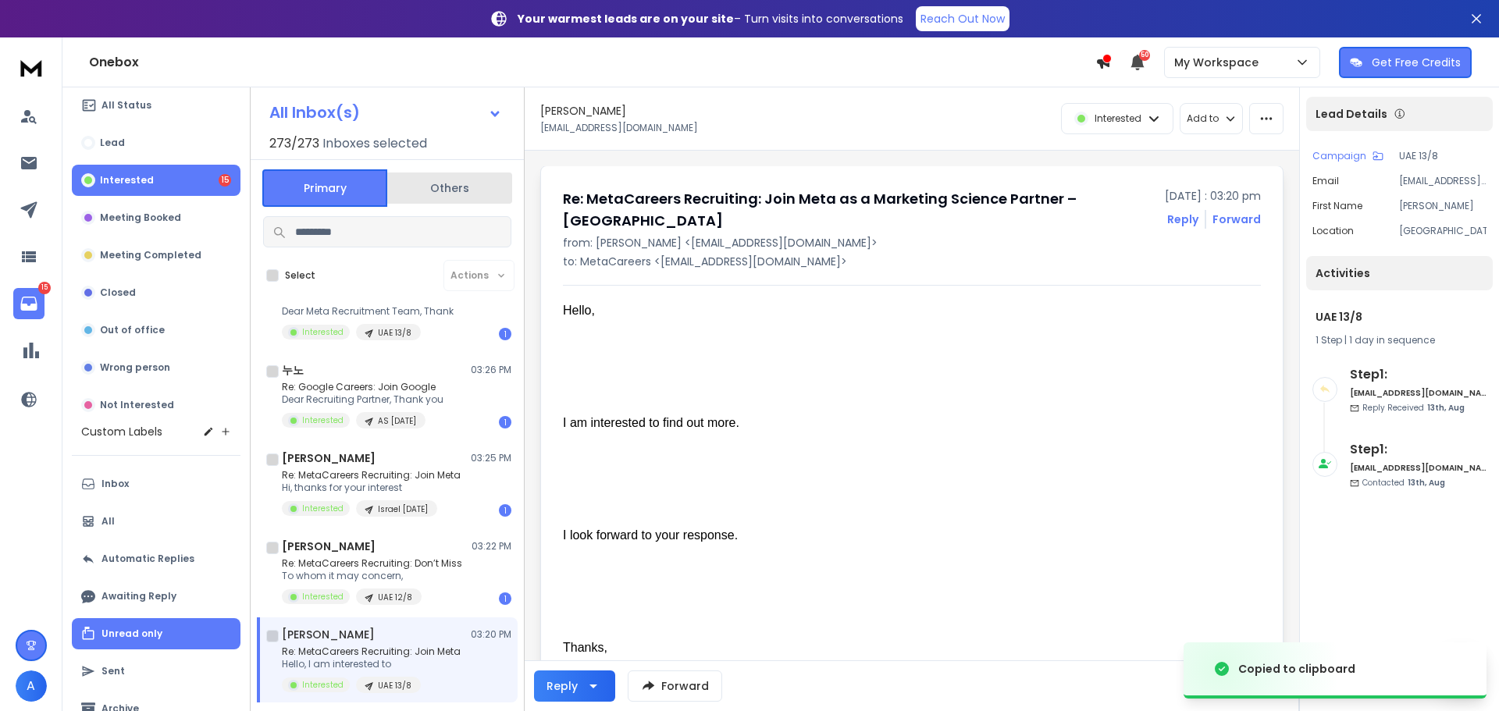
scroll to position [0, 0]
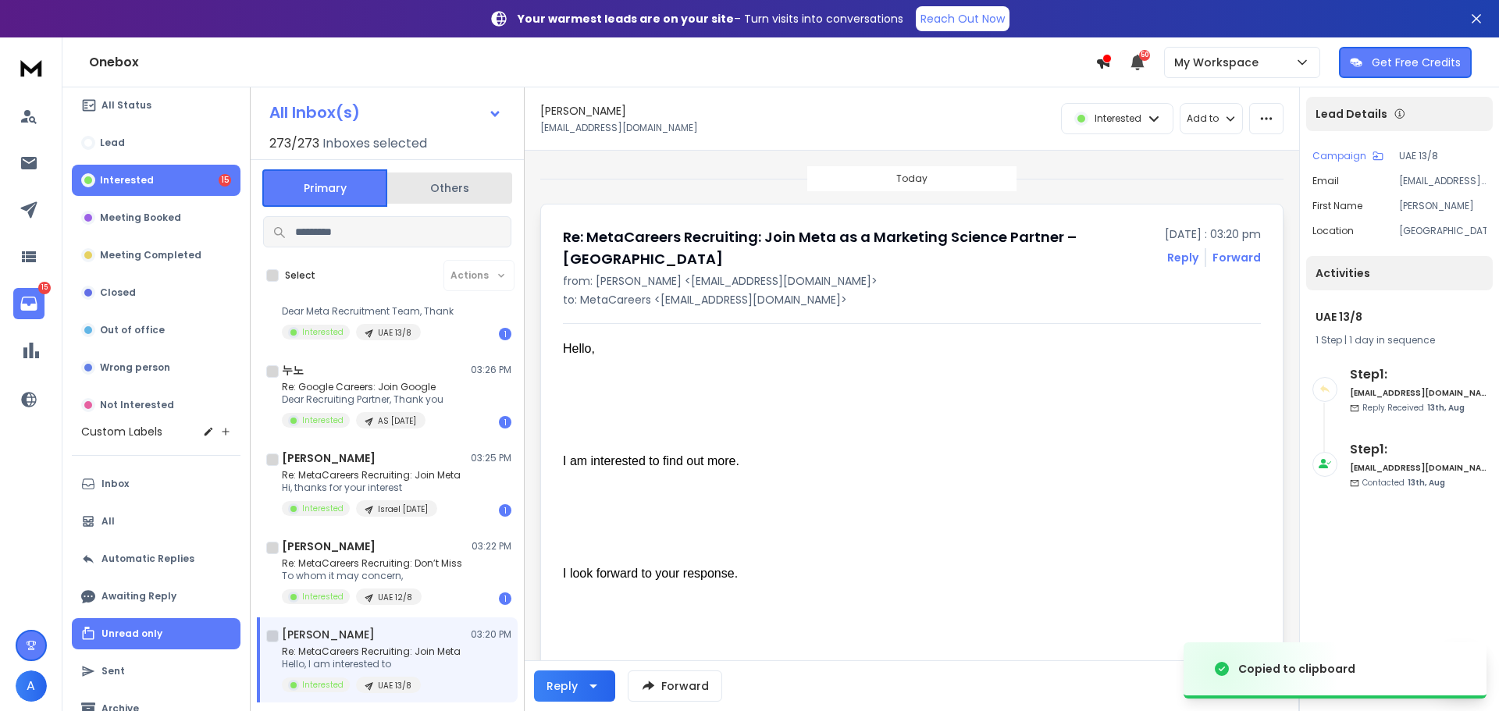
click at [677, 302] on p "to: MetaCareers <[EMAIL_ADDRESS][DOMAIN_NAME]>" at bounding box center [912, 300] width 698 height 16
drag, startPoint x: 677, startPoint y: 302, endPoint x: 864, endPoint y: 298, distance: 186.6
click at [864, 298] on p "to: MetaCareers <[EMAIL_ADDRESS][DOMAIN_NAME]>" at bounding box center [912, 300] width 698 height 16
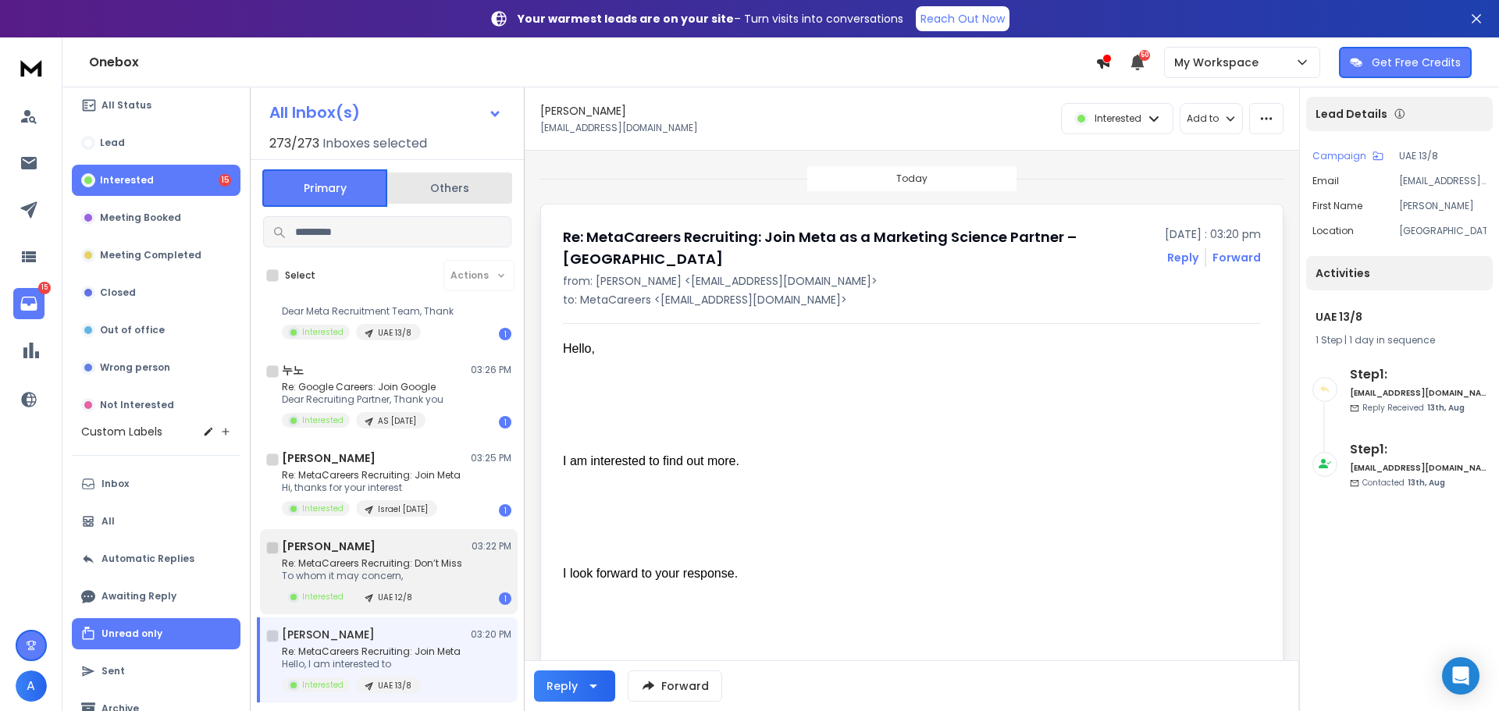
click at [435, 573] on p "To whom it may concern," at bounding box center [372, 576] width 180 height 12
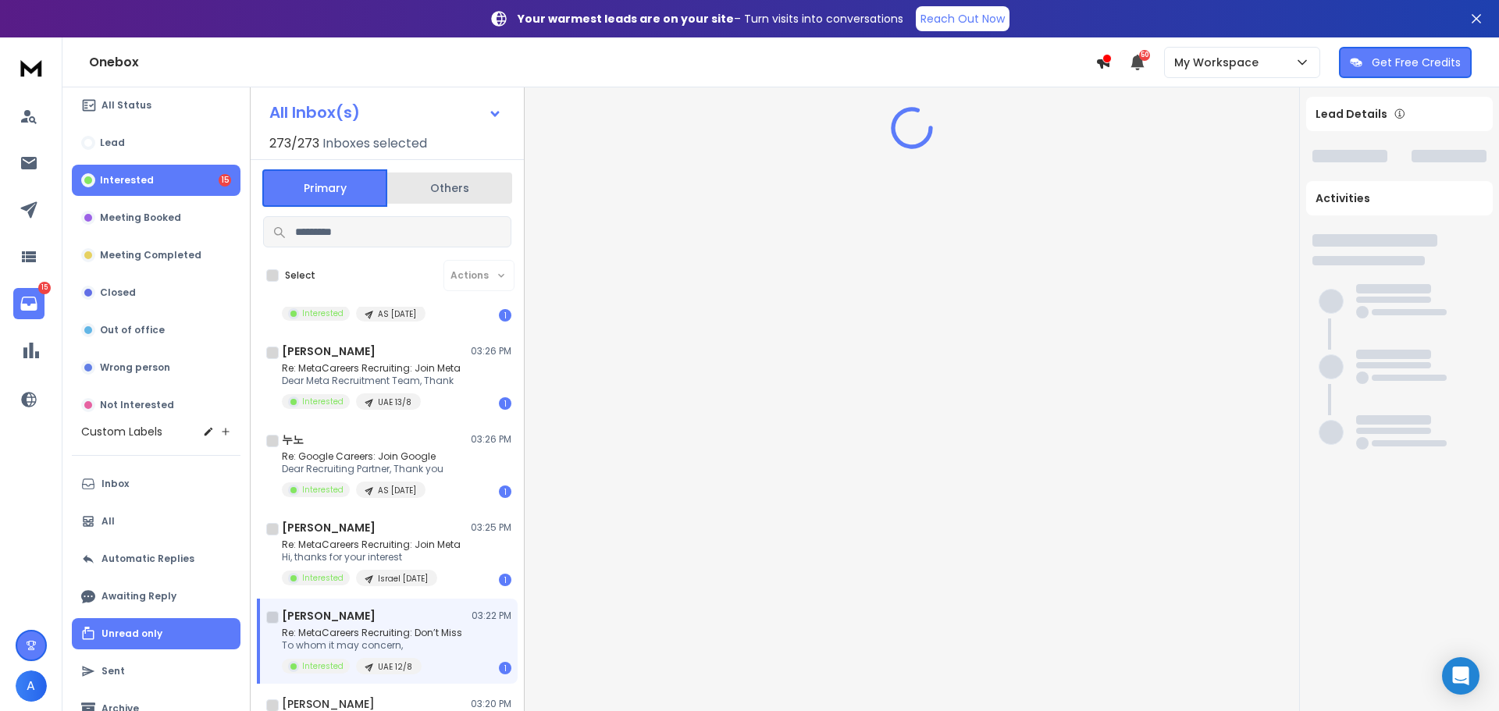
scroll to position [585, 0]
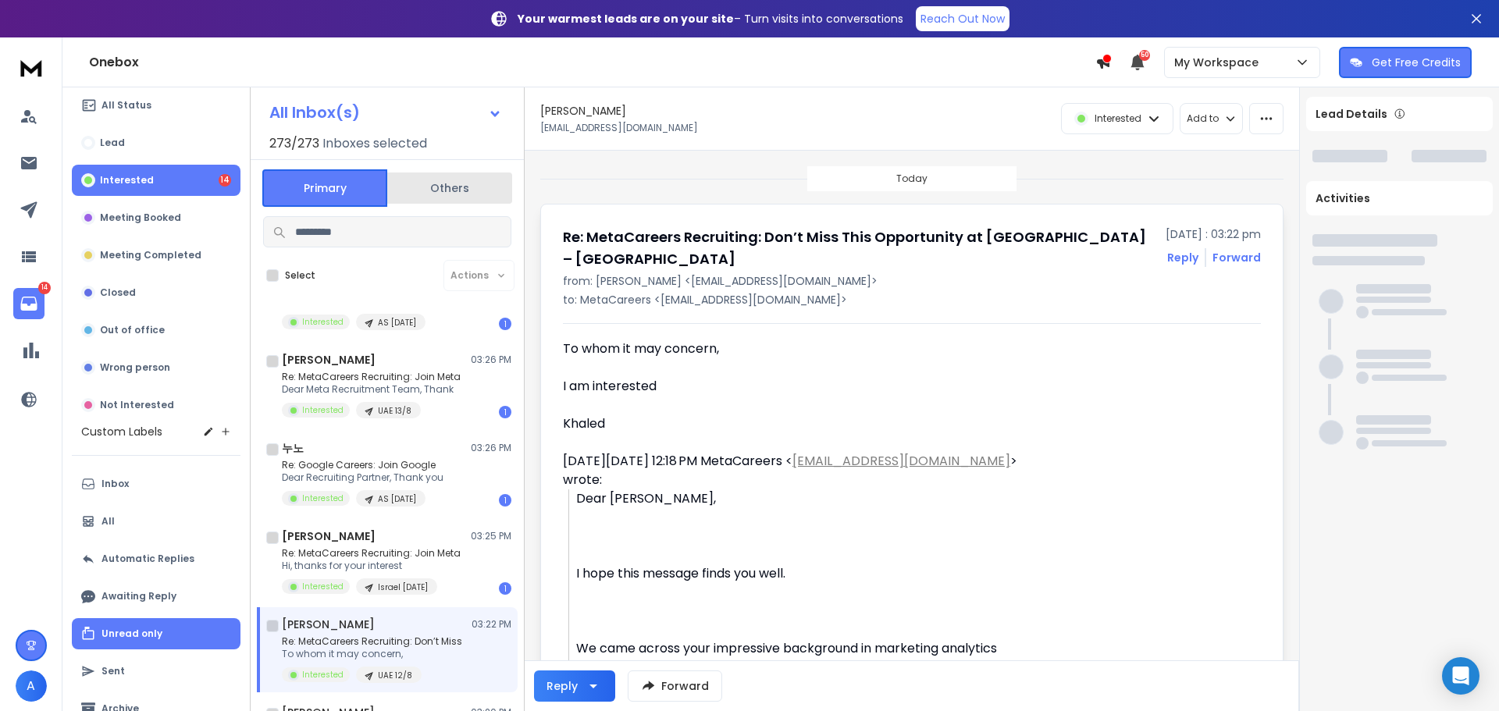
click at [616, 127] on p "[EMAIL_ADDRESS][DOMAIN_NAME]" at bounding box center [619, 128] width 158 height 12
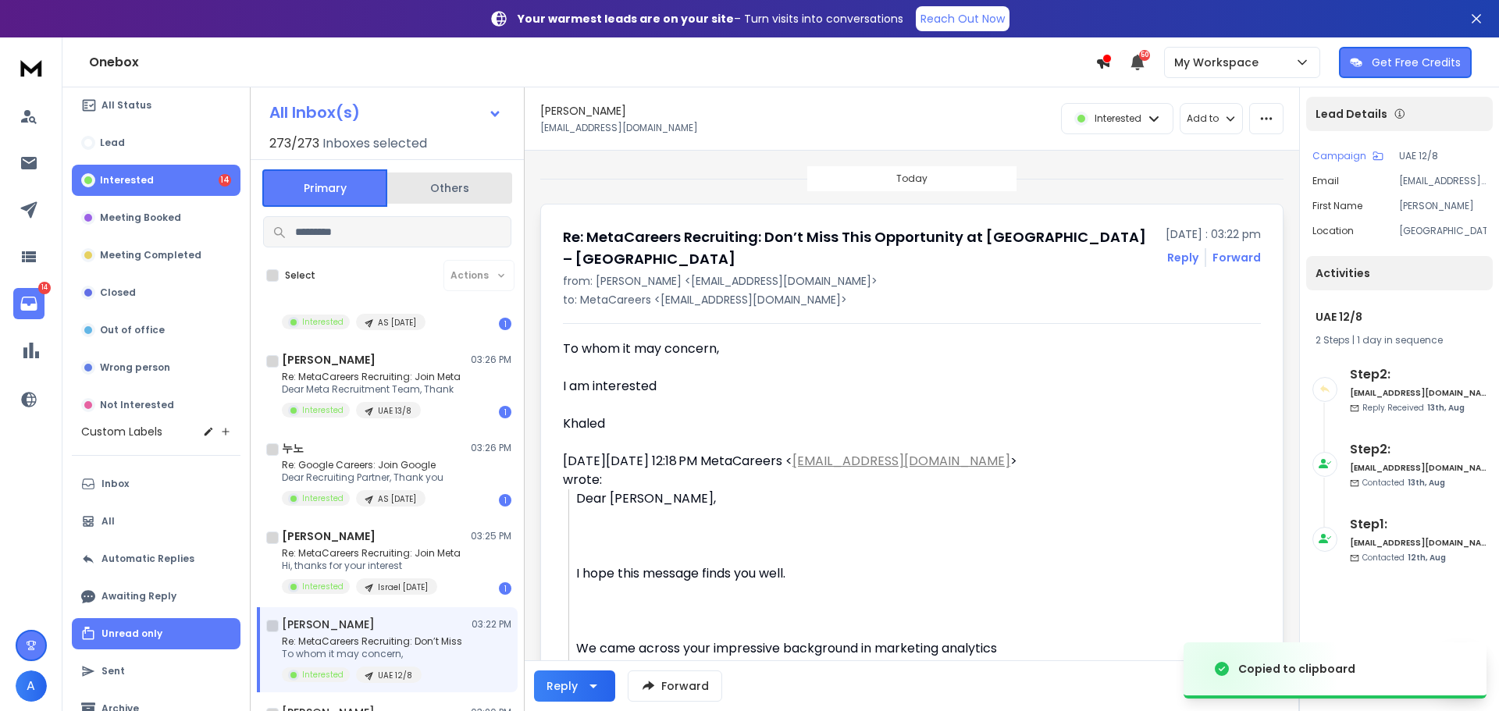
click at [677, 295] on p "to: MetaCareers <[EMAIL_ADDRESS][DOMAIN_NAME]>" at bounding box center [912, 300] width 698 height 16
drag, startPoint x: 677, startPoint y: 295, endPoint x: 825, endPoint y: 296, distance: 148.3
click at [825, 296] on p "to: MetaCareers <[EMAIL_ADDRESS][DOMAIN_NAME]>" at bounding box center [912, 300] width 698 height 16
click at [414, 536] on div "[PERSON_NAME] 03:25 PM" at bounding box center [397, 537] width 230 height 16
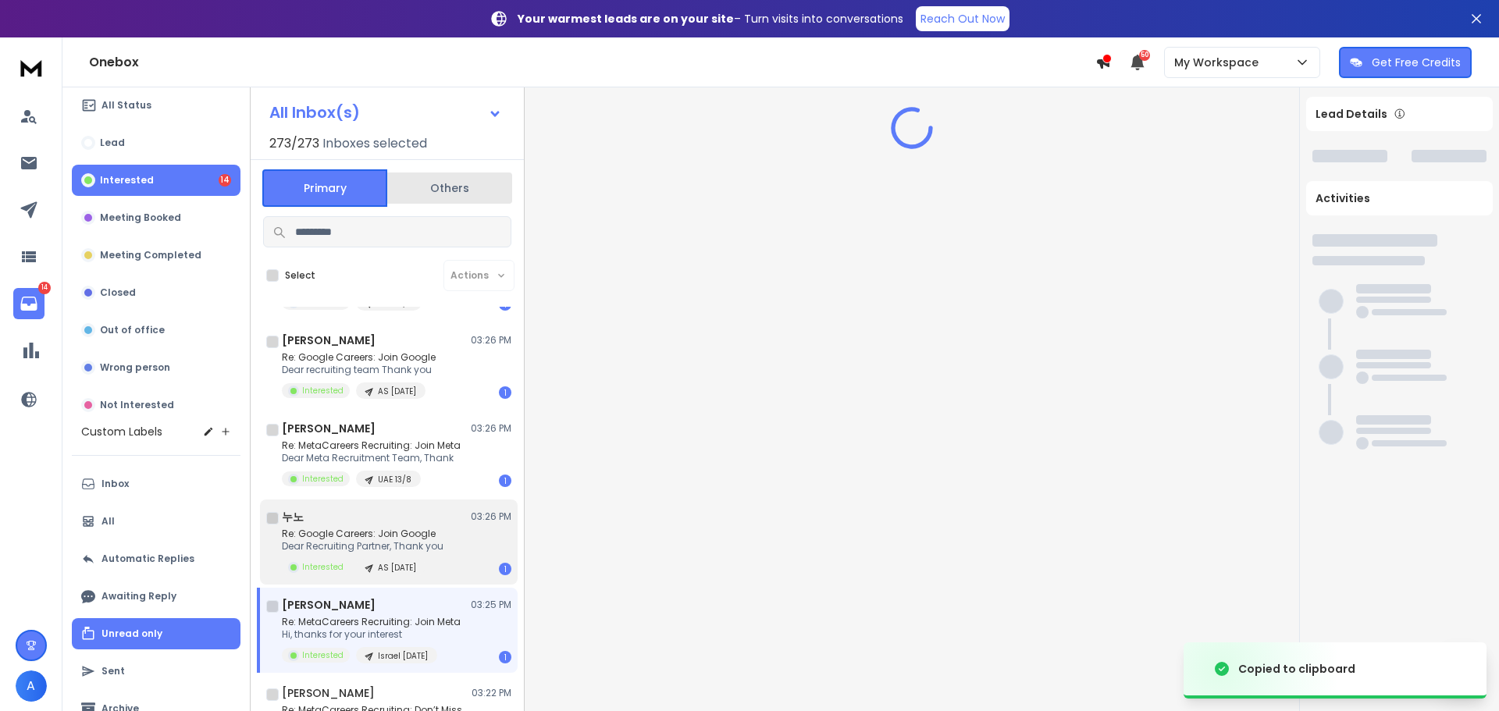
scroll to position [507, 0]
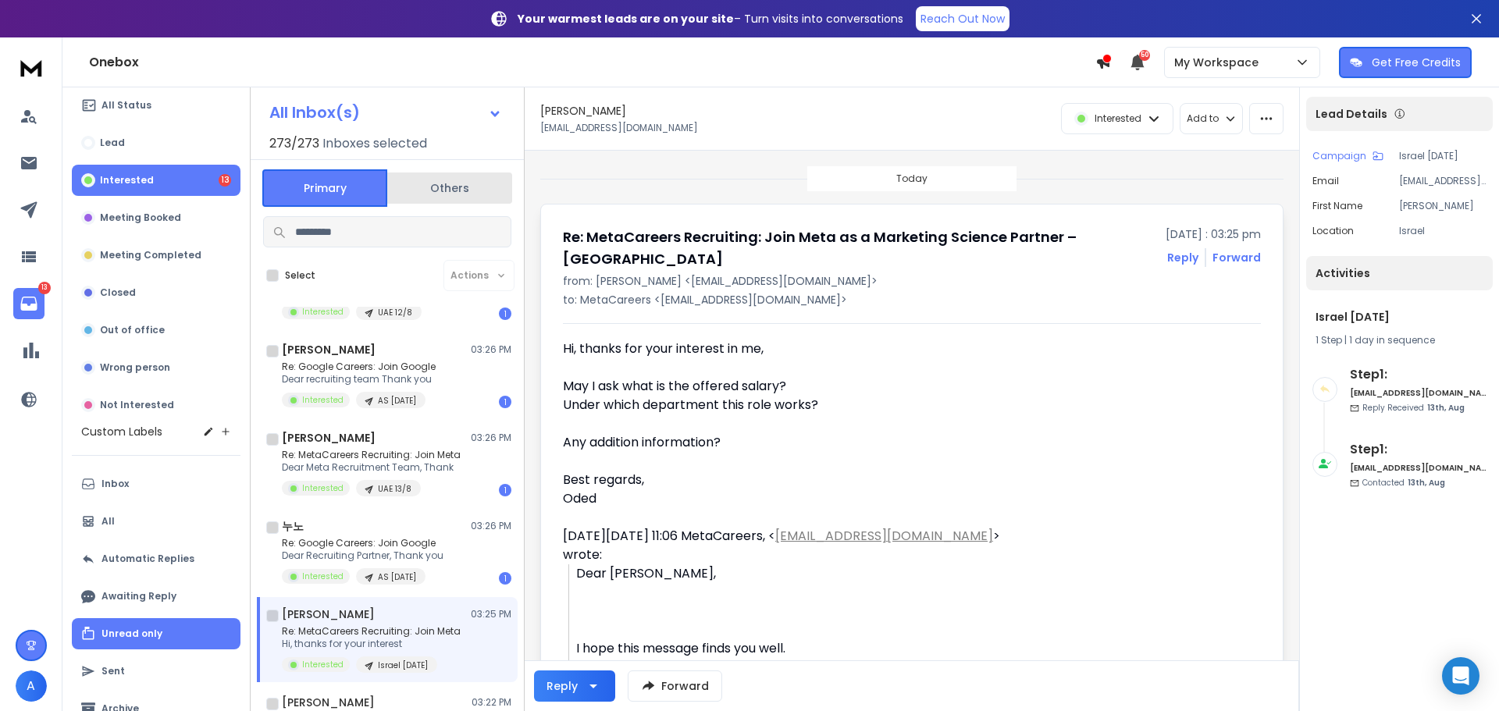
click at [640, 122] on p "[EMAIL_ADDRESS][DOMAIN_NAME]" at bounding box center [619, 128] width 158 height 12
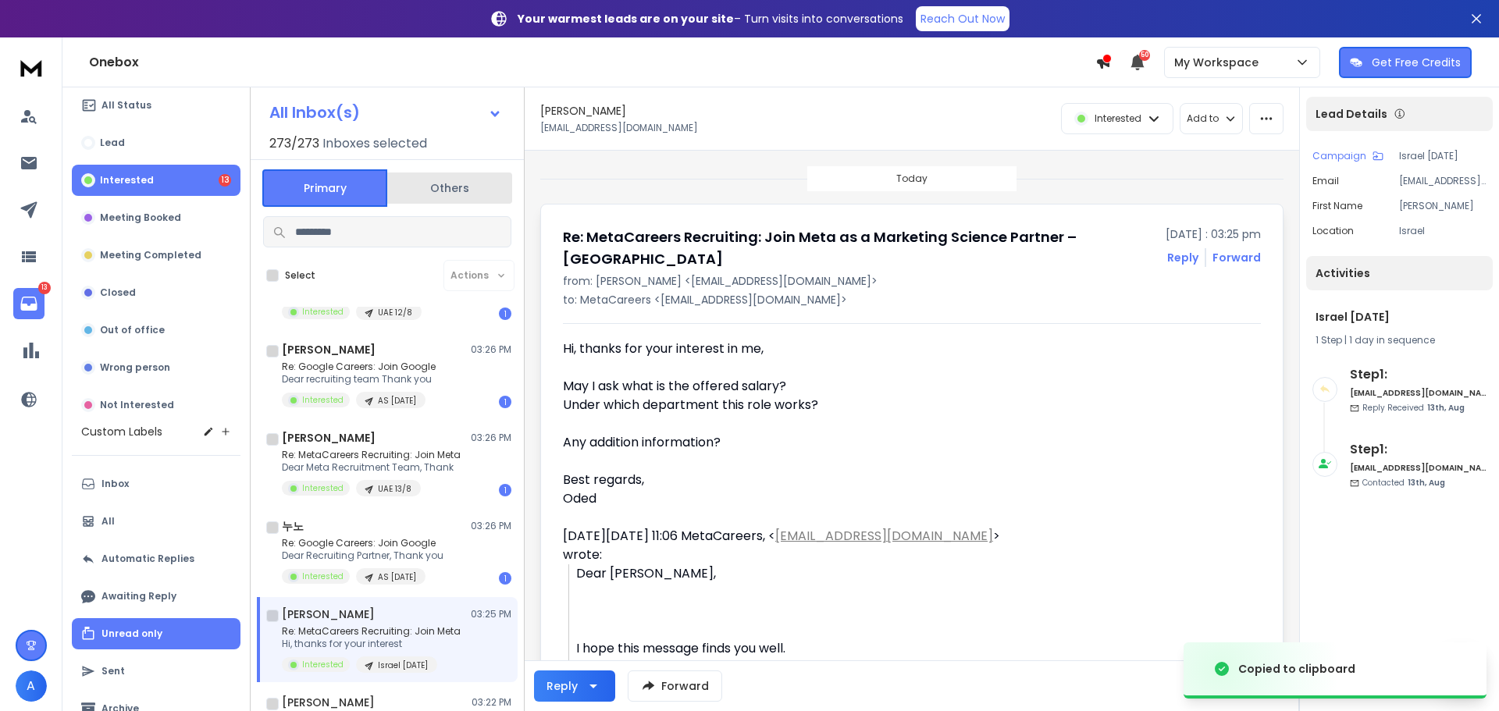
click at [628, 124] on p "[EMAIL_ADDRESS][DOMAIN_NAME]" at bounding box center [619, 128] width 158 height 12
click at [652, 302] on p "to: MetaCareers <[EMAIL_ADDRESS][DOMAIN_NAME]>" at bounding box center [912, 300] width 698 height 16
click at [664, 297] on p "to: MetaCareers <[EMAIL_ADDRESS][DOMAIN_NAME]>" at bounding box center [912, 300] width 698 height 16
drag, startPoint x: 664, startPoint y: 297, endPoint x: 825, endPoint y: 300, distance: 161.6
click at [825, 300] on p "to: MetaCareers <[EMAIL_ADDRESS][DOMAIN_NAME]>" at bounding box center [912, 300] width 698 height 16
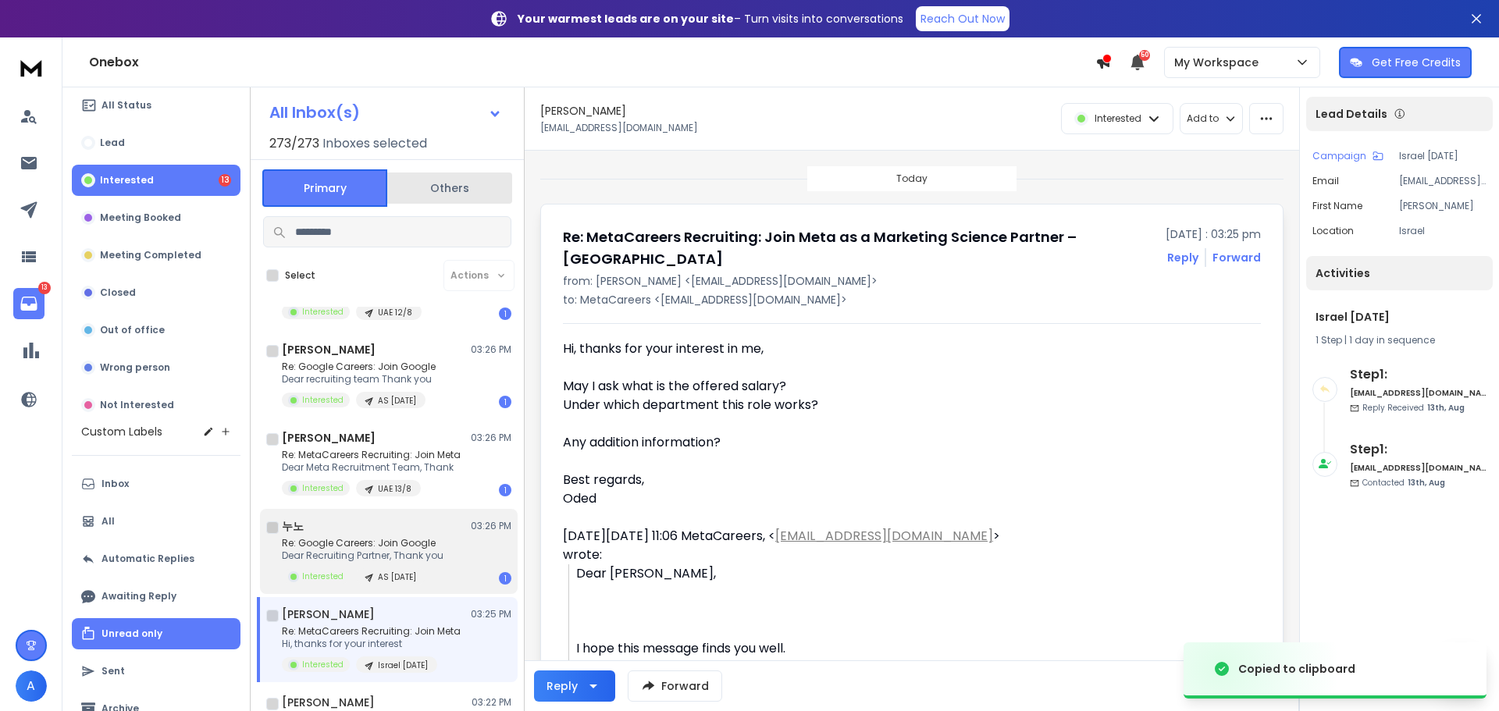
click at [421, 536] on div "누노 03:26 PM Re: Google Careers: Join Google Dear Recruiting Partner, Thank you …" at bounding box center [397, 551] width 230 height 66
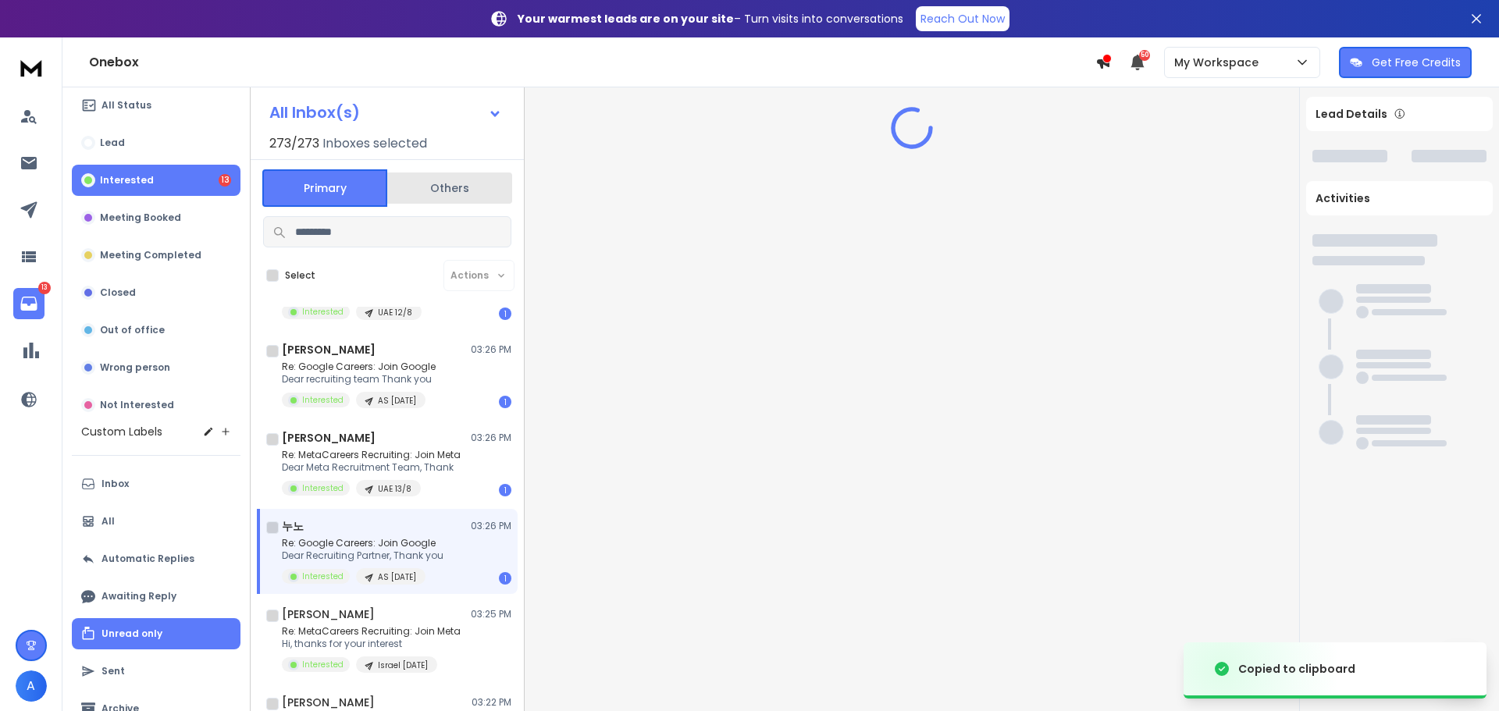
scroll to position [429, 0]
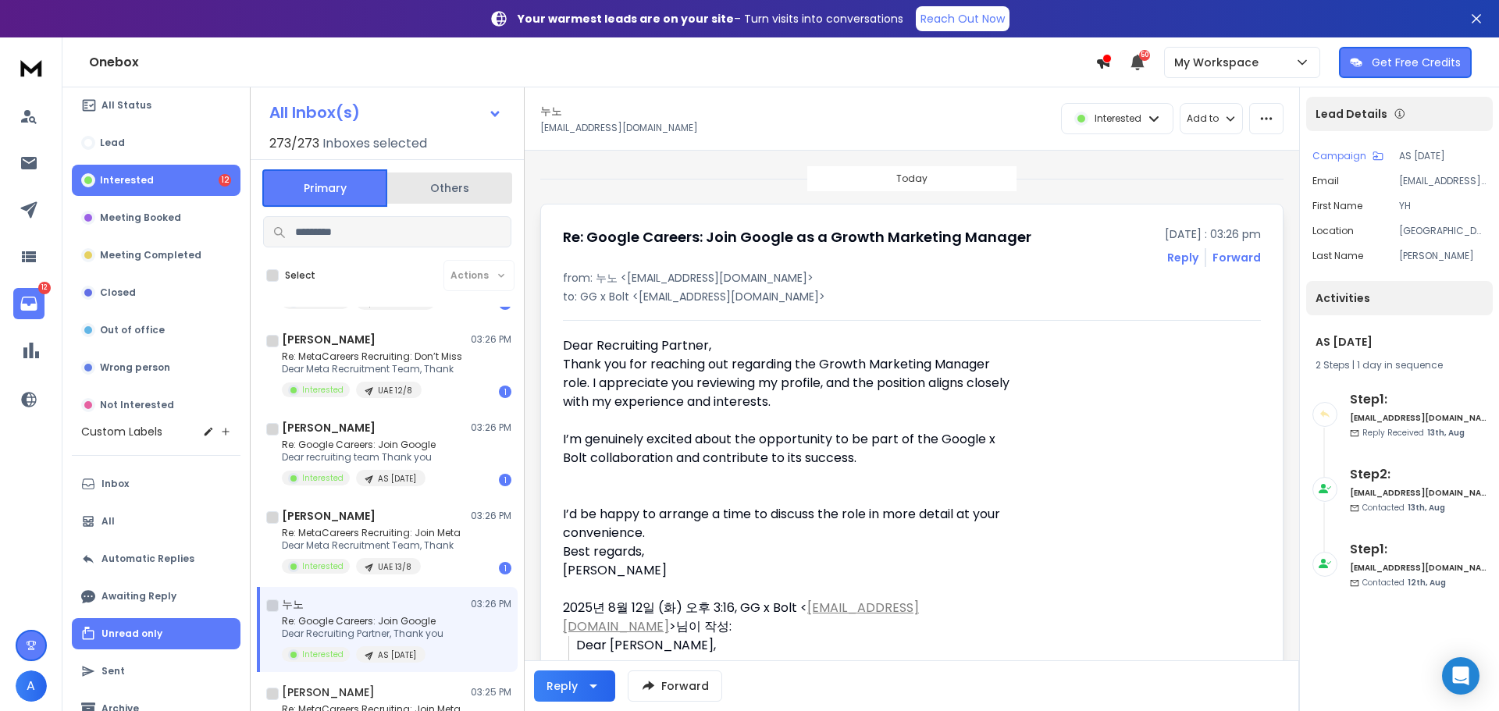
click at [627, 137] on div "누노 누노 [EMAIL_ADDRESS][DOMAIN_NAME] Interested Add to Interested Add to" at bounding box center [912, 118] width 775 height 63
click at [628, 130] on p "[EMAIL_ADDRESS][DOMAIN_NAME]" at bounding box center [619, 128] width 158 height 12
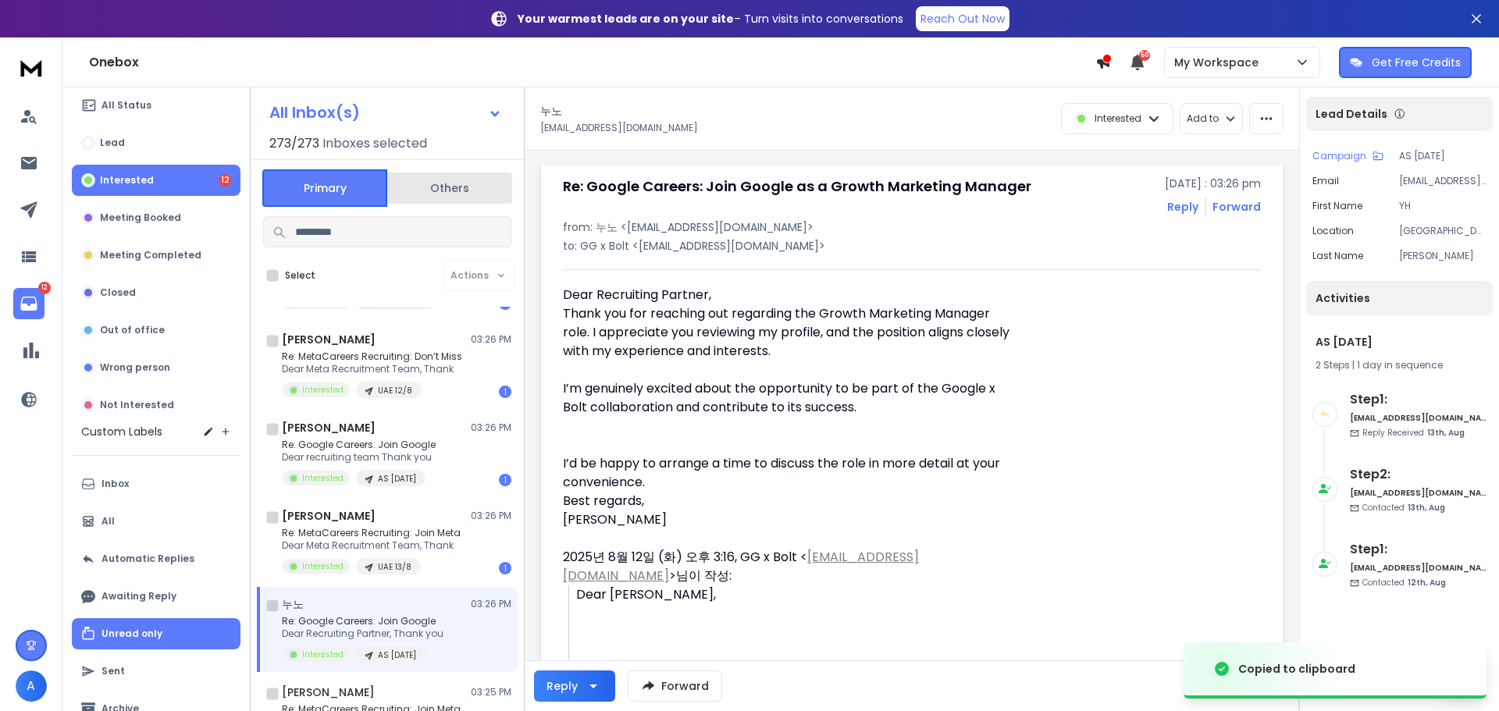
scroll to position [0, 0]
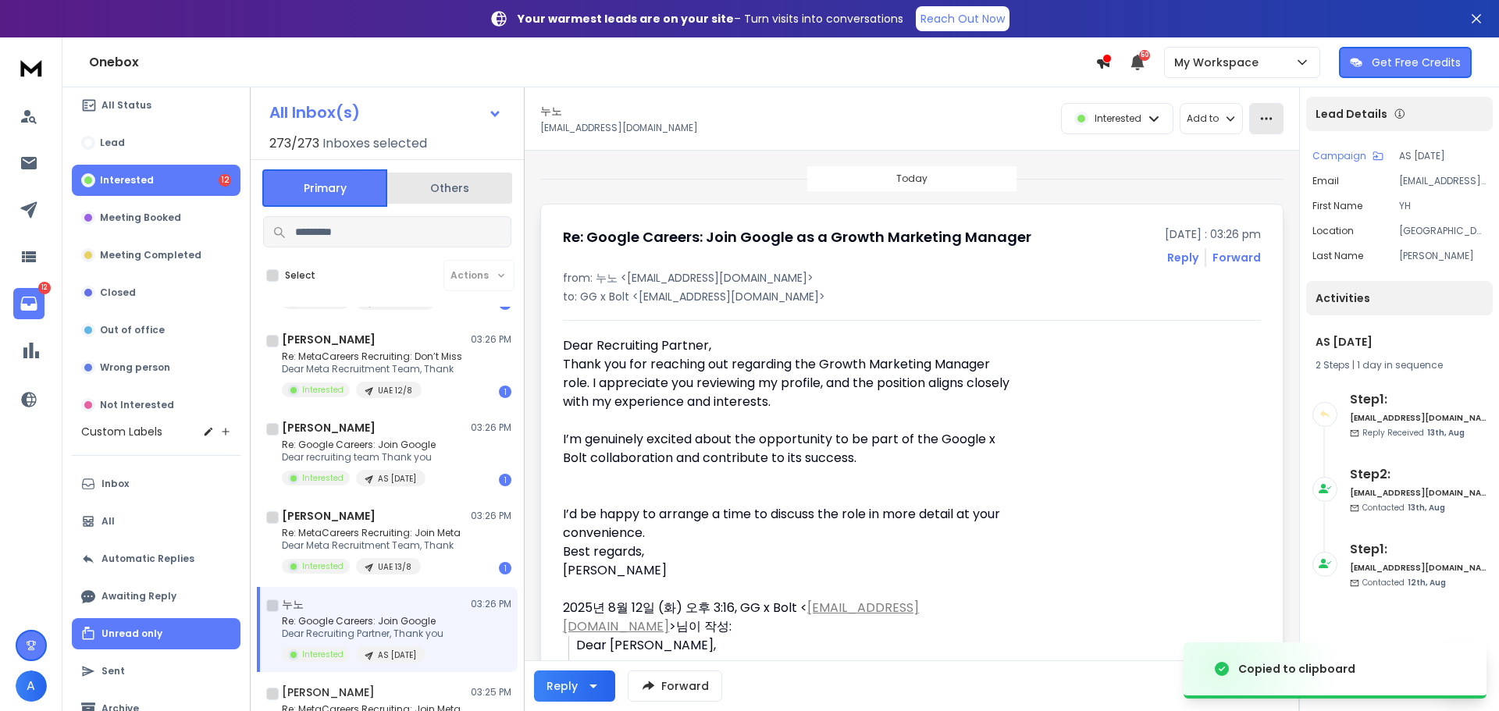
click at [1278, 124] on button "button" at bounding box center [1266, 118] width 34 height 31
click at [1241, 157] on div "Mark as unread" at bounding box center [1220, 154] width 104 height 16
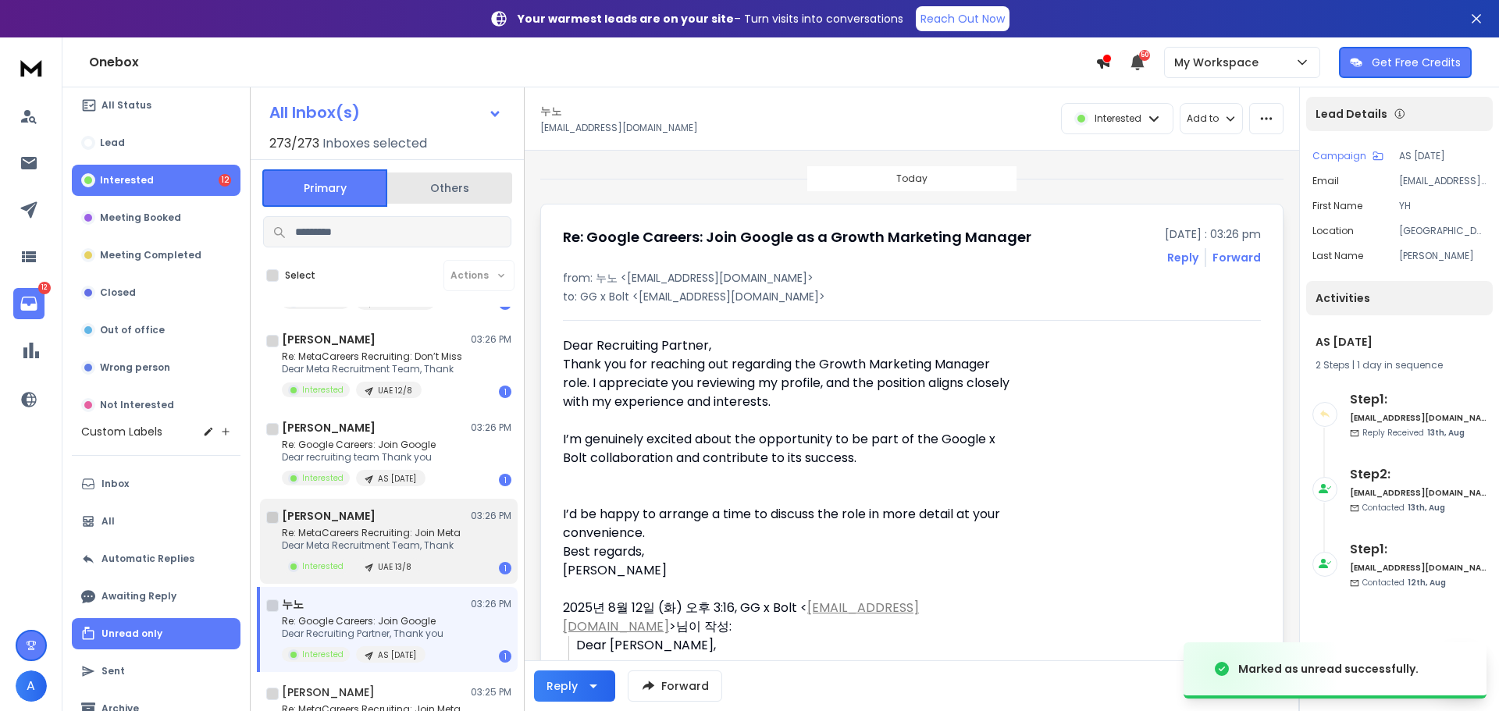
click at [450, 554] on div "Re: MetaCareers Recruiting: Join Meta Dear Meta Recruitment Team, Thank Interes…" at bounding box center [371, 551] width 179 height 48
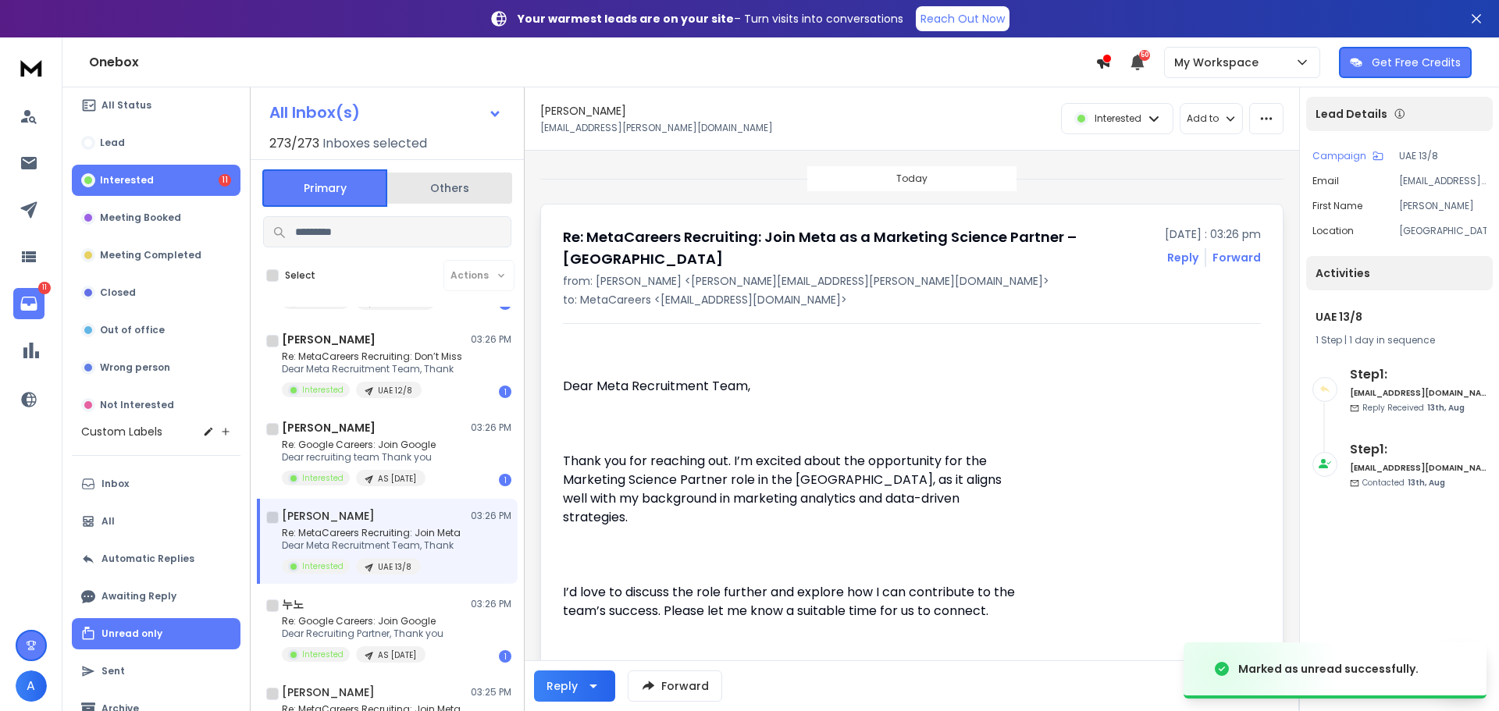
click at [653, 122] on p "[EMAIL_ADDRESS][PERSON_NAME][DOMAIN_NAME]" at bounding box center [656, 128] width 233 height 12
click at [655, 125] on p "[EMAIL_ADDRESS][PERSON_NAME][DOMAIN_NAME]" at bounding box center [656, 128] width 233 height 12
click at [664, 297] on p "to: MetaCareers <[EMAIL_ADDRESS][DOMAIN_NAME]>" at bounding box center [912, 300] width 698 height 16
drag, startPoint x: 664, startPoint y: 297, endPoint x: 818, endPoint y: 299, distance: 153.8
click at [818, 299] on p "to: MetaCareers <[EMAIL_ADDRESS][DOMAIN_NAME]>" at bounding box center [912, 300] width 698 height 16
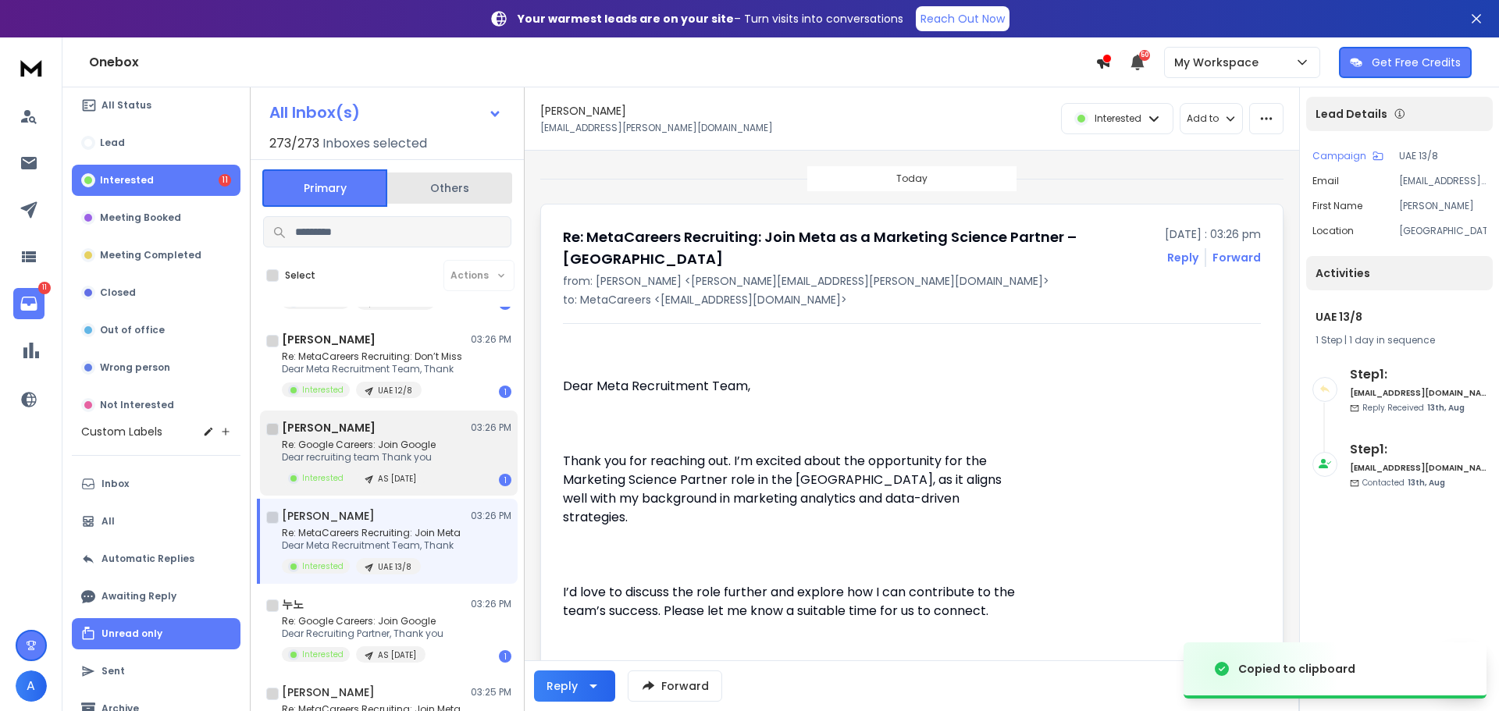
click at [428, 458] on p "Dear recruiting team Thank you" at bounding box center [359, 457] width 154 height 12
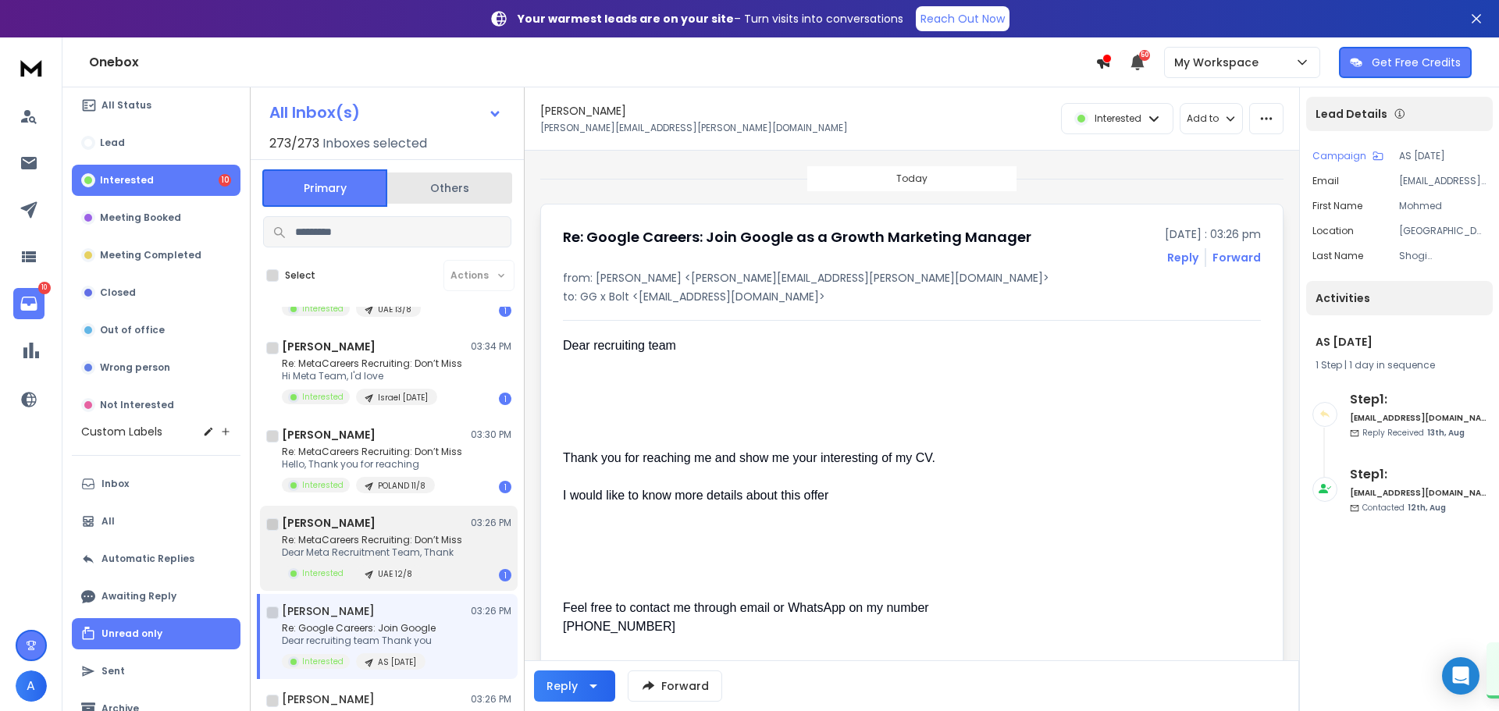
scroll to position [194, 0]
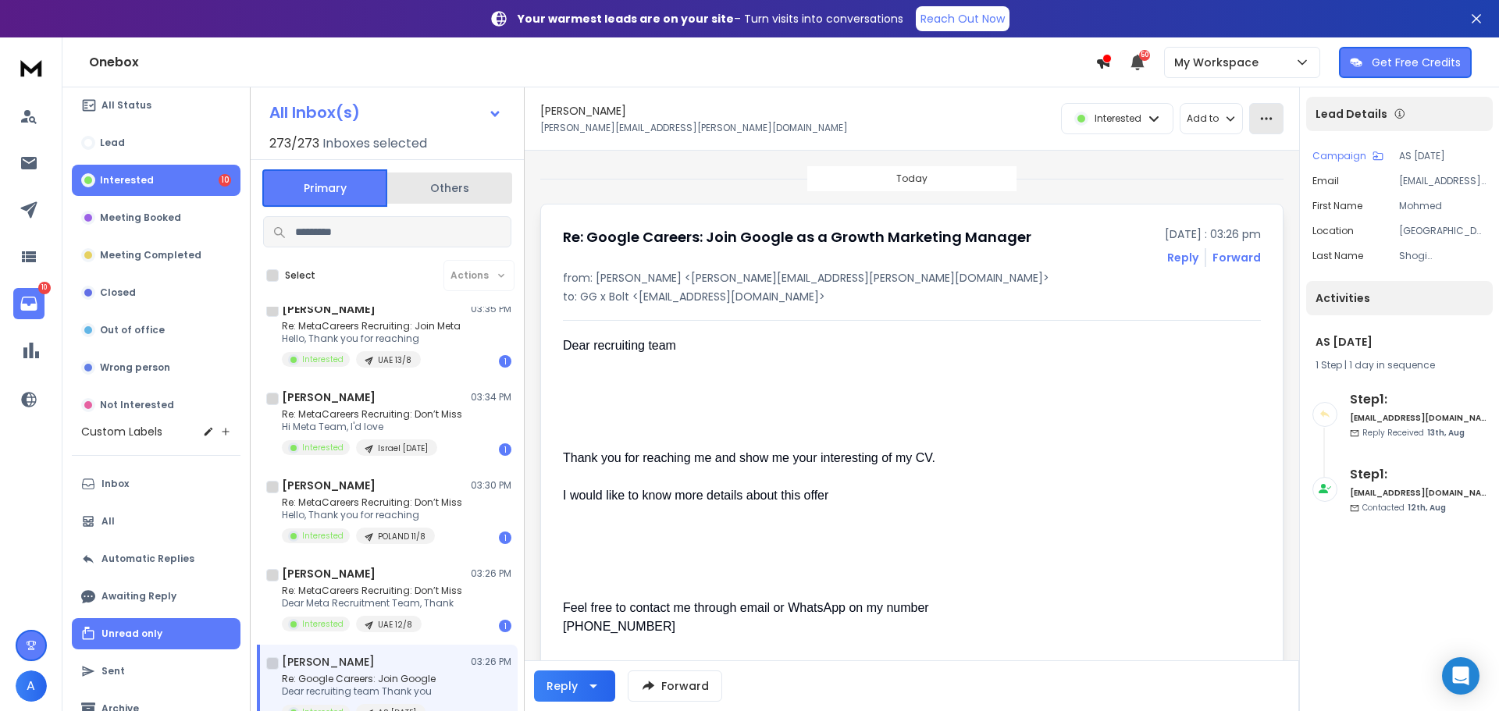
click at [1267, 121] on icon "button" at bounding box center [1266, 119] width 14 height 14
click at [1197, 155] on div "Mark as unread" at bounding box center [1220, 154] width 104 height 16
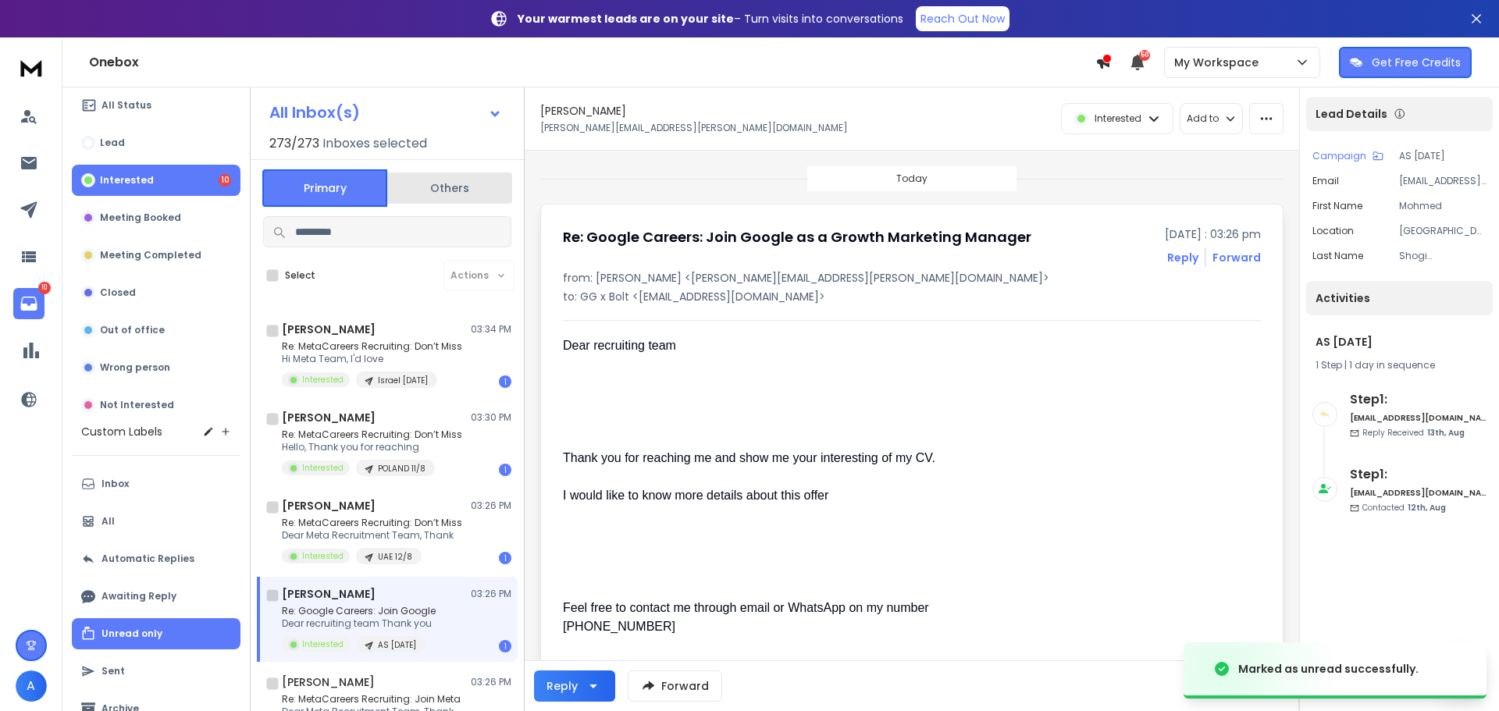
scroll to position [272, 0]
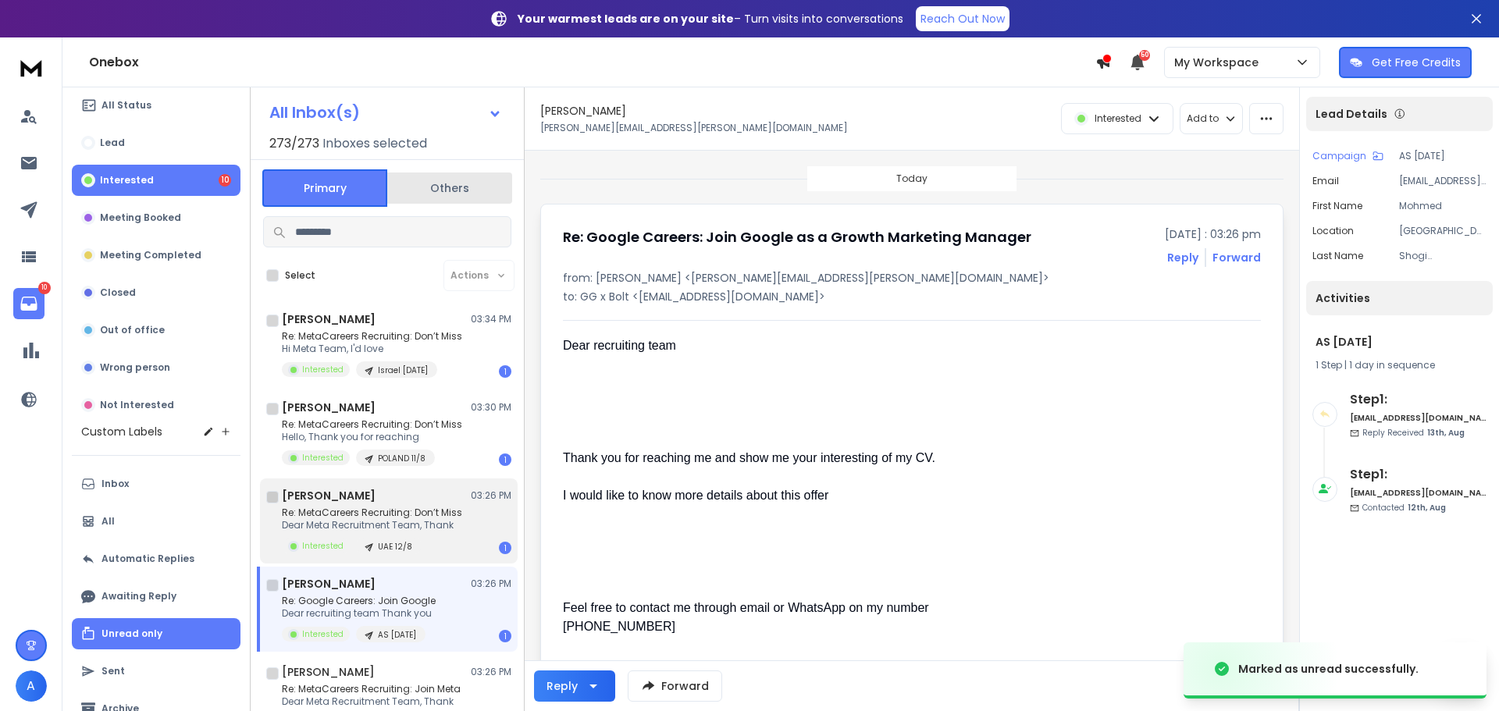
click at [430, 518] on p "Re: MetaCareers Recruiting: Don’t Miss" at bounding box center [372, 513] width 180 height 12
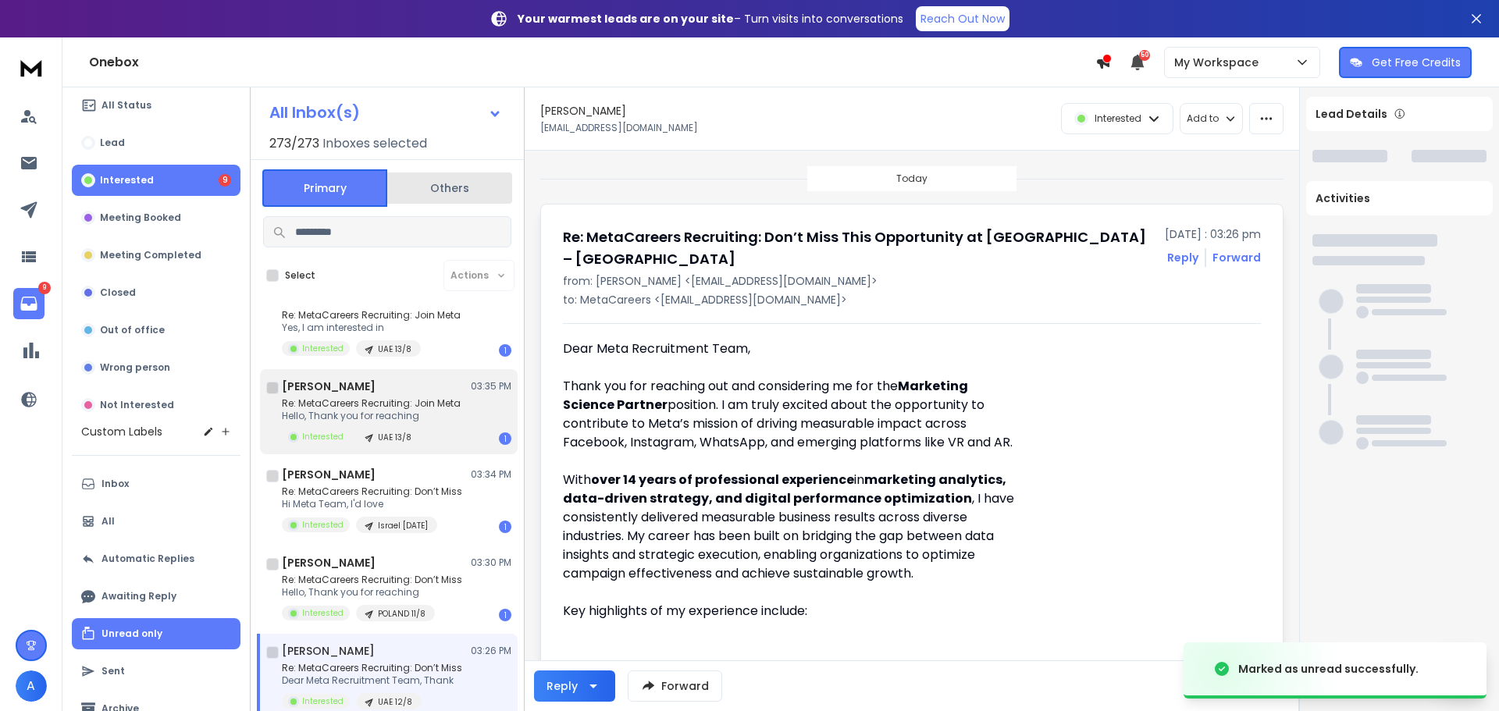
scroll to position [116, 0]
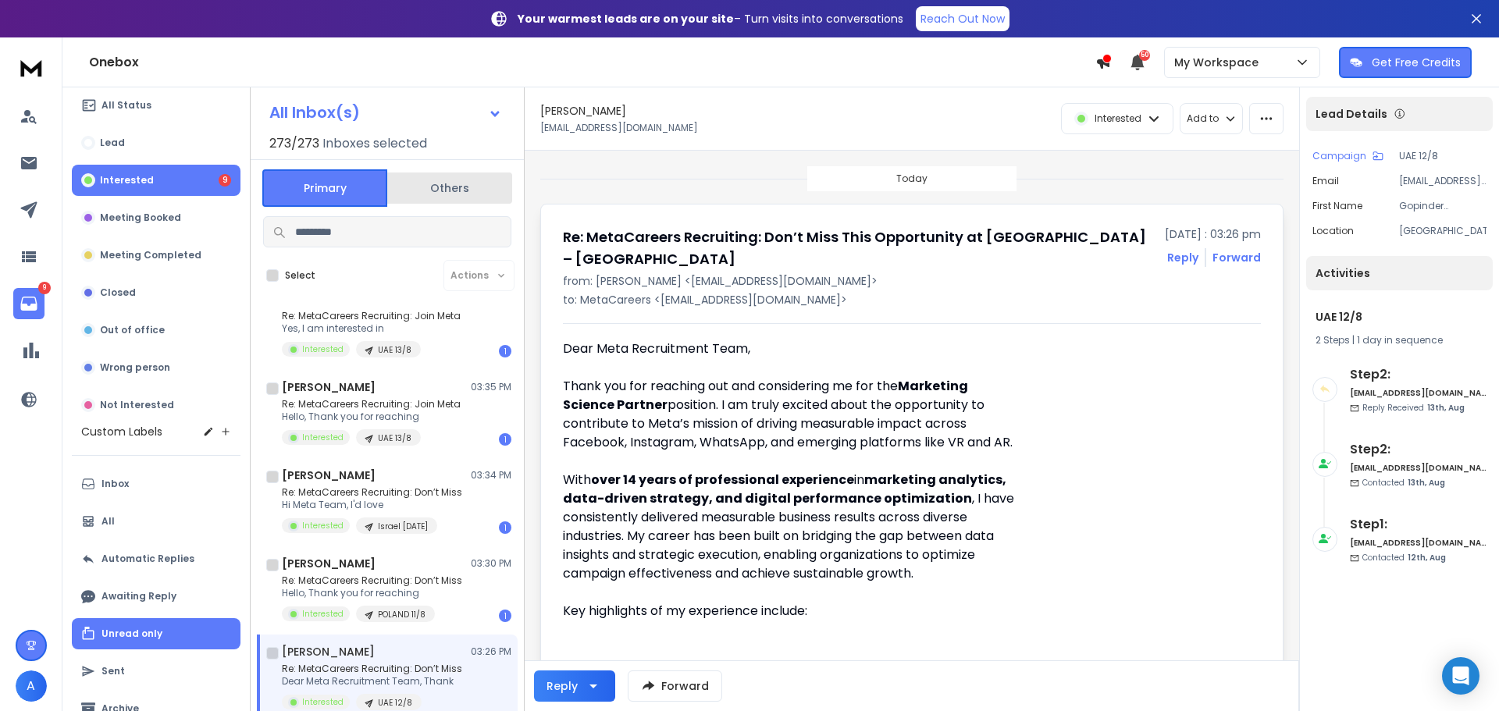
click at [646, 128] on p "[EMAIL_ADDRESS][DOMAIN_NAME]" at bounding box center [619, 128] width 158 height 12
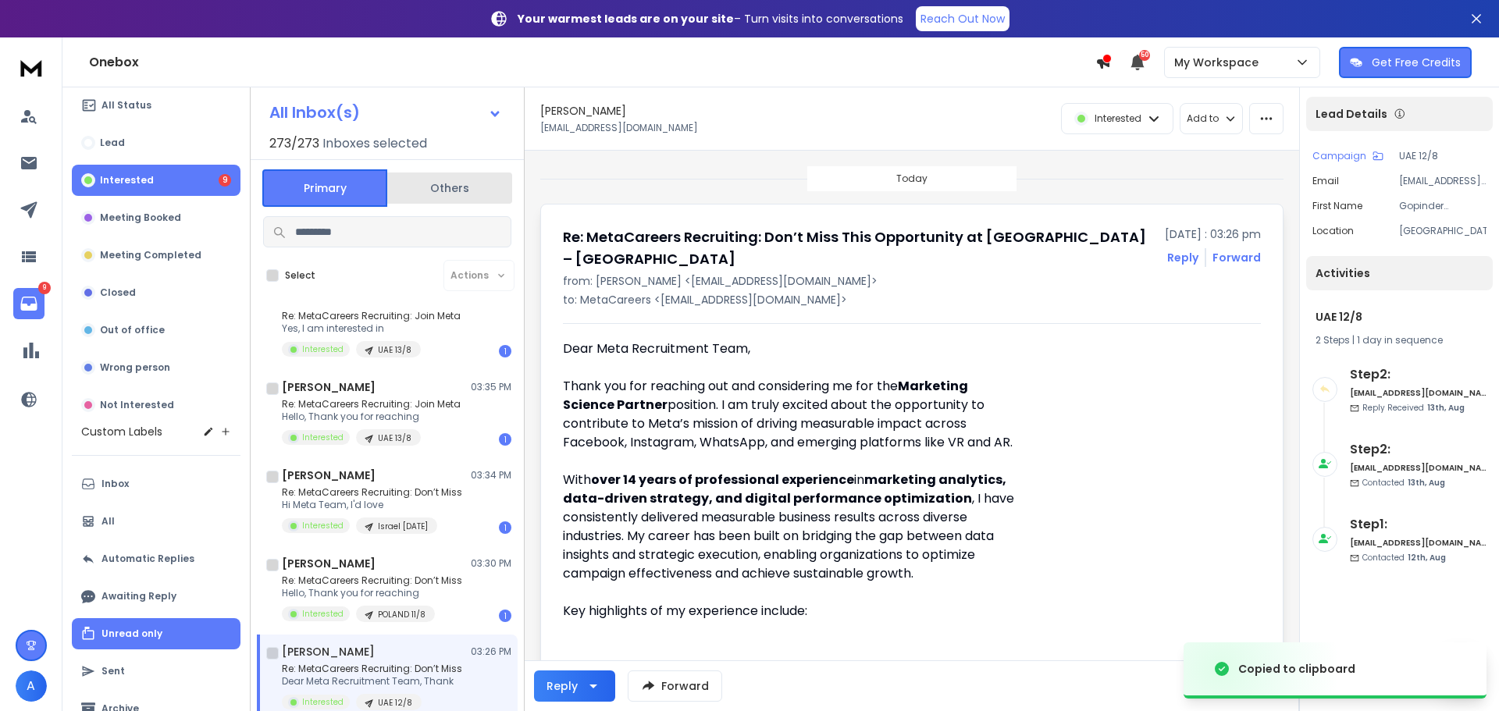
click at [662, 290] on div "Re: MetaCareers Recruiting: Don’t Miss This Opportunity at [GEOGRAPHIC_DATA] – …" at bounding box center [912, 266] width 698 height 81
click at [662, 296] on p "to: MetaCareers <[EMAIL_ADDRESS][DOMAIN_NAME]>" at bounding box center [912, 300] width 698 height 16
drag, startPoint x: 662, startPoint y: 296, endPoint x: 820, endPoint y: 297, distance: 157.7
click at [820, 297] on p "to: MetaCareers <[EMAIL_ADDRESS][DOMAIN_NAME]>" at bounding box center [912, 300] width 698 height 16
click at [448, 501] on p "Hi Meta Team, I'd love" at bounding box center [372, 505] width 180 height 12
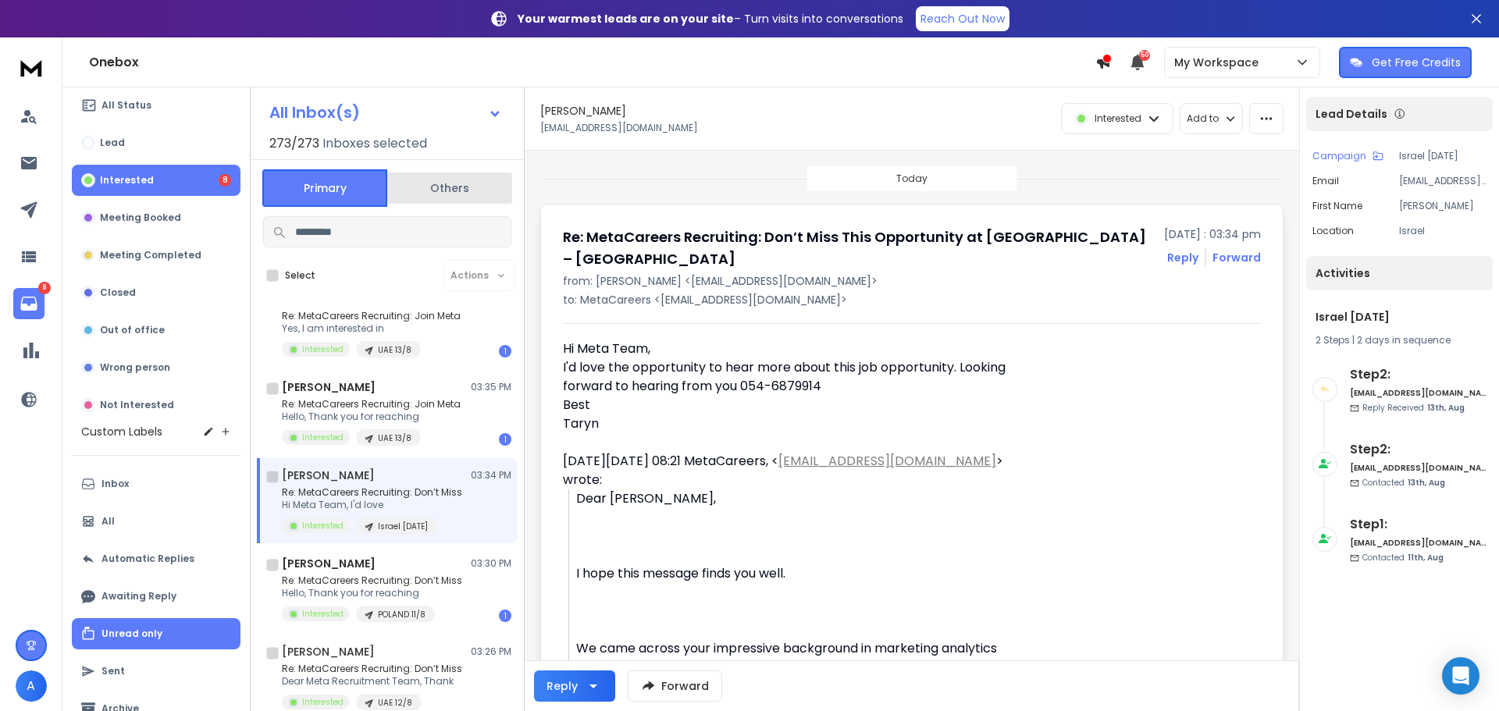
click at [622, 134] on p "[EMAIL_ADDRESS][DOMAIN_NAME]" at bounding box center [619, 128] width 158 height 12
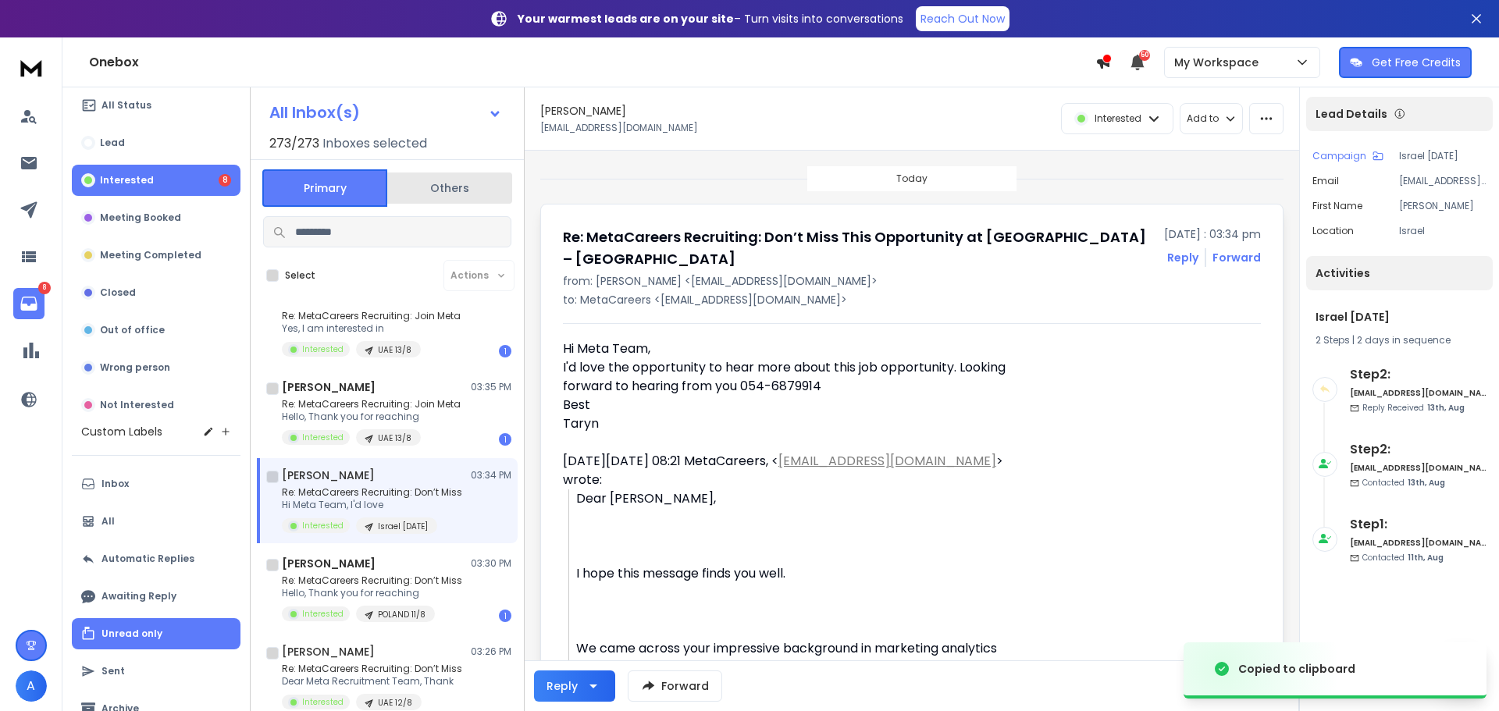
click at [668, 299] on p "to: MetaCareers <[EMAIL_ADDRESS][DOMAIN_NAME]>" at bounding box center [912, 300] width 698 height 16
drag, startPoint x: 668, startPoint y: 299, endPoint x: 850, endPoint y: 294, distance: 182.0
click at [850, 294] on p "to: MetaCareers <[EMAIL_ADDRESS][DOMAIN_NAME]>" at bounding box center [912, 300] width 698 height 16
click at [422, 597] on p "Hello, Thank you for reaching" at bounding box center [372, 593] width 180 height 12
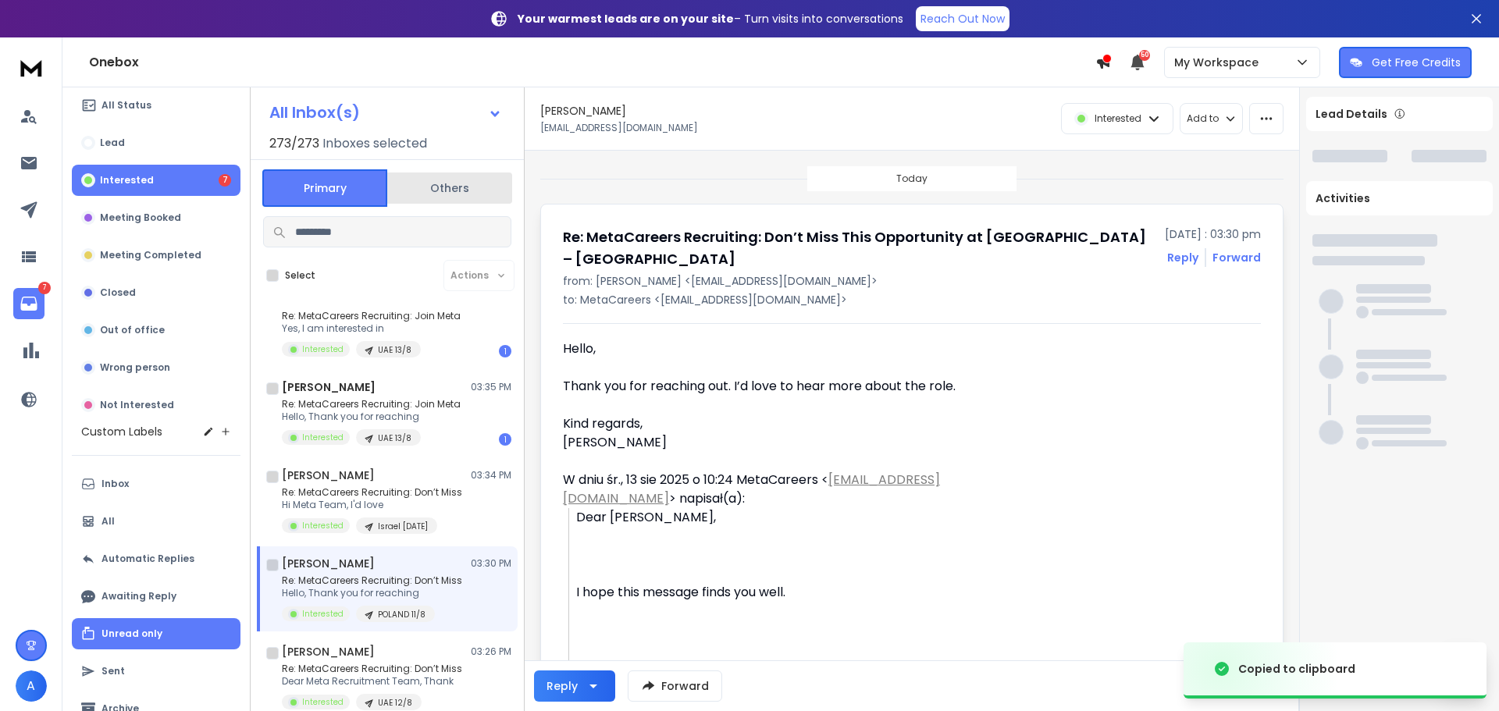
click at [641, 120] on div "[PERSON_NAME] [EMAIL_ADDRESS][DOMAIN_NAME]" at bounding box center [723, 118] width 367 height 31
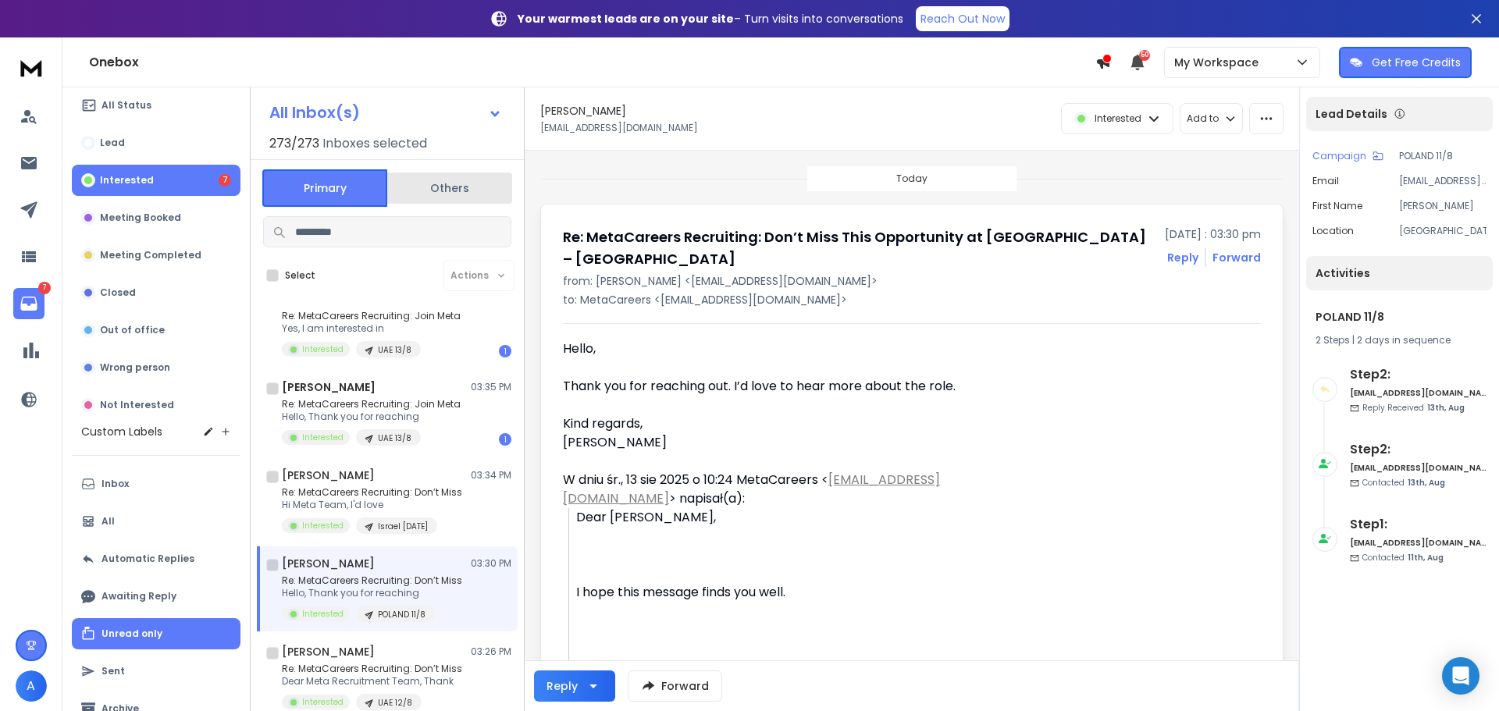
click at [653, 120] on div "[PERSON_NAME] [EMAIL_ADDRESS][DOMAIN_NAME]" at bounding box center [723, 118] width 367 height 31
click at [644, 134] on div "[PERSON_NAME] [EMAIL_ADDRESS][DOMAIN_NAME] Interested Add to Interested Add to" at bounding box center [912, 118] width 775 height 63
click at [644, 129] on p "[EMAIL_ADDRESS][DOMAIN_NAME]" at bounding box center [619, 128] width 158 height 12
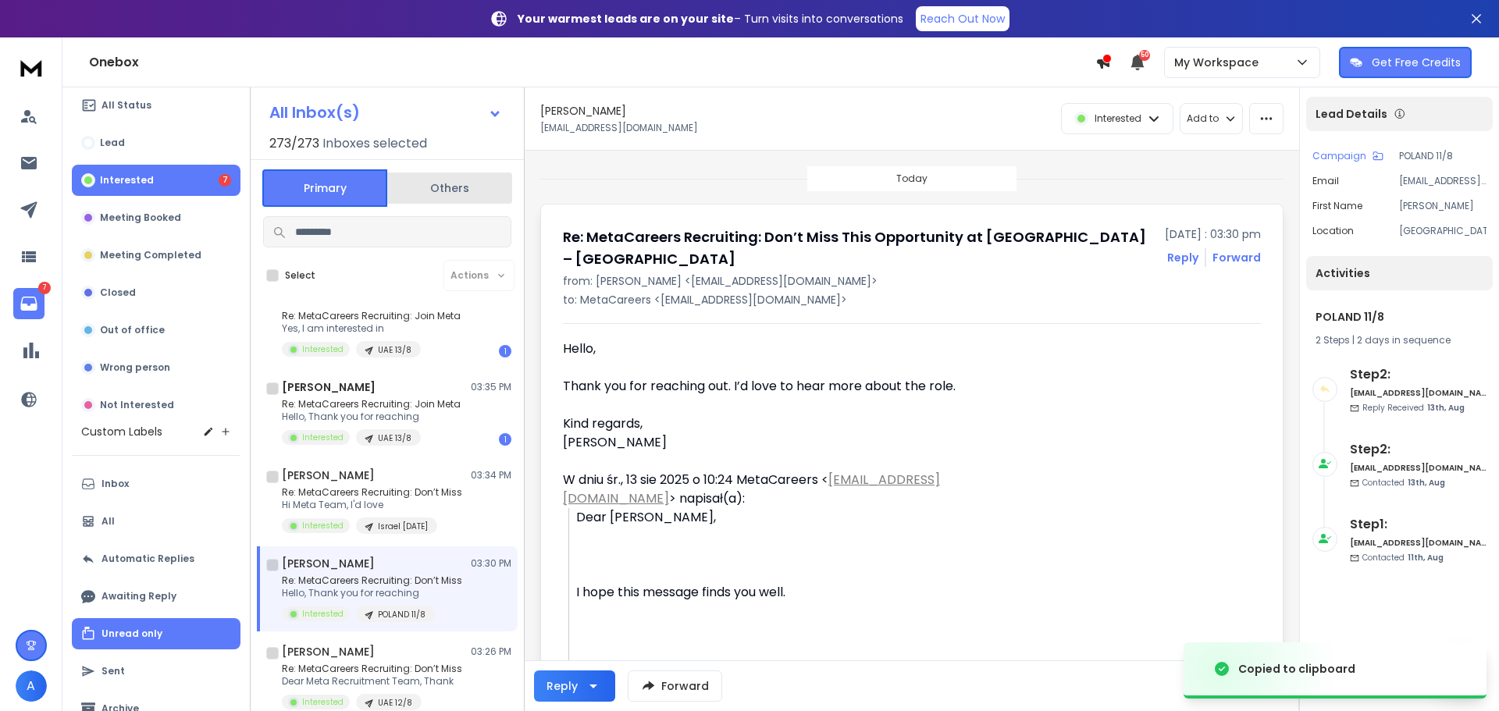
click at [656, 297] on p "to: MetaCareers <[EMAIL_ADDRESS][DOMAIN_NAME]>" at bounding box center [912, 300] width 698 height 16
drag, startPoint x: 656, startPoint y: 297, endPoint x: 764, endPoint y: 295, distance: 108.6
click at [764, 295] on p "to: MetaCareers <[EMAIL_ADDRESS][DOMAIN_NAME]>" at bounding box center [912, 300] width 698 height 16
click at [847, 293] on p "to: MetaCareers <[EMAIL_ADDRESS][DOMAIN_NAME]>" at bounding box center [912, 300] width 698 height 16
drag, startPoint x: 847, startPoint y: 293, endPoint x: 661, endPoint y: 296, distance: 186.6
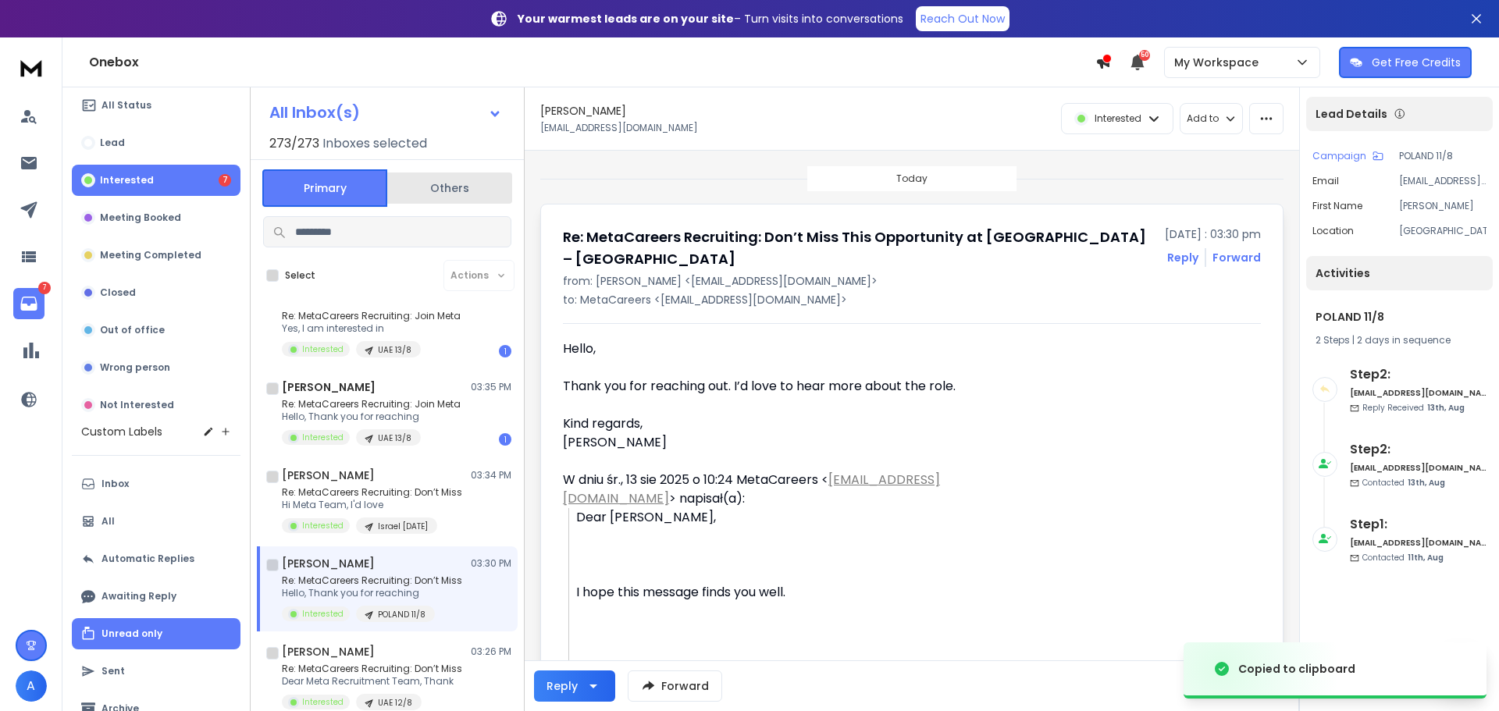
click at [661, 296] on p "to: MetaCareers <[EMAIL_ADDRESS][DOMAIN_NAME]>" at bounding box center [912, 300] width 698 height 16
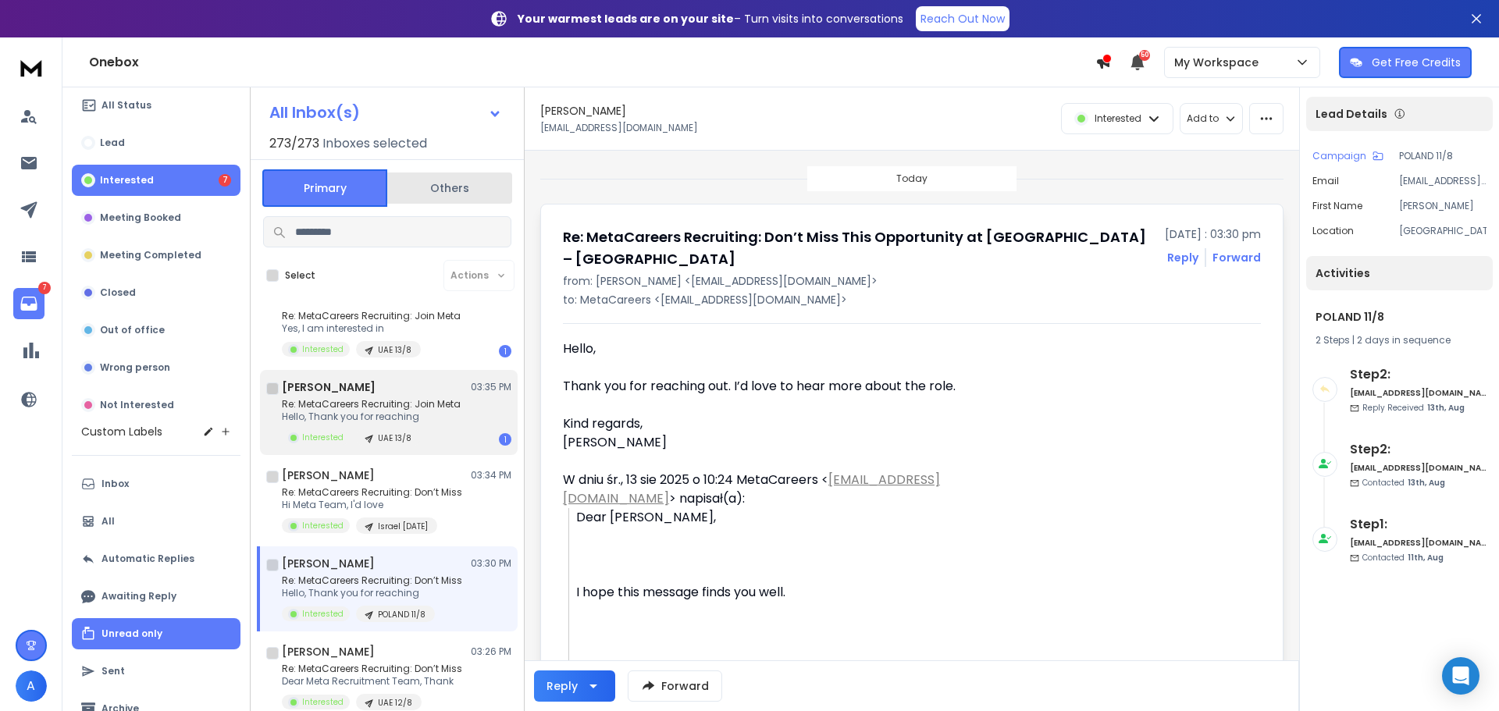
click at [433, 416] on p "Hello, Thank you for reaching" at bounding box center [371, 417] width 179 height 12
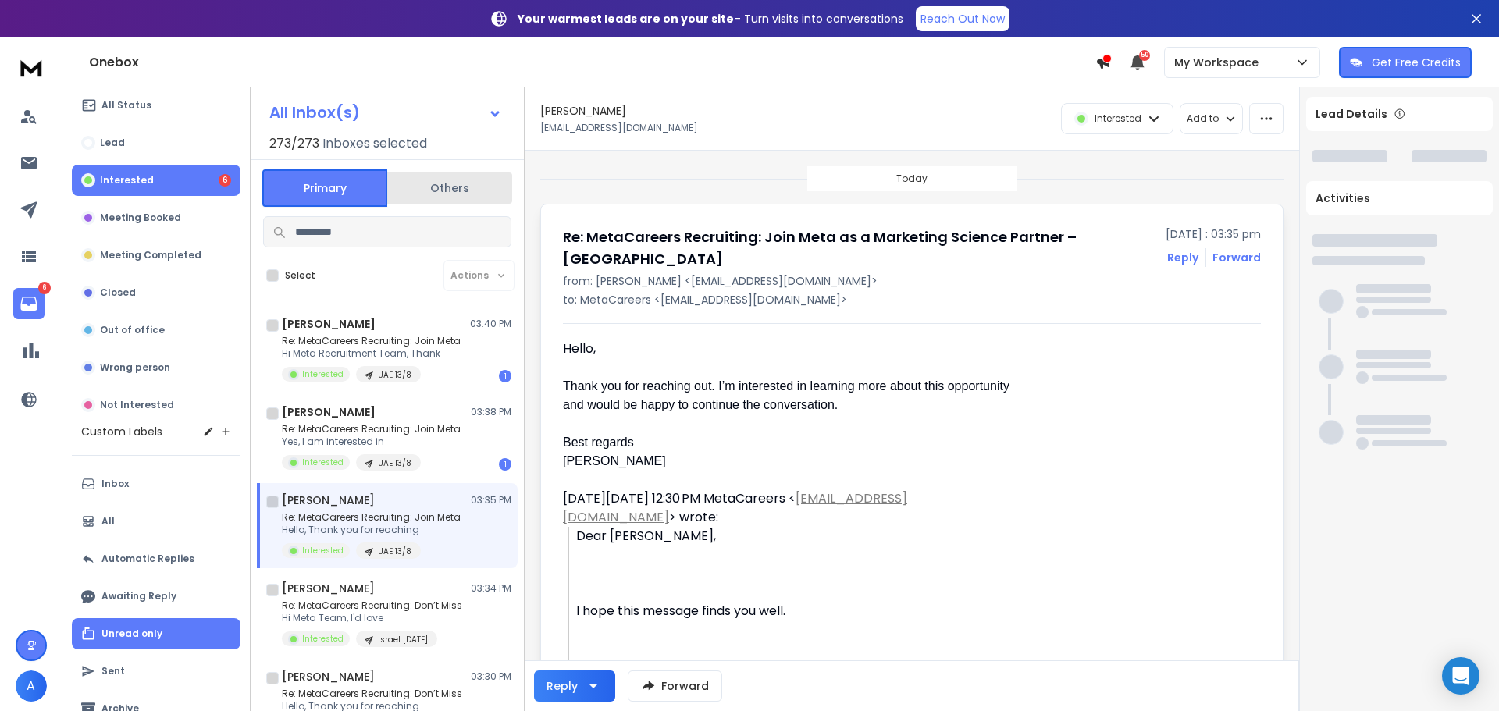
scroll to position [0, 0]
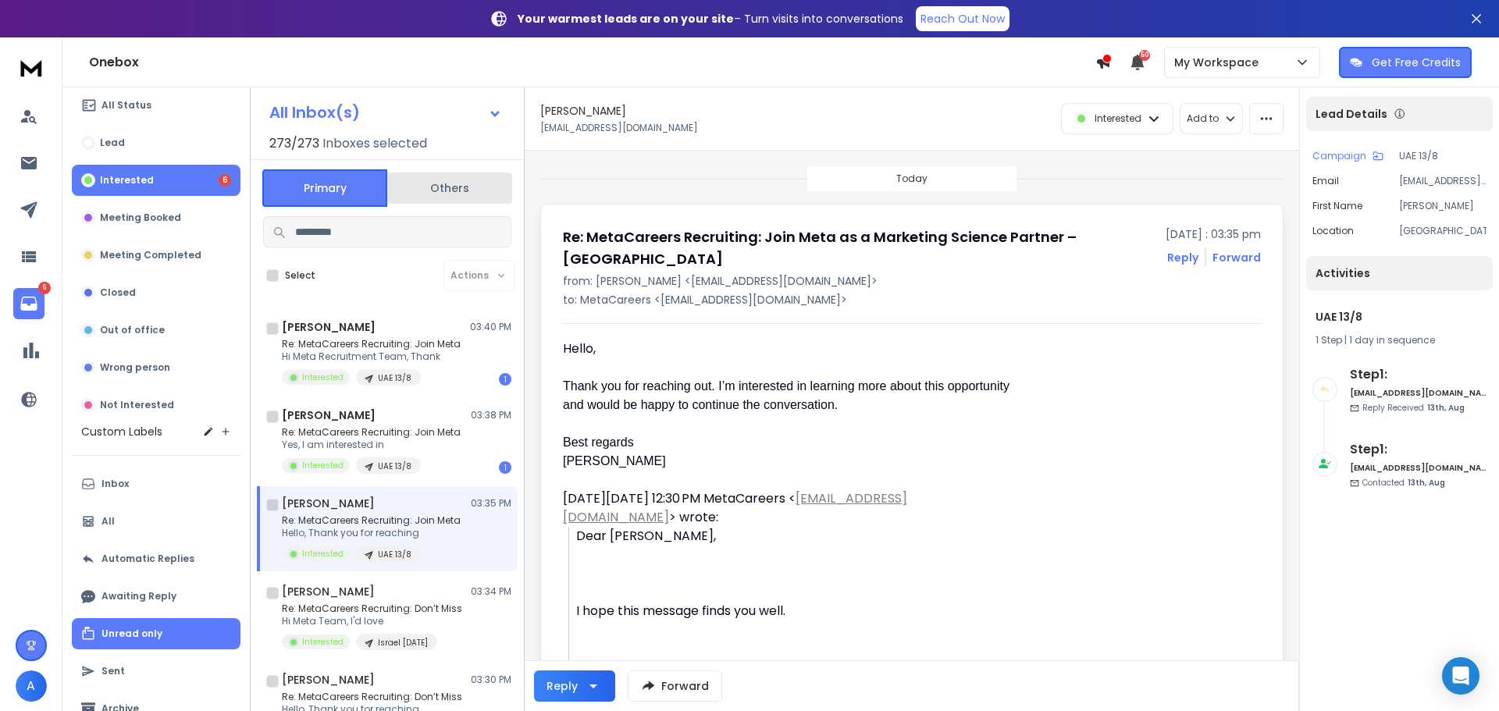
click at [665, 126] on p "[EMAIL_ADDRESS][DOMAIN_NAME]" at bounding box center [619, 128] width 158 height 12
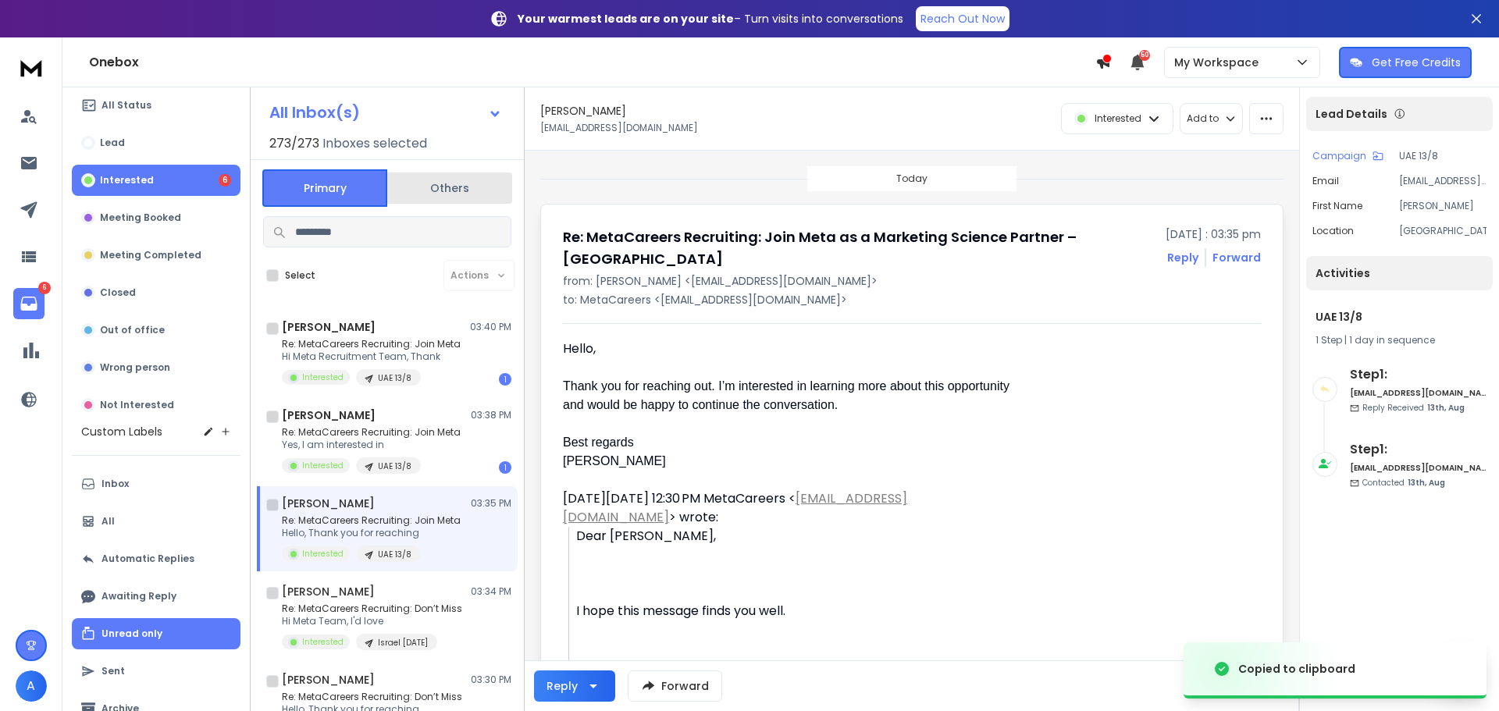
click at [696, 298] on p "to: MetaCareers <[EMAIL_ADDRESS][DOMAIN_NAME]>" at bounding box center [912, 300] width 698 height 16
drag, startPoint x: 696, startPoint y: 298, endPoint x: 873, endPoint y: 297, distance: 177.2
click at [873, 297] on p "to: MetaCareers <[EMAIL_ADDRESS][DOMAIN_NAME]>" at bounding box center [912, 300] width 698 height 16
click at [390, 431] on p "Re: MetaCareers Recruiting: Join Meta" at bounding box center [371, 432] width 179 height 12
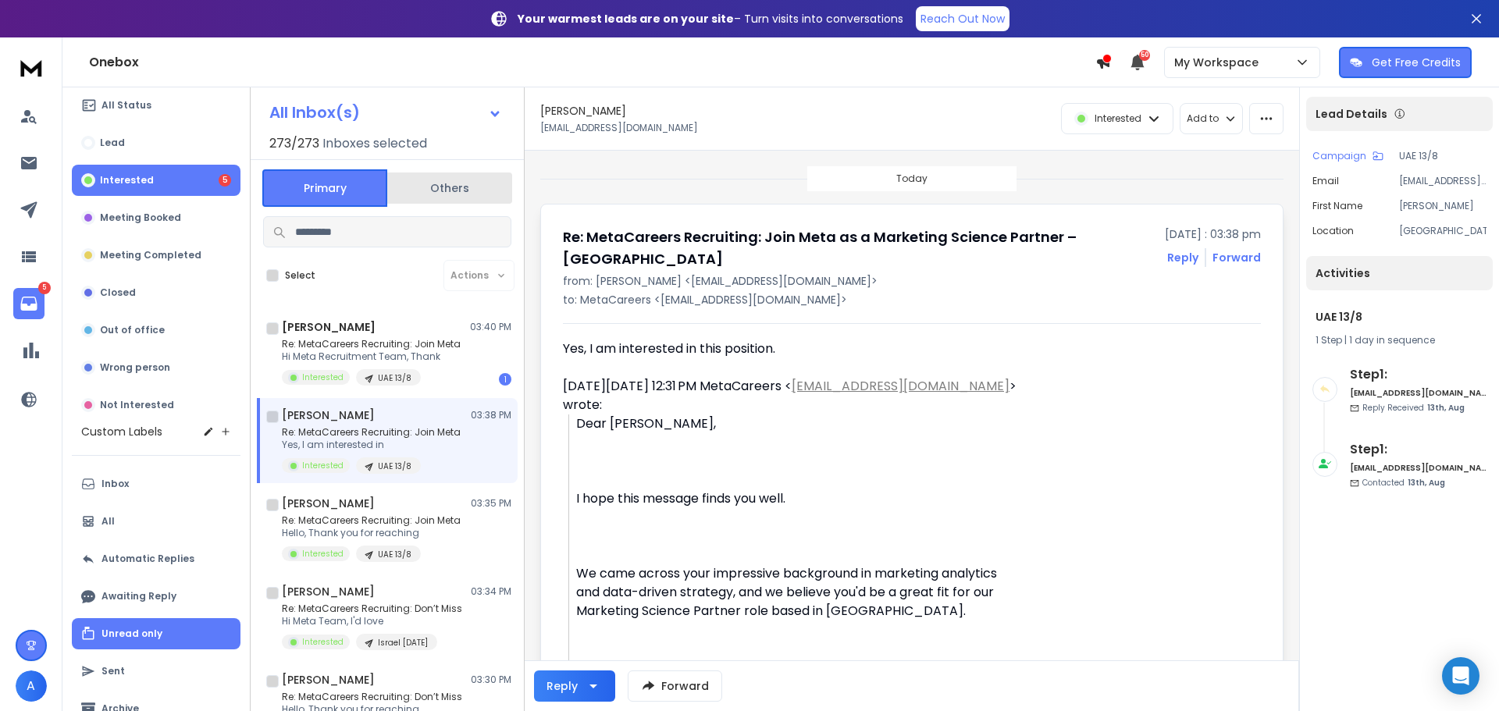
click at [600, 124] on p "[EMAIL_ADDRESS][DOMAIN_NAME]" at bounding box center [619, 128] width 158 height 12
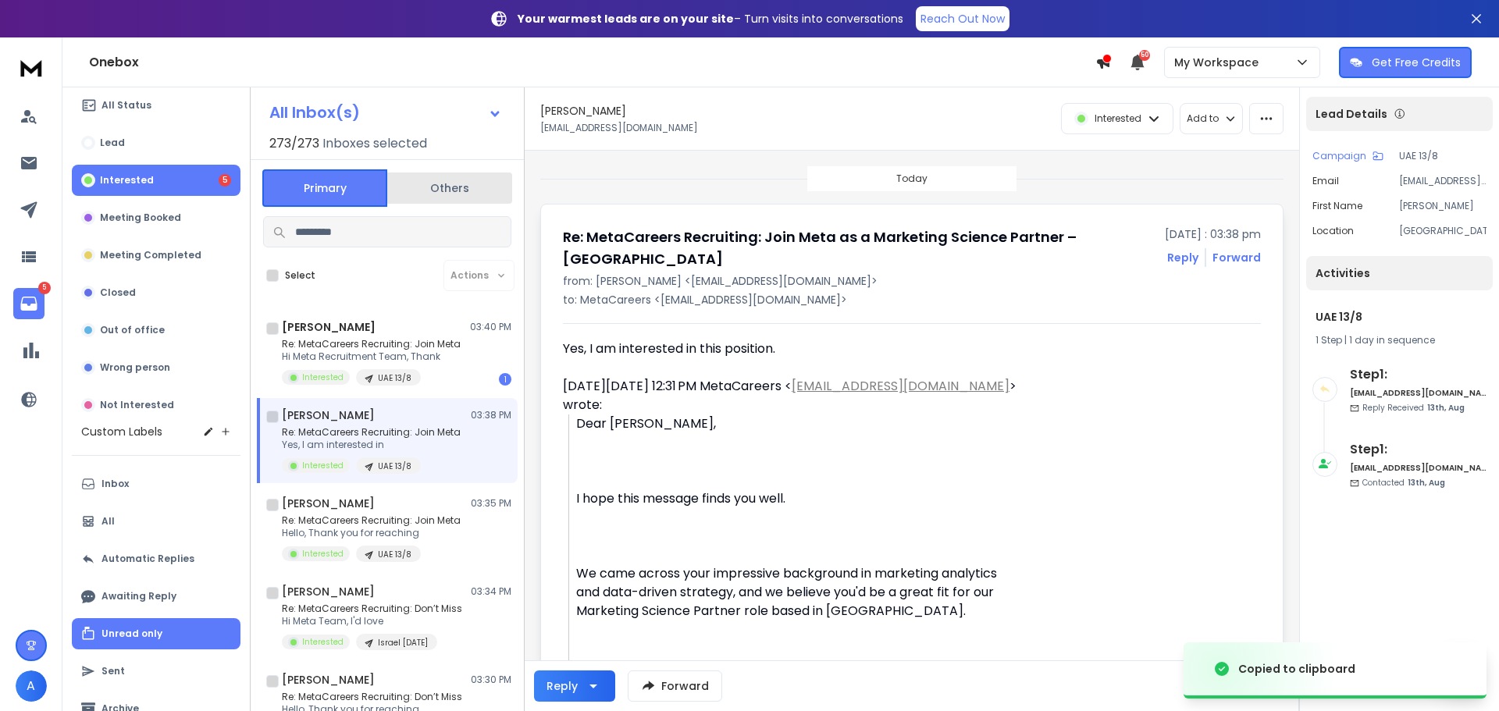
click at [663, 302] on p "to: MetaCareers <[EMAIL_ADDRESS][DOMAIN_NAME]>" at bounding box center [912, 300] width 698 height 16
drag, startPoint x: 663, startPoint y: 302, endPoint x: 827, endPoint y: 299, distance: 164.0
click at [827, 299] on p "to: MetaCareers <[EMAIL_ADDRESS][DOMAIN_NAME]>" at bounding box center [912, 300] width 698 height 16
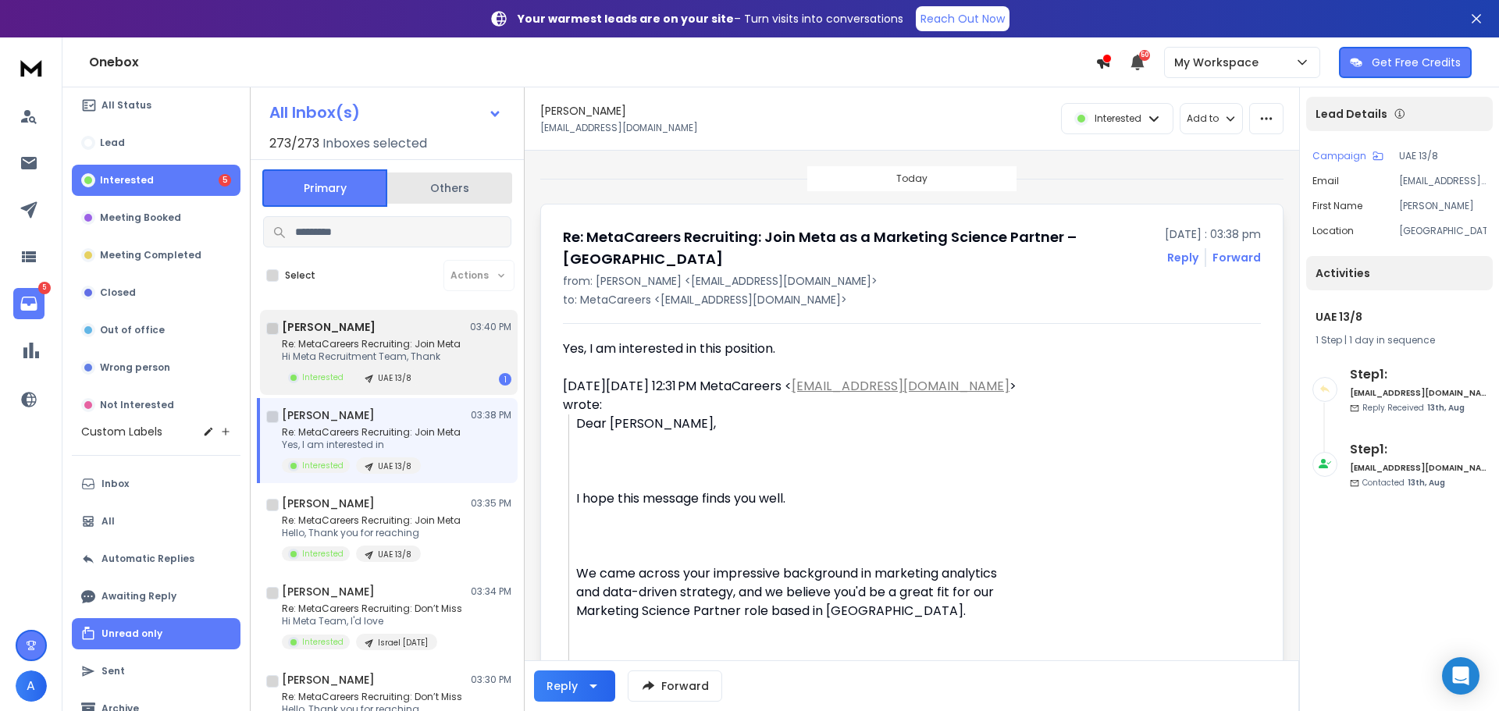
click at [426, 339] on p "Re: MetaCareers Recruiting: Join Meta" at bounding box center [371, 344] width 179 height 12
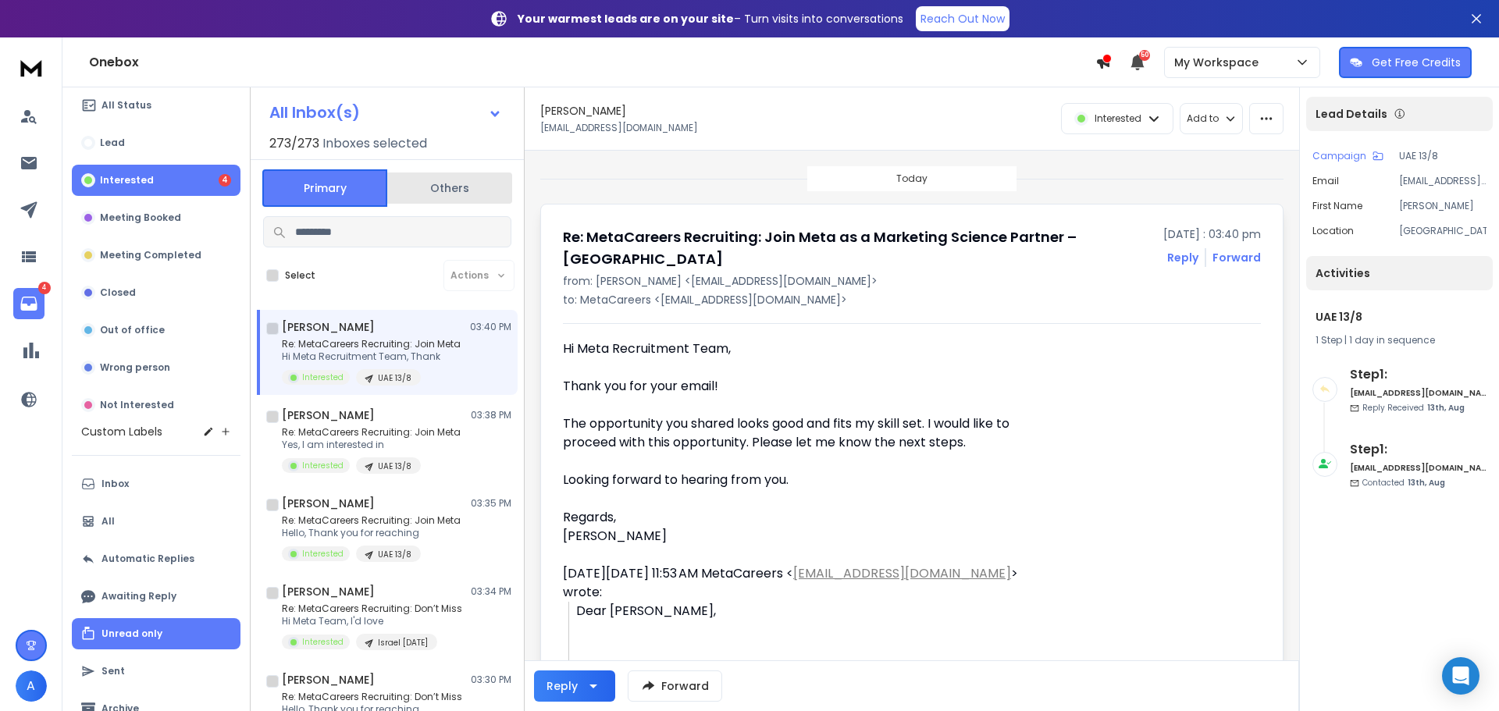
click at [637, 135] on div "[PERSON_NAME] M [EMAIL_ADDRESS][DOMAIN_NAME] Interested Add to Interested Add to" at bounding box center [912, 118] width 775 height 63
click at [637, 131] on p "[EMAIL_ADDRESS][DOMAIN_NAME]" at bounding box center [619, 128] width 158 height 12
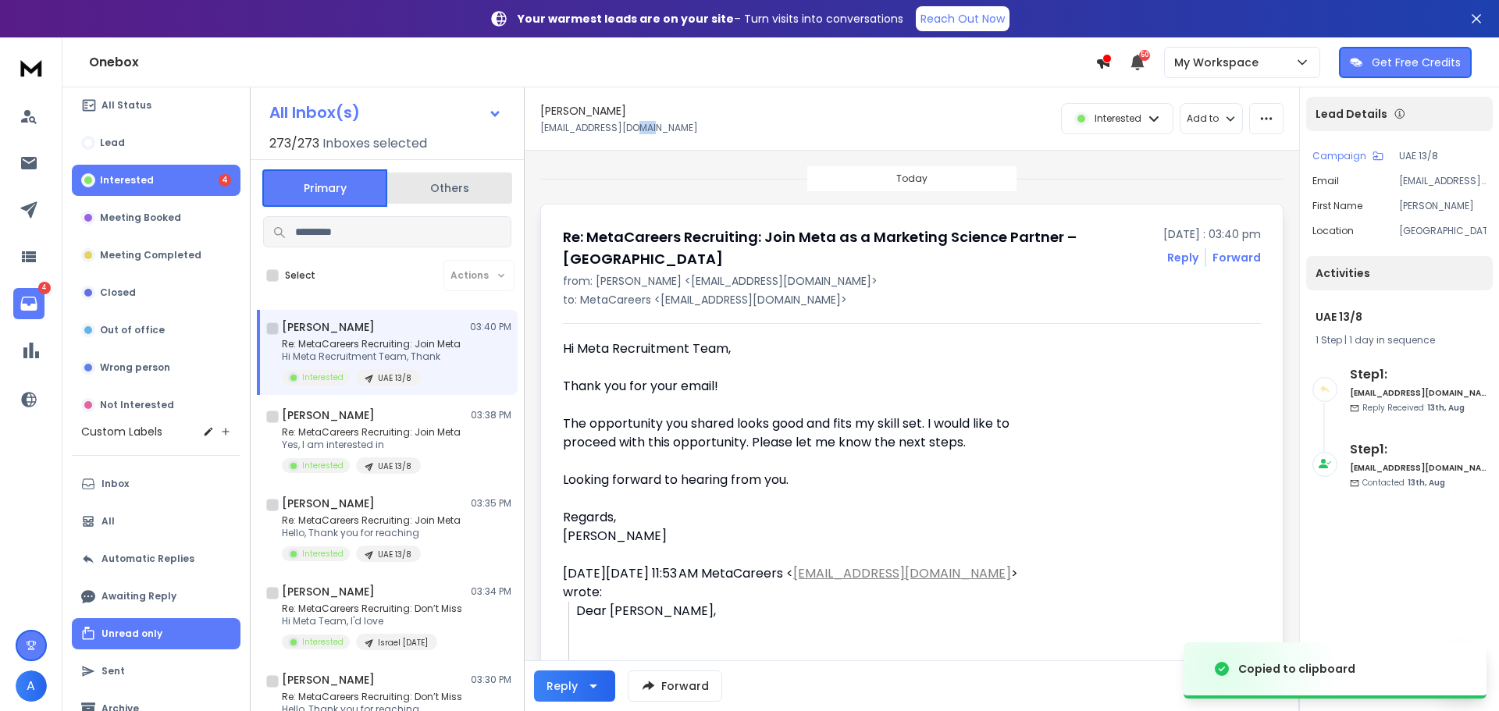
click at [637, 131] on p "[EMAIL_ADDRESS][DOMAIN_NAME]" at bounding box center [619, 128] width 158 height 12
click at [668, 299] on p "to: MetaCareers <[EMAIL_ADDRESS][DOMAIN_NAME]>" at bounding box center [912, 300] width 698 height 16
drag, startPoint x: 668, startPoint y: 299, endPoint x: 856, endPoint y: 297, distance: 188.2
click at [856, 297] on p "to: MetaCareers <[EMAIL_ADDRESS][DOMAIN_NAME]>" at bounding box center [912, 300] width 698 height 16
